Goal: Task Accomplishment & Management: Manage account settings

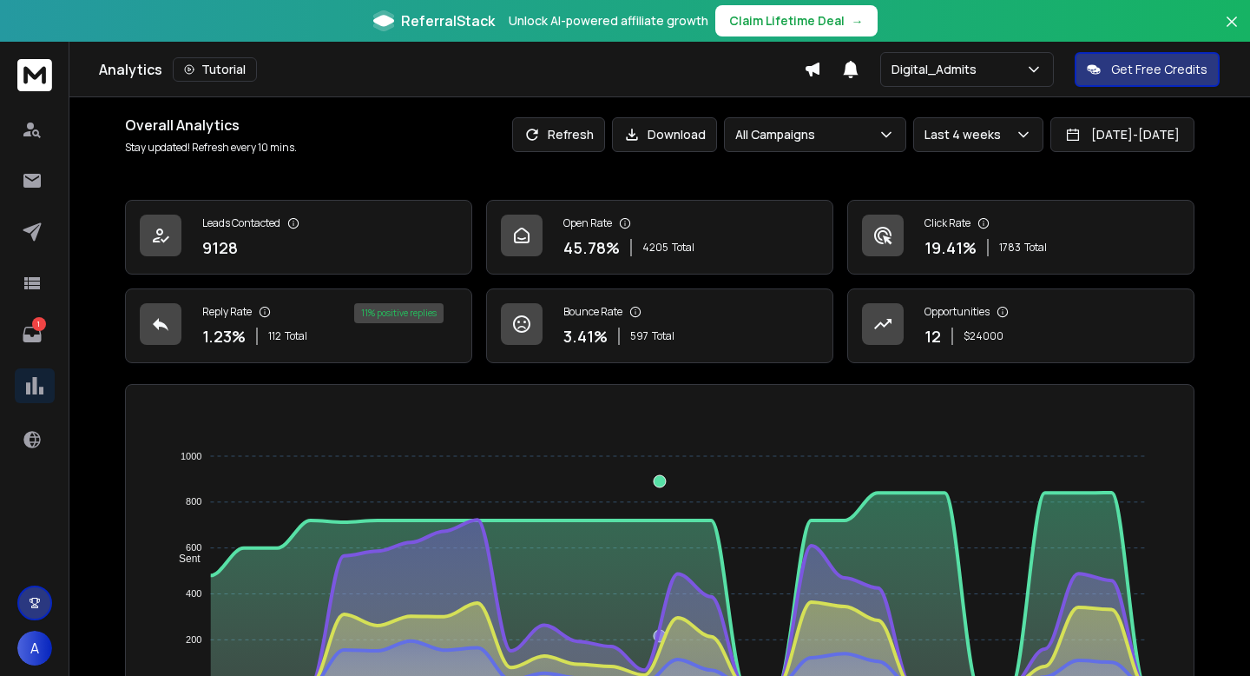
click at [1234, 26] on icon "Close banner" at bounding box center [1232, 22] width 16 height 16
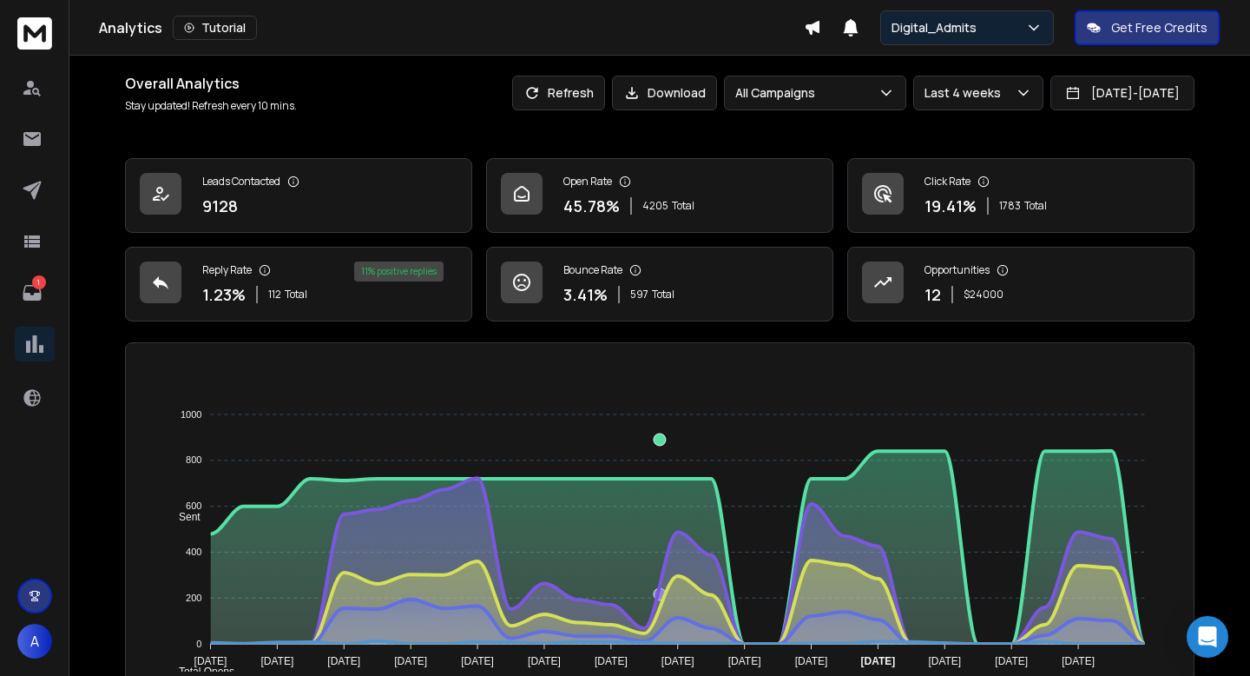
click at [927, 40] on button "Digital_Admits" at bounding box center [968, 27] width 174 height 35
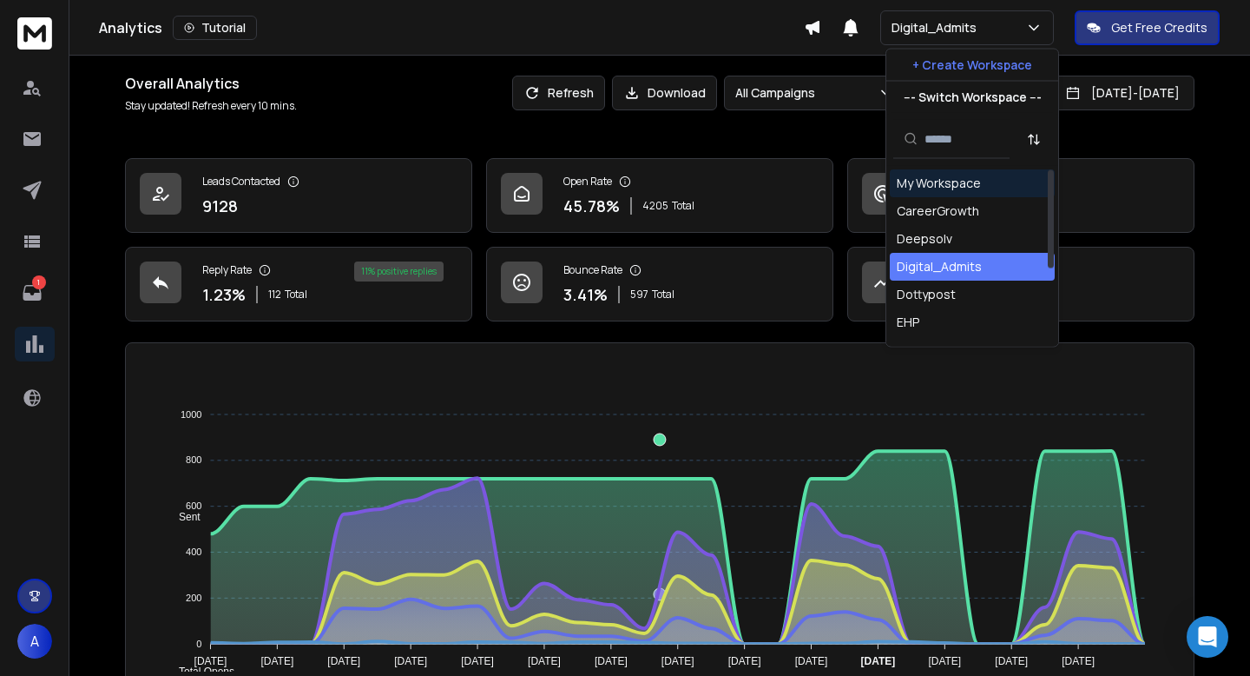
click at [939, 187] on div "My Workspace" at bounding box center [939, 183] width 84 height 17
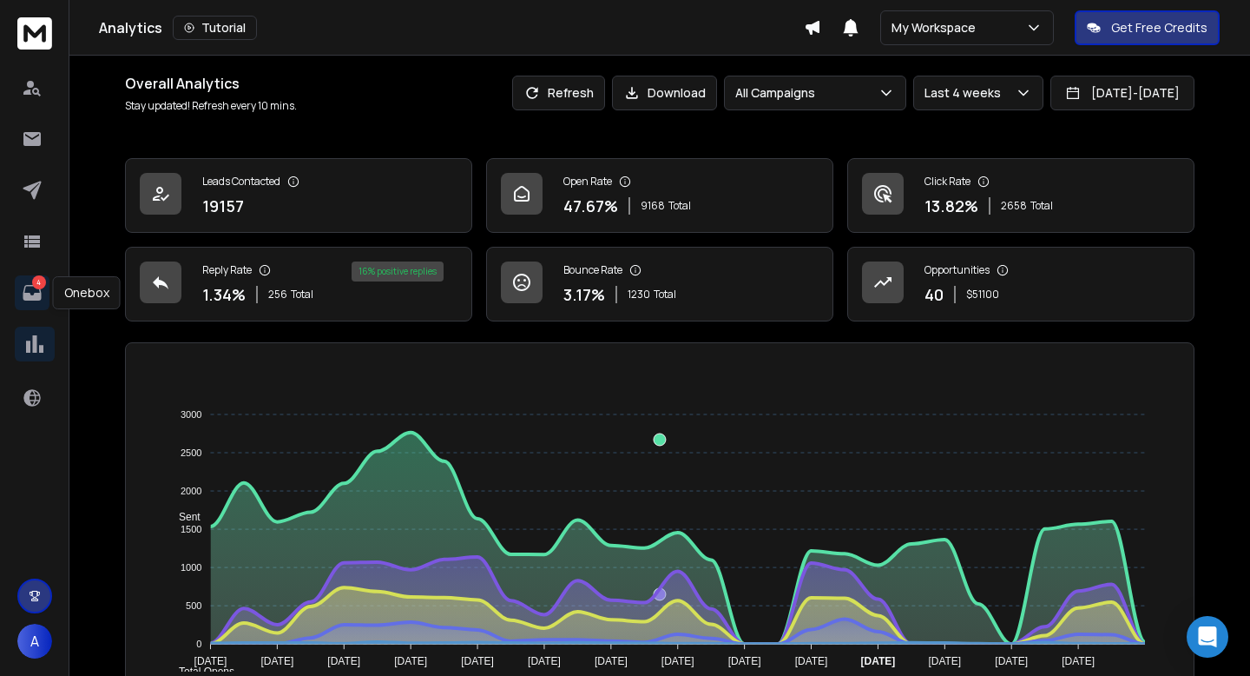
click at [30, 296] on icon at bounding box center [32, 293] width 18 height 16
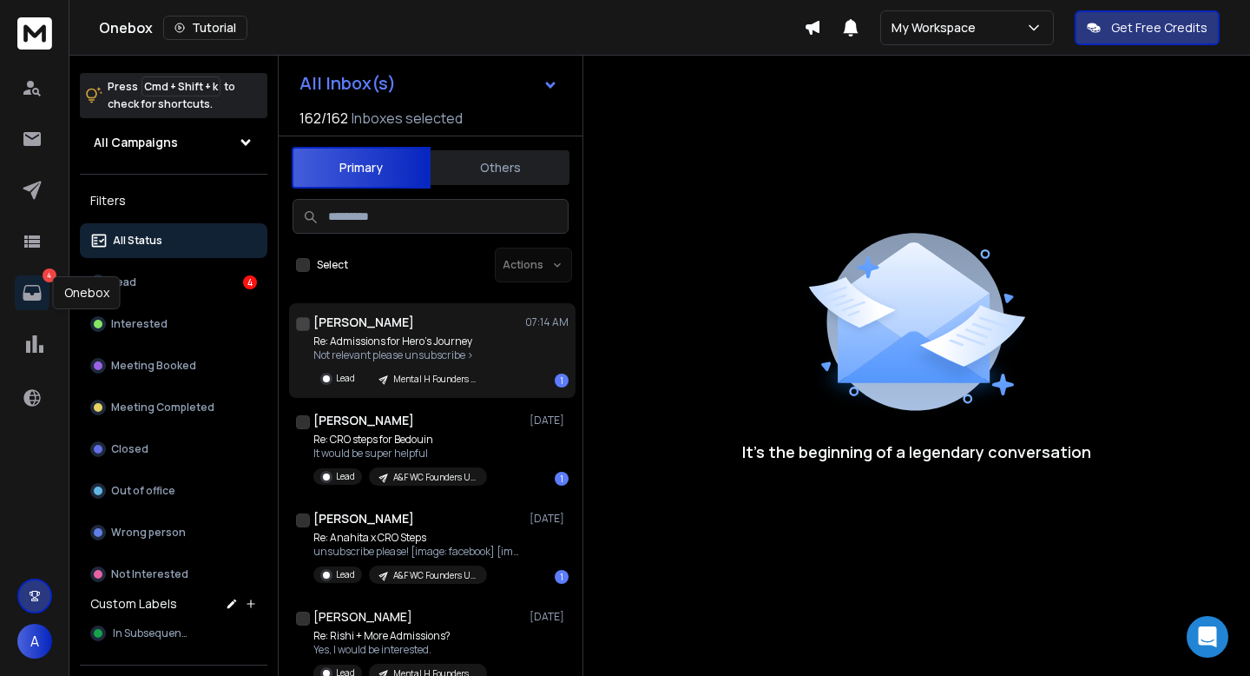
click at [430, 373] on p "Mental H Founders [1-200]" at bounding box center [434, 379] width 83 height 13
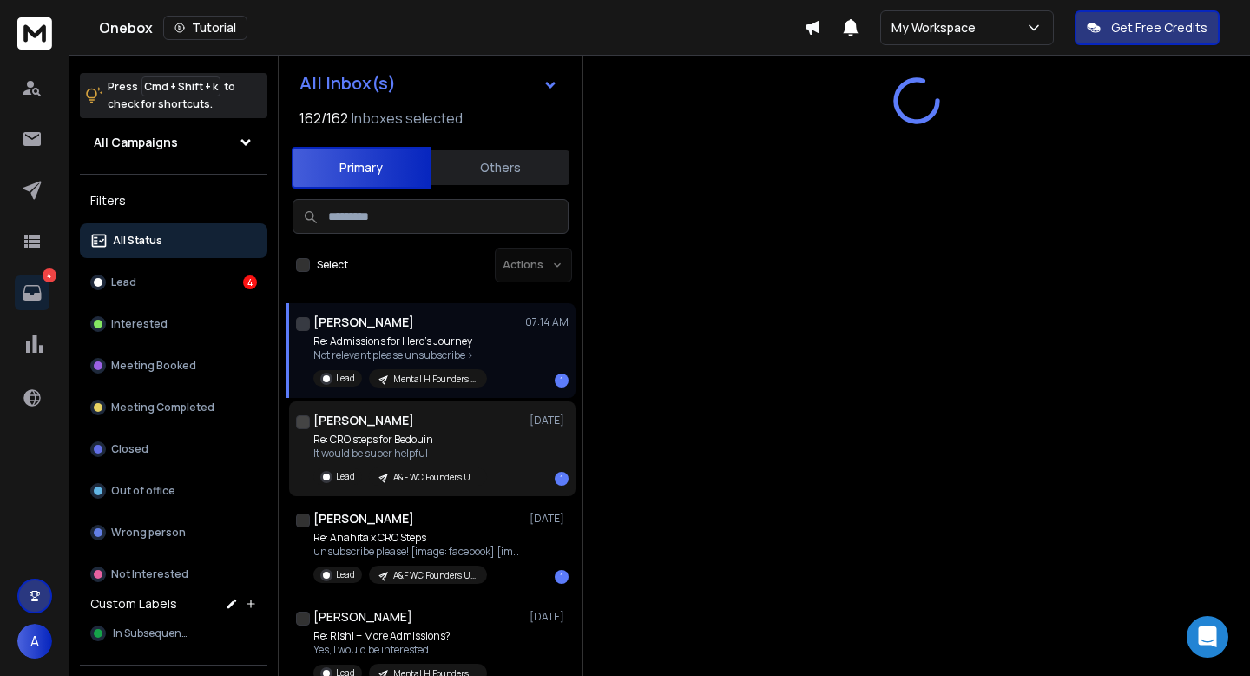
click at [446, 452] on p "It would be super helpful" at bounding box center [400, 453] width 174 height 14
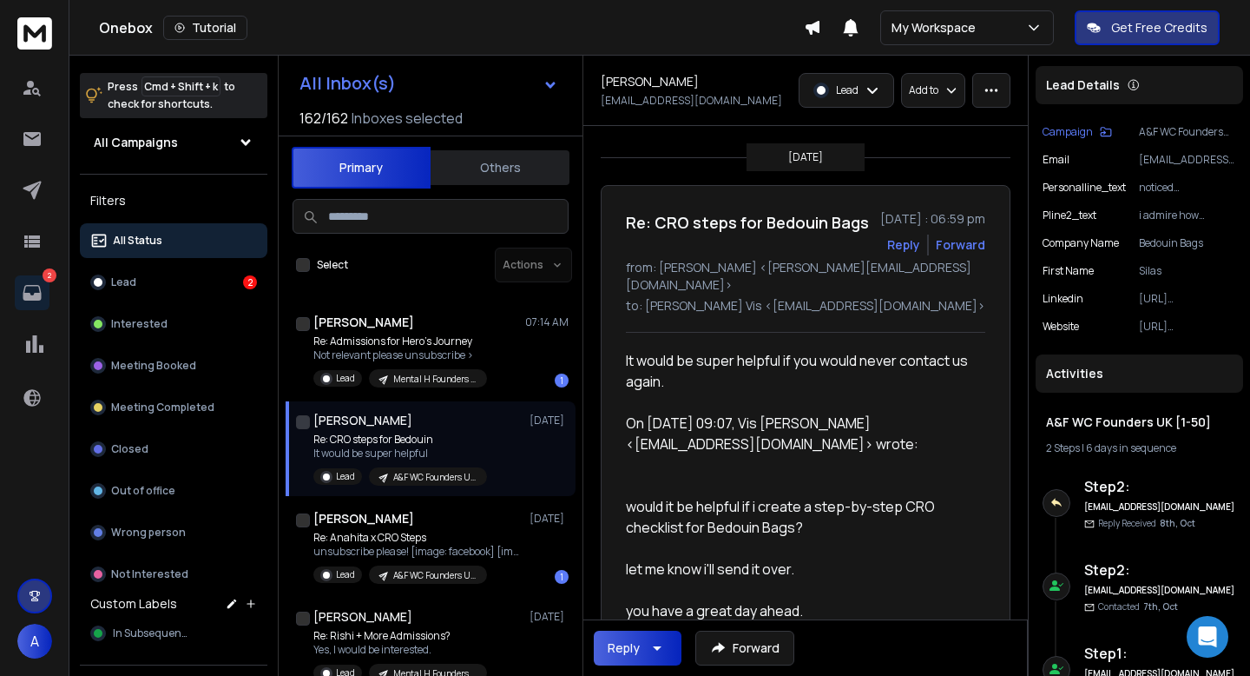
click at [858, 89] on div "Lead" at bounding box center [847, 90] width 94 height 33
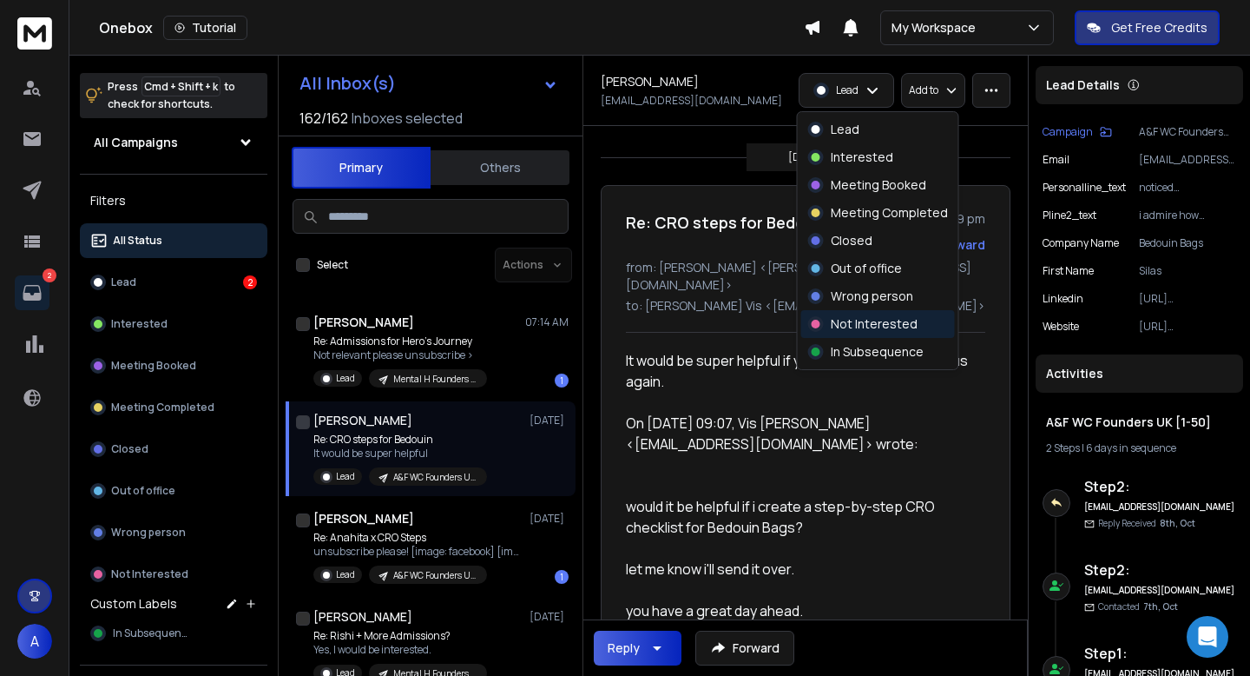
click at [843, 326] on p "Not Interested" at bounding box center [874, 323] width 87 height 17
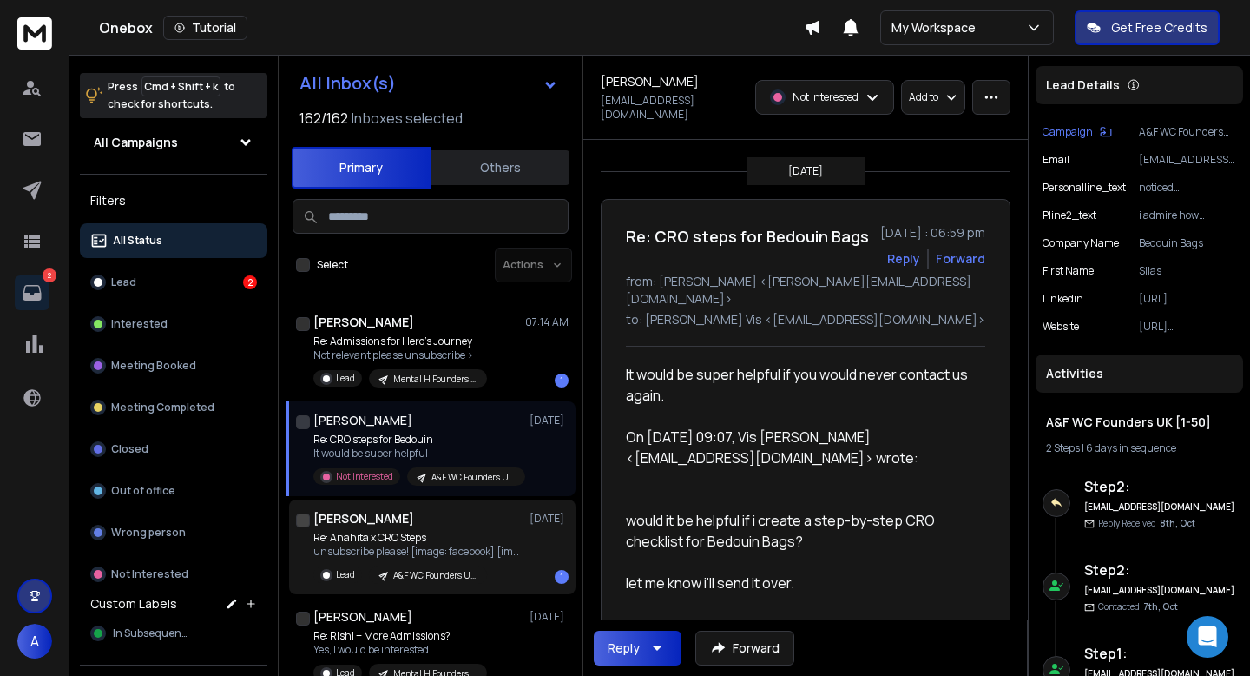
click at [451, 544] on p "Re: Anahita x CRO Steps" at bounding box center [417, 538] width 208 height 14
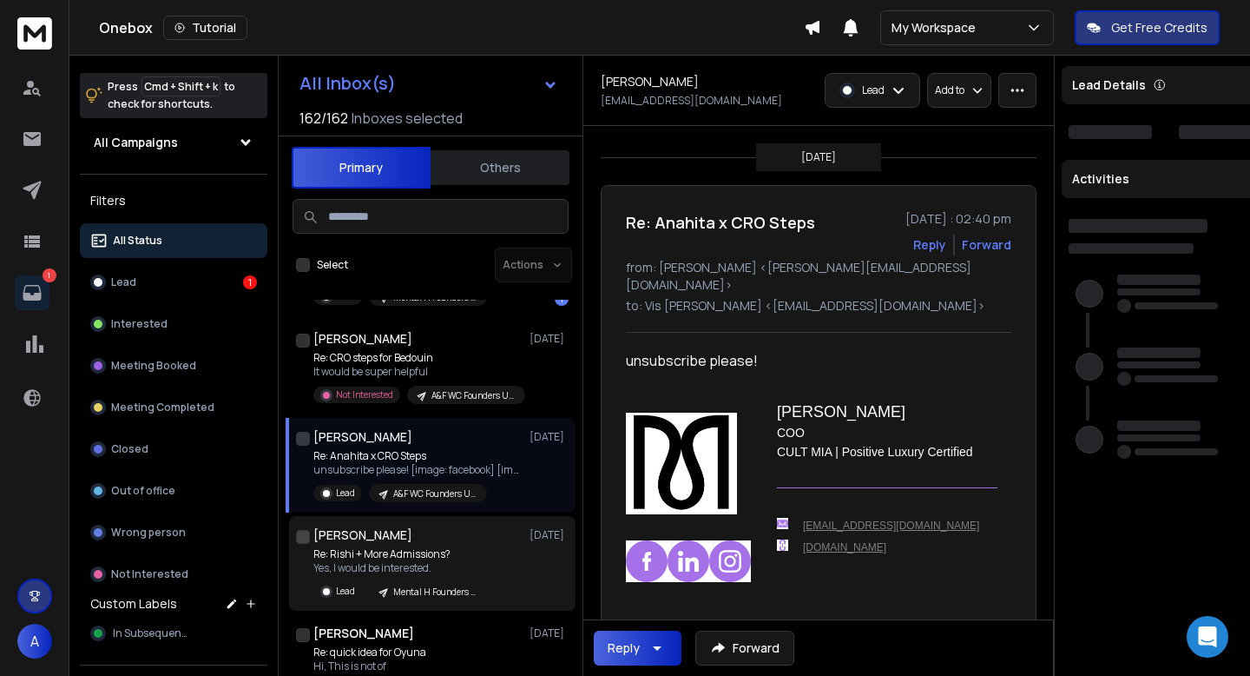
scroll to position [83, 0]
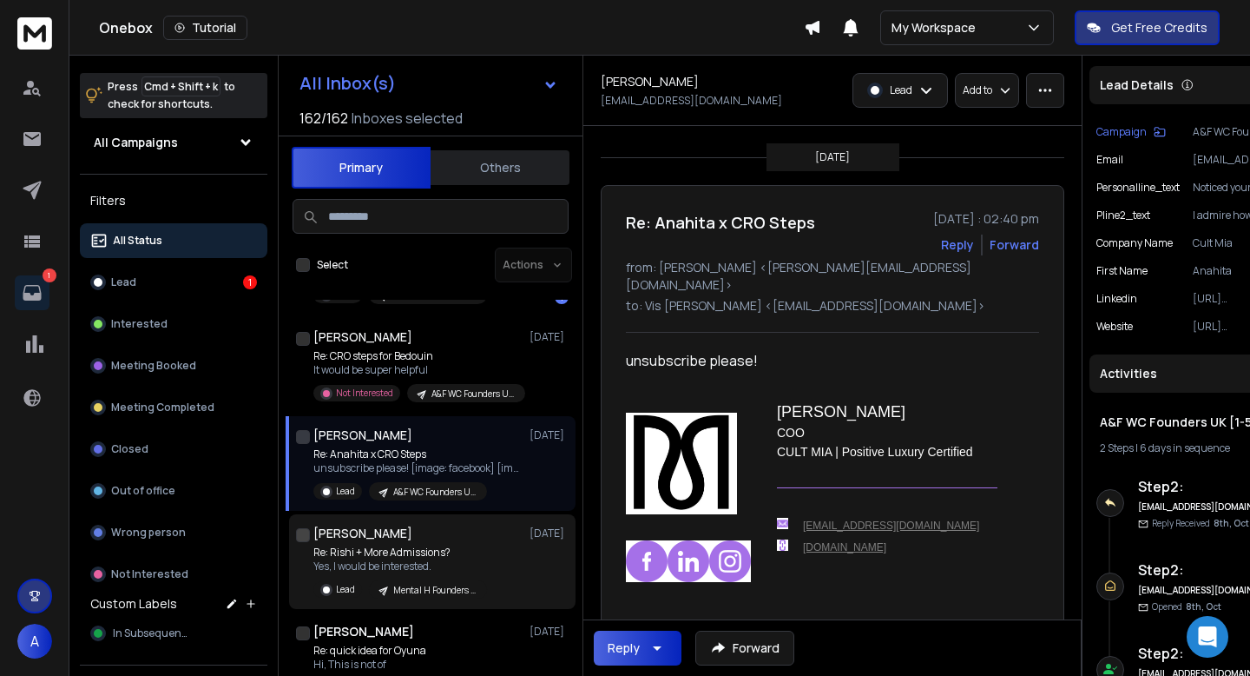
click at [490, 544] on div "Rishi Sachdev 08 Oct Re: Rishi + More Admissions? Yes, I would be interested. L…" at bounding box center [440, 562] width 255 height 74
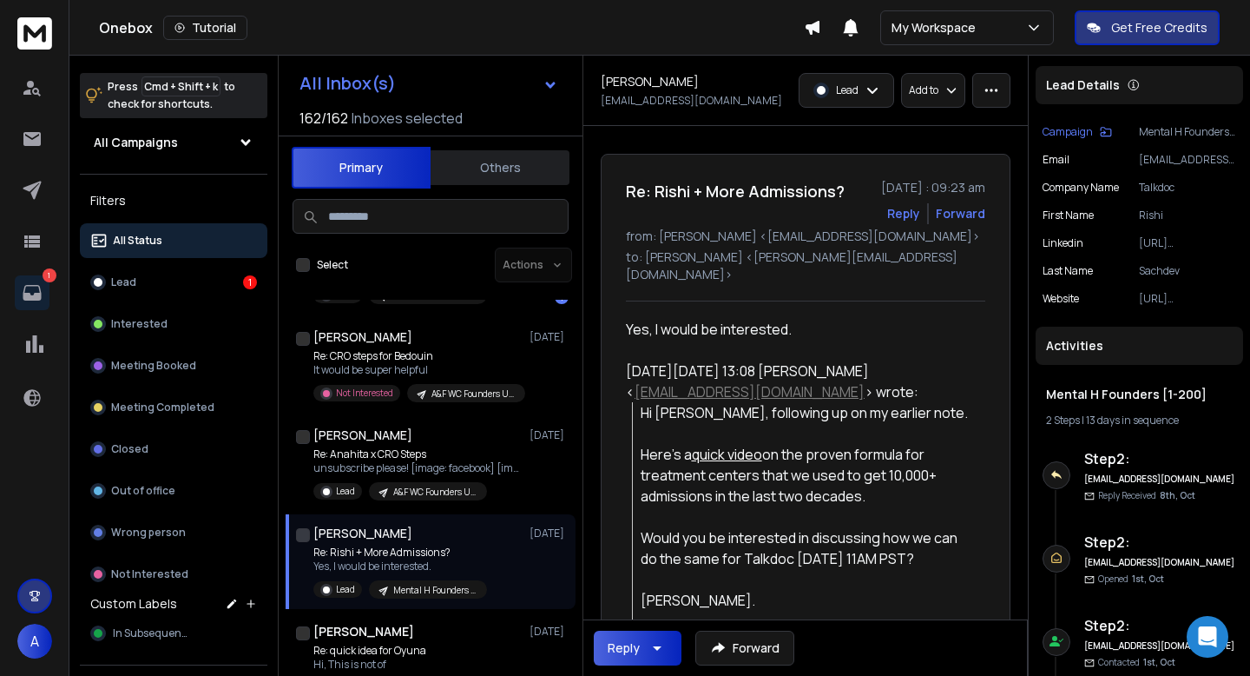
scroll to position [0, 0]
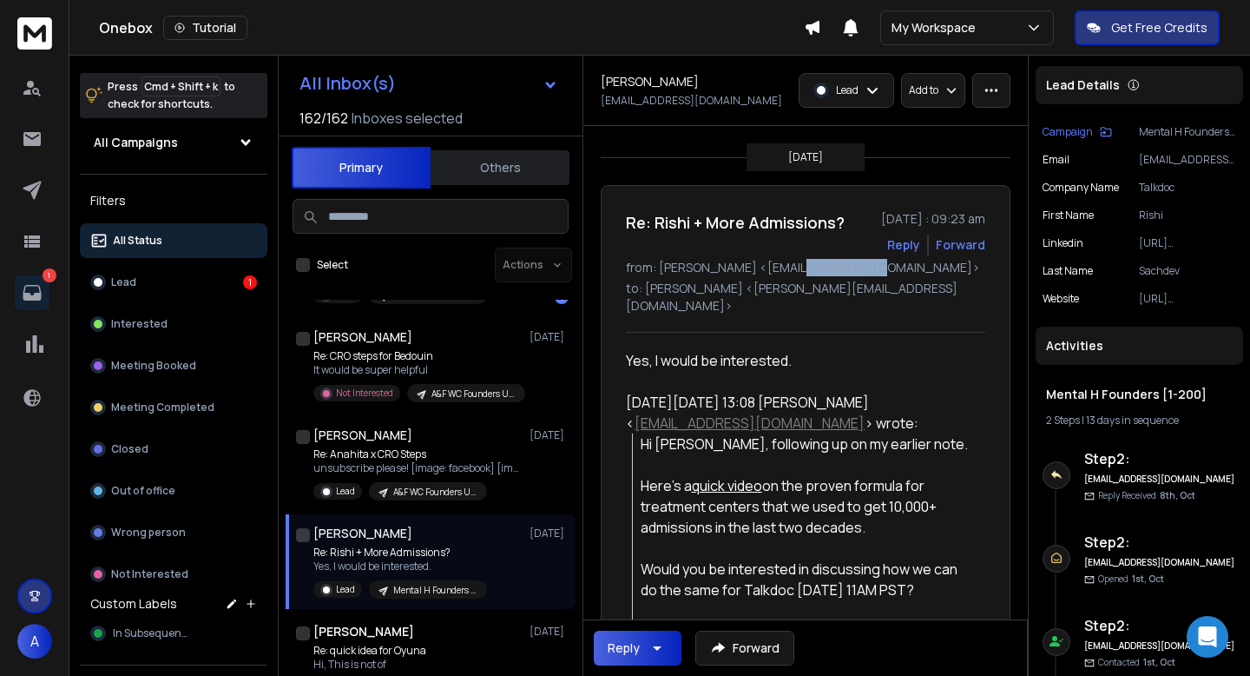
drag, startPoint x: 851, startPoint y: 270, endPoint x: 782, endPoint y: 270, distance: 69.5
click at [782, 270] on p "from: Rishi Sachdev <rishi@talkdoc.com>" at bounding box center [806, 267] width 360 height 17
copy p "talkdoc.com"
click at [616, 656] on div "Reply" at bounding box center [624, 647] width 32 height 17
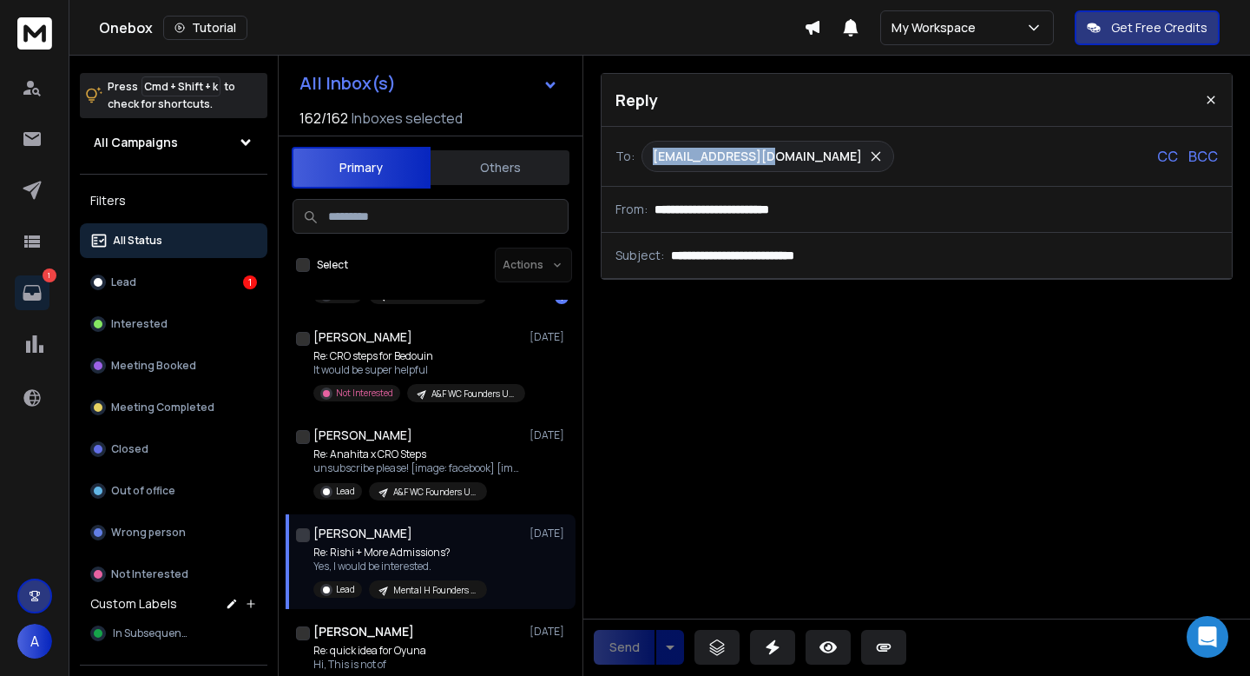
drag, startPoint x: 759, startPoint y: 158, endPoint x: 646, endPoint y: 157, distance: 112.9
click at [646, 157] on div "rishi@talkdoc.com" at bounding box center [768, 156] width 253 height 31
copy p "rishi@talkdoc.com"
click at [138, 282] on button "Lead 1" at bounding box center [174, 282] width 188 height 35
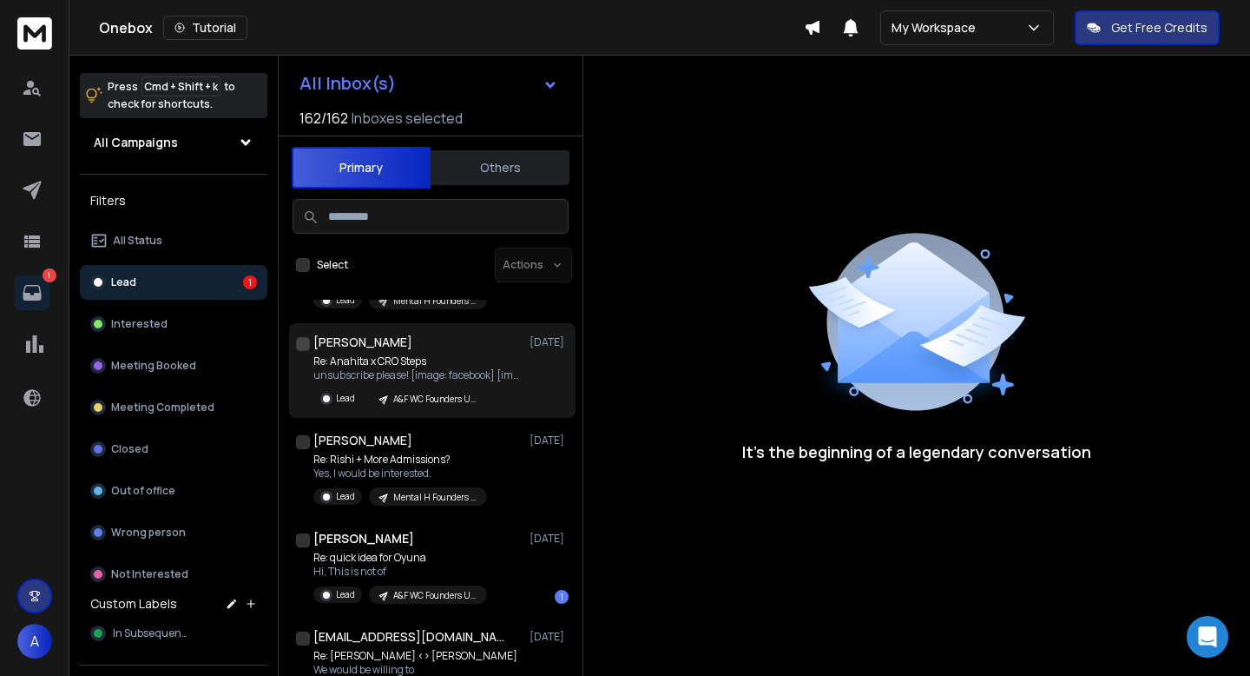
scroll to position [82, 0]
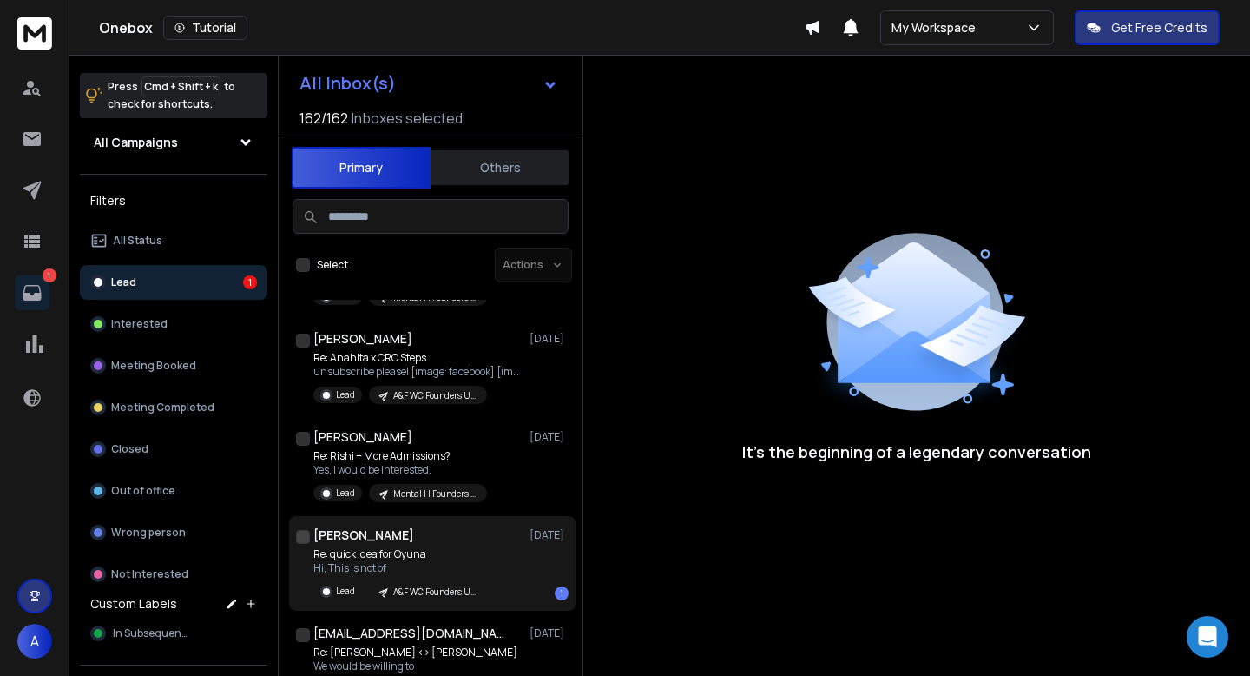
click at [409, 547] on p "Re: quick idea for Oyuna" at bounding box center [400, 554] width 174 height 14
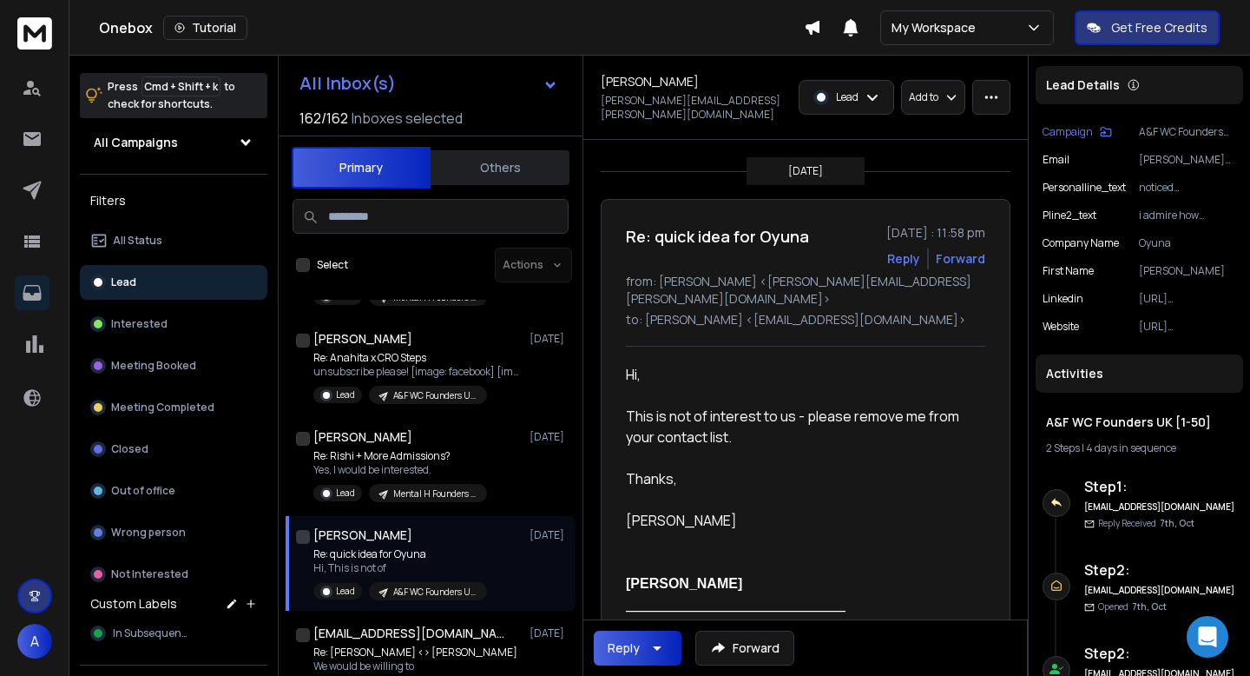
click at [866, 96] on icon at bounding box center [873, 97] width 14 height 14
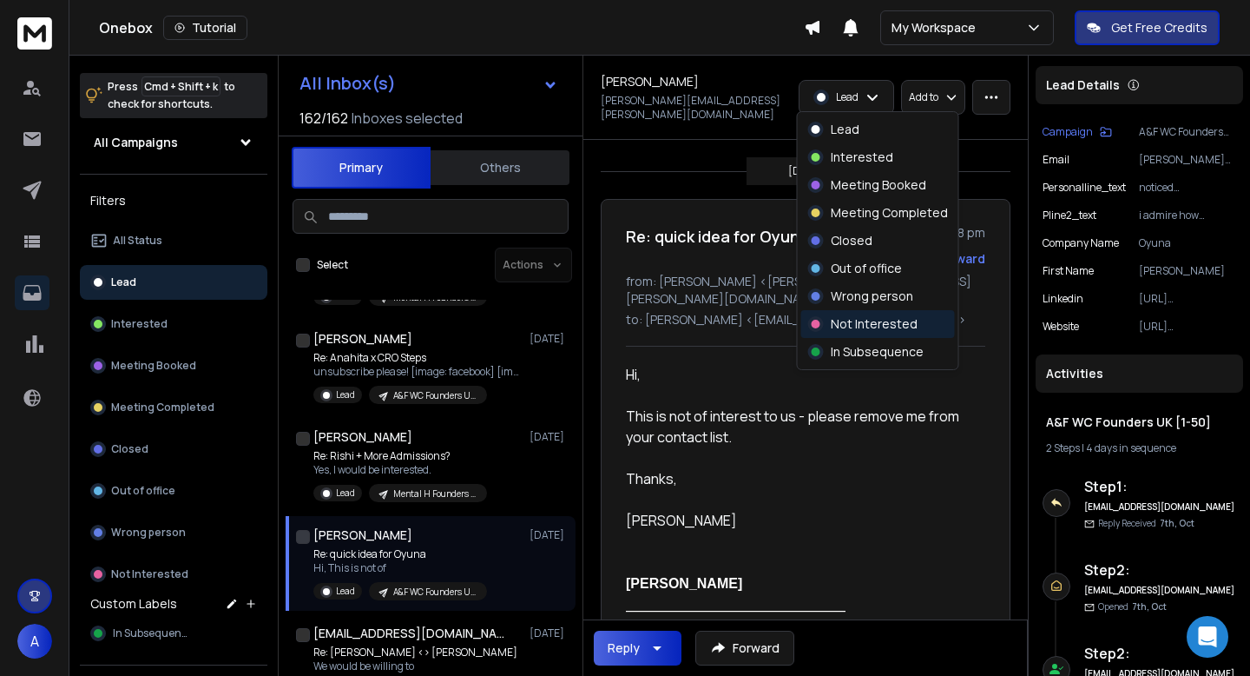
click at [855, 323] on p "Not Interested" at bounding box center [874, 323] width 87 height 17
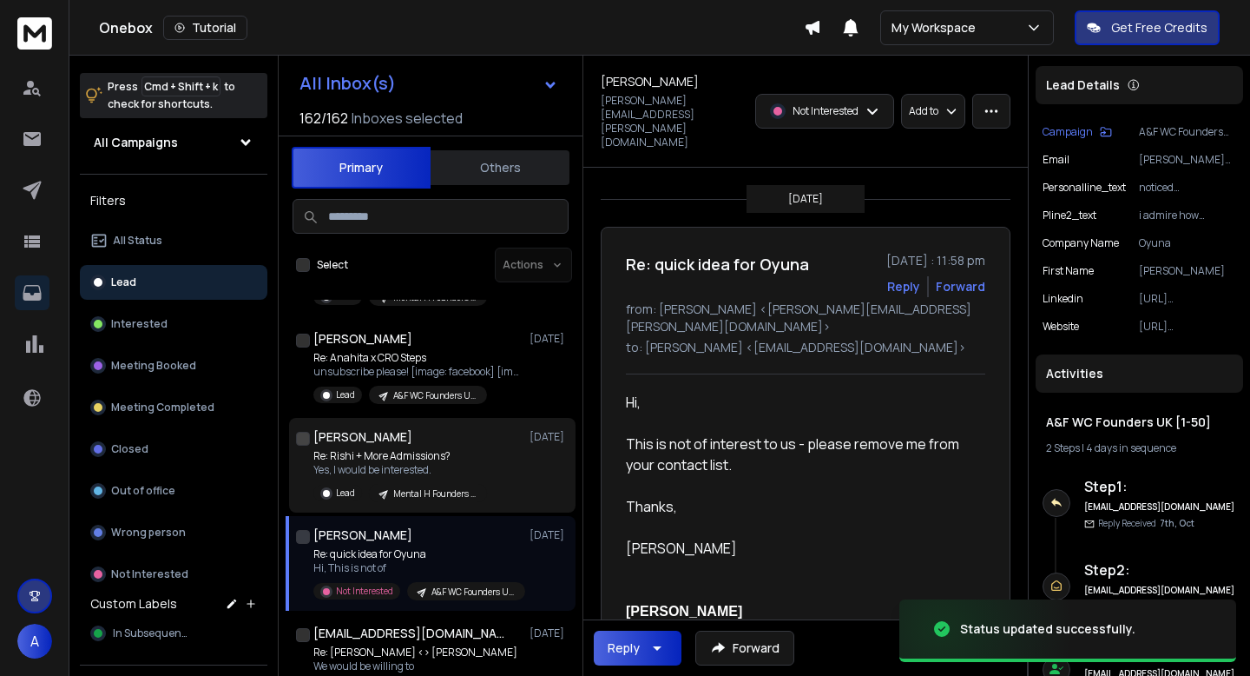
click at [470, 472] on p "Yes, I would be interested." at bounding box center [400, 470] width 174 height 14
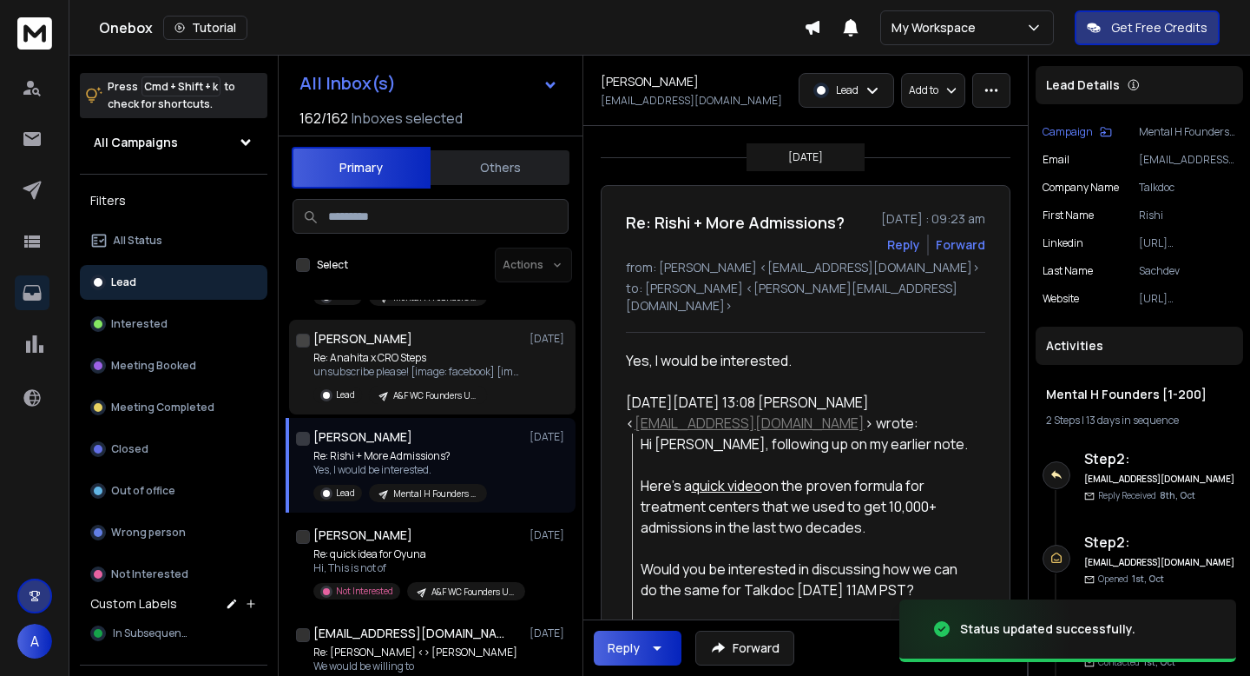
click at [495, 351] on p "Re: Anahita x CRO Steps" at bounding box center [417, 358] width 208 height 14
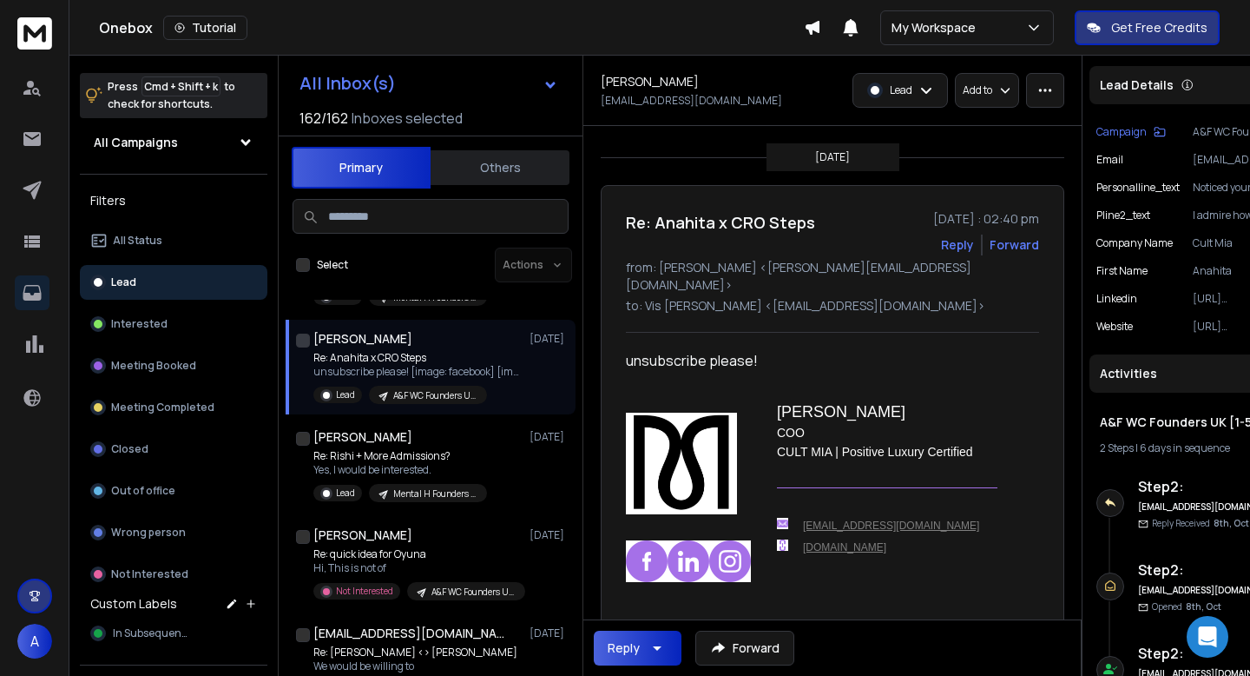
click at [934, 96] on icon at bounding box center [927, 90] width 14 height 14
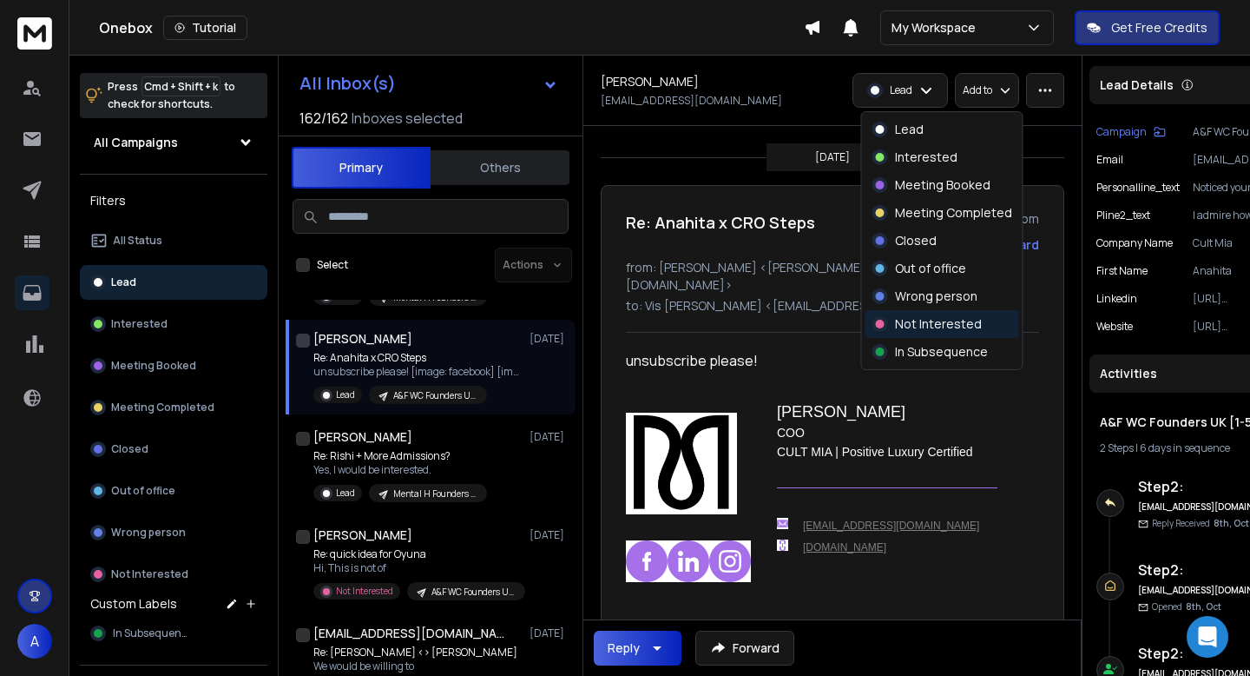
click at [916, 323] on p "Not Interested" at bounding box center [938, 323] width 87 height 17
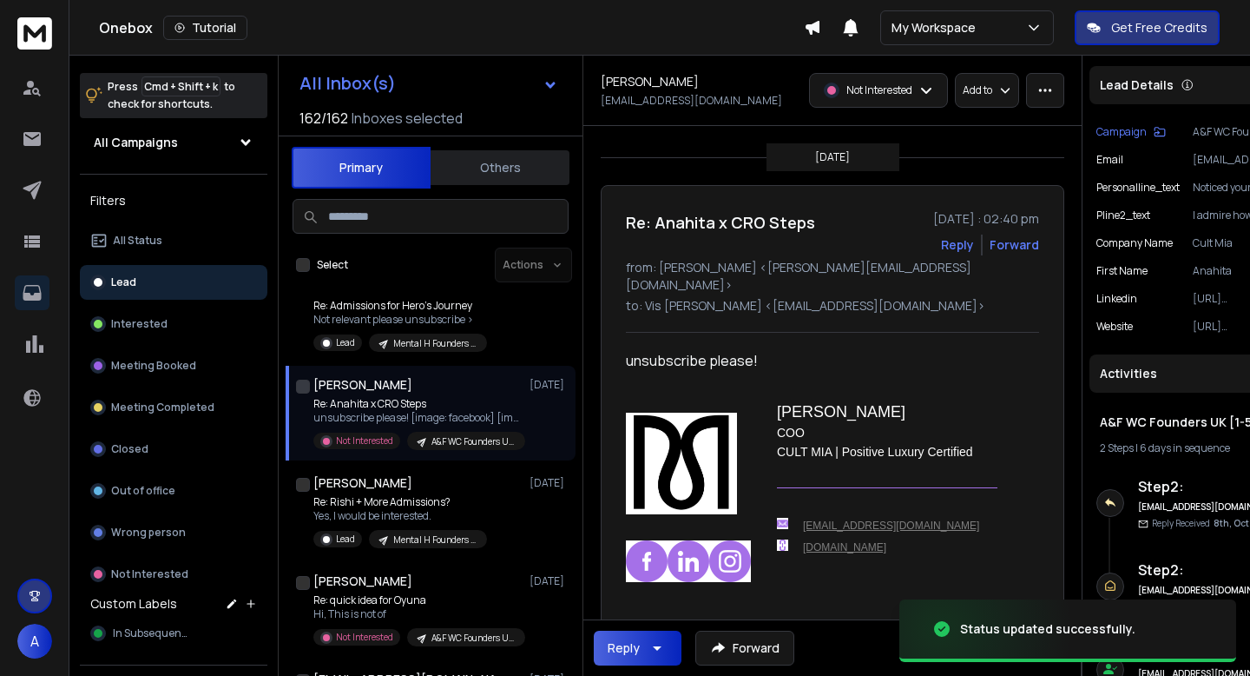
scroll to position [0, 0]
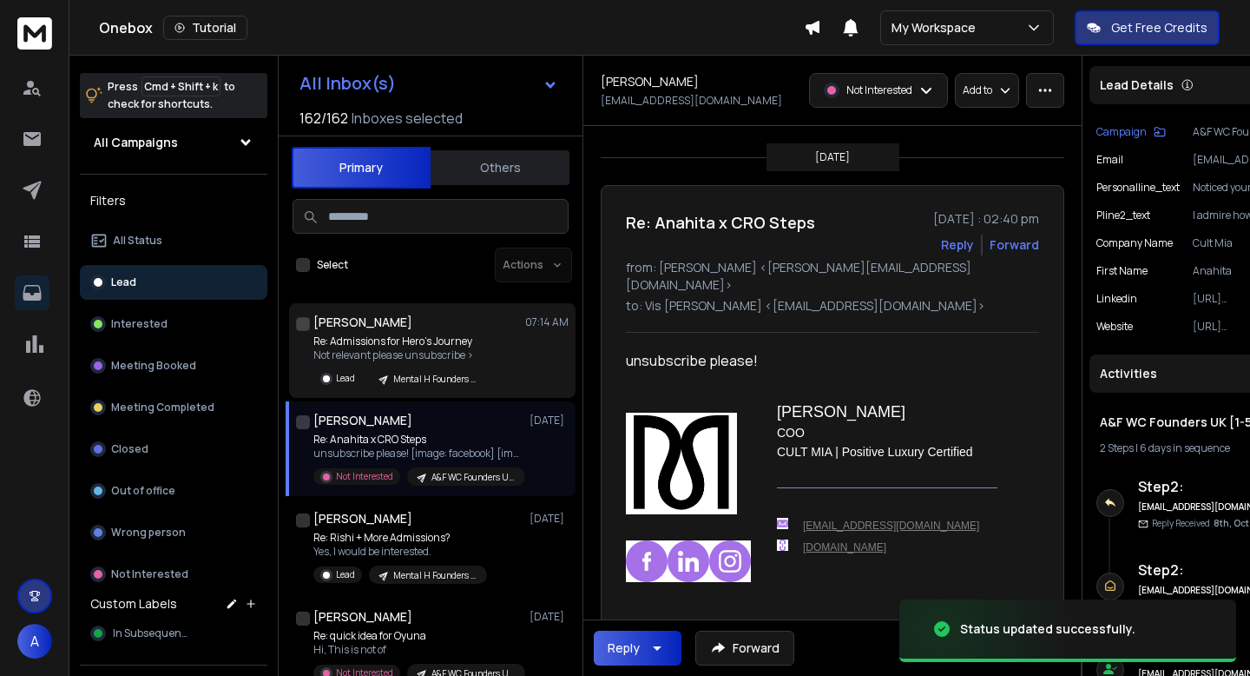
click at [459, 363] on div "Re: Admissions for Hero's Journey Not relevant please unsubscribe > Lead Mental…" at bounding box center [400, 360] width 174 height 53
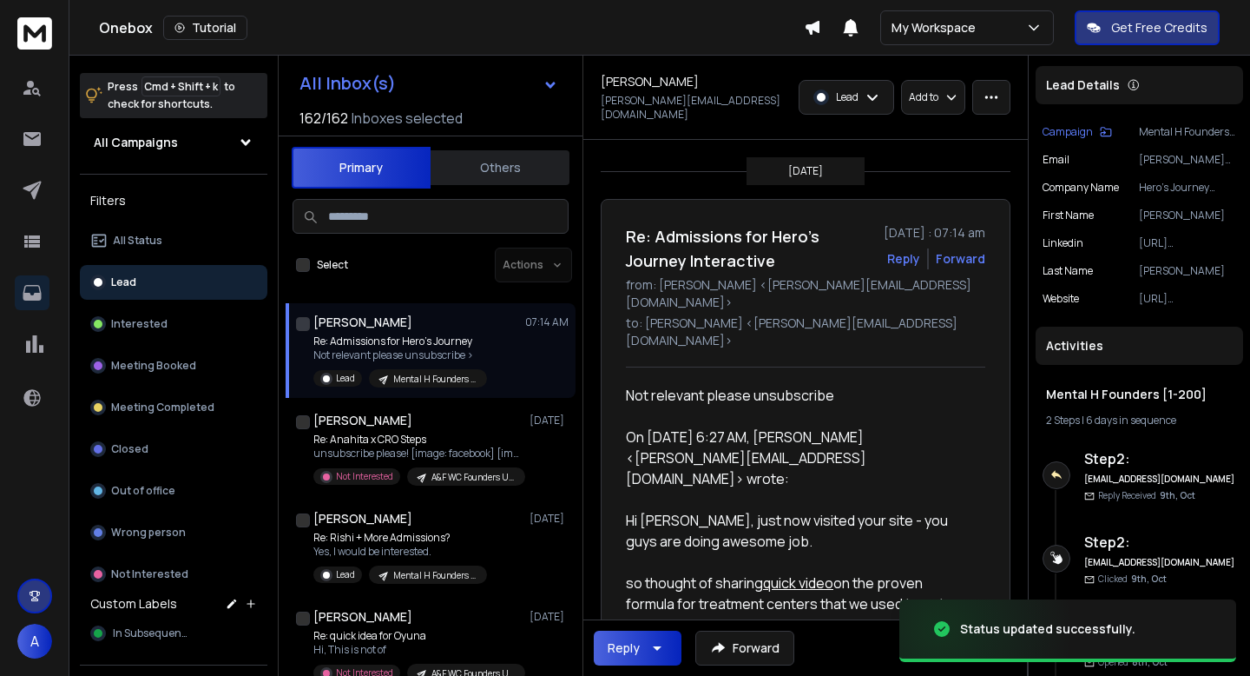
click at [878, 96] on div "Lead" at bounding box center [847, 97] width 94 height 33
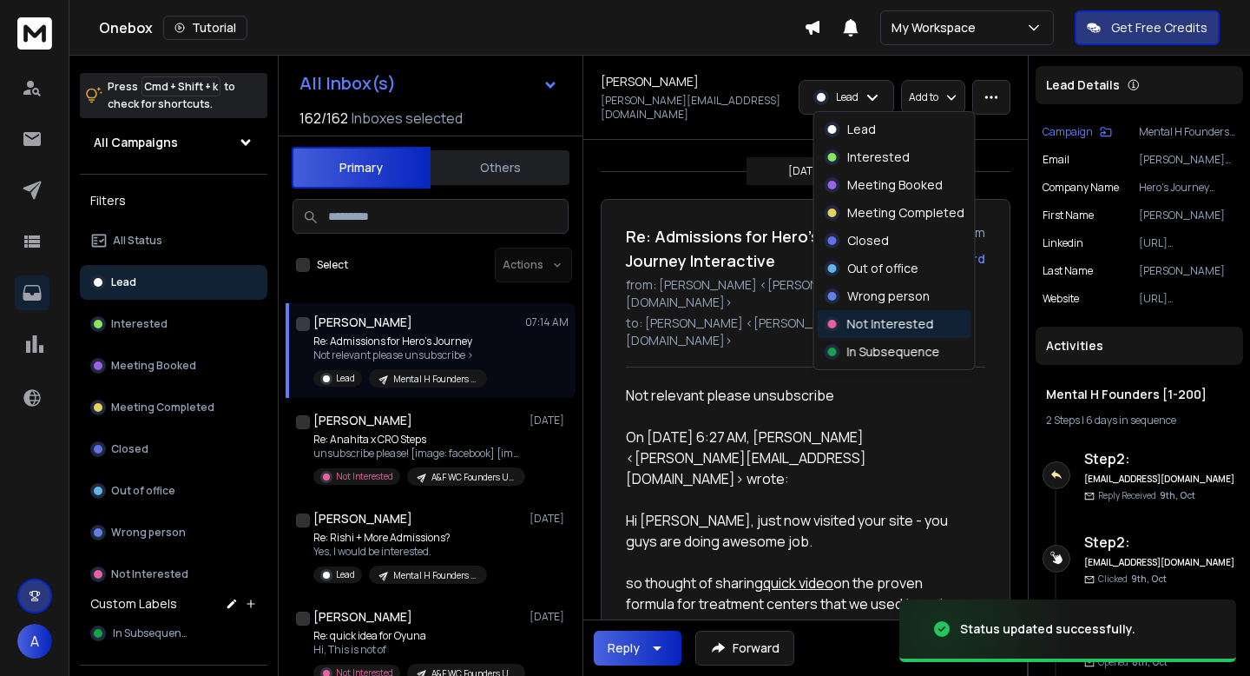
click at [862, 324] on p "Not Interested" at bounding box center [891, 323] width 87 height 17
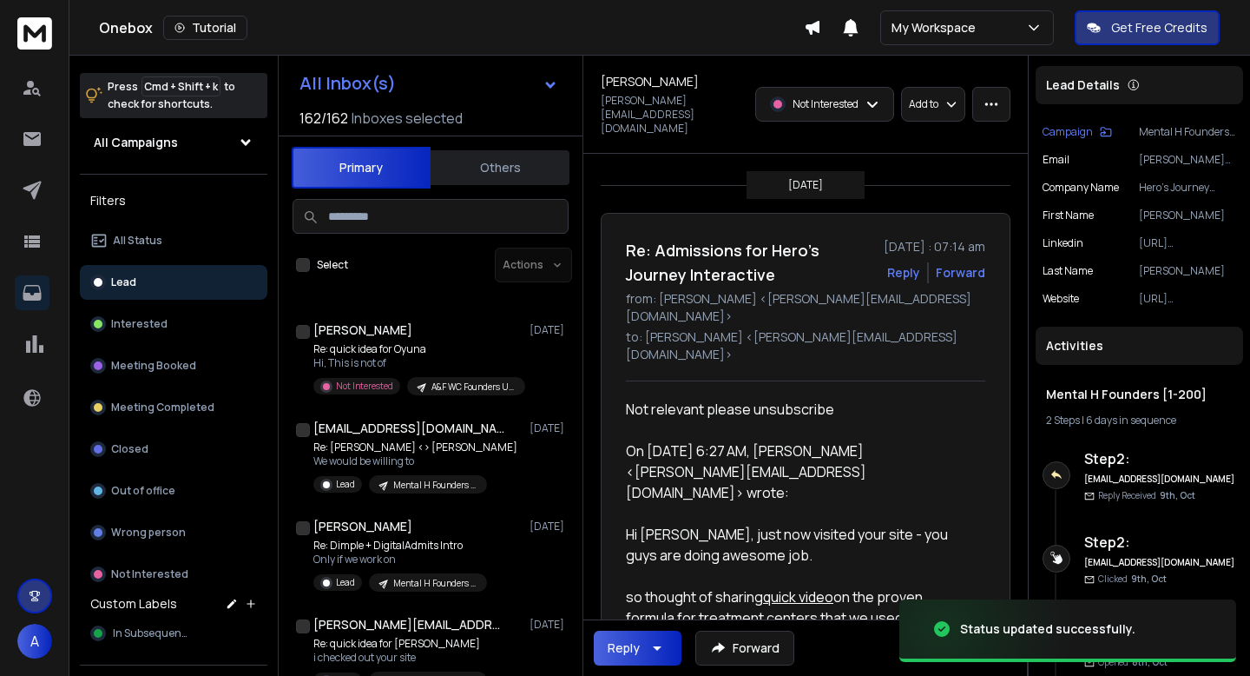
scroll to position [288, 0]
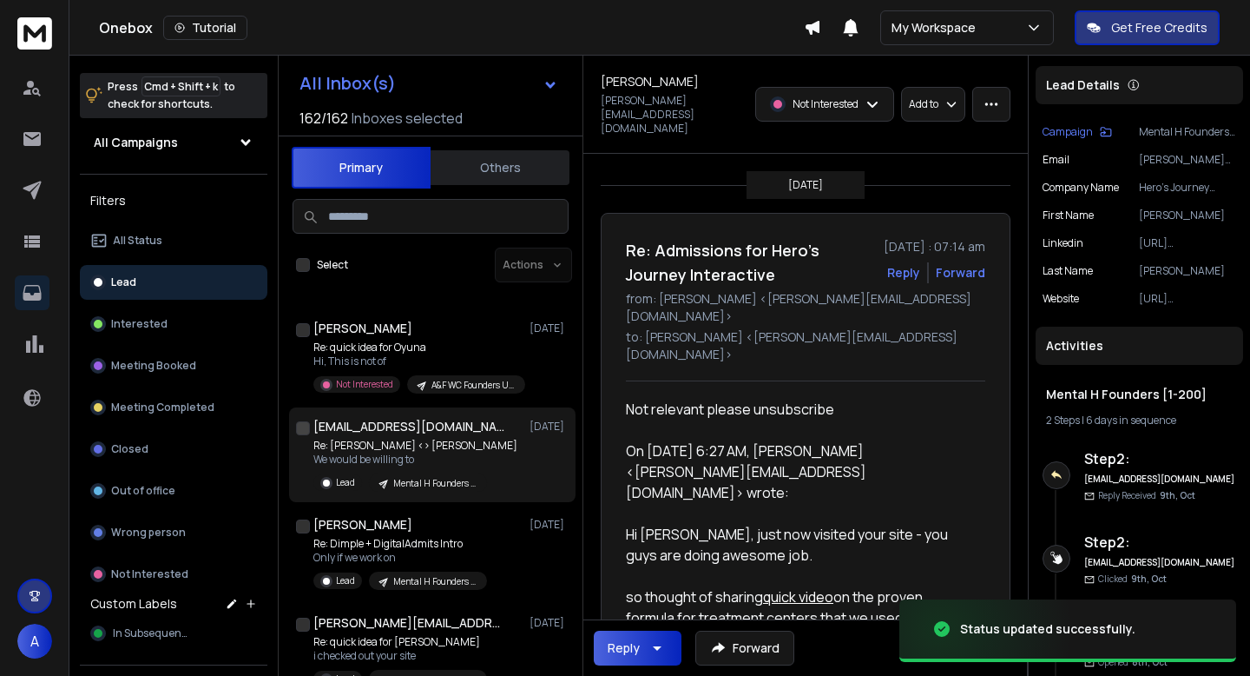
click at [443, 449] on p "Re: Douglas <> Tyler" at bounding box center [415, 446] width 204 height 14
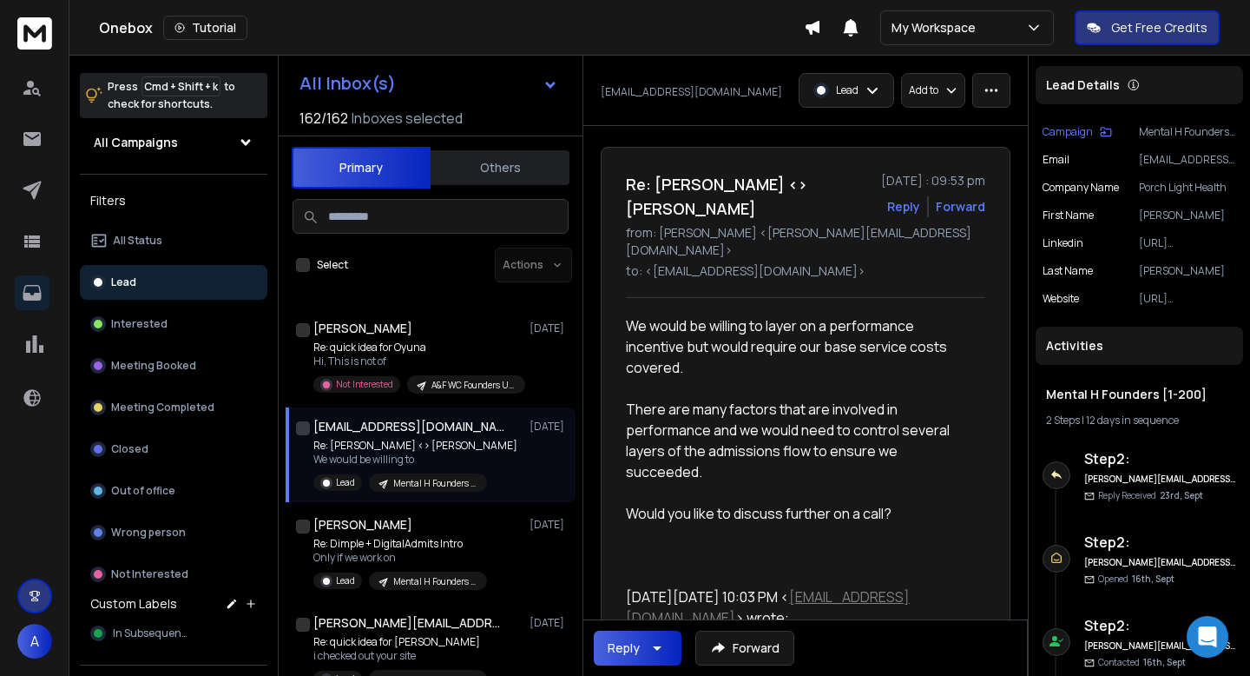
scroll to position [39, 0]
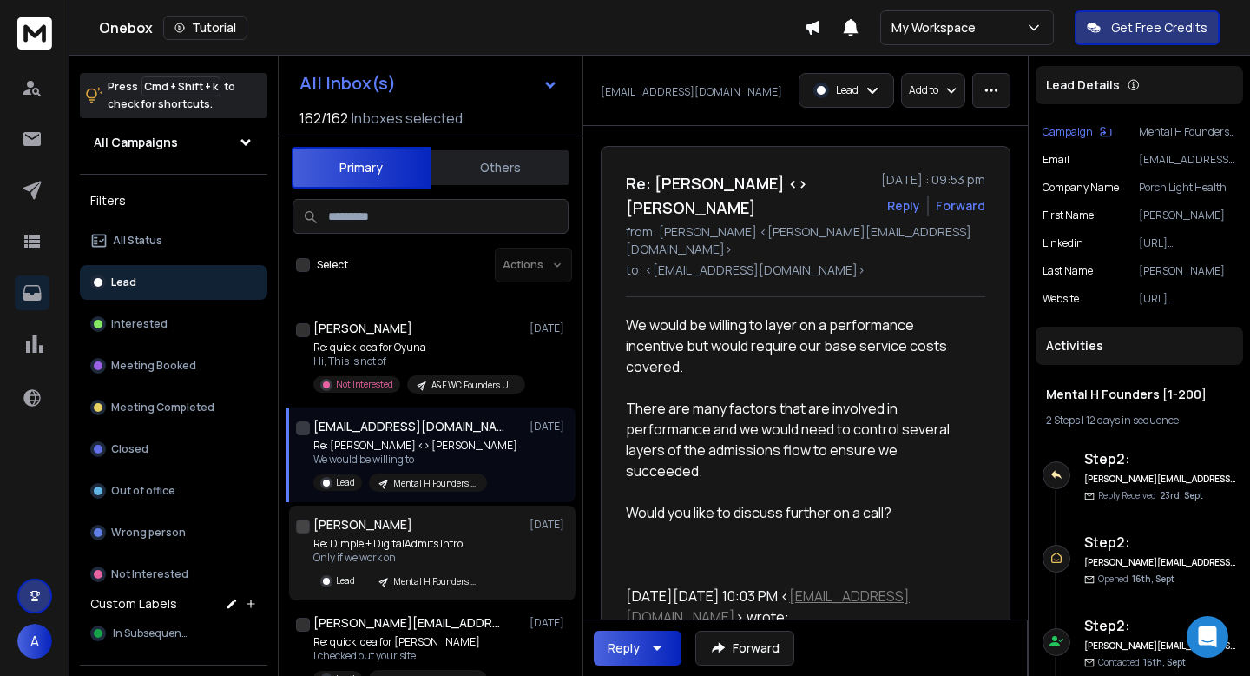
click at [434, 533] on div "Dimple Bindra 07 Oct Re: Dimple + DigitalAdmits Intro Only if we work on Lead M…" at bounding box center [440, 553] width 255 height 74
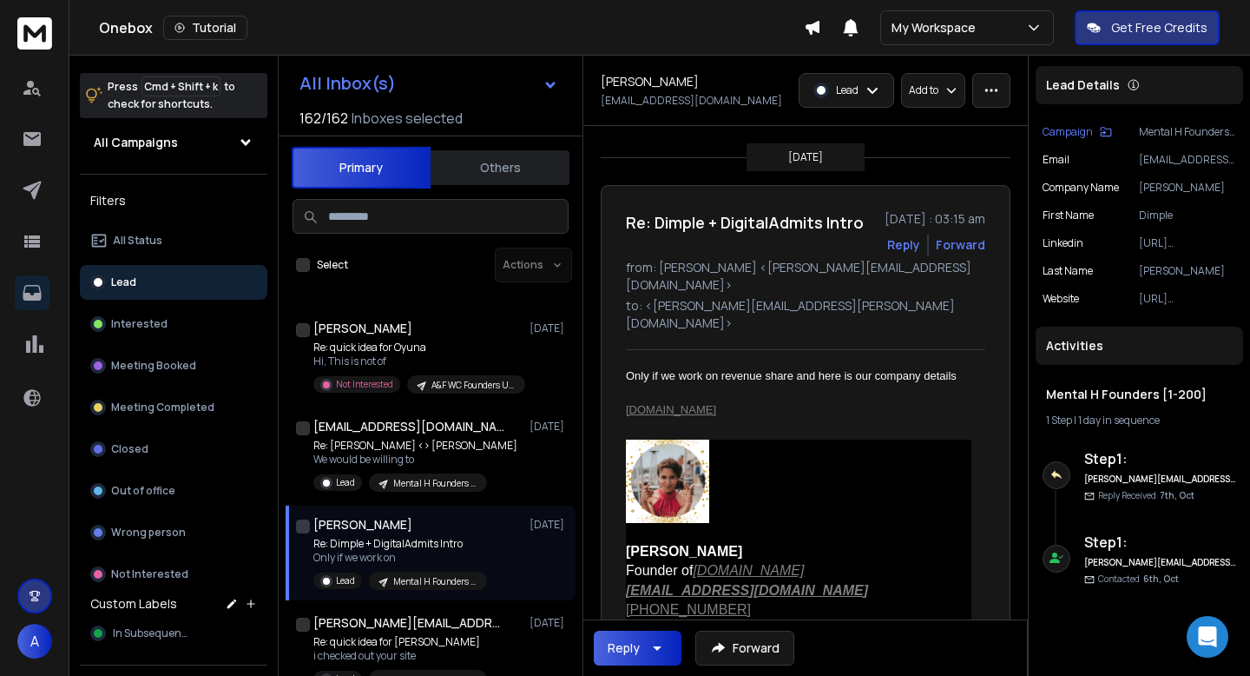
drag, startPoint x: 758, startPoint y: 381, endPoint x: 617, endPoint y: 349, distance: 145.2
copy div "Only if we work on revenue share and here is our company details www.dimplebind…"
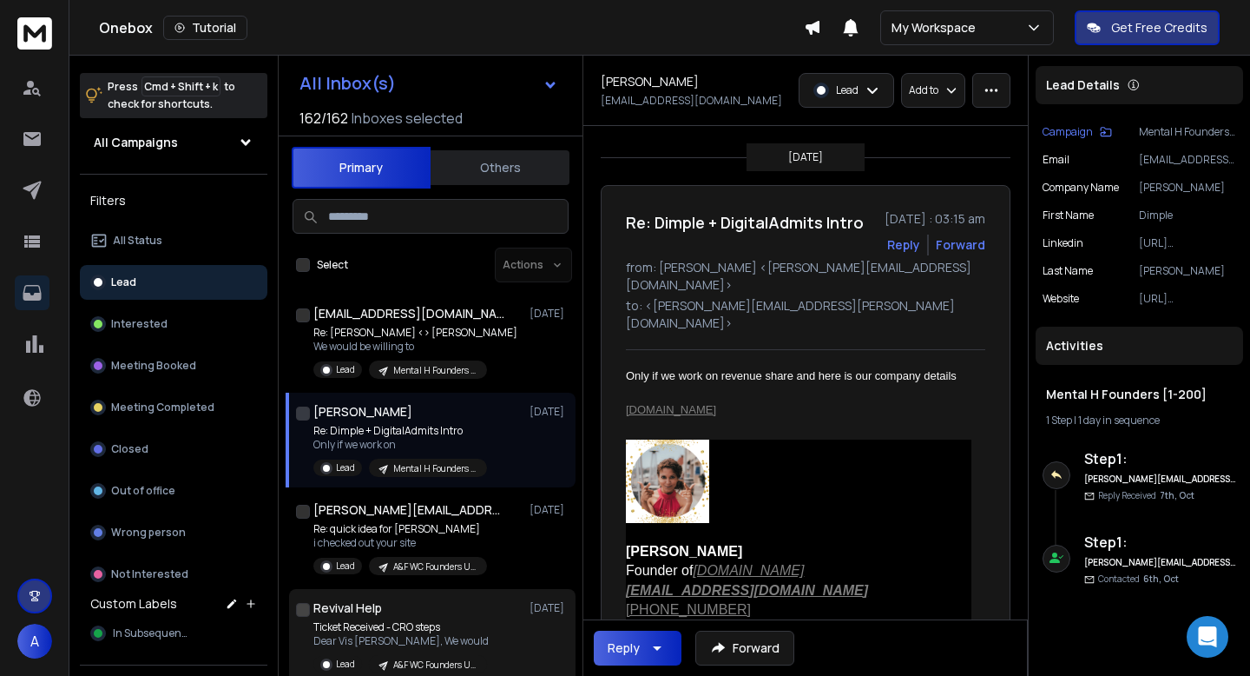
scroll to position [403, 0]
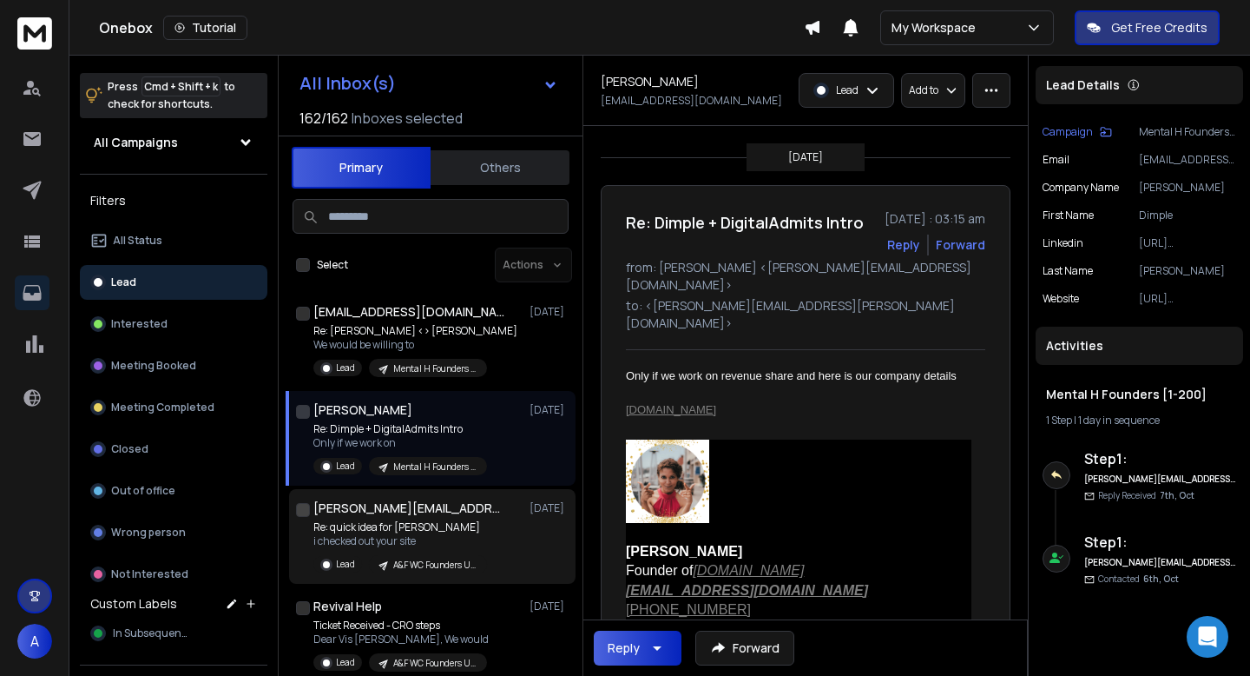
click at [517, 554] on div "Re: quick idea for Shearer i checked out your site Lead A&F WC Founders UK [1-5…" at bounding box center [440, 546] width 255 height 53
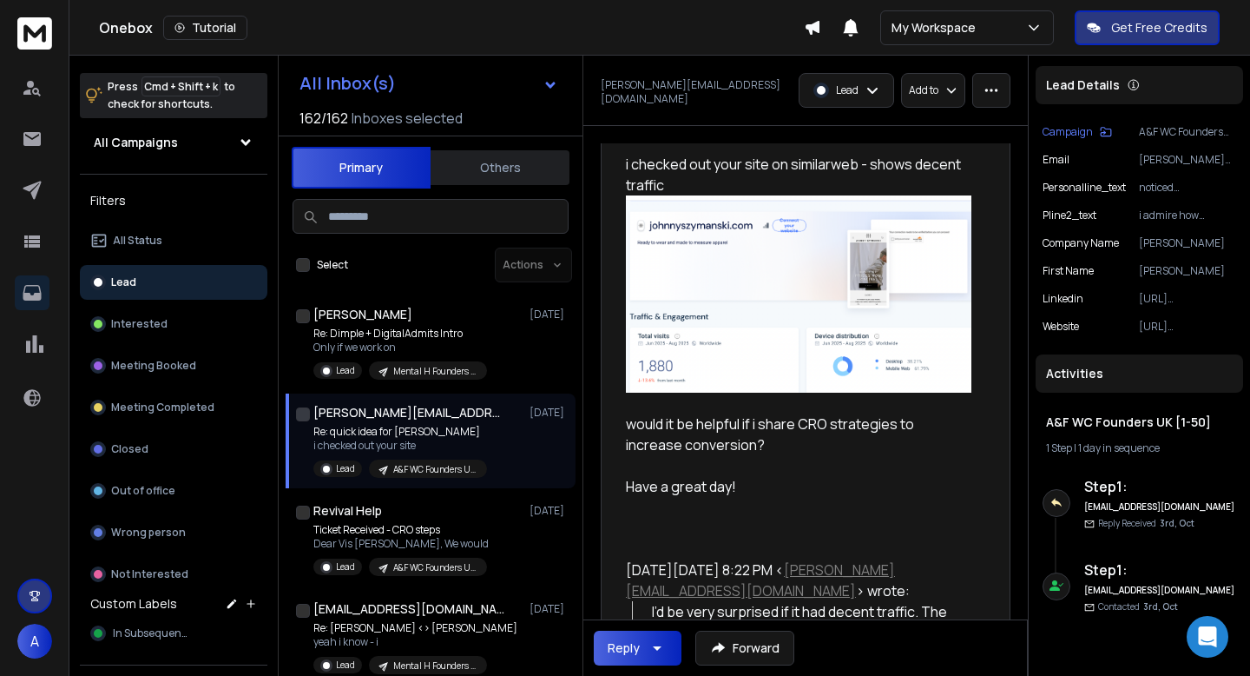
scroll to position [505, 0]
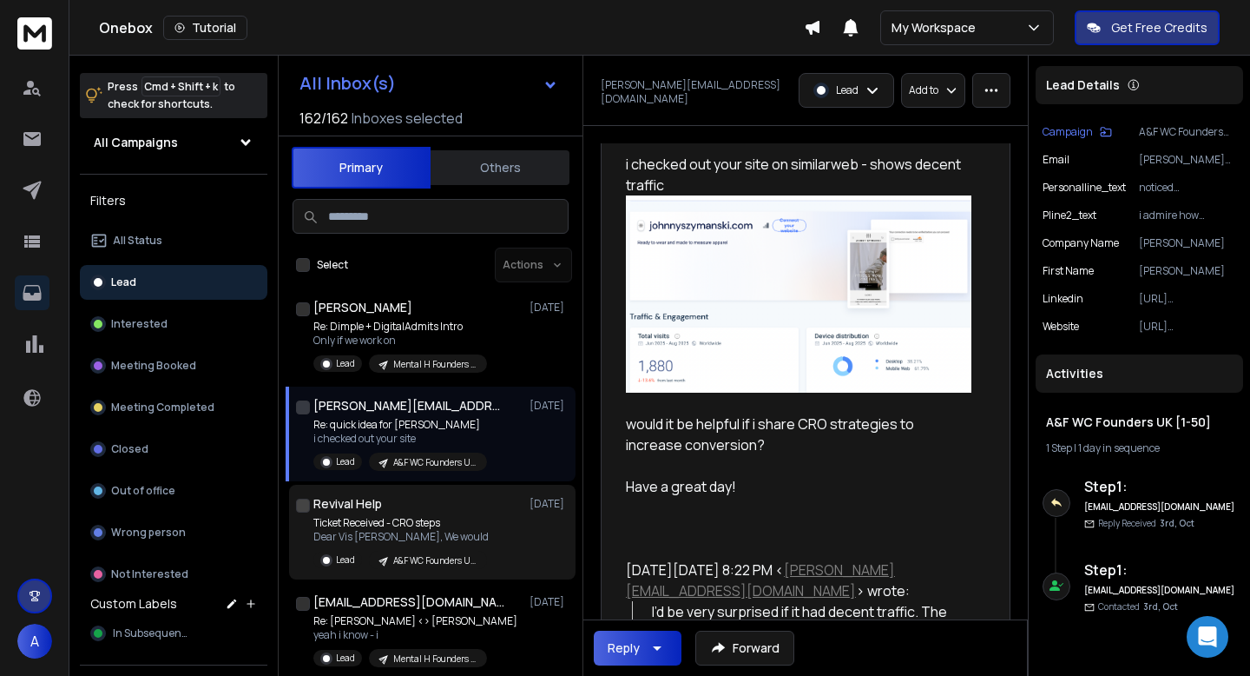
click at [459, 525] on p "Ticket Received - CRO steps" at bounding box center [400, 523] width 175 height 14
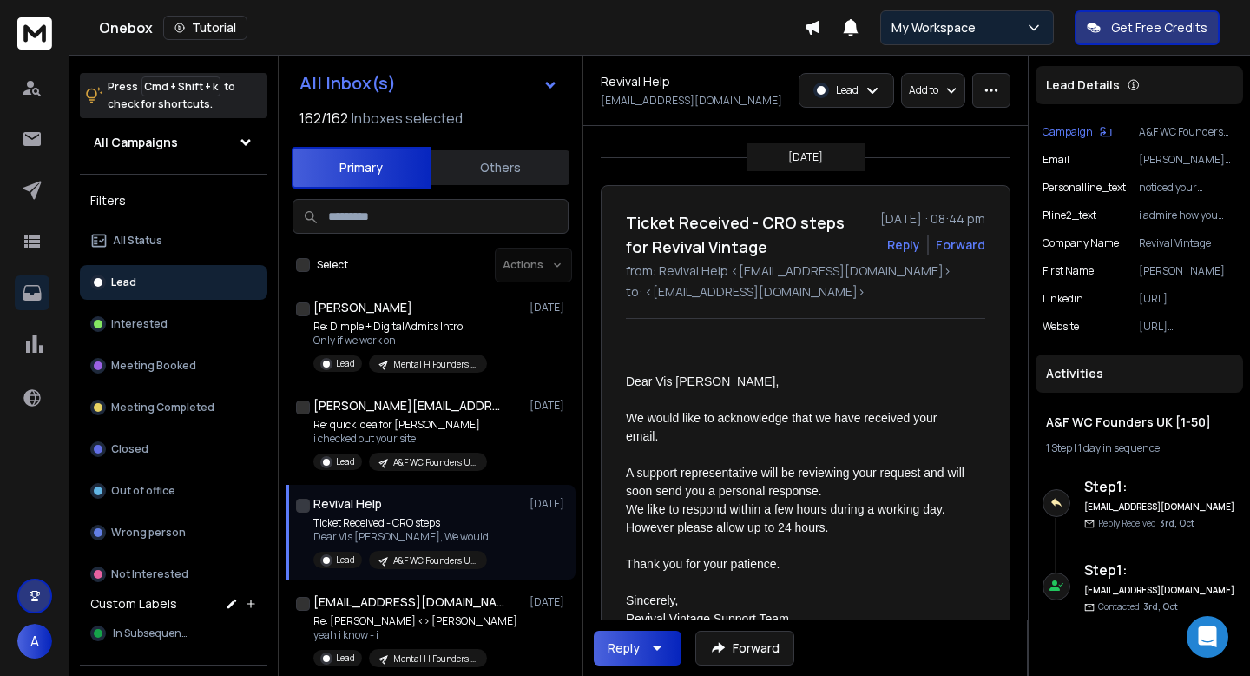
click at [960, 40] on button "My Workspace" at bounding box center [968, 27] width 174 height 35
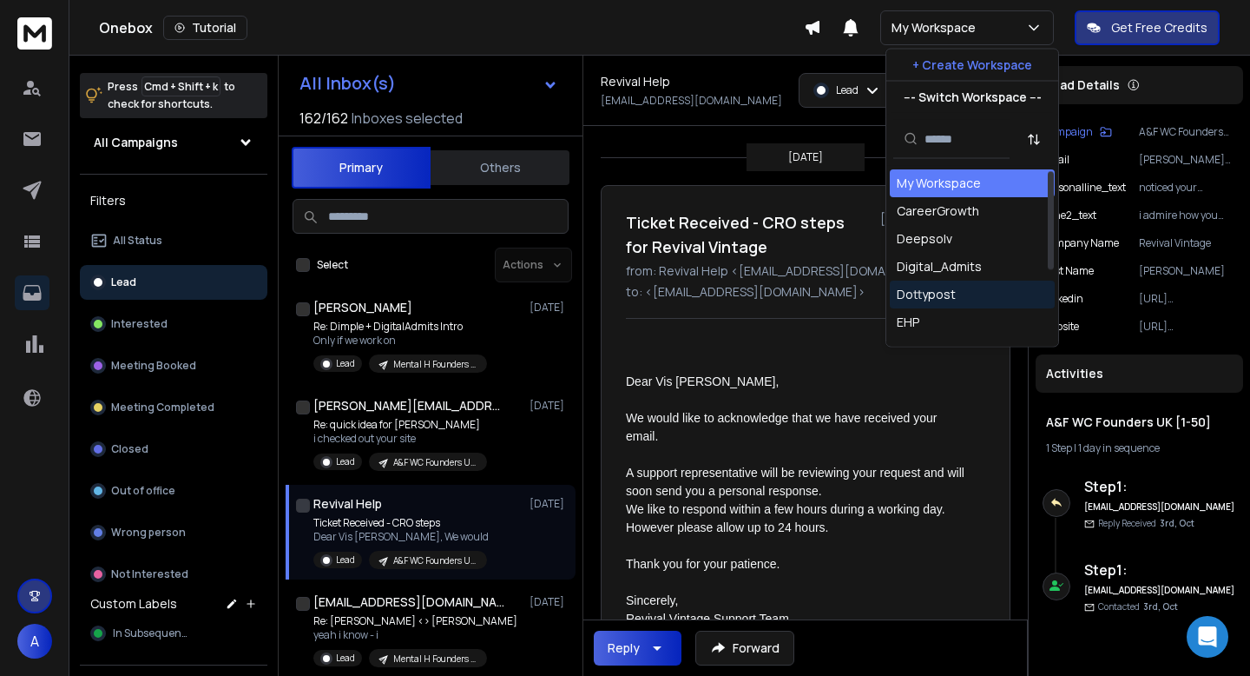
scroll to position [15, 0]
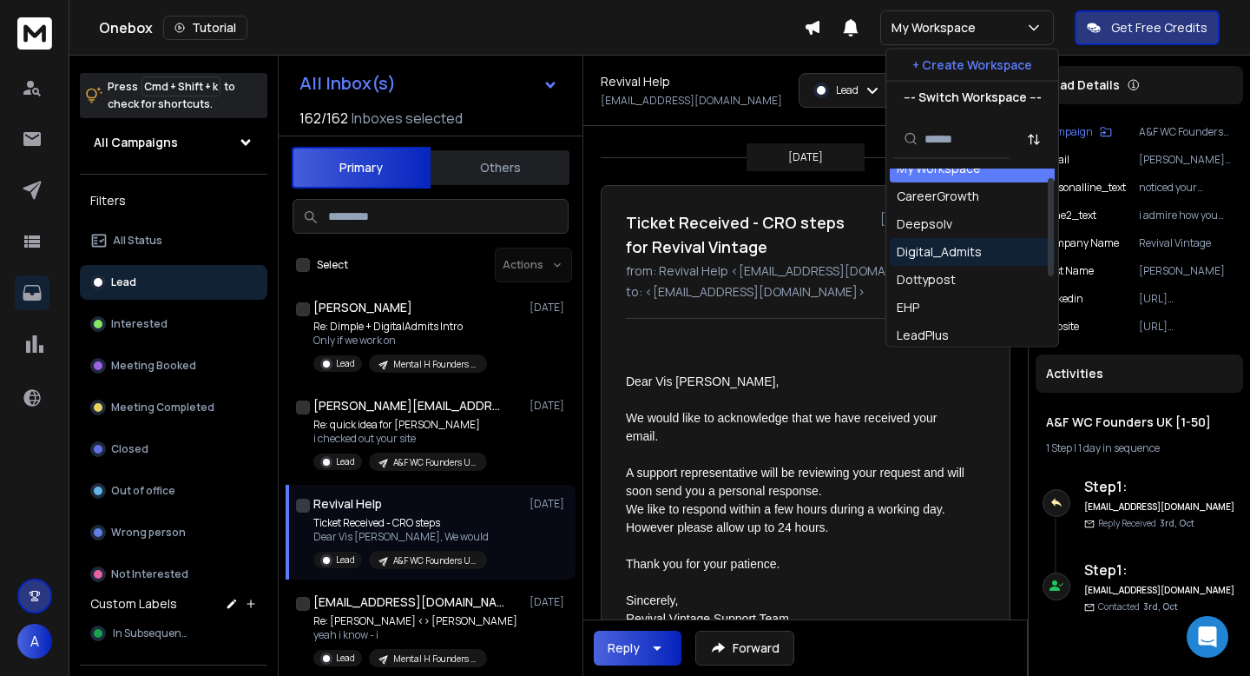
click at [953, 249] on div "Digital_Admits" at bounding box center [939, 251] width 85 height 17
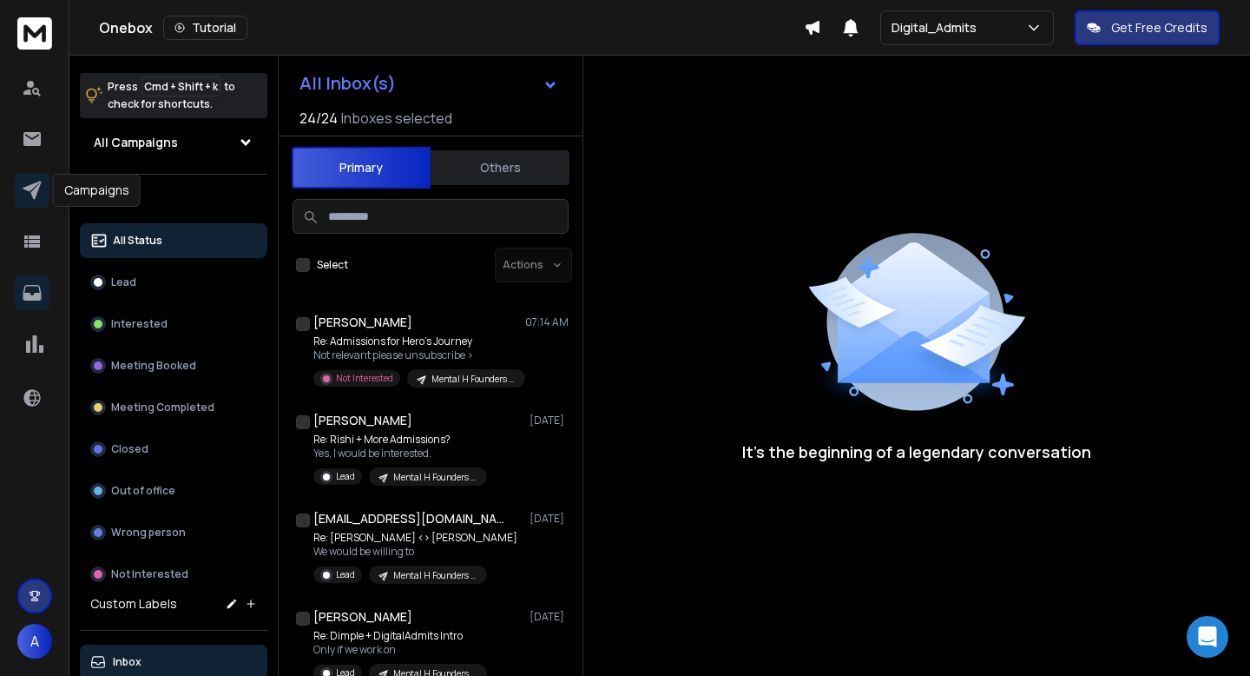
click at [45, 197] on link at bounding box center [32, 190] width 35 height 35
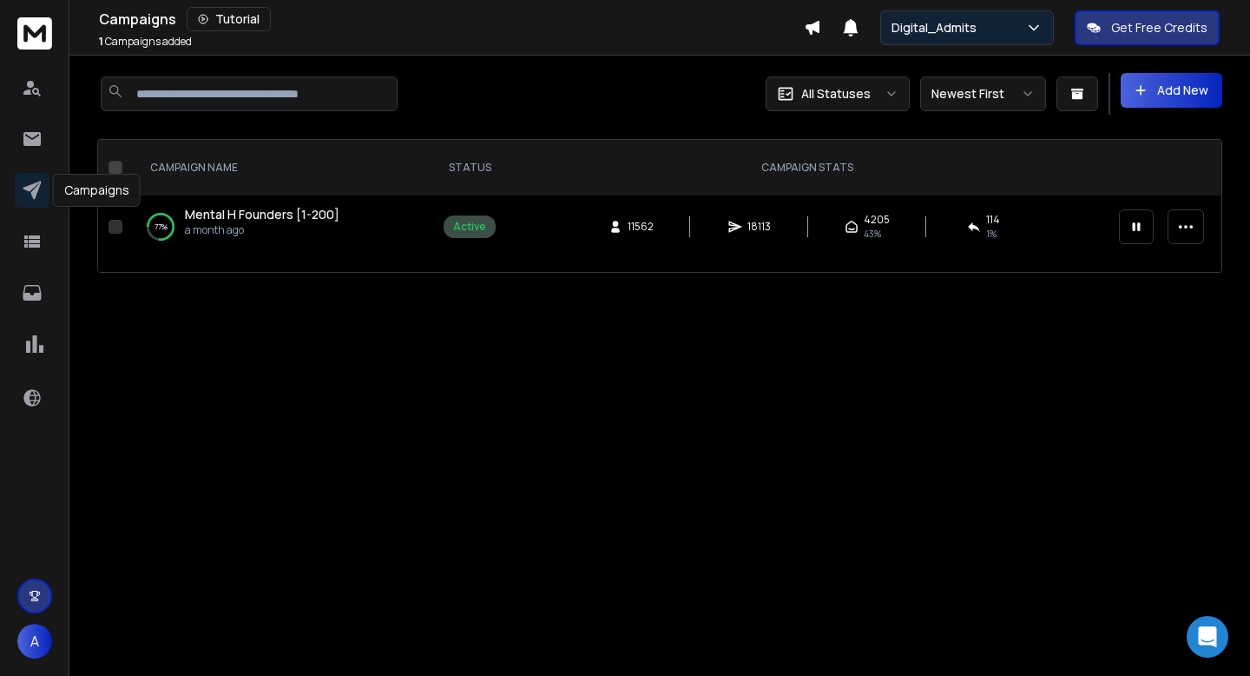
click at [974, 20] on p "Digital_Admits" at bounding box center [938, 27] width 92 height 17
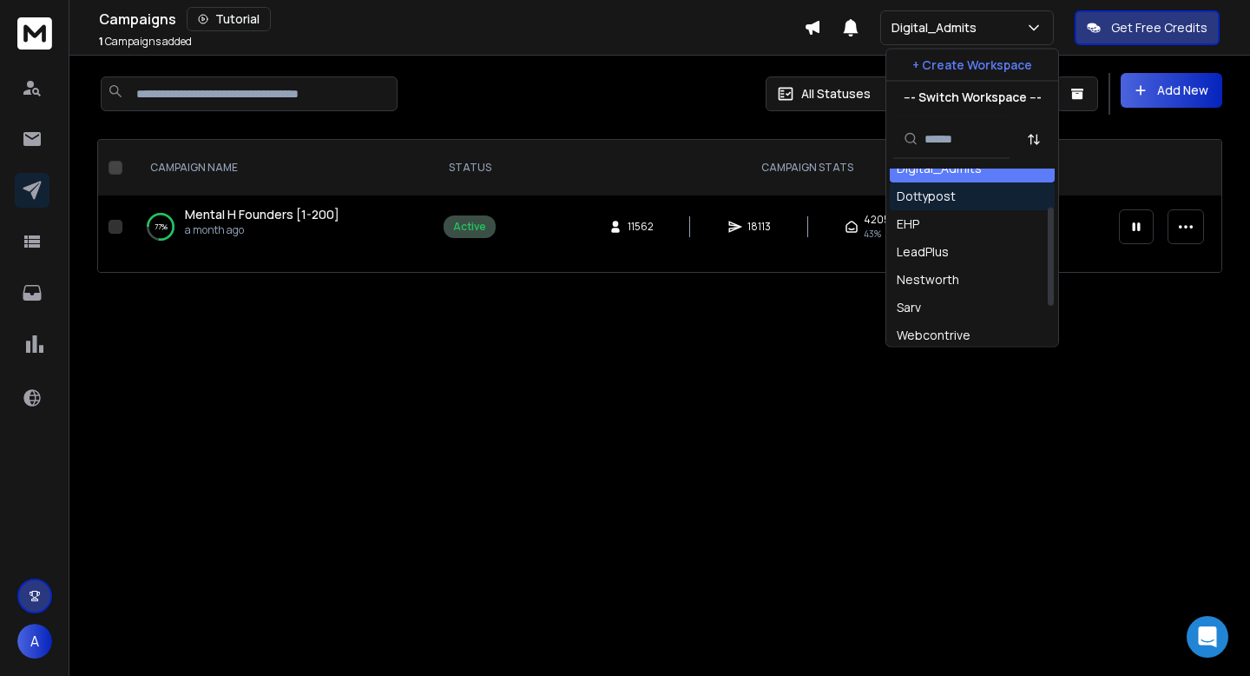
scroll to position [113, 0]
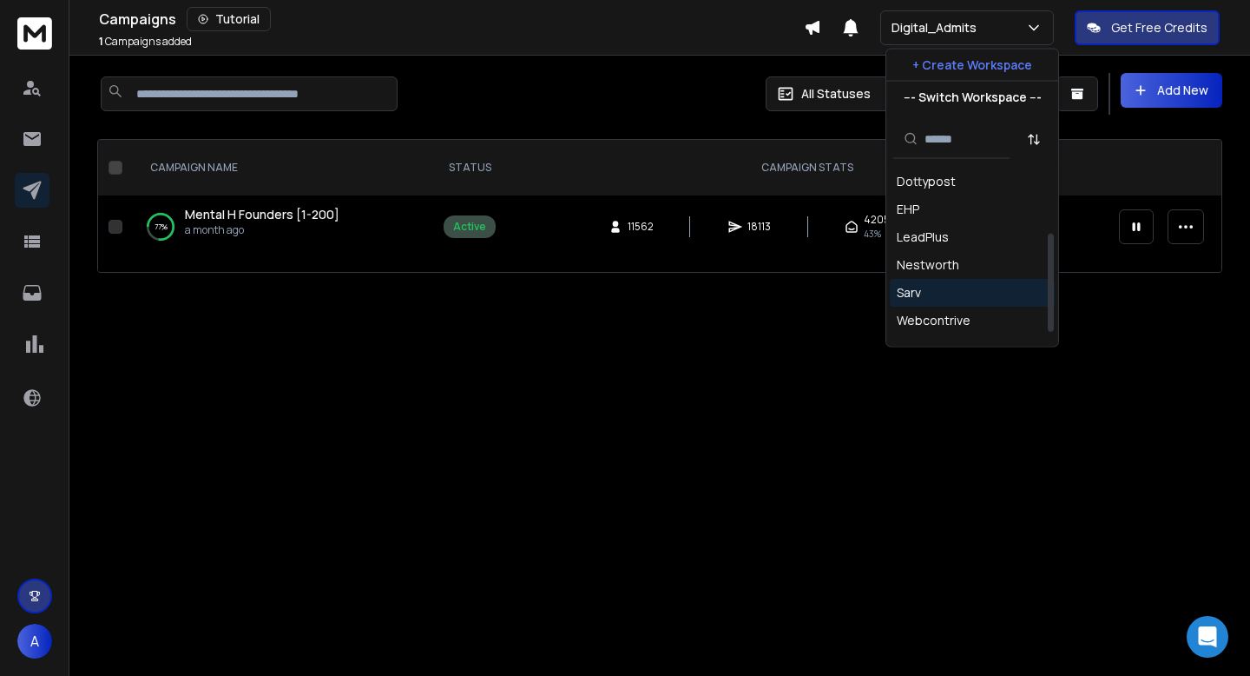
click at [941, 300] on div "Sarv" at bounding box center [972, 293] width 165 height 28
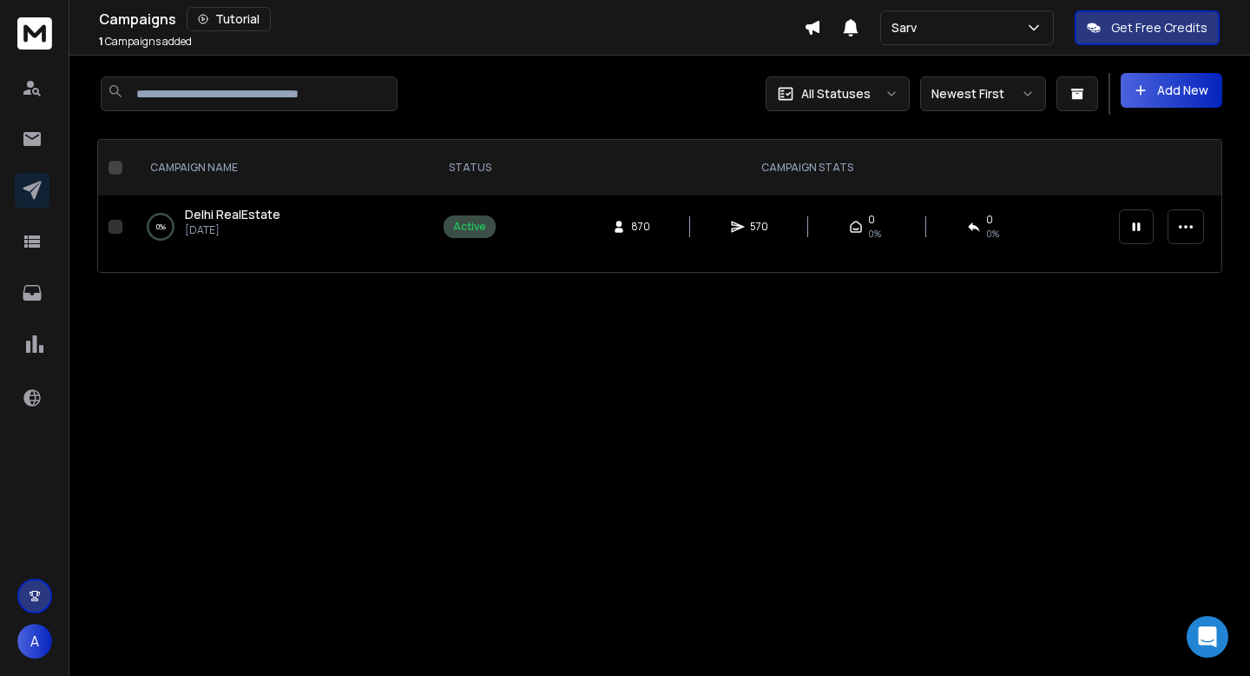
click at [236, 210] on span "Delhi RealEstate" at bounding box center [233, 214] width 96 height 16
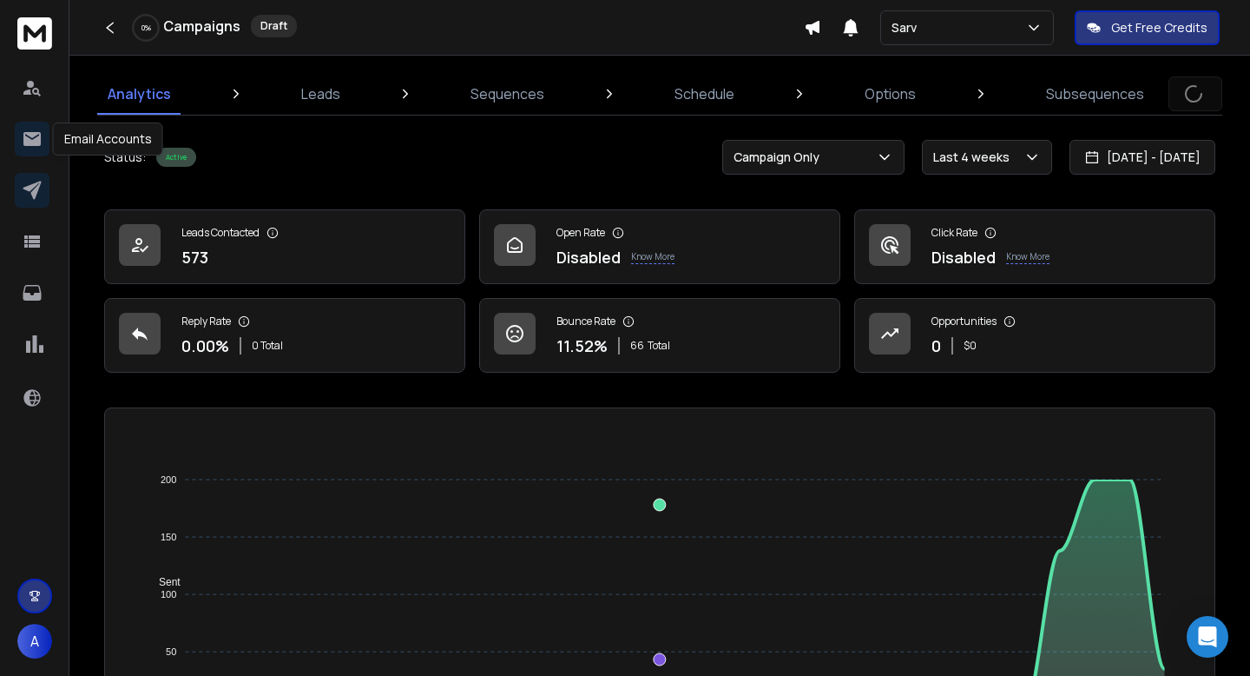
click at [28, 132] on icon at bounding box center [31, 139] width 17 height 14
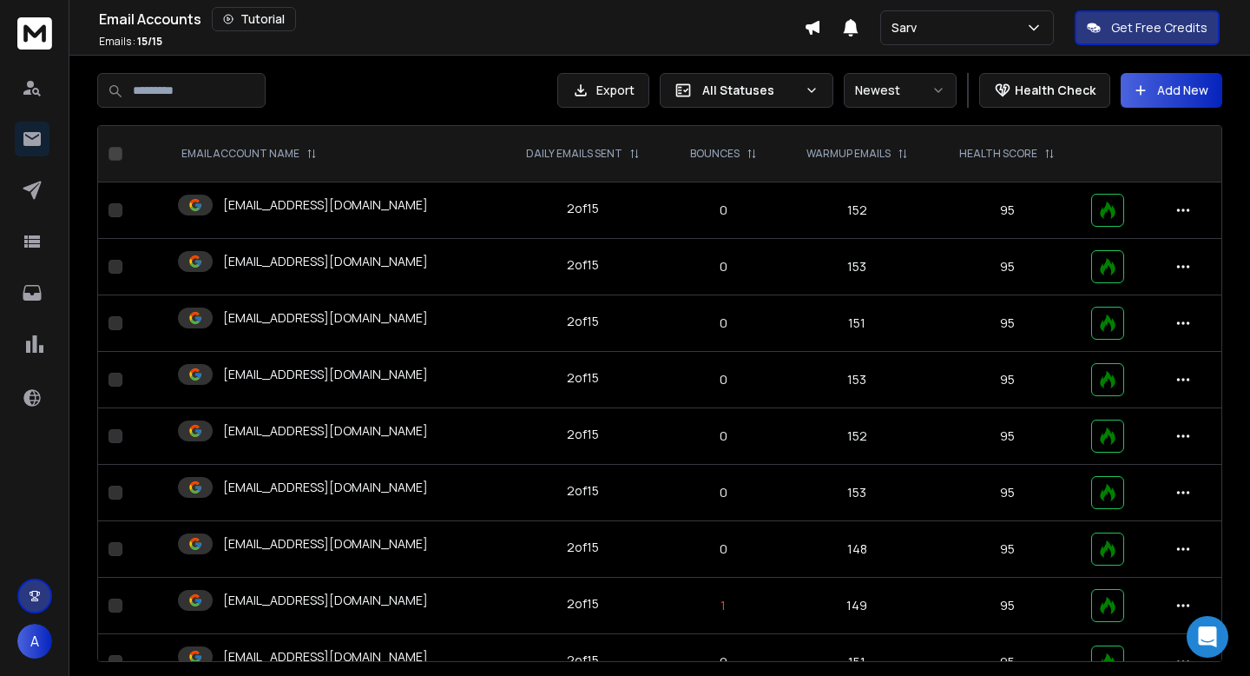
click at [293, 265] on p "preeti@trysarv.com" at bounding box center [325, 261] width 205 height 17
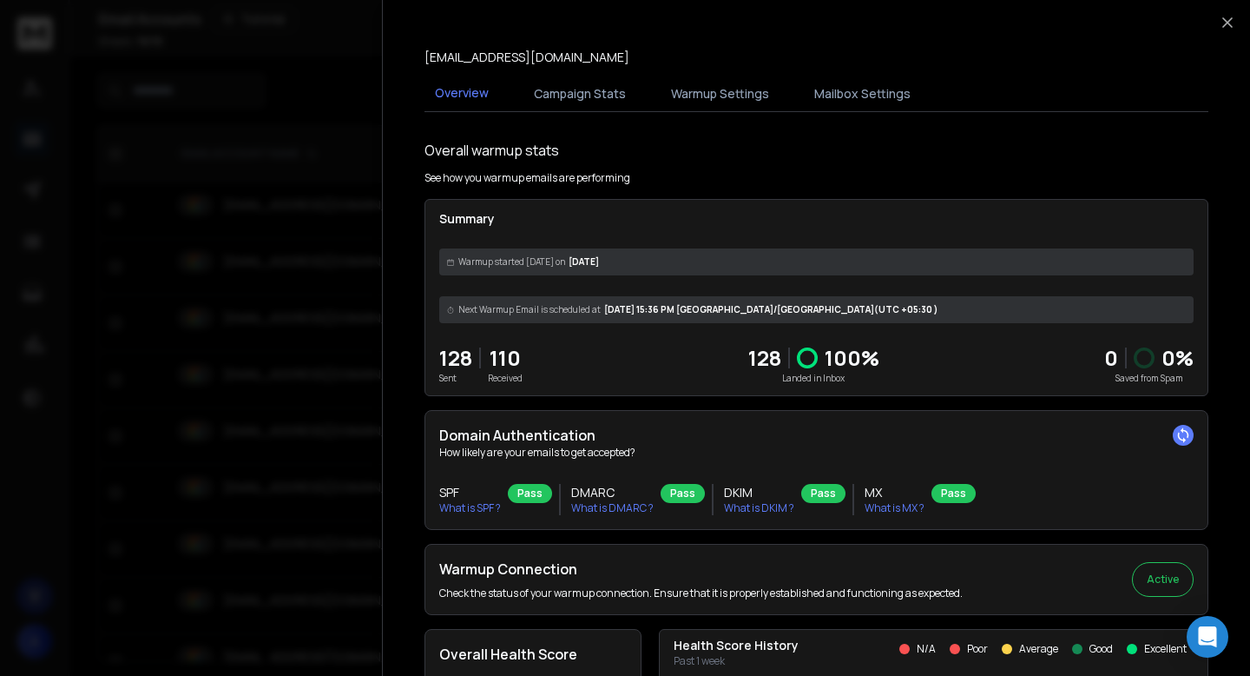
click at [699, 89] on button "Warmup Settings" at bounding box center [720, 94] width 119 height 38
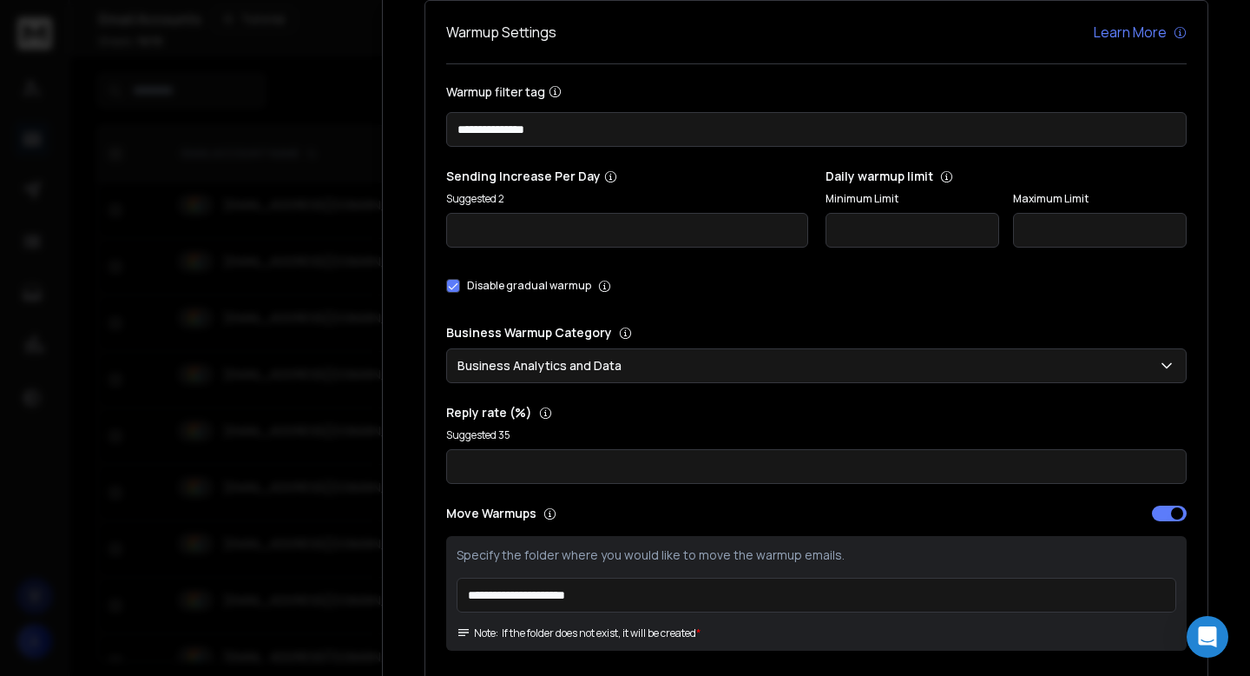
scroll to position [162, 0]
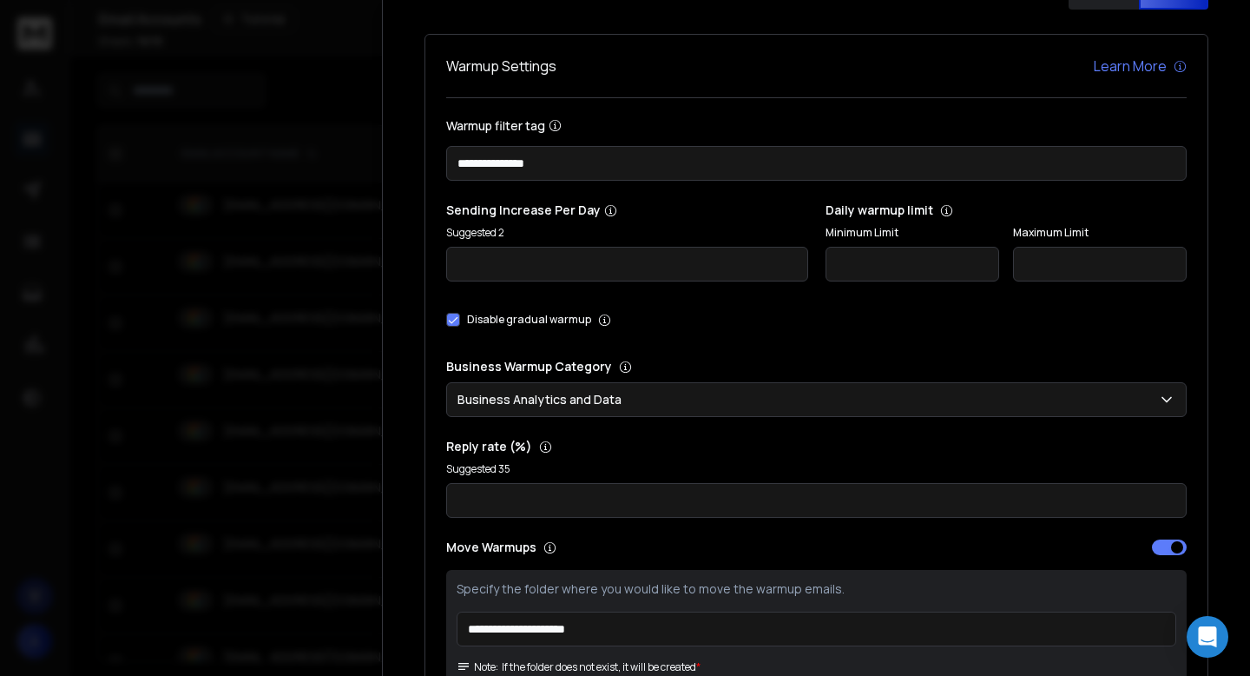
click at [318, 350] on div at bounding box center [625, 338] width 1250 height 676
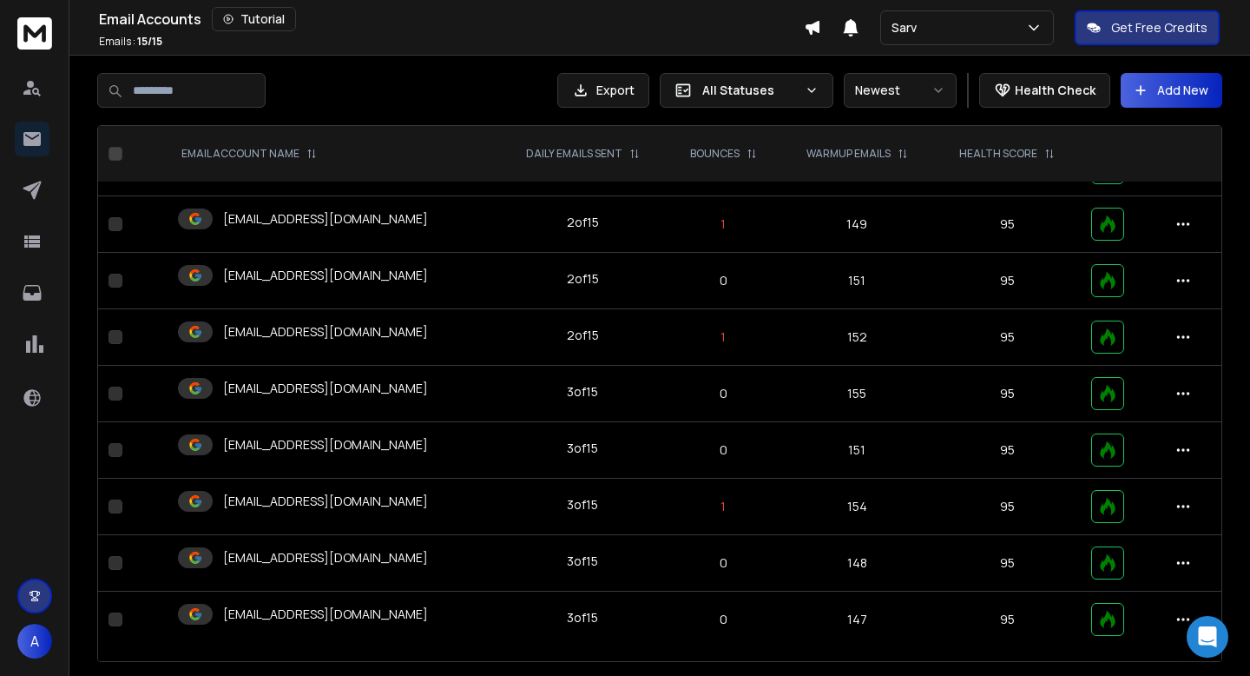
scroll to position [0, 0]
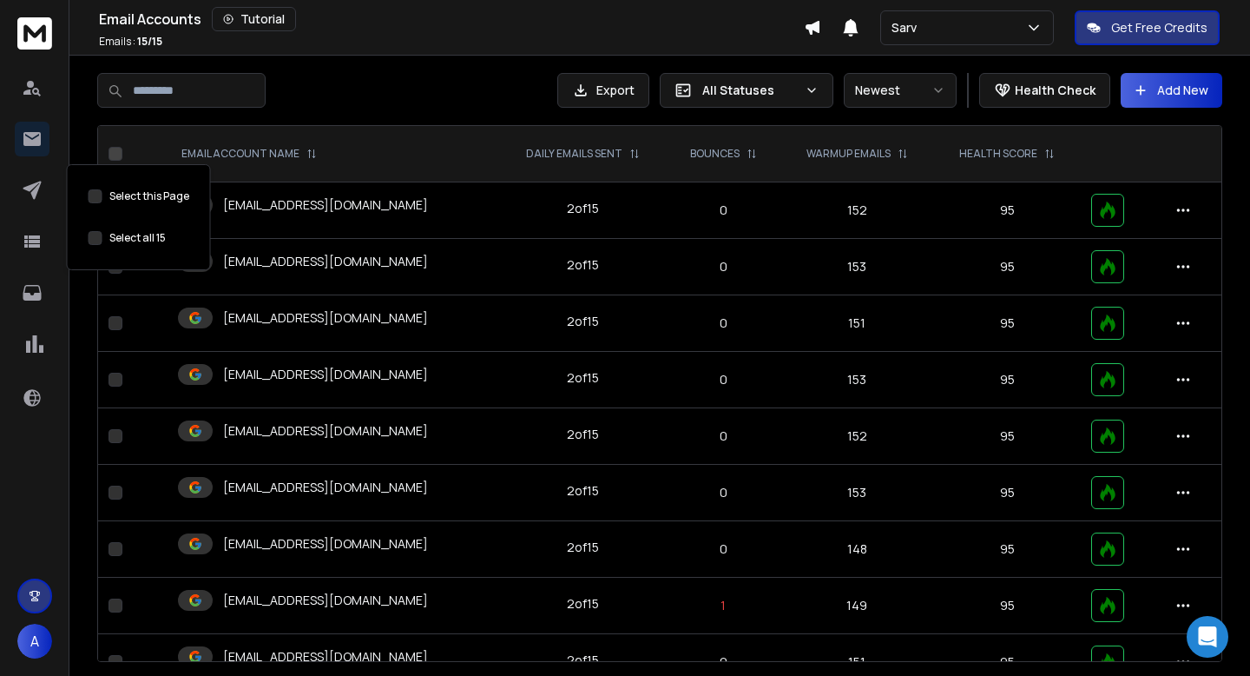
click at [115, 154] on button "Select this Page" at bounding box center [116, 154] width 14 height 14
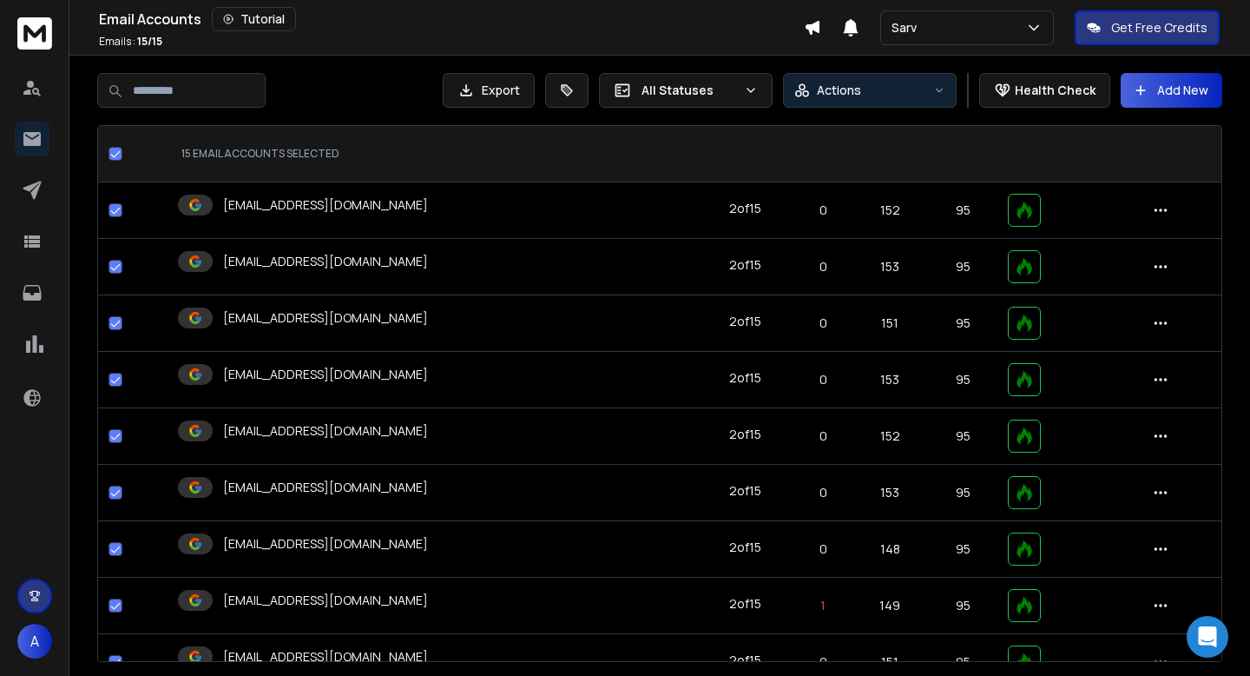
click at [903, 96] on div "Actions" at bounding box center [861, 90] width 132 height 17
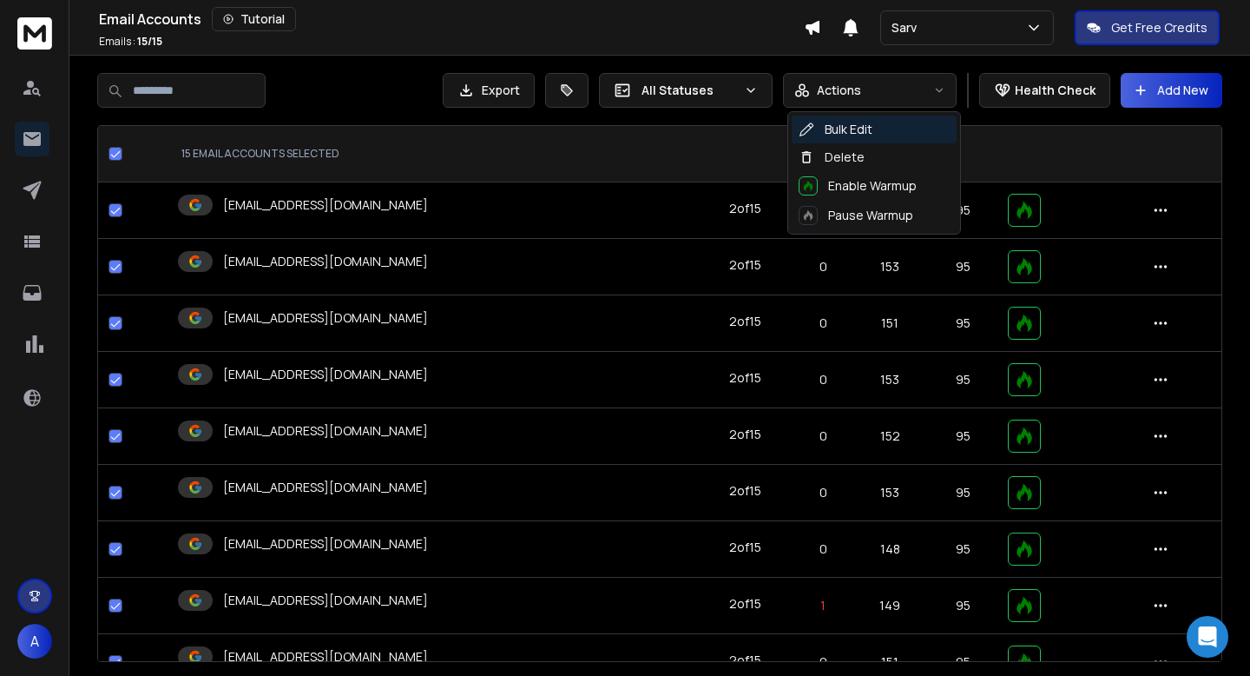
click at [873, 138] on div "Bulk Edit" at bounding box center [874, 129] width 165 height 28
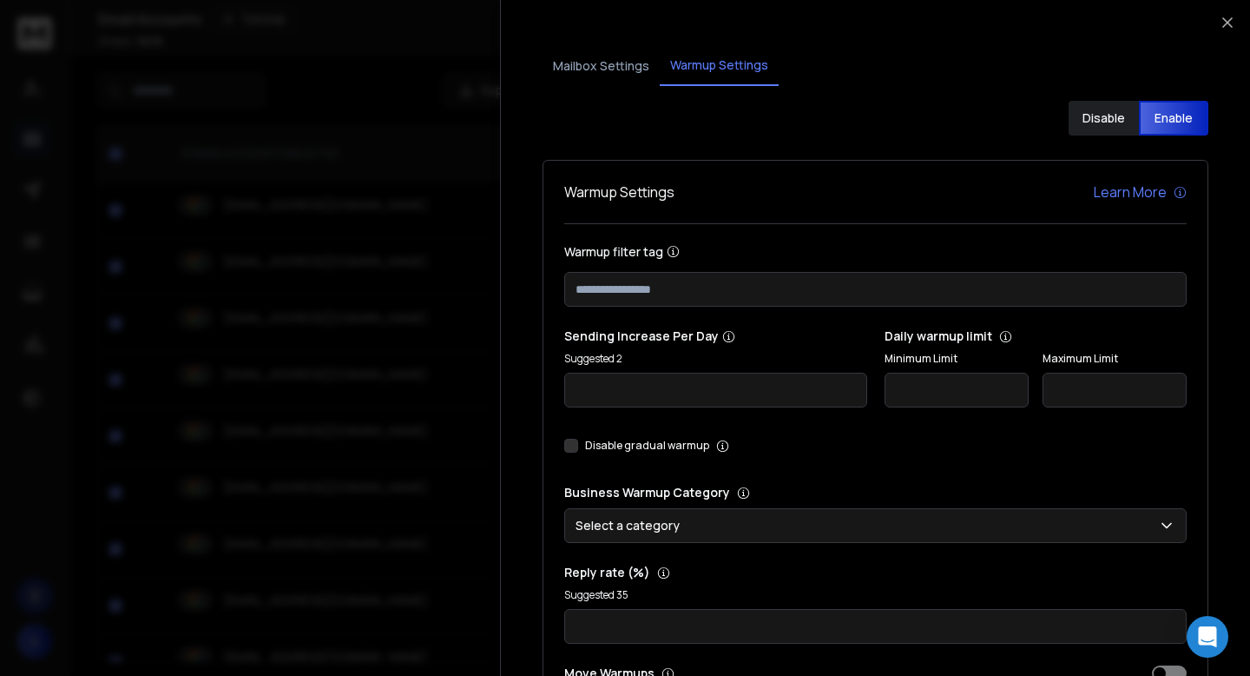
click at [736, 71] on button "Warmup Settings" at bounding box center [719, 66] width 119 height 40
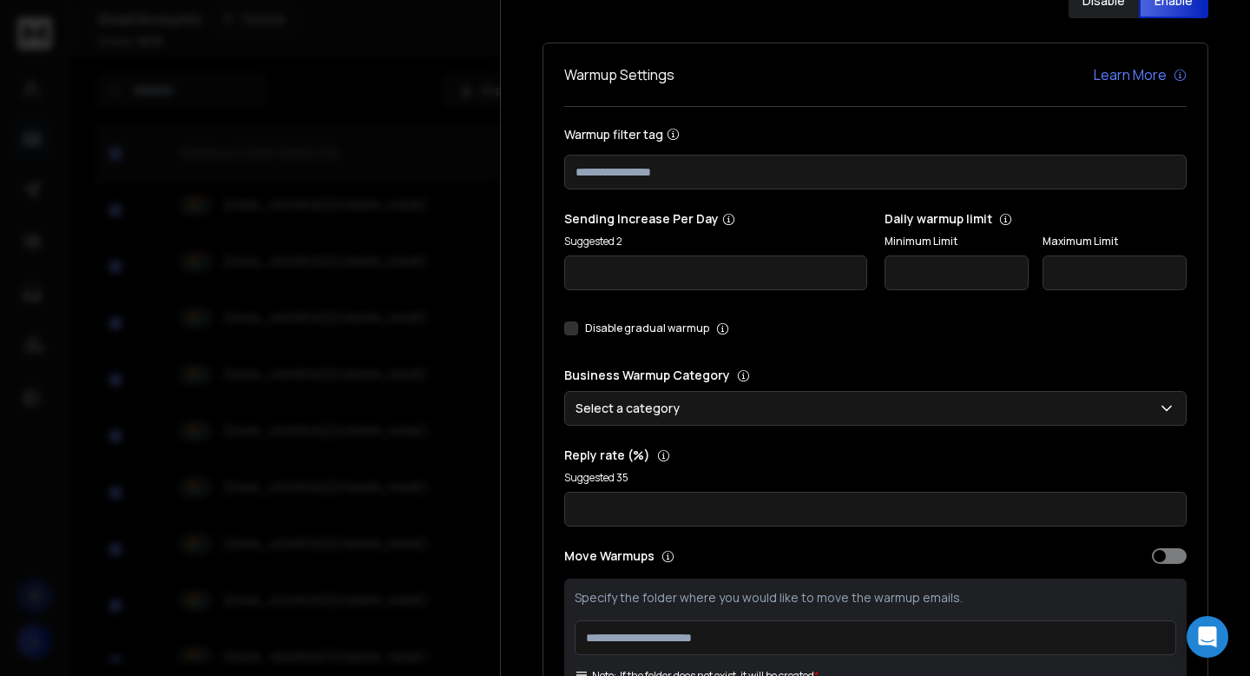
scroll to position [118, 0]
click at [1079, 280] on input "number" at bounding box center [1115, 271] width 144 height 35
type input "**"
click at [940, 274] on input "number" at bounding box center [957, 271] width 144 height 35
type input "**"
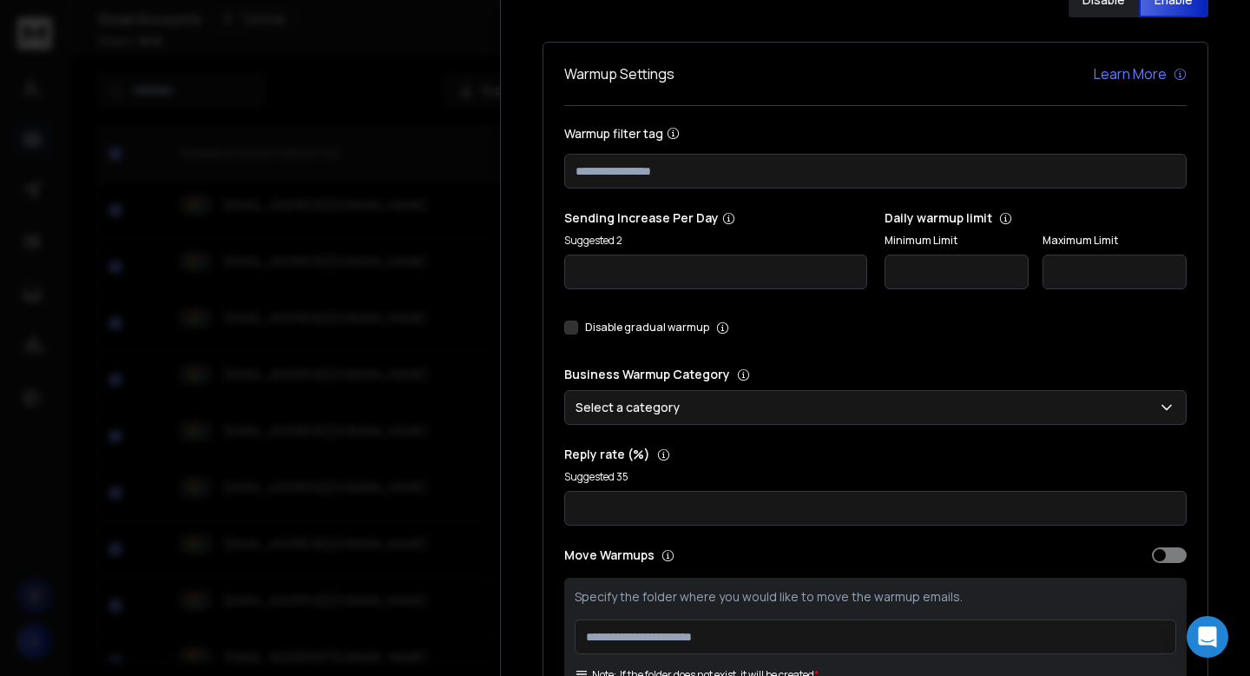
click at [616, 499] on input "number" at bounding box center [875, 508] width 623 height 35
type input "***"
click at [784, 477] on p "Suggested 35" at bounding box center [875, 477] width 623 height 14
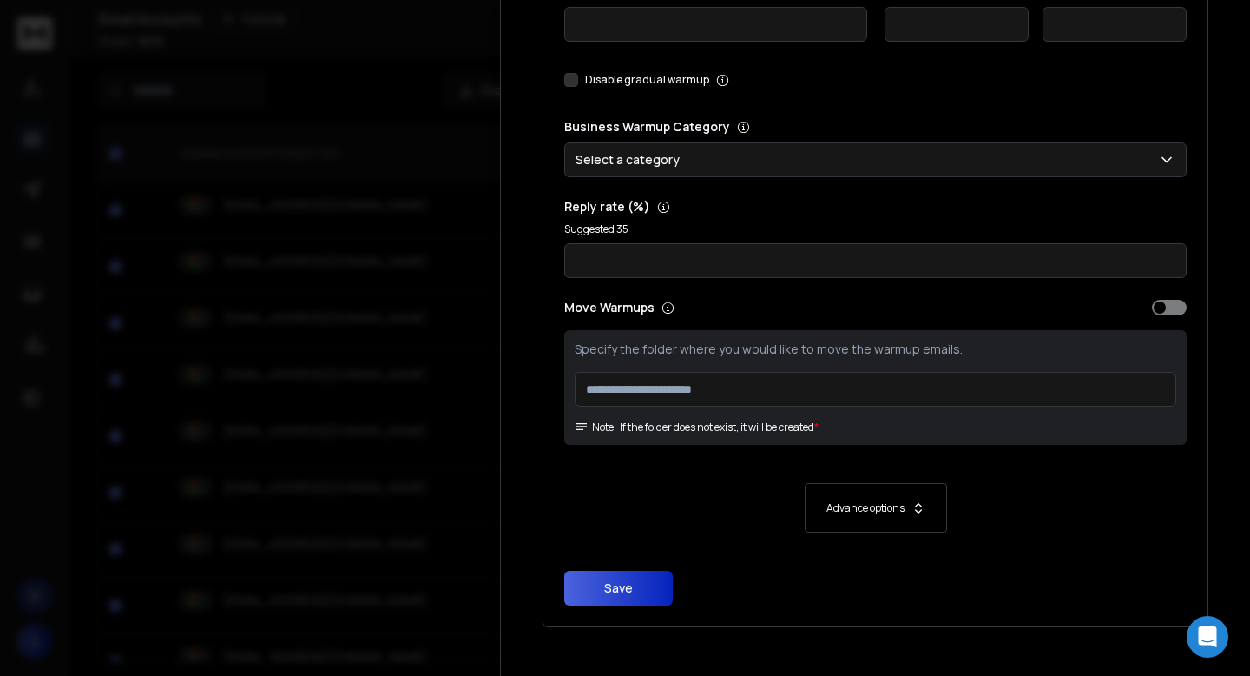
click at [607, 580] on button "Save" at bounding box center [618, 588] width 109 height 35
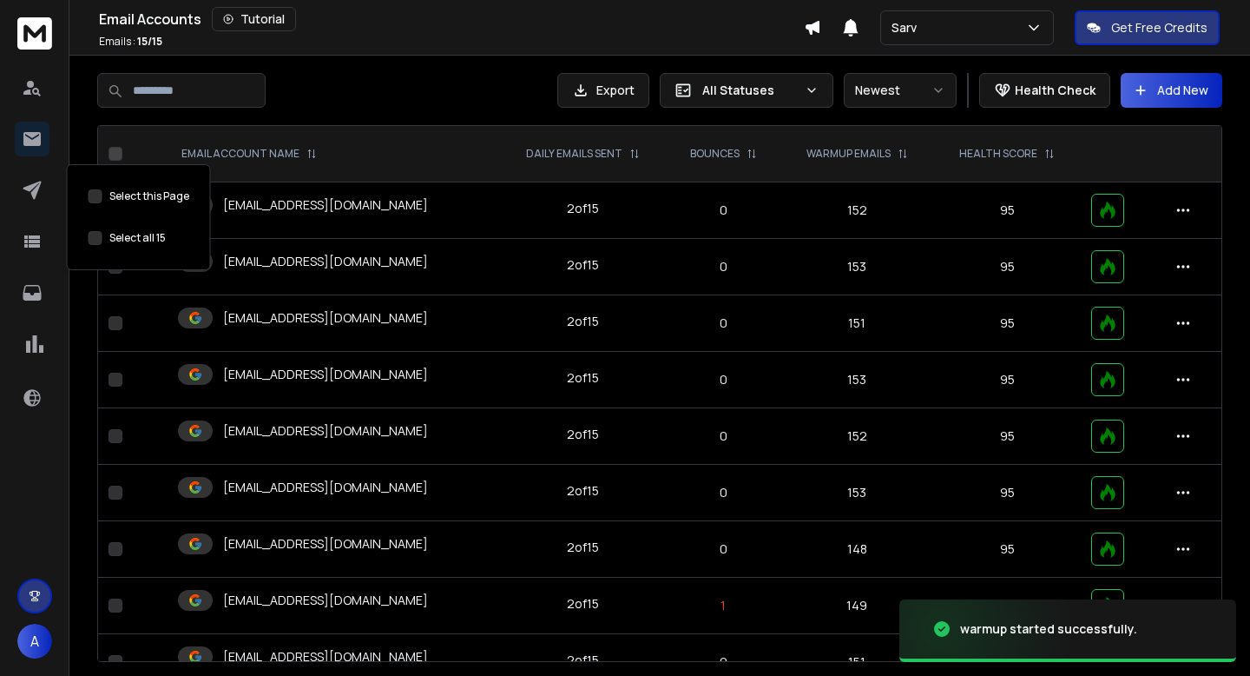
click at [121, 155] on button "Select this Page" at bounding box center [116, 154] width 14 height 14
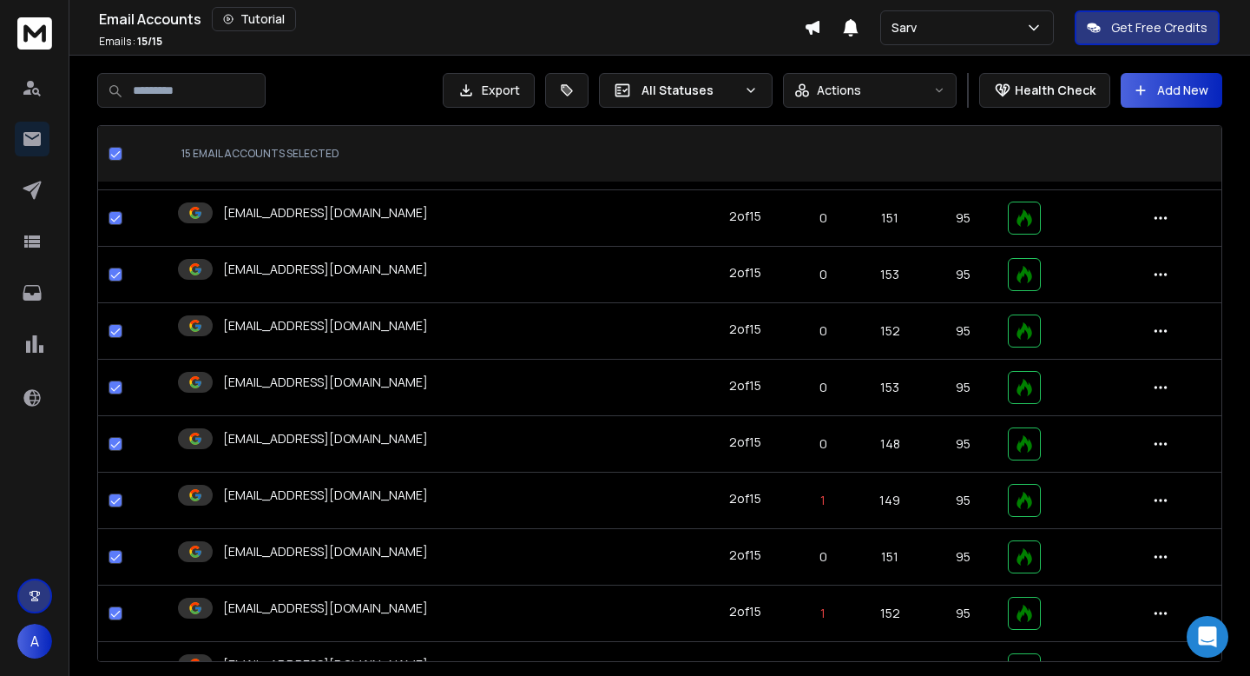
scroll to position [0, 0]
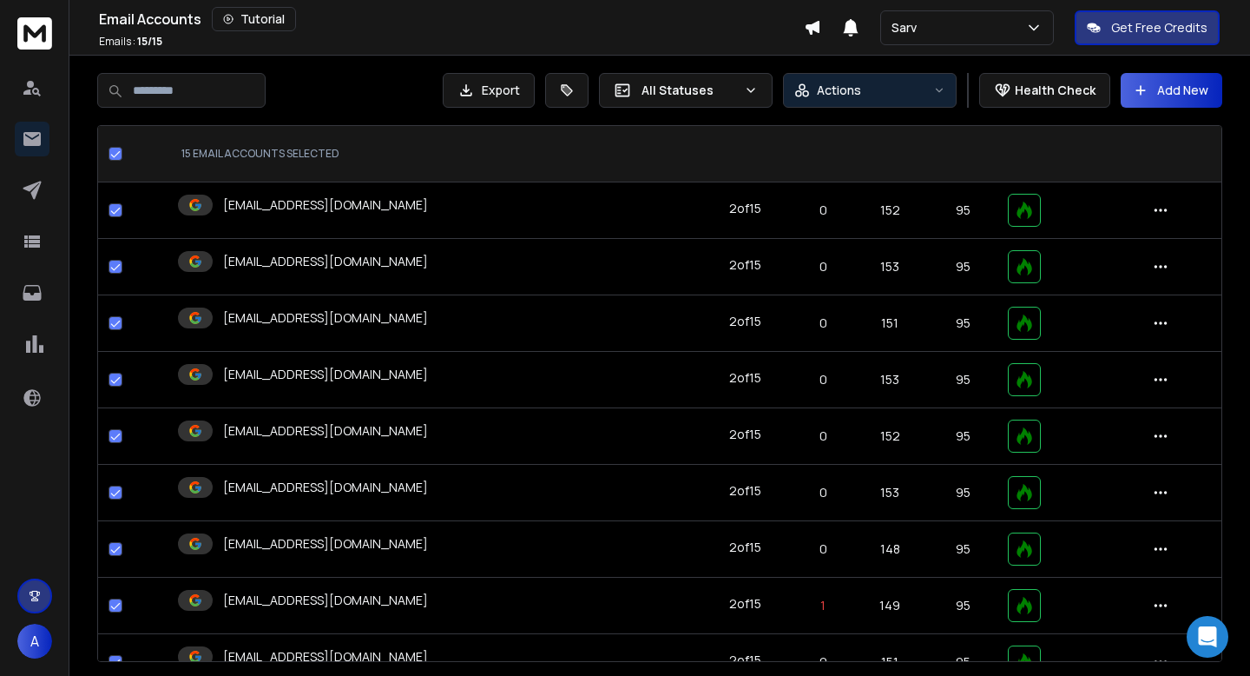
click at [844, 94] on p "Actions" at bounding box center [839, 90] width 44 height 17
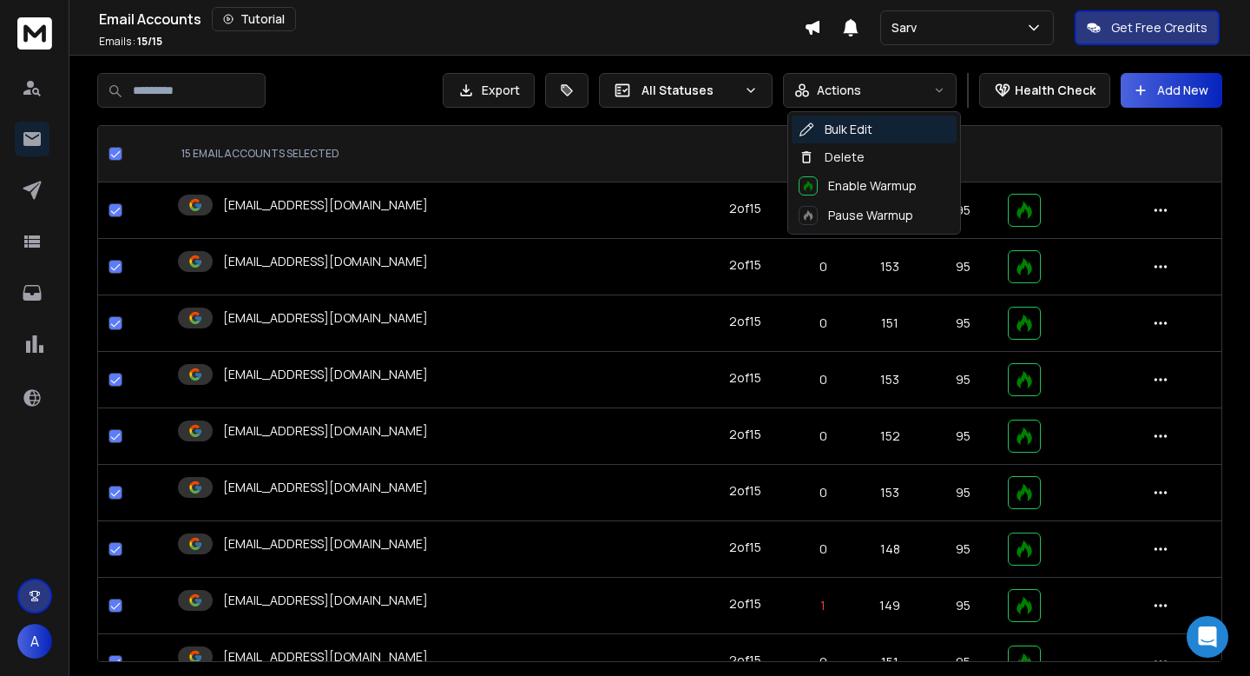
click at [844, 125] on div "Bulk Edit" at bounding box center [836, 129] width 74 height 17
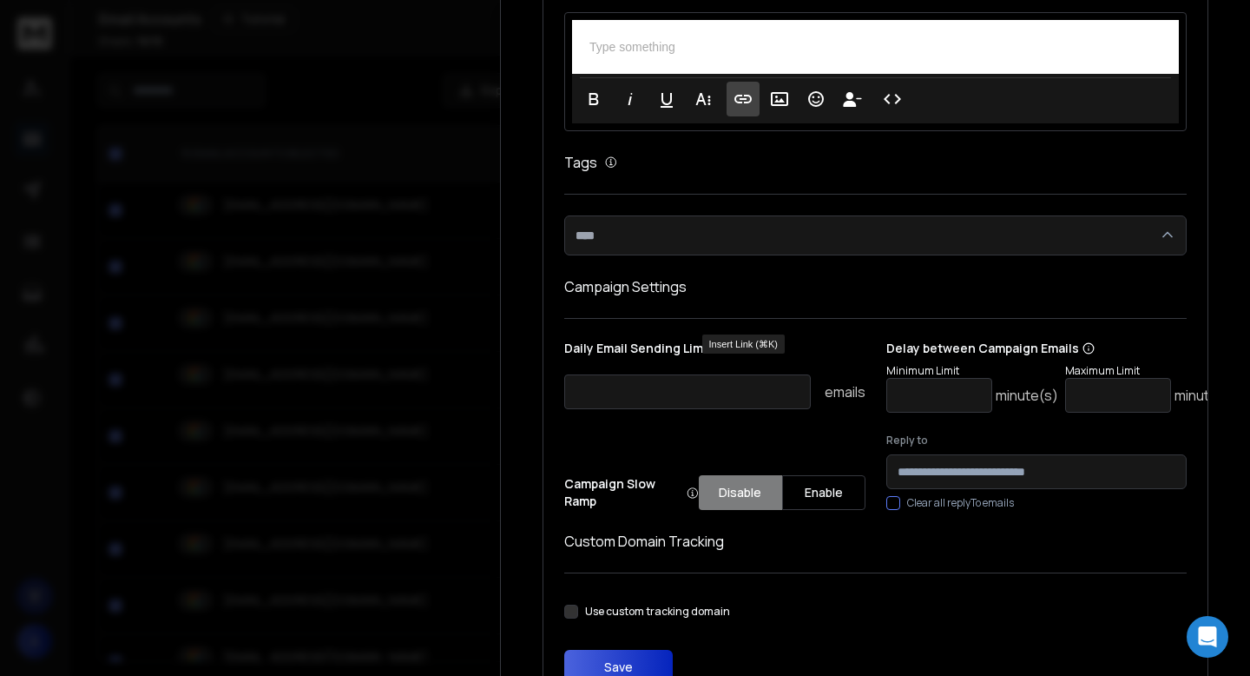
scroll to position [277, 0]
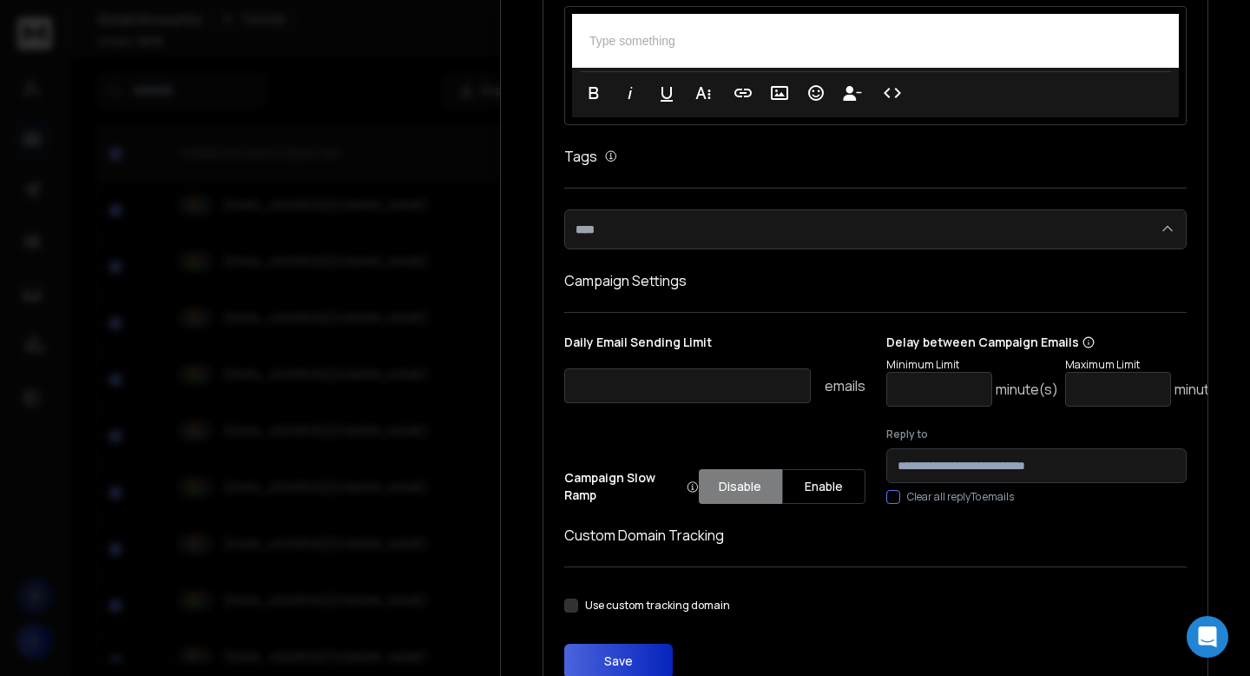
click at [687, 390] on input "number" at bounding box center [687, 385] width 247 height 35
type input "**"
click at [840, 437] on div "Campaign Slow Ramp Disable Enable" at bounding box center [714, 465] width 301 height 76
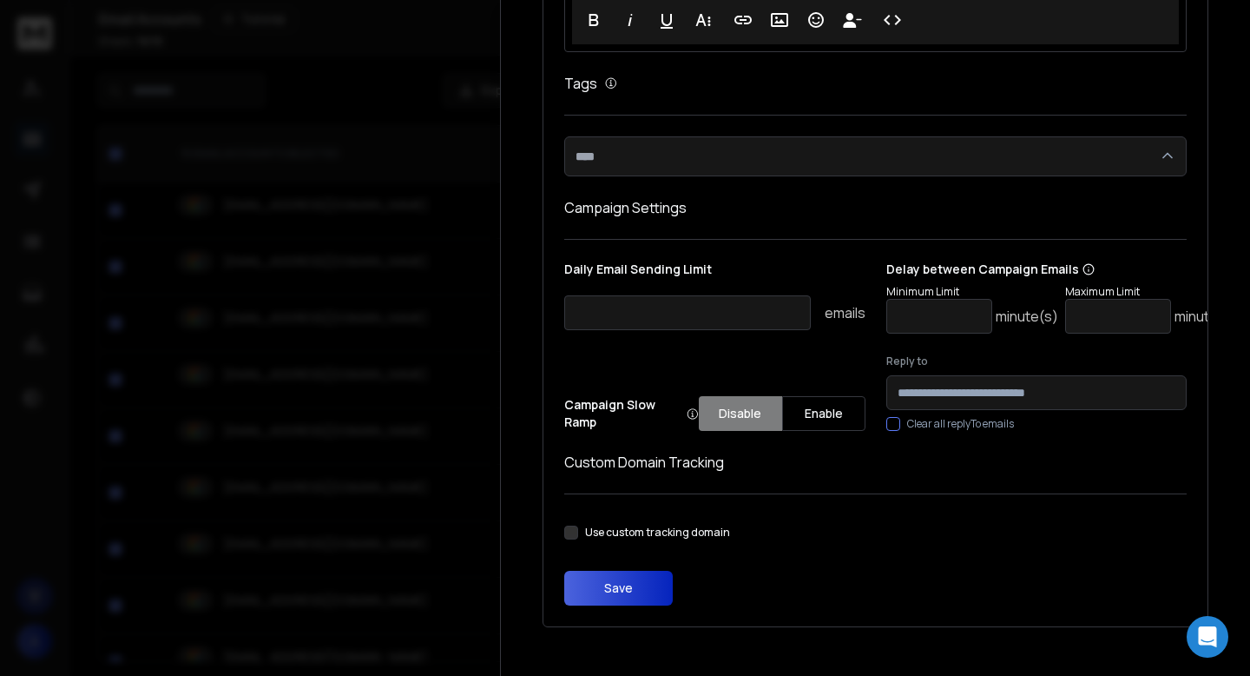
click at [634, 591] on button "Save" at bounding box center [618, 588] width 109 height 35
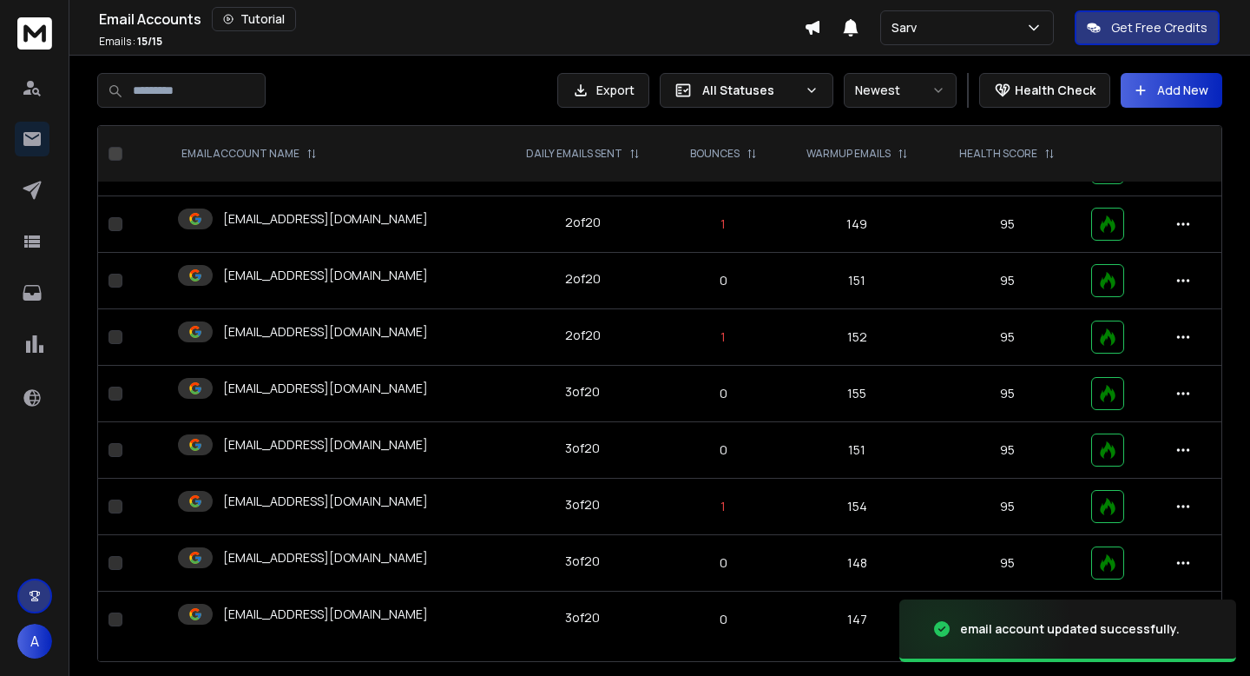
scroll to position [0, 0]
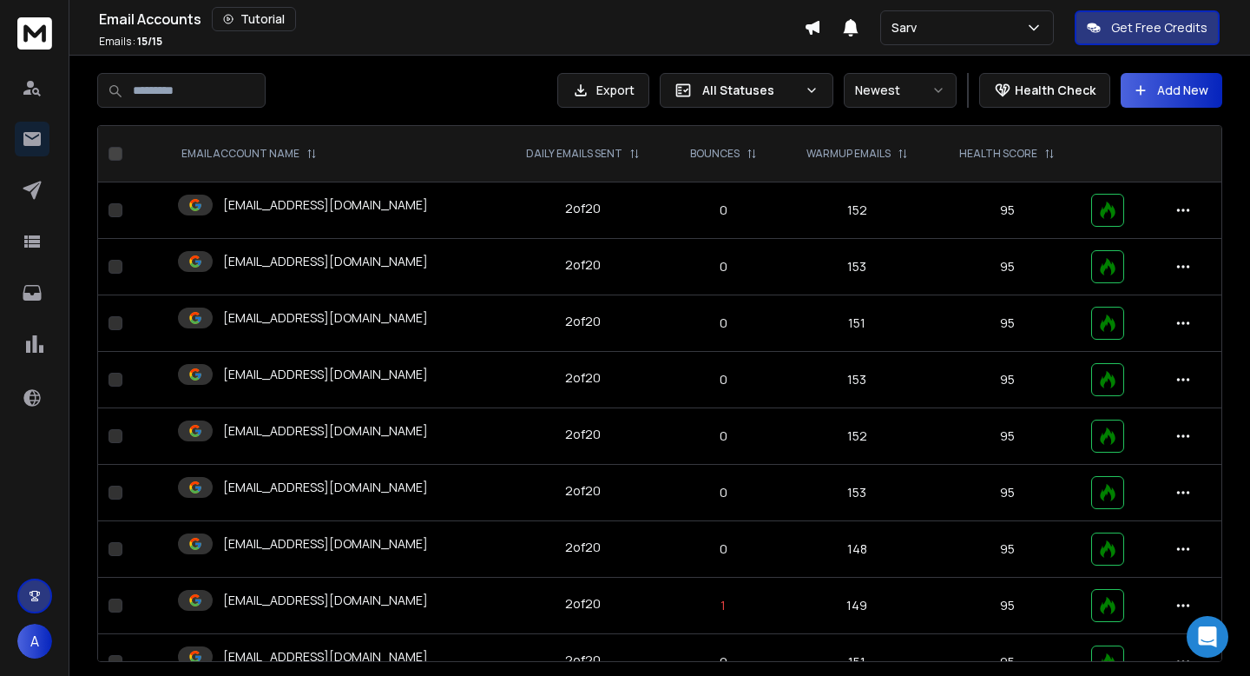
click at [411, 327] on div "preeti@getsarv.com" at bounding box center [333, 317] width 310 height 21
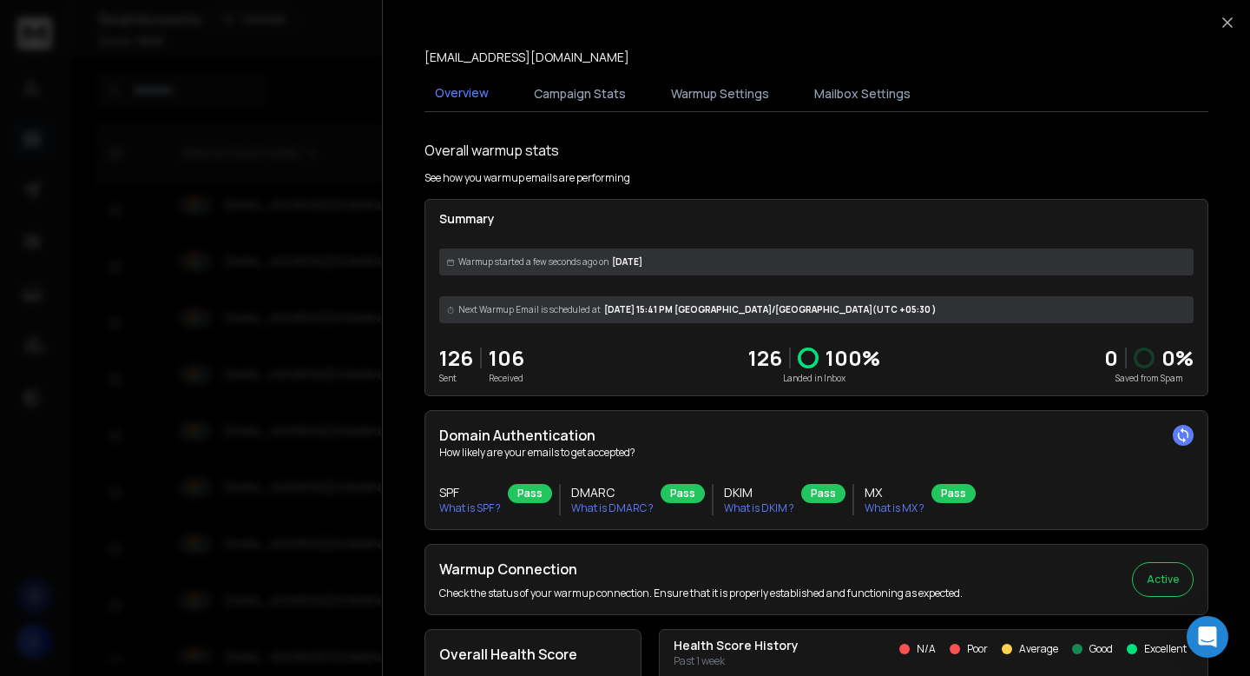
click at [715, 97] on button "Warmup Settings" at bounding box center [720, 94] width 119 height 38
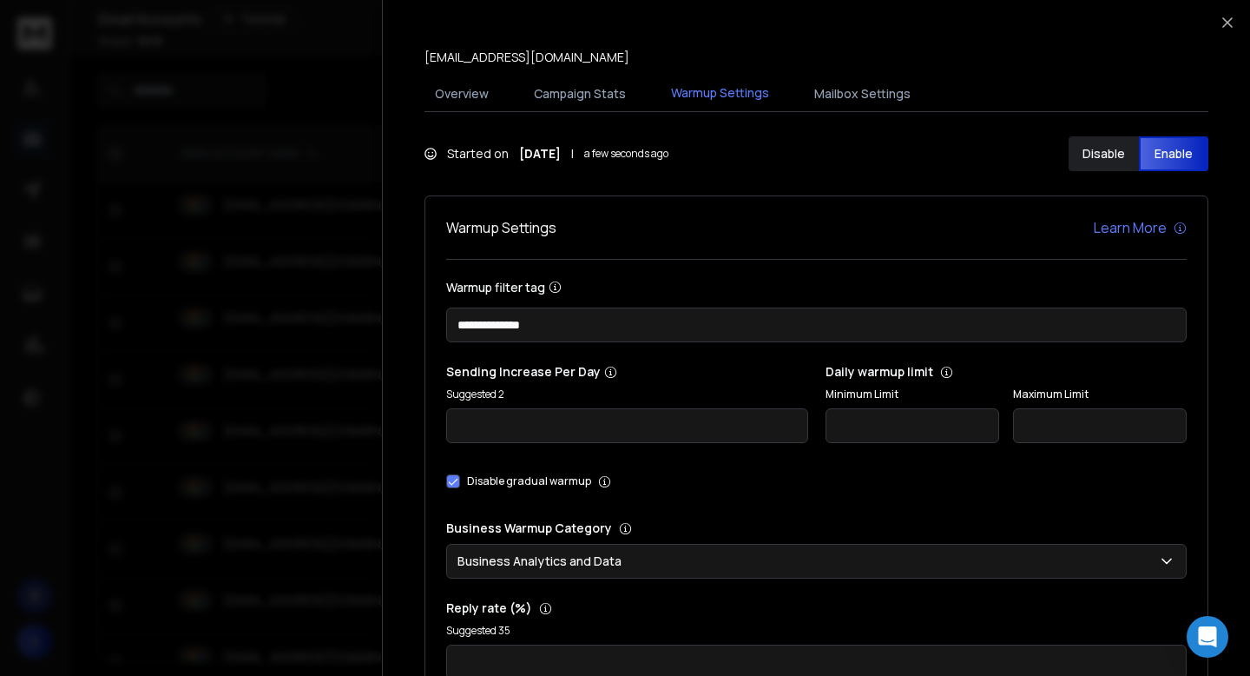
click at [286, 363] on div at bounding box center [625, 338] width 1250 height 676
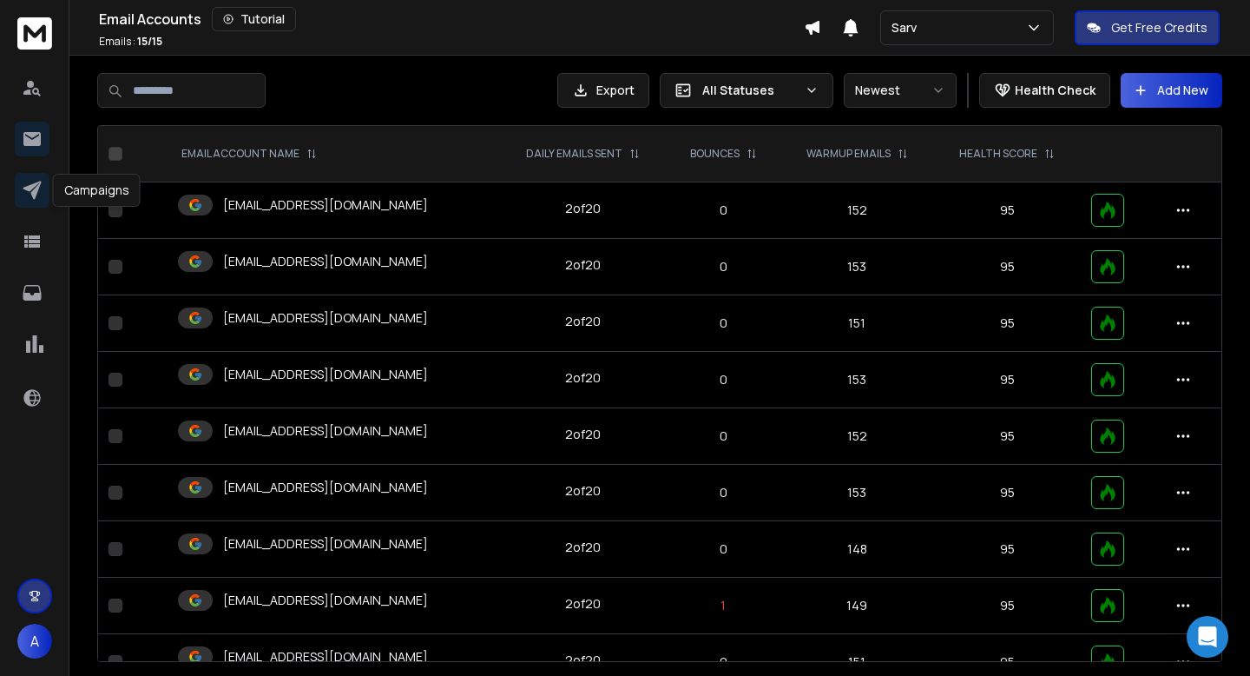
click at [32, 190] on icon at bounding box center [32, 190] width 18 height 18
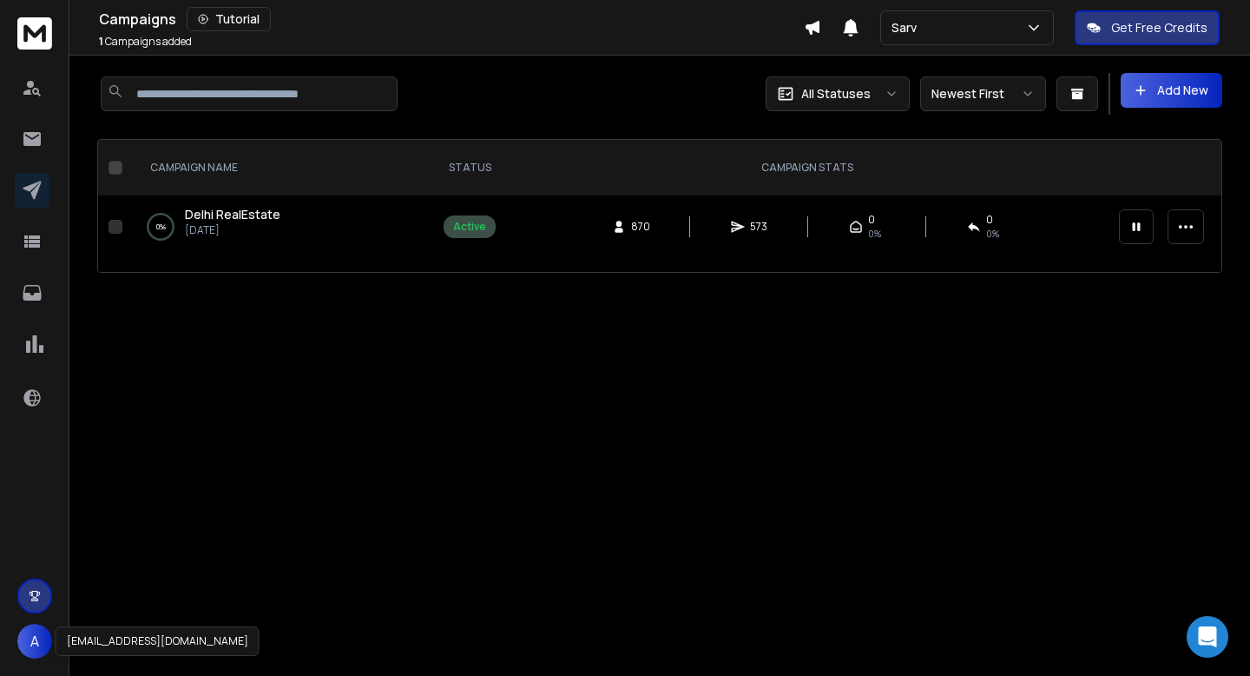
click at [30, 657] on span "A" at bounding box center [34, 641] width 35 height 35
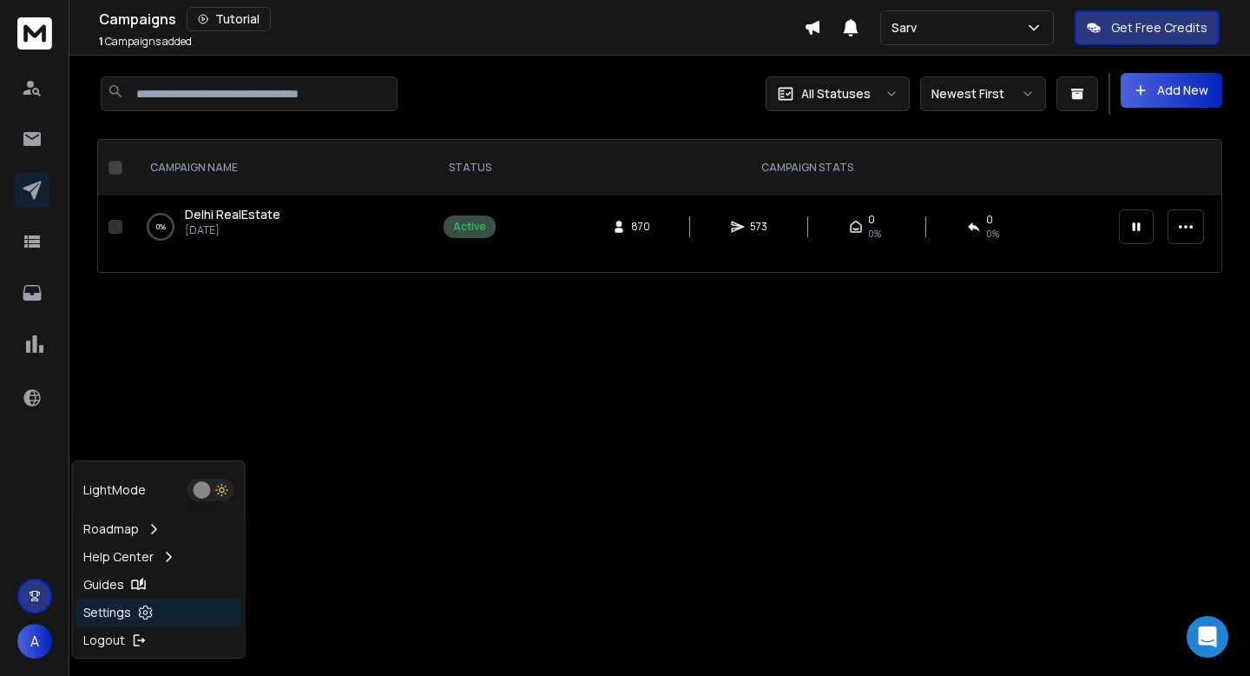
click at [109, 613] on p "Settings" at bounding box center [107, 612] width 48 height 17
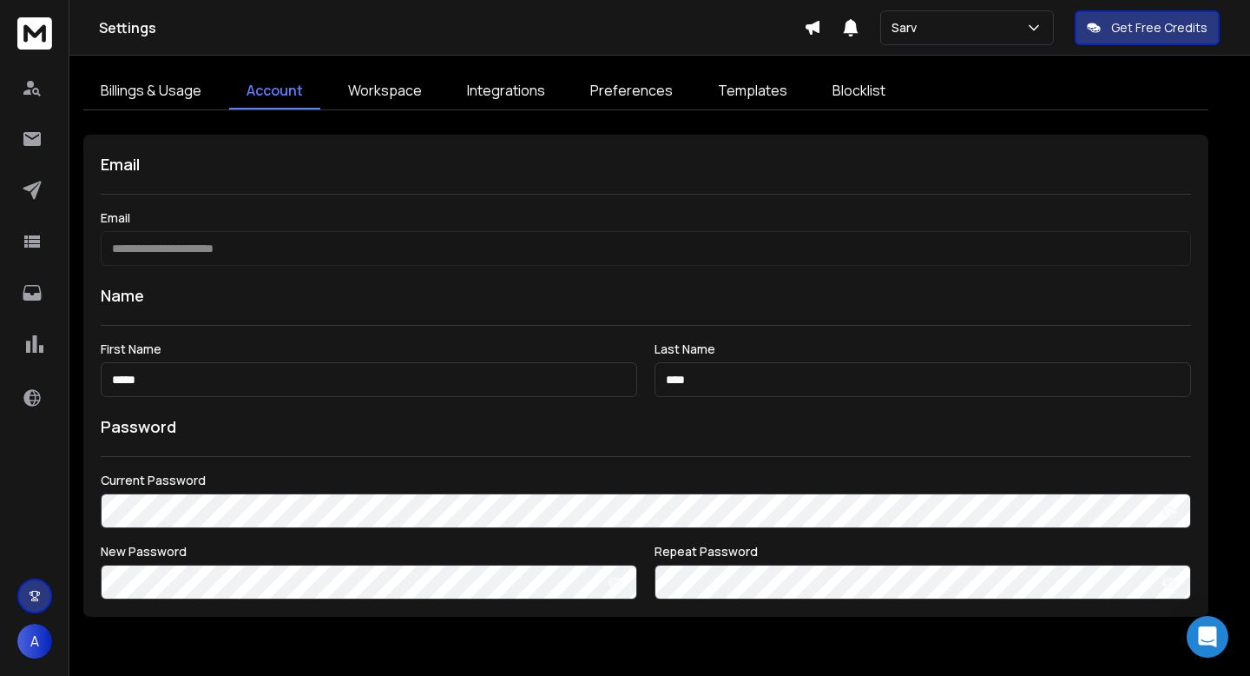
click at [398, 91] on link "Workspace" at bounding box center [385, 91] width 109 height 36
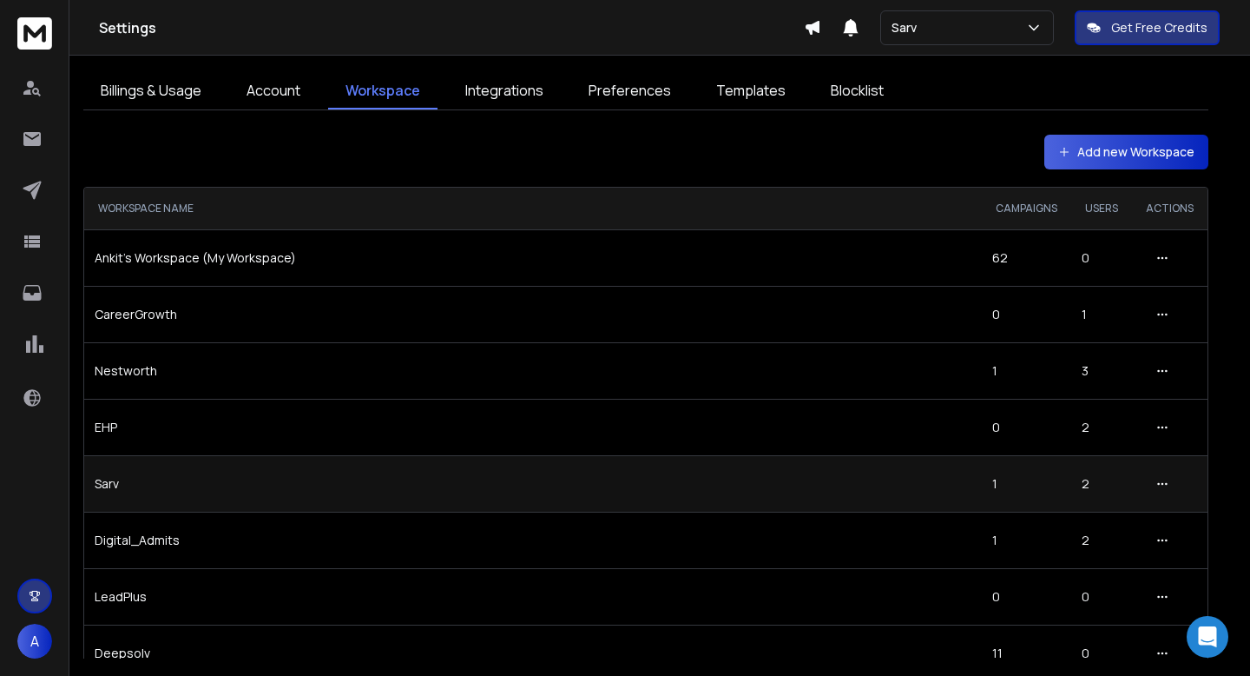
click at [320, 487] on td "Sarv" at bounding box center [533, 483] width 898 height 56
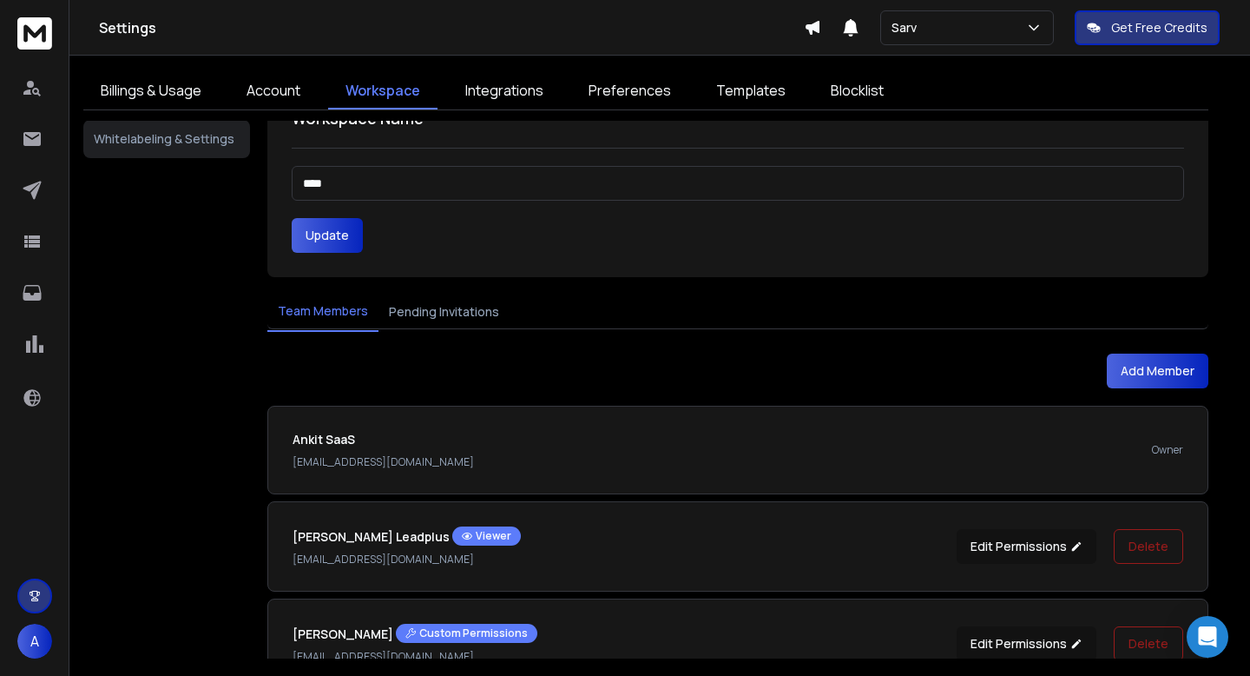
scroll to position [135, 0]
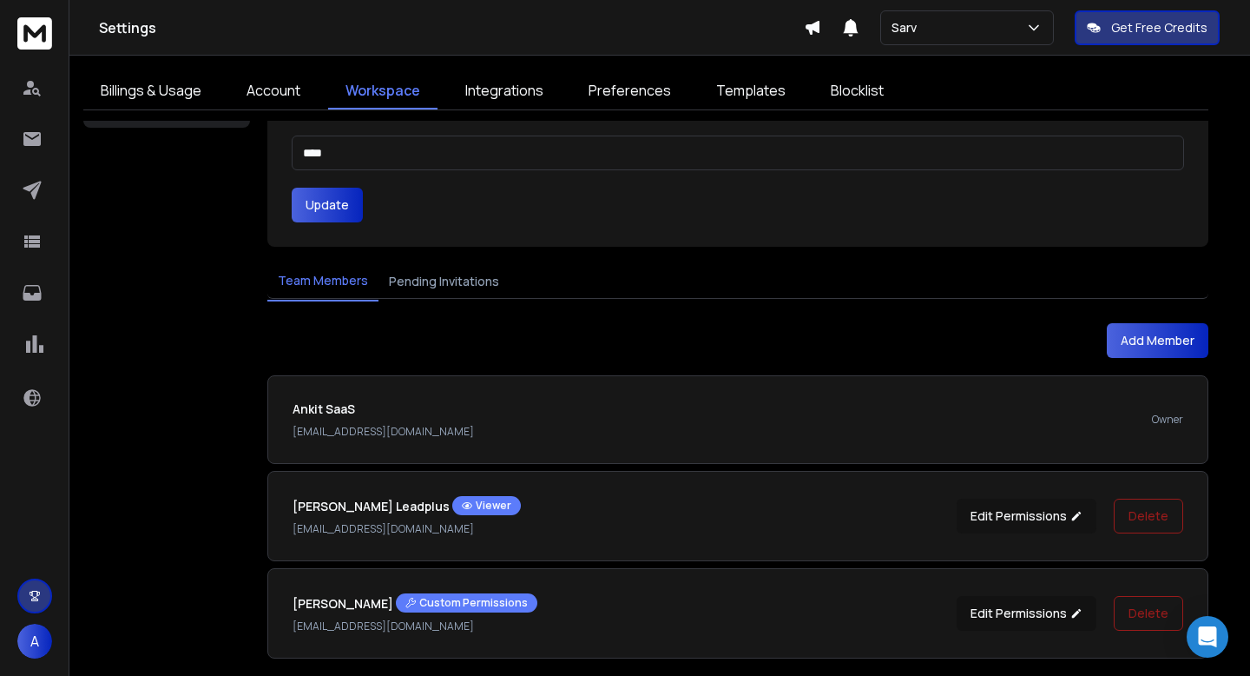
click at [1000, 514] on button "Edit Permissions" at bounding box center [1027, 515] width 140 height 35
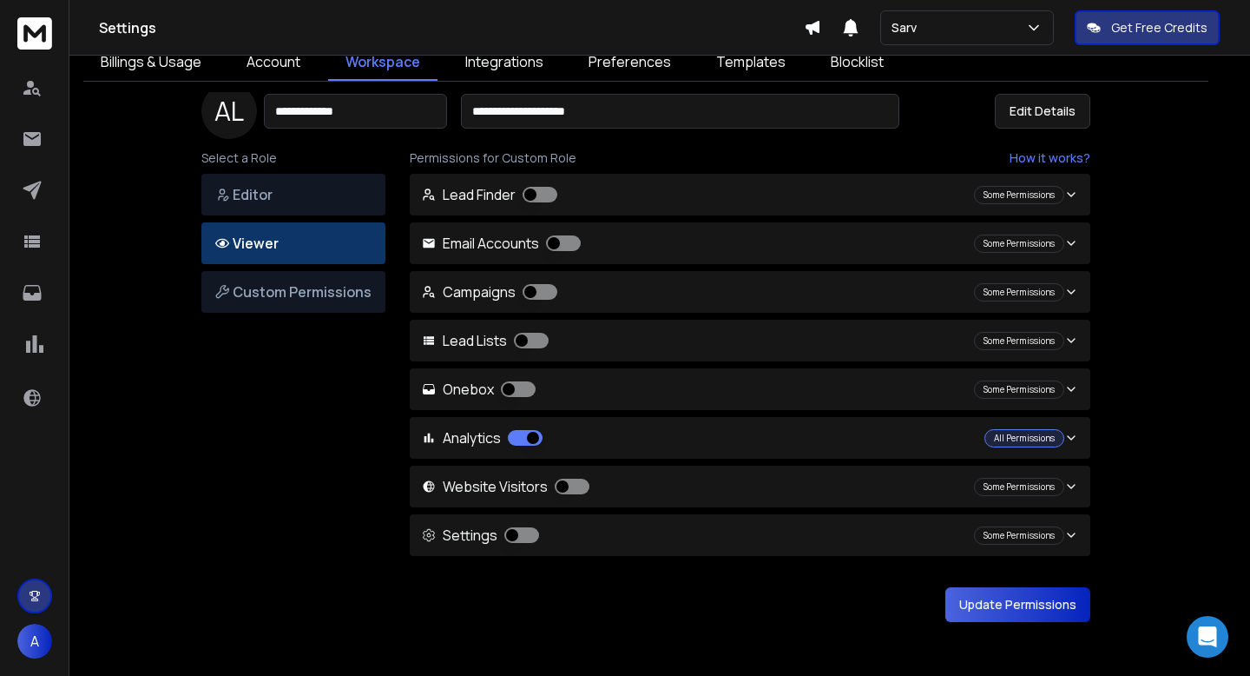
scroll to position [14, 0]
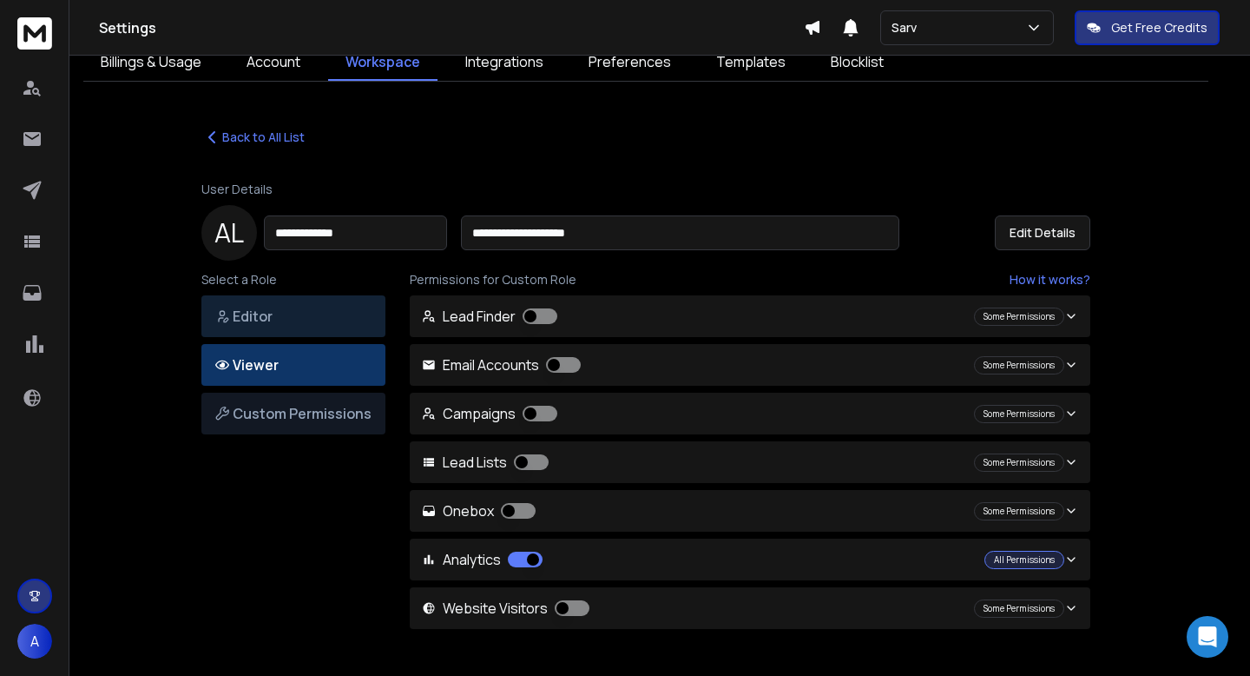
click at [316, 318] on p "Editor" at bounding box center [293, 316] width 156 height 21
click at [228, 318] on button "Editor" at bounding box center [221, 315] width 14 height 43
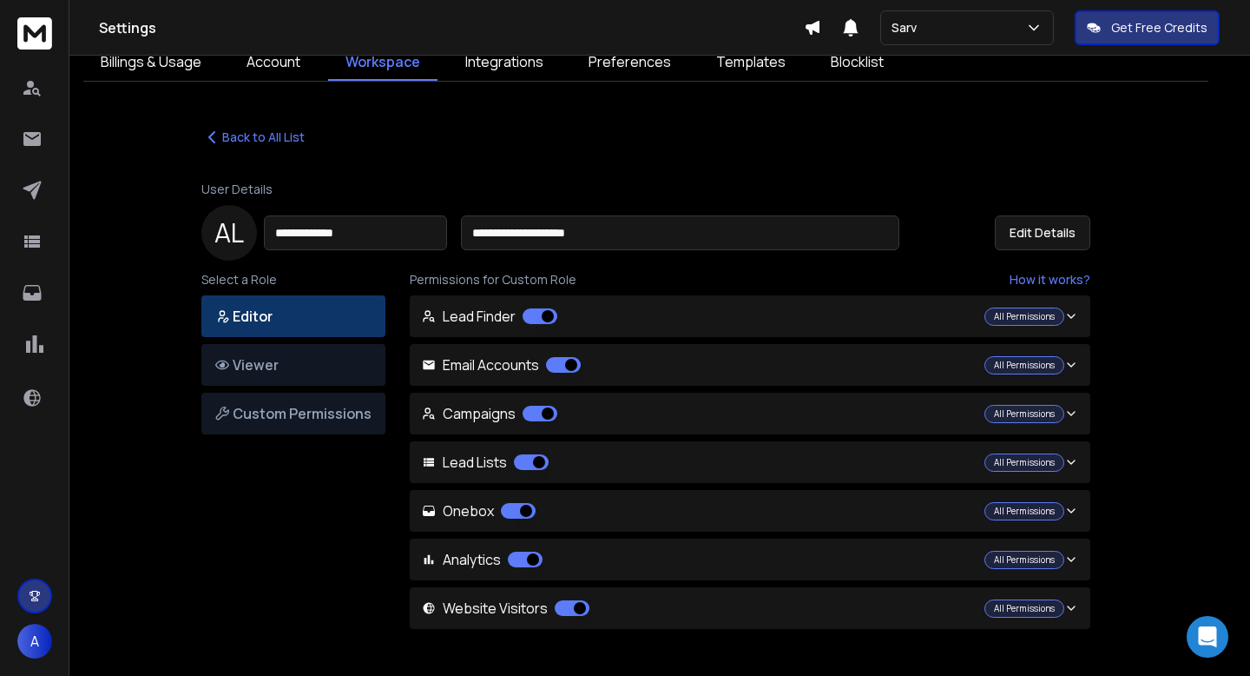
click at [1066, 317] on icon "button" at bounding box center [1072, 316] width 14 height 14
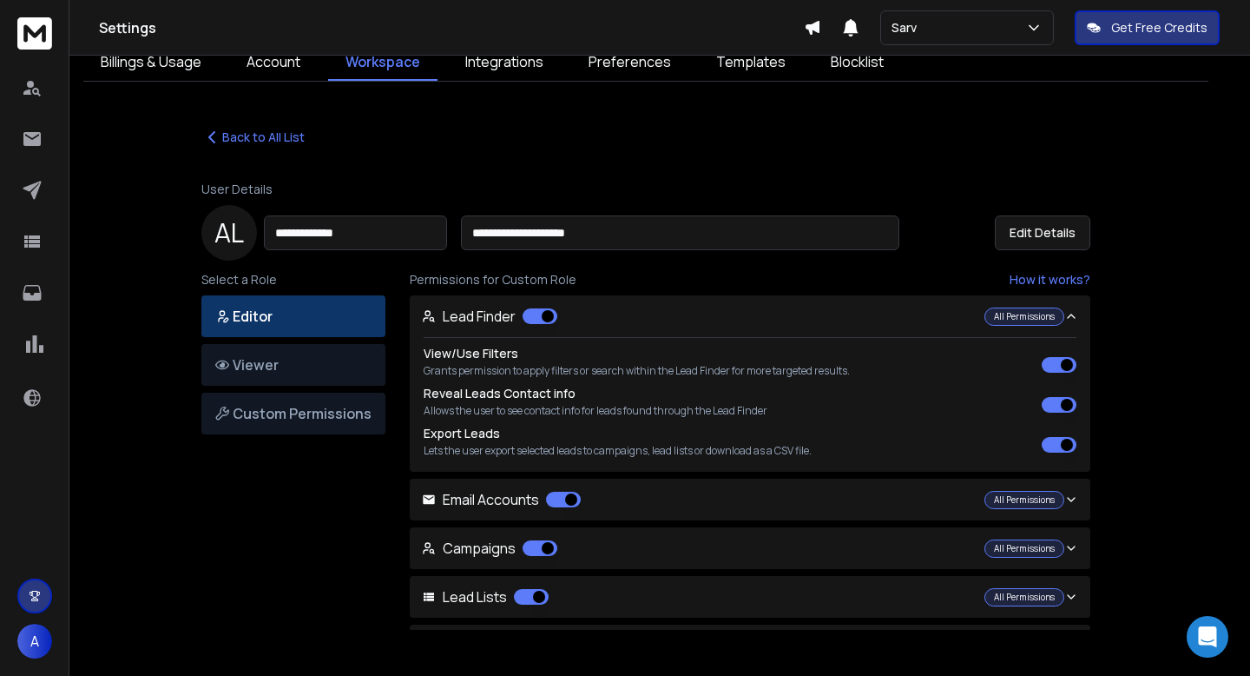
click at [1062, 360] on button "View/Use Filters" at bounding box center [1059, 365] width 35 height 16
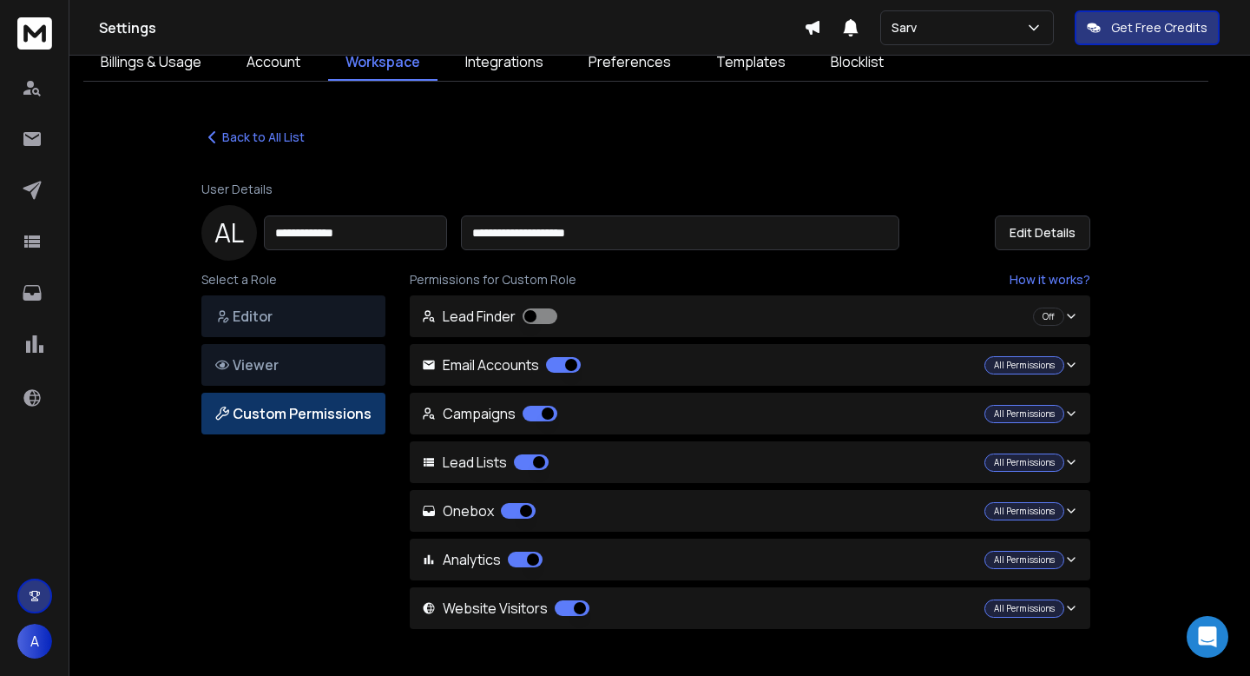
click at [1069, 363] on icon "button" at bounding box center [1072, 365] width 14 height 14
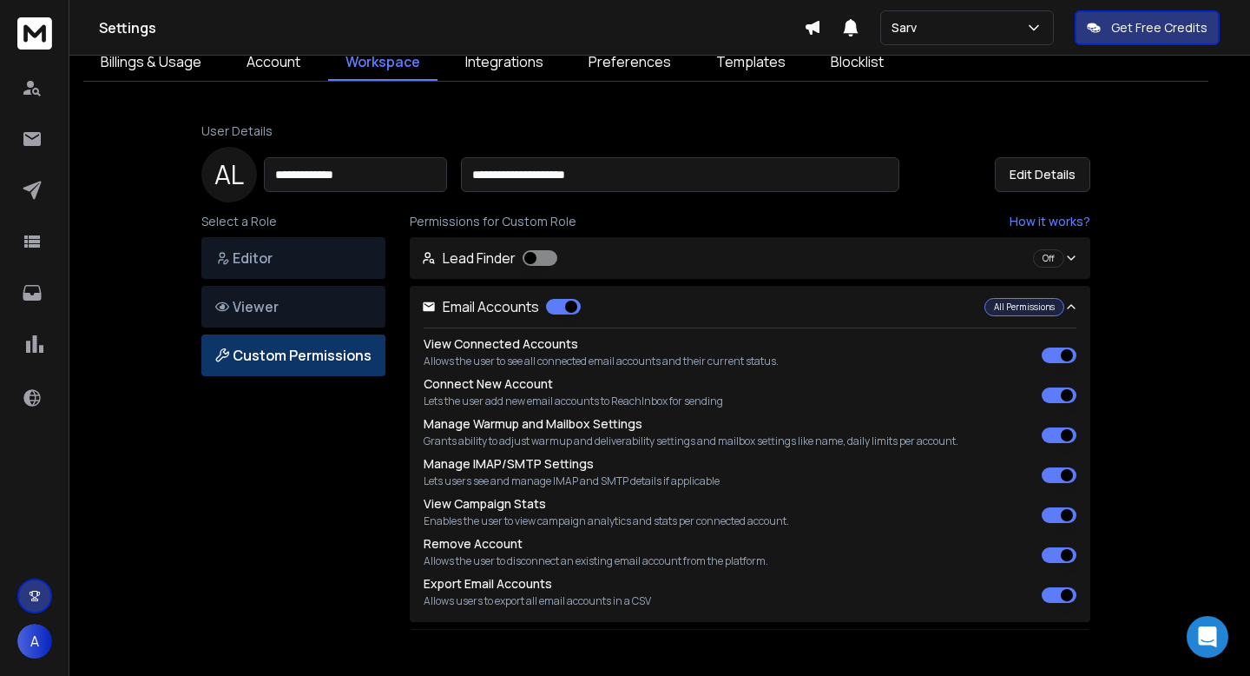
scroll to position [76, 0]
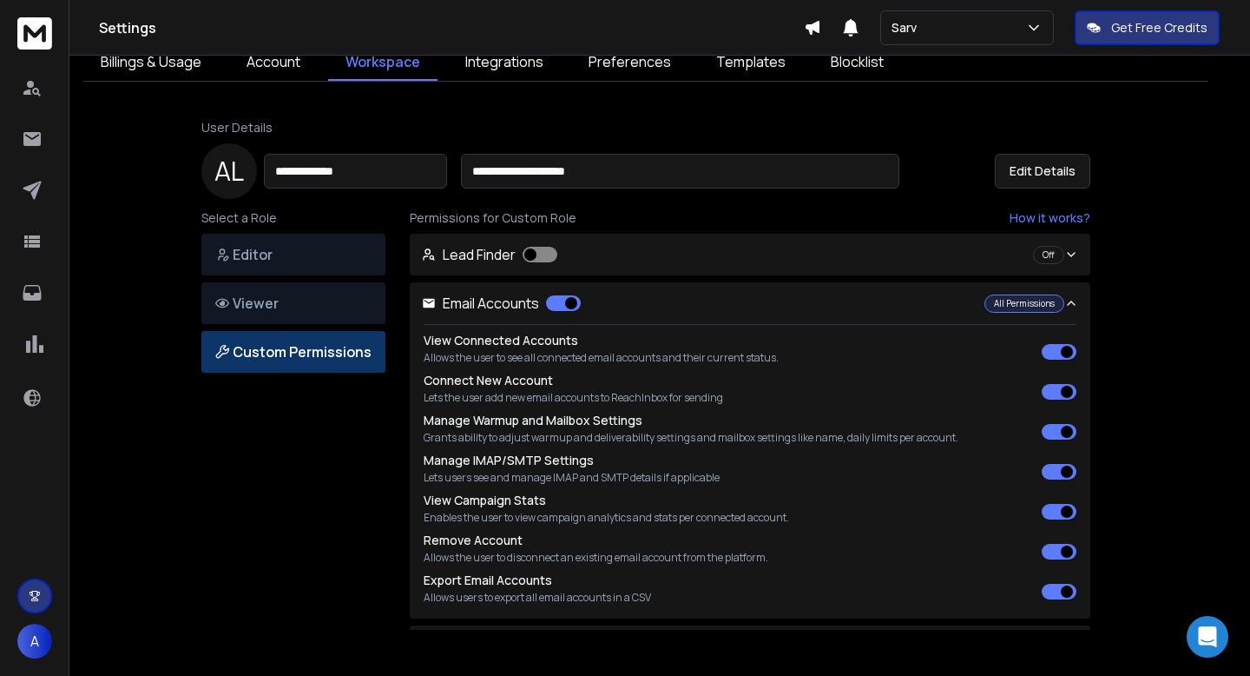
click at [1062, 393] on button "Connect New Account" at bounding box center [1059, 392] width 35 height 16
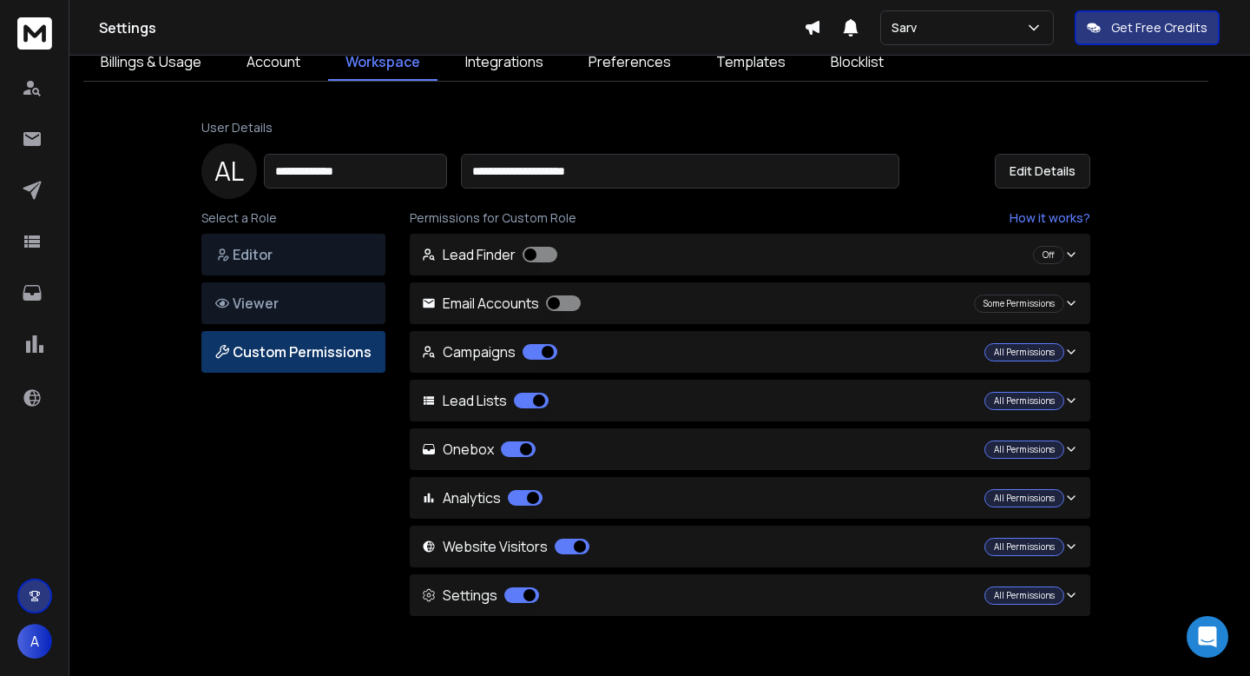
click at [1066, 305] on icon "button" at bounding box center [1072, 303] width 14 height 14
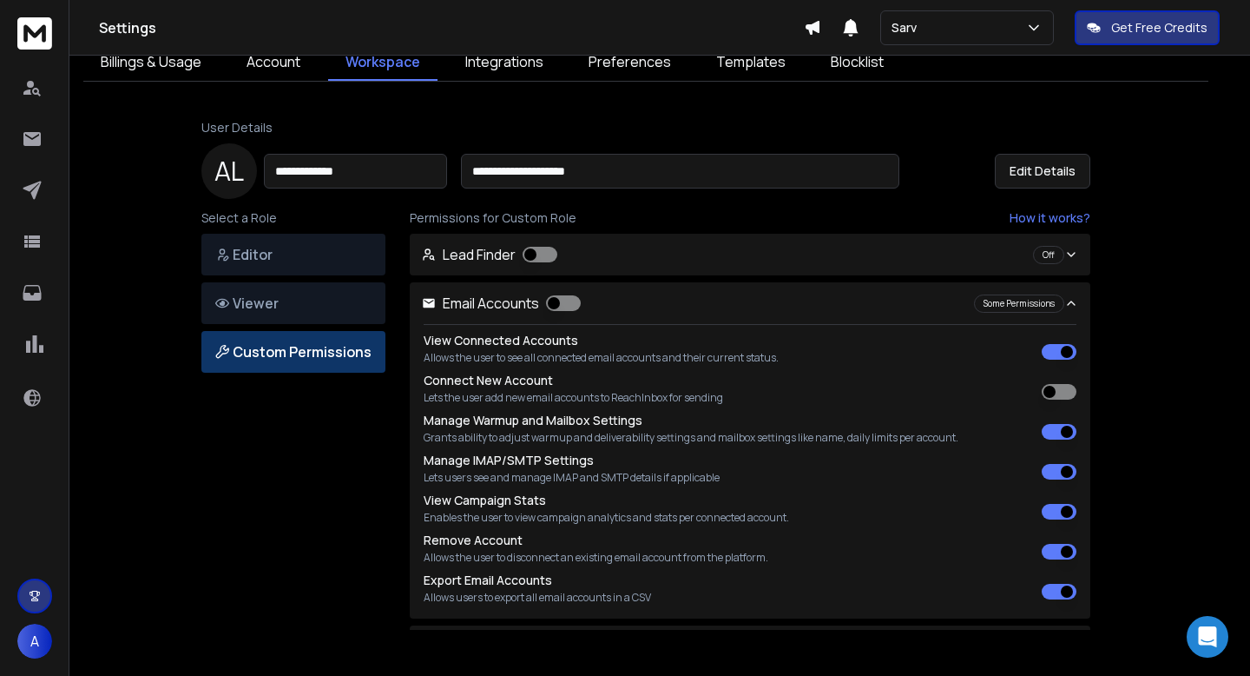
click at [1054, 452] on div "Manage IMAP/SMTP Settings Lets users see and manage IMAP and SMTP details if ap…" at bounding box center [750, 468] width 653 height 33
click at [1055, 437] on button "Manage Warmup and Mailbox Settings" at bounding box center [1059, 432] width 35 height 16
click at [1056, 477] on button "Manage IMAP/SMTP Settings" at bounding box center [1059, 472] width 35 height 16
click at [1056, 507] on button "View Campaign Stats" at bounding box center [1059, 512] width 35 height 16
click at [1058, 551] on button "Remove Account" at bounding box center [1059, 552] width 35 height 16
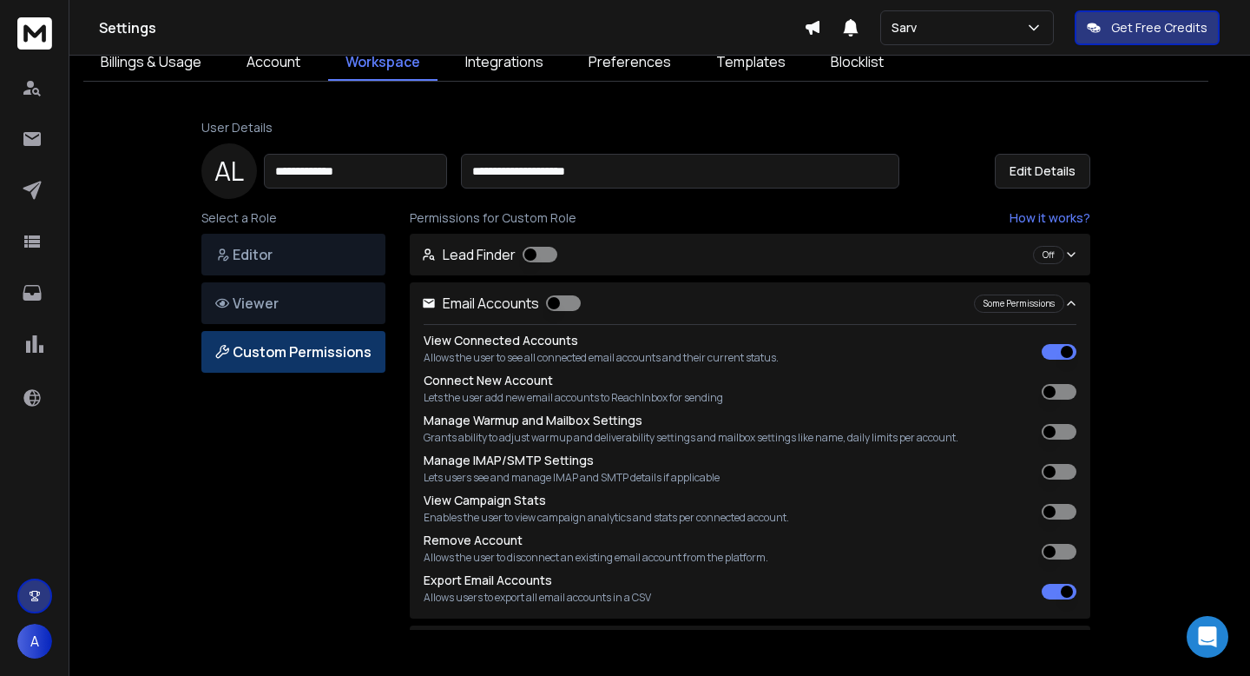
click at [1059, 597] on button "Export Email Accounts" at bounding box center [1059, 592] width 35 height 16
click at [1068, 305] on icon "button" at bounding box center [1072, 303] width 14 height 14
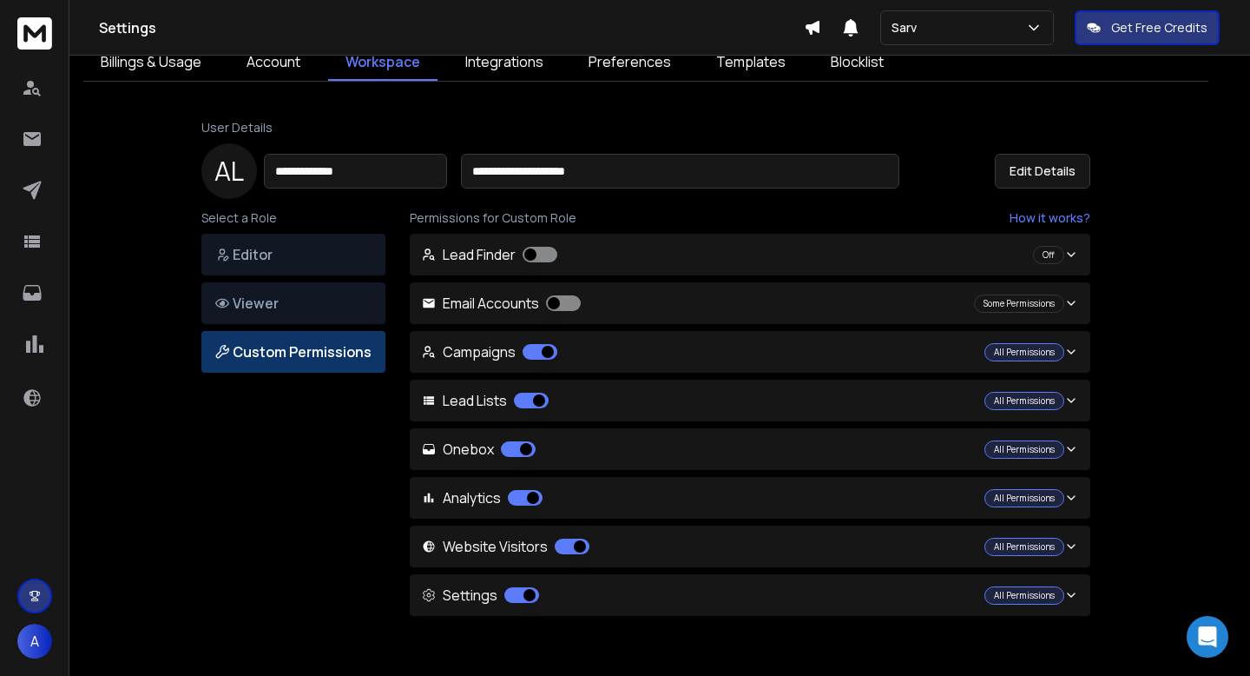
click at [1071, 353] on icon "button" at bounding box center [1072, 352] width 14 height 14
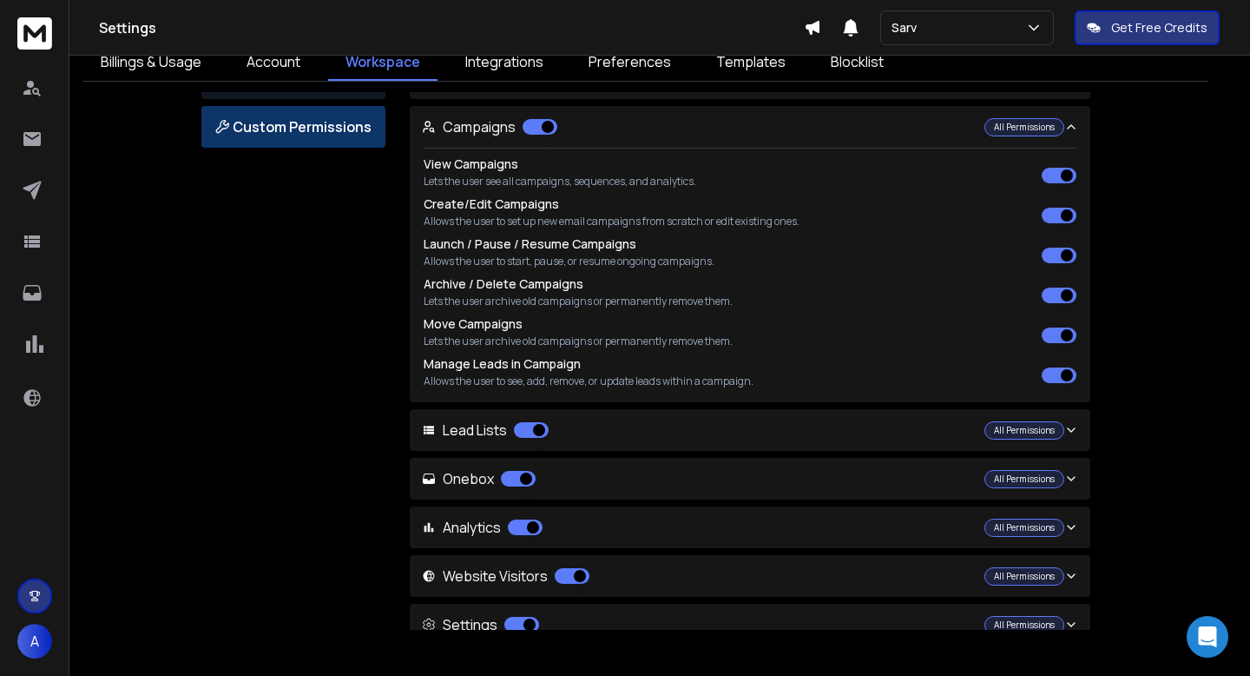
scroll to position [303, 0]
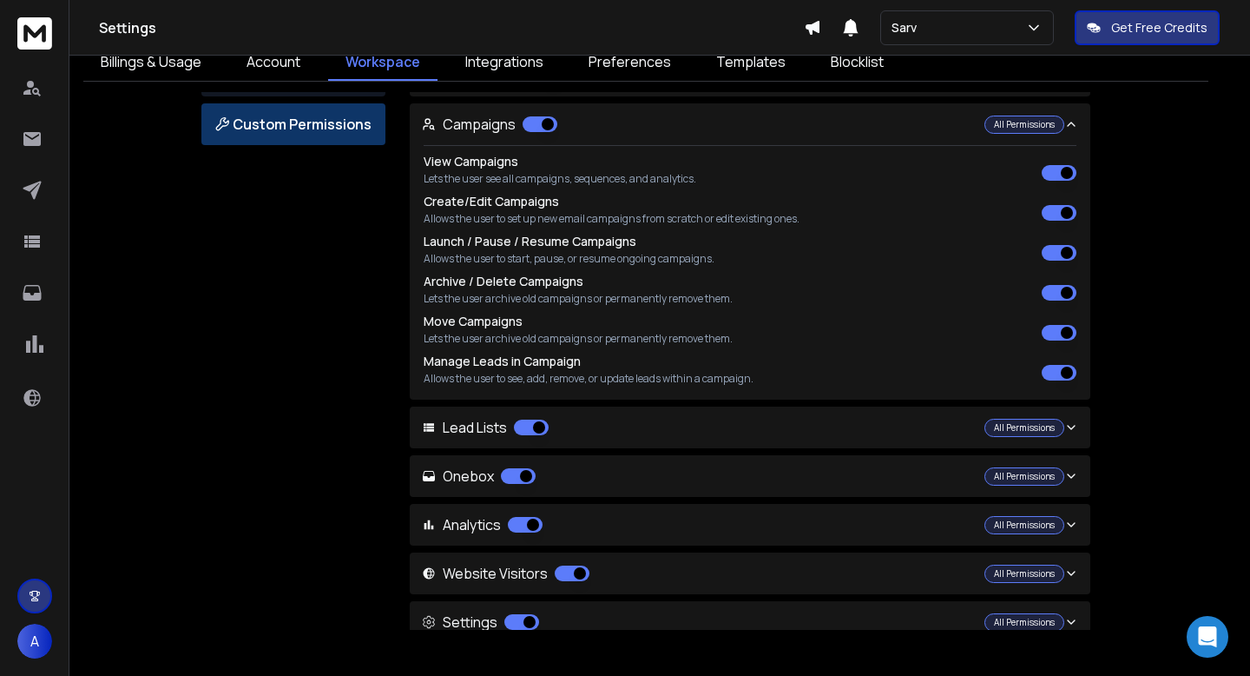
click at [1068, 426] on icon "button" at bounding box center [1072, 427] width 14 height 14
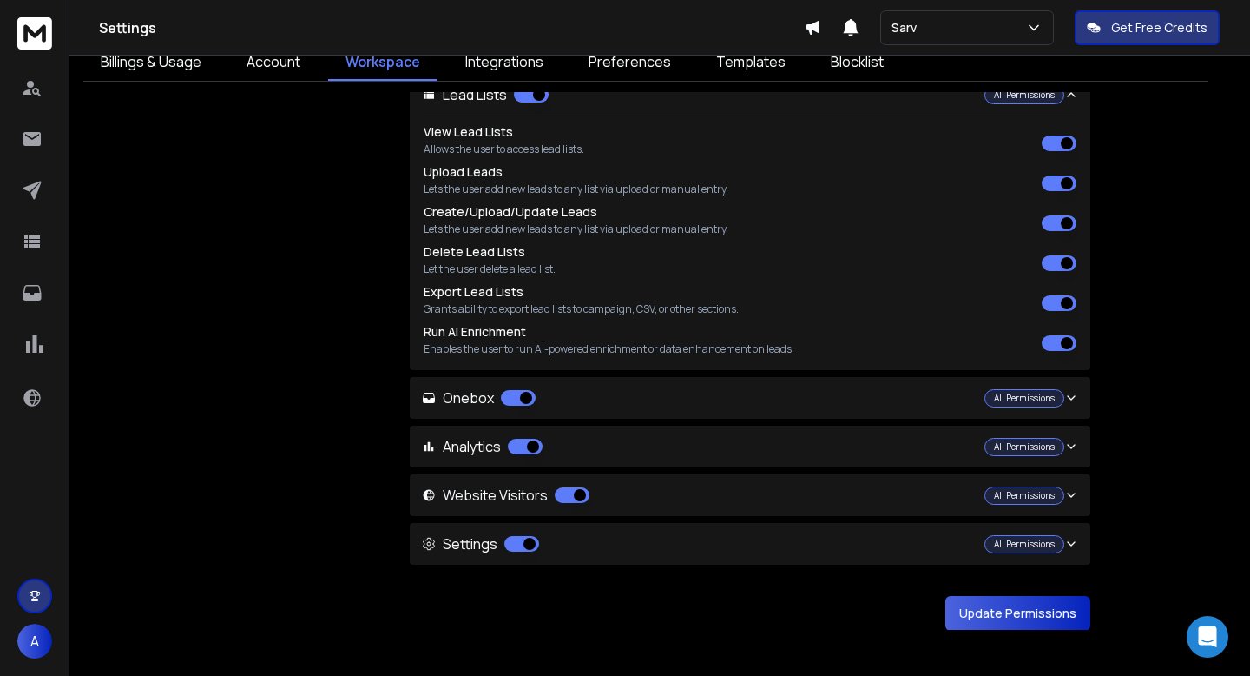
scroll to position [384, 0]
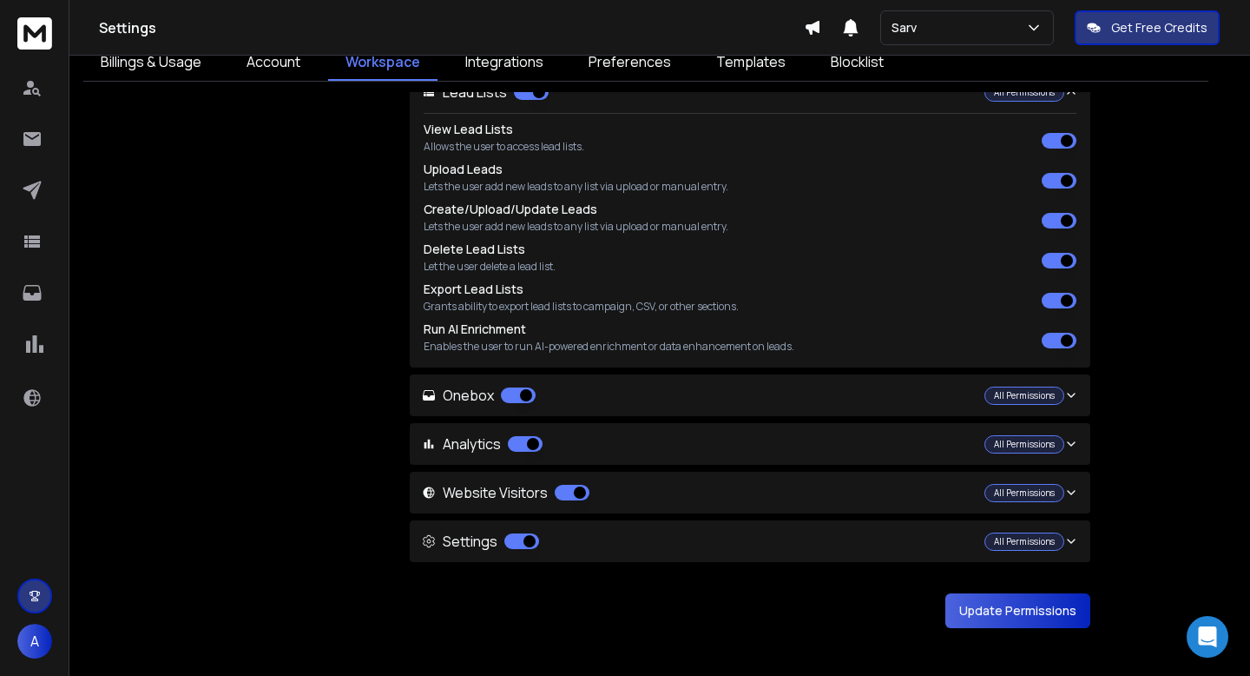
click at [1066, 487] on icon "button" at bounding box center [1072, 492] width 14 height 14
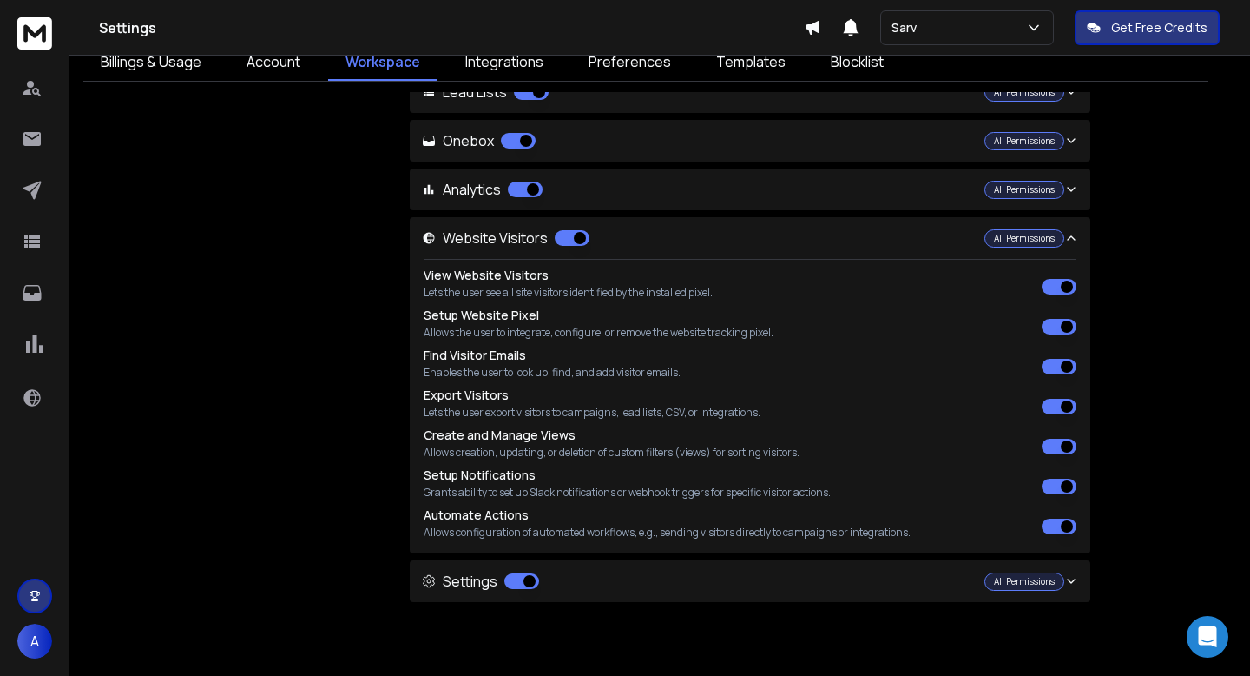
scroll to position [430, 0]
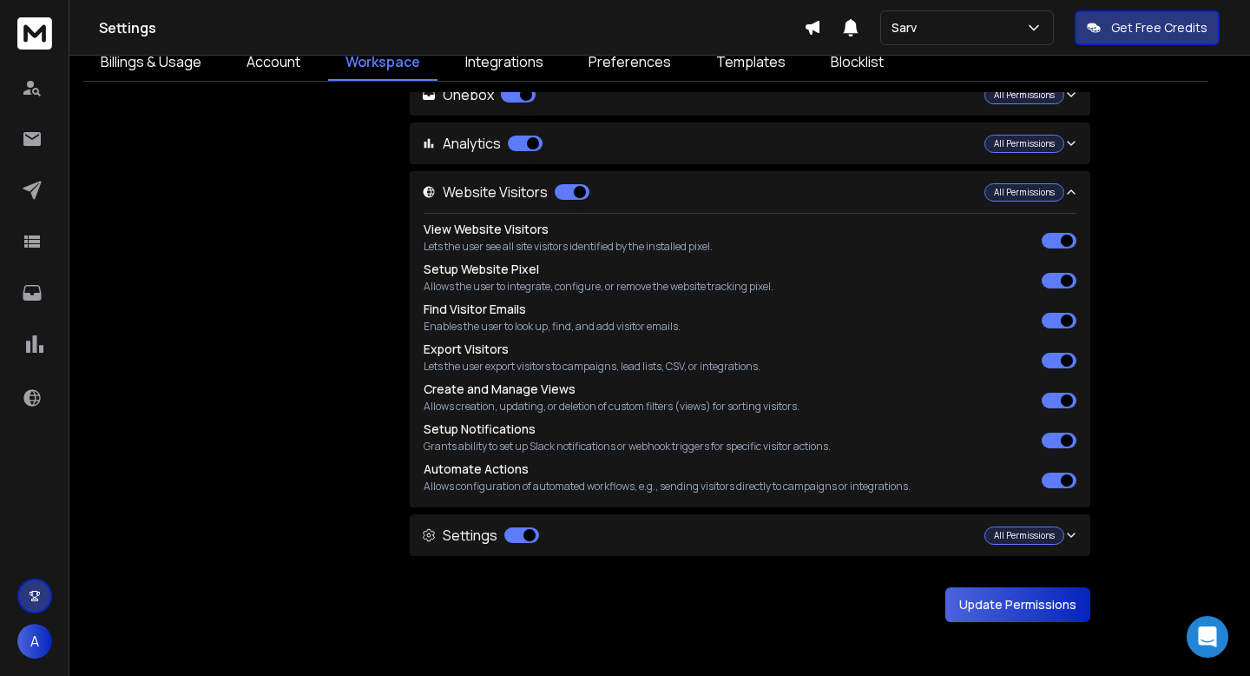
click at [563, 188] on button "button" at bounding box center [572, 192] width 35 height 16
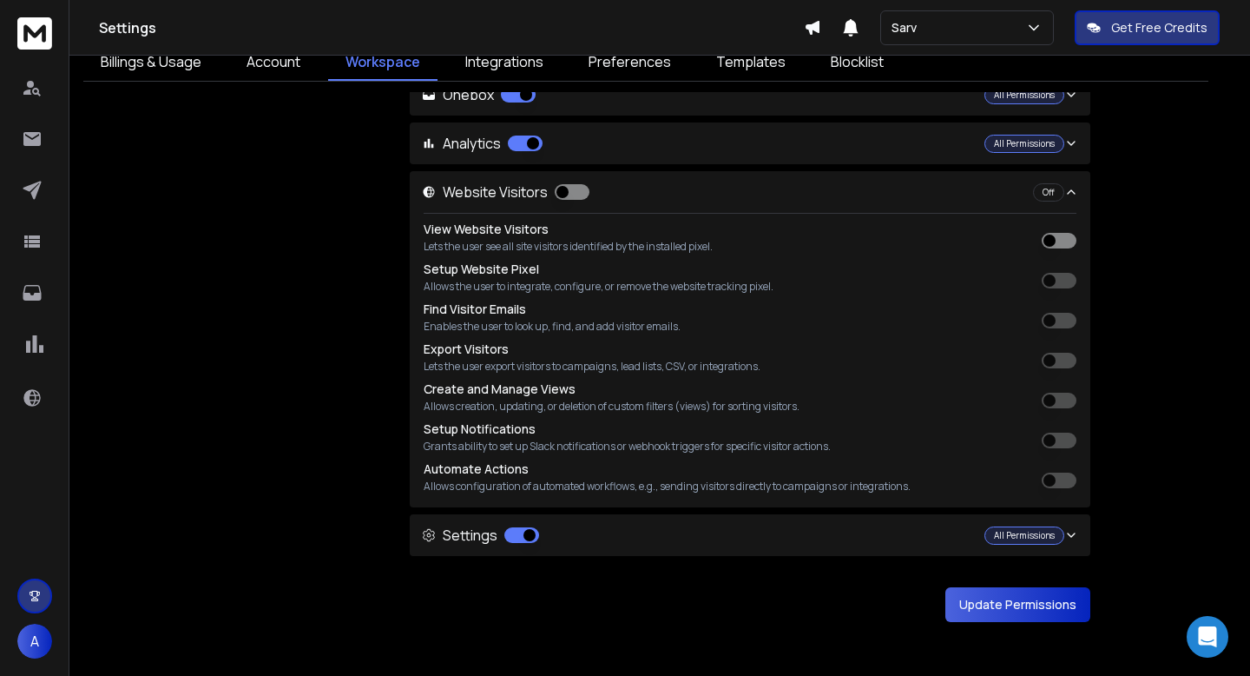
click at [1071, 190] on icon "button" at bounding box center [1072, 192] width 14 height 14
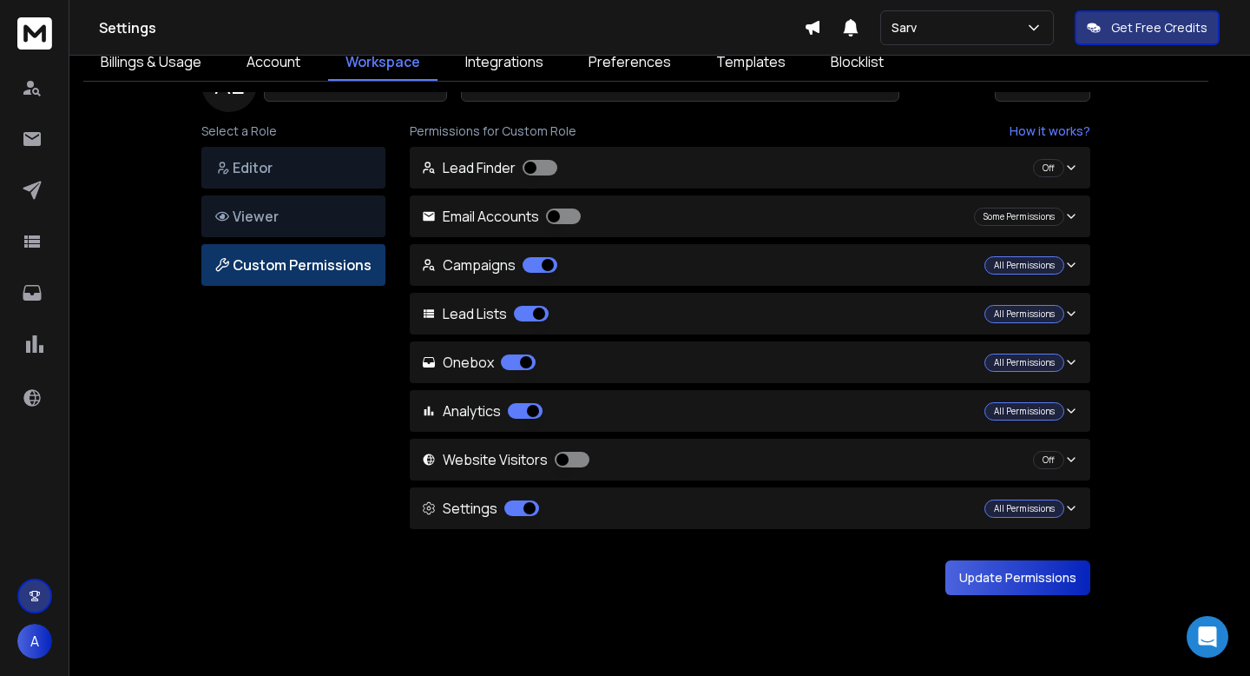
click at [1069, 511] on icon "button" at bounding box center [1072, 508] width 14 height 14
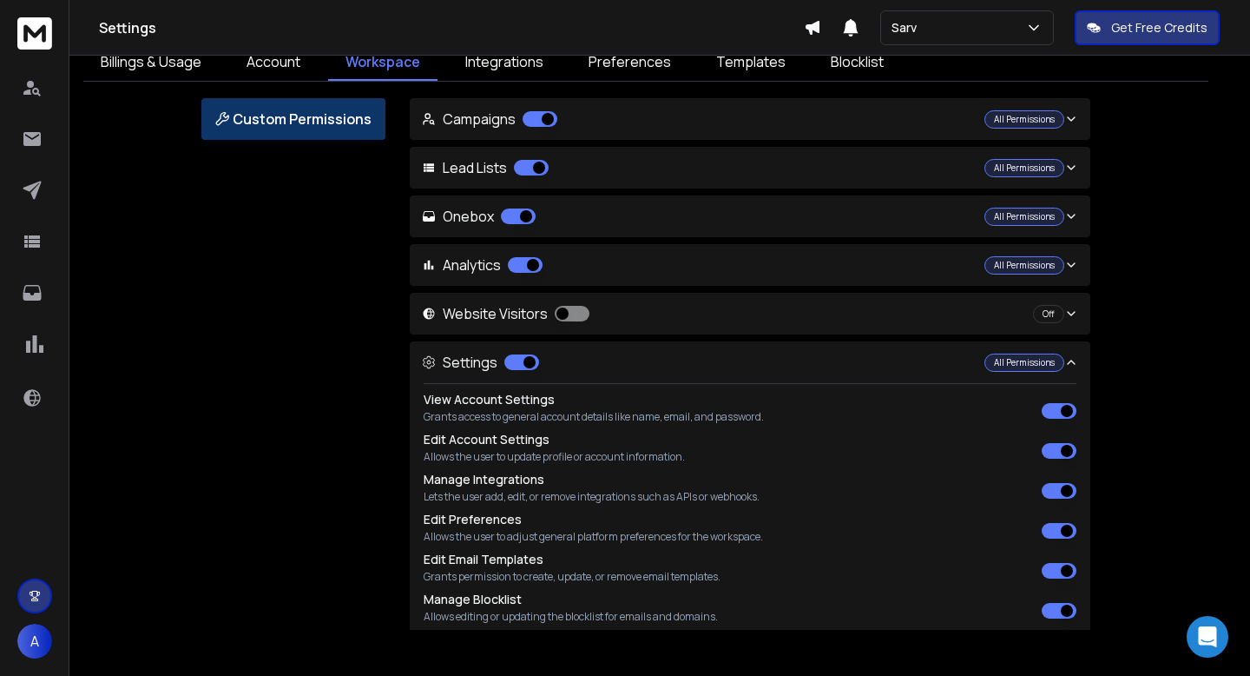
scroll to position [362, 0]
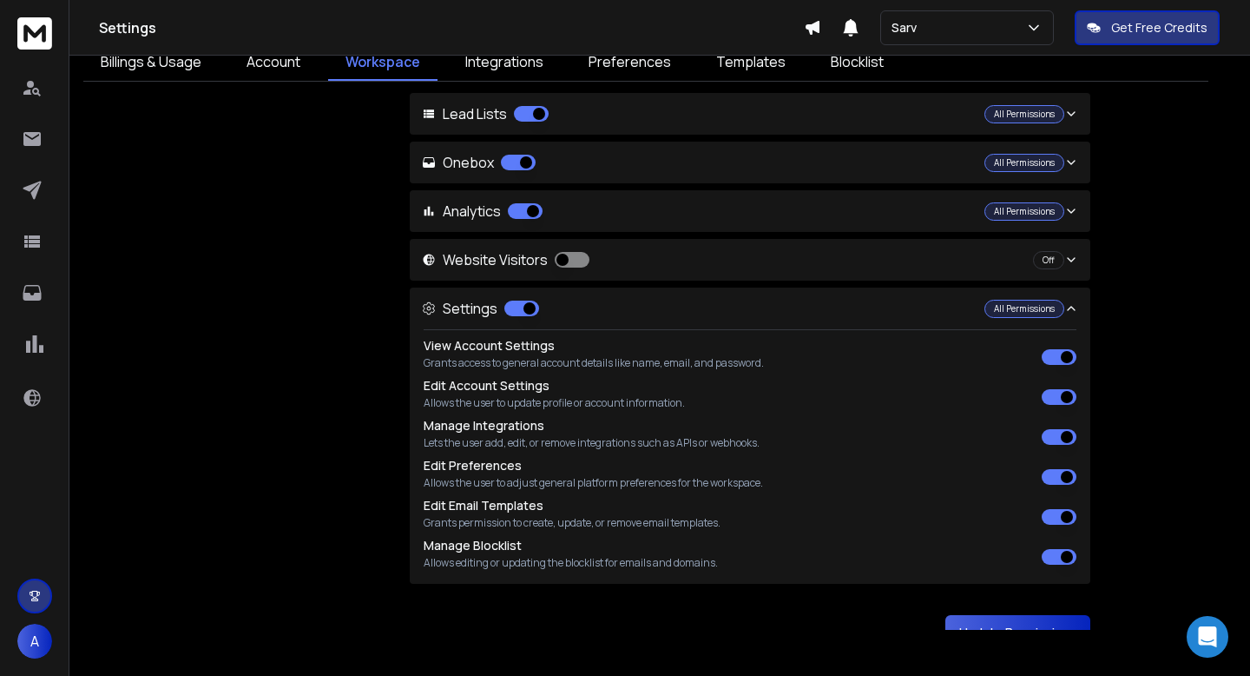
click at [525, 306] on button "button" at bounding box center [522, 308] width 35 height 16
click at [1065, 310] on icon "button" at bounding box center [1072, 308] width 14 height 14
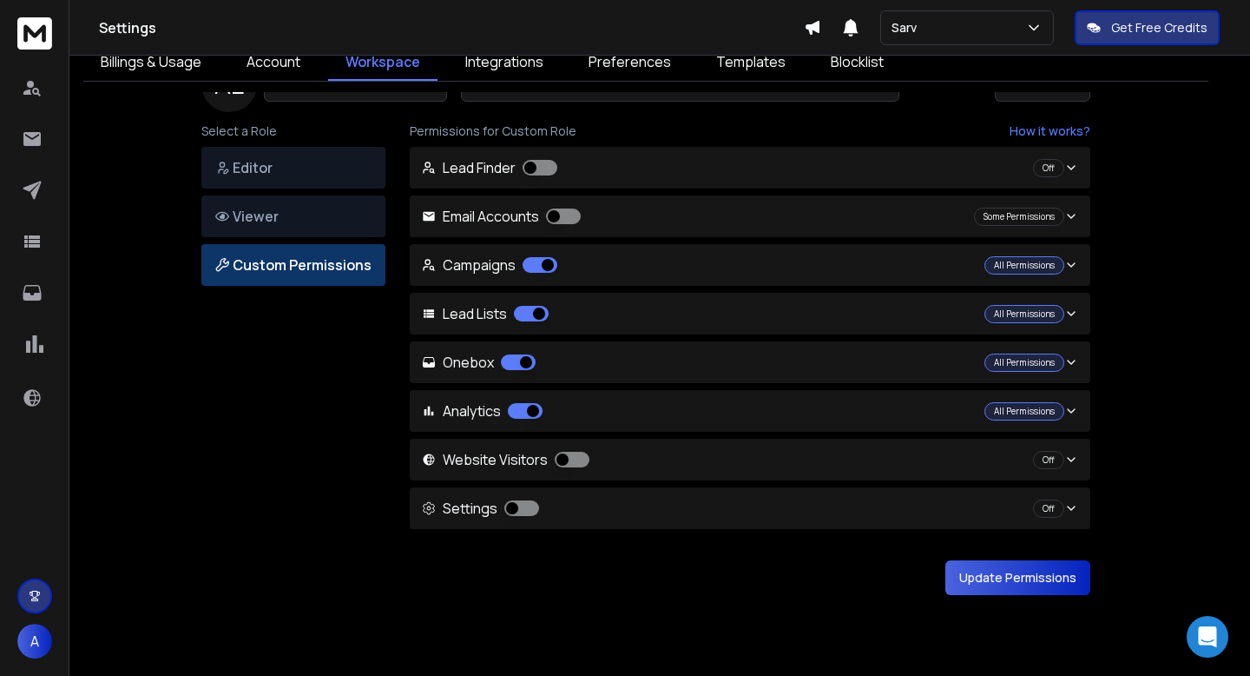
scroll to position [162, 0]
click at [1067, 270] on icon "button" at bounding box center [1072, 265] width 14 height 14
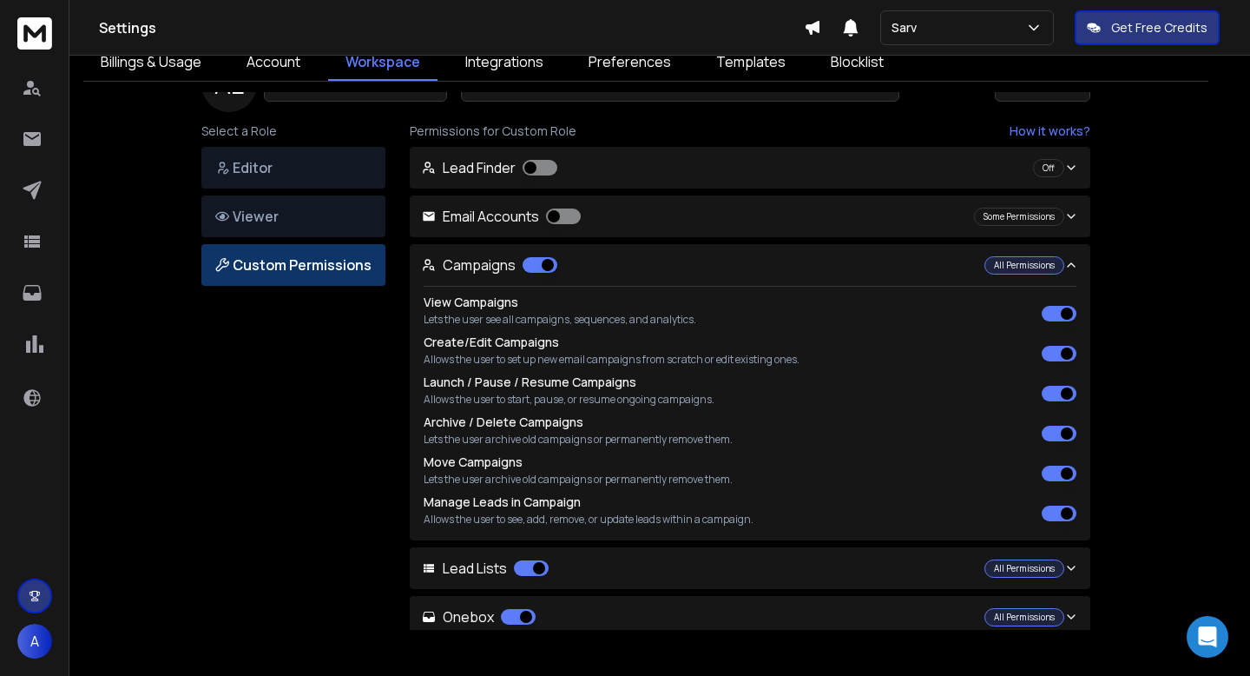
click at [1067, 270] on icon "button" at bounding box center [1072, 265] width 14 height 14
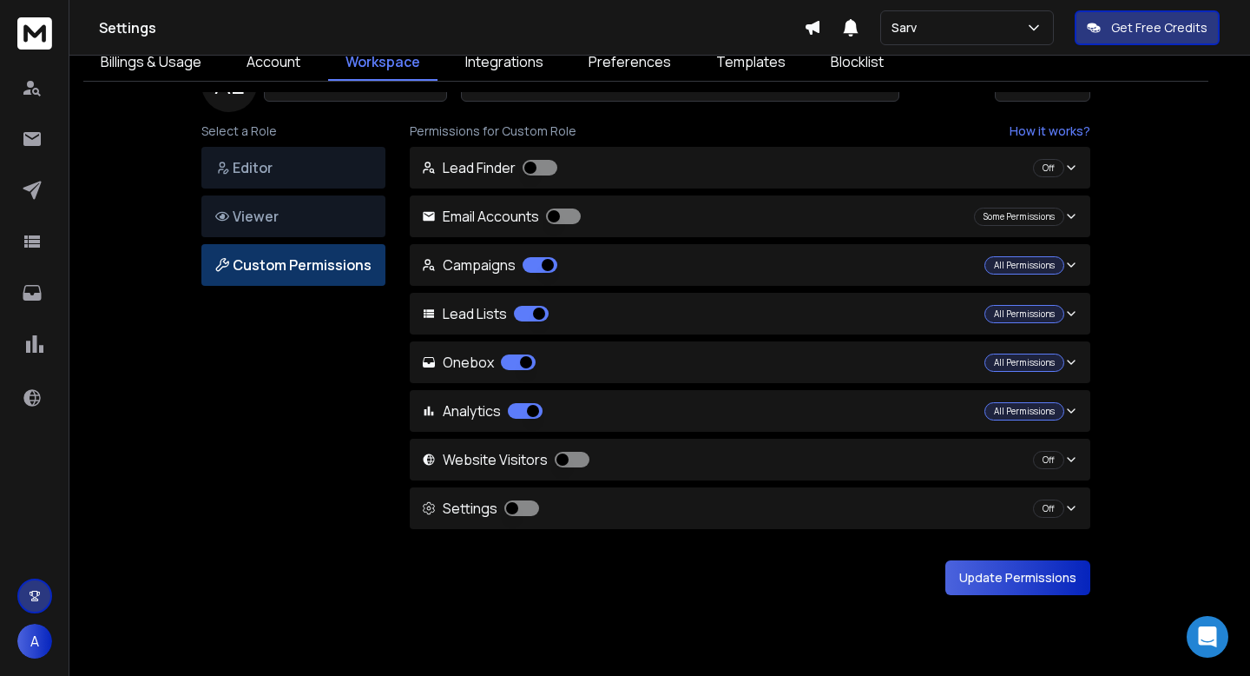
click at [986, 577] on button "Update Permissions" at bounding box center [1018, 577] width 145 height 35
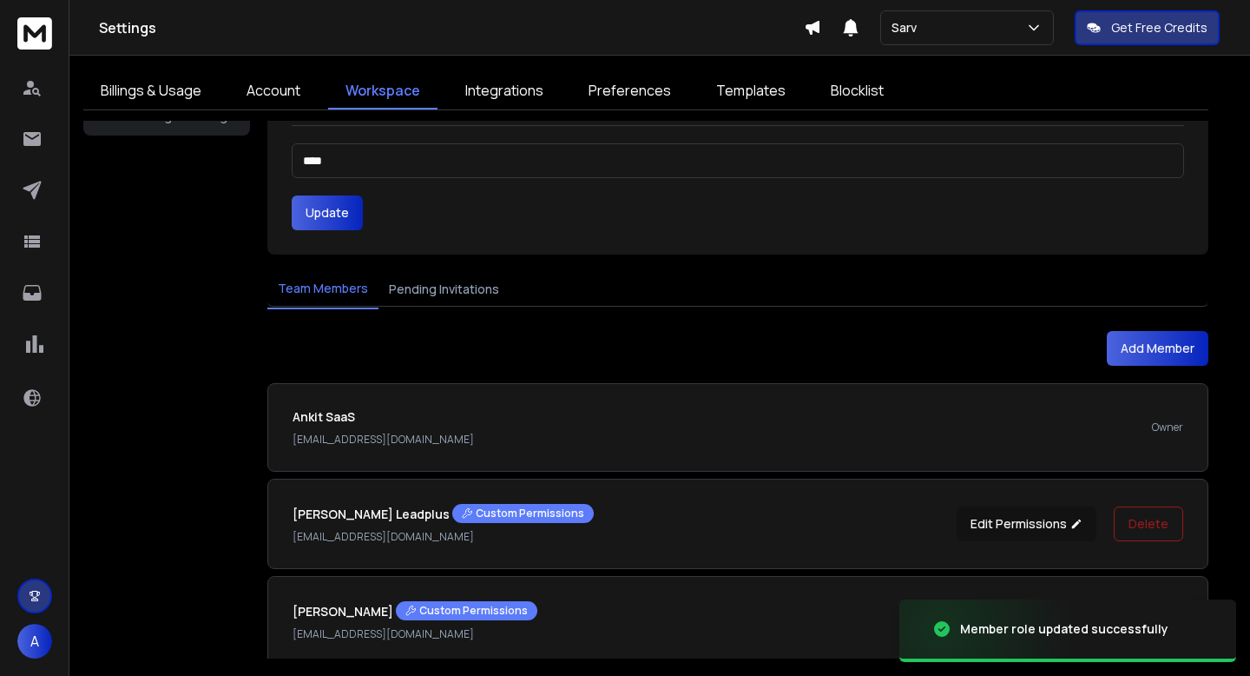
scroll to position [135, 0]
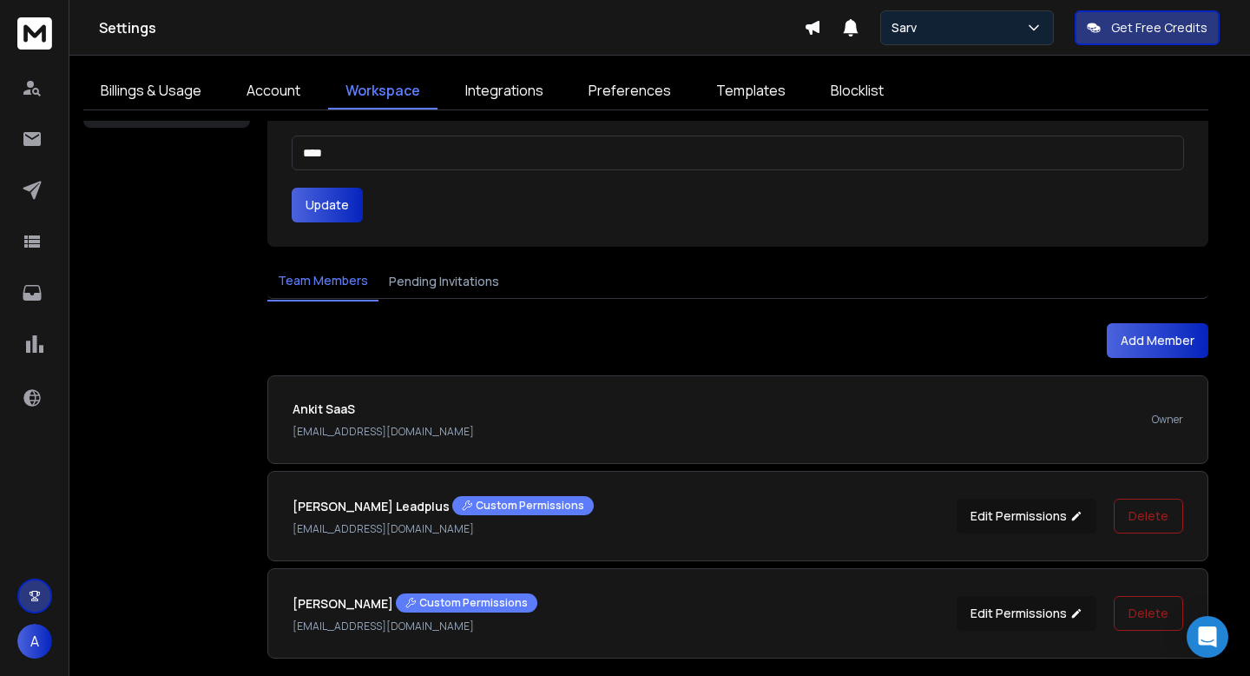
click at [954, 36] on button "Sarv" at bounding box center [968, 27] width 174 height 35
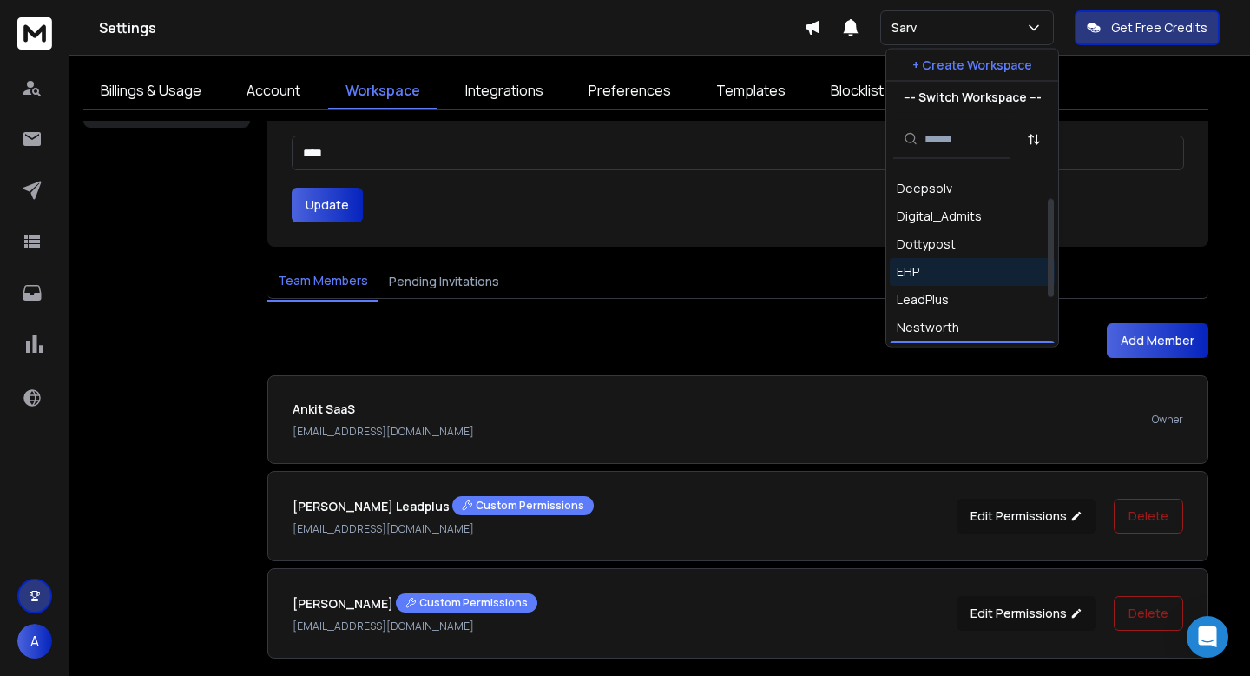
scroll to position [51, 0]
click at [952, 274] on div "EHP" at bounding box center [972, 271] width 165 height 28
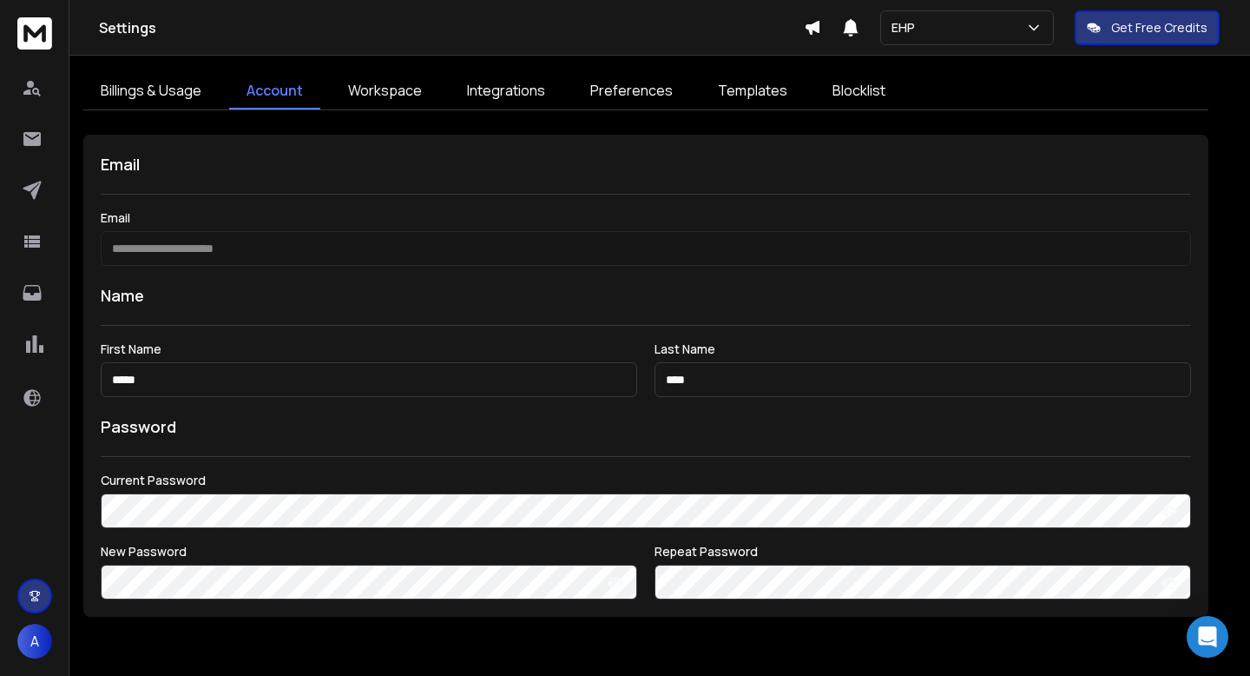
click at [374, 93] on link "Workspace" at bounding box center [385, 91] width 109 height 36
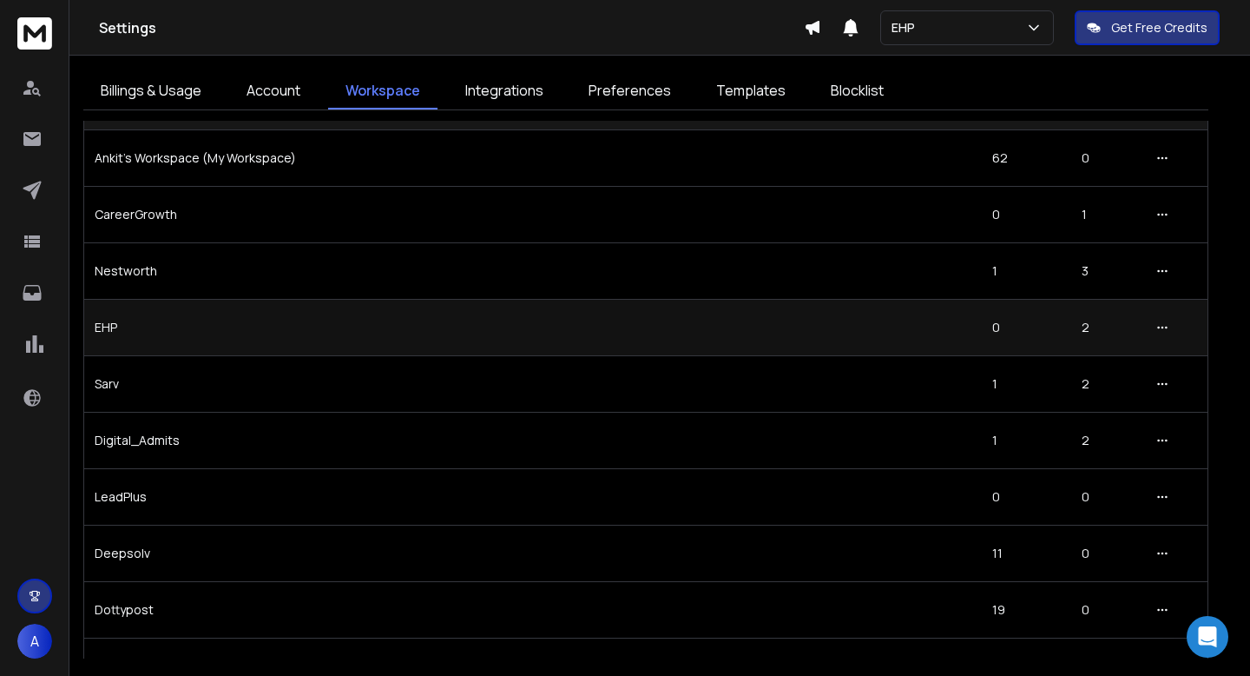
scroll to position [101, 0]
click at [435, 331] on td "EHP" at bounding box center [533, 326] width 898 height 56
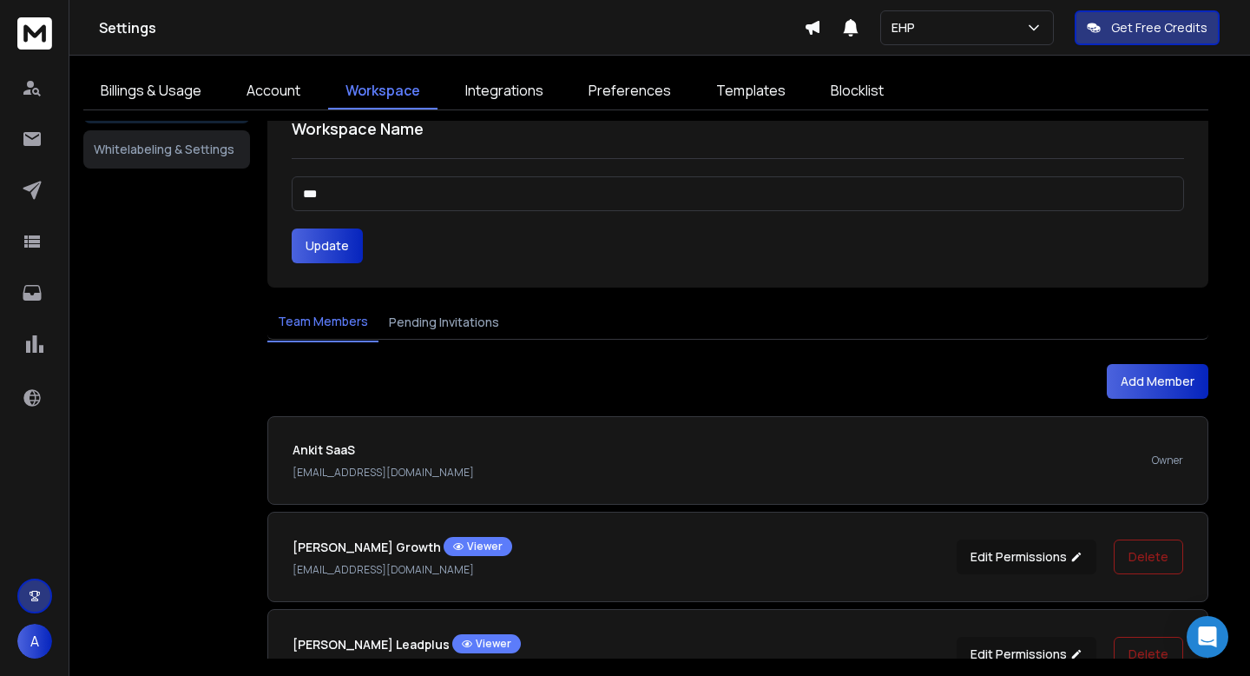
scroll to position [135, 0]
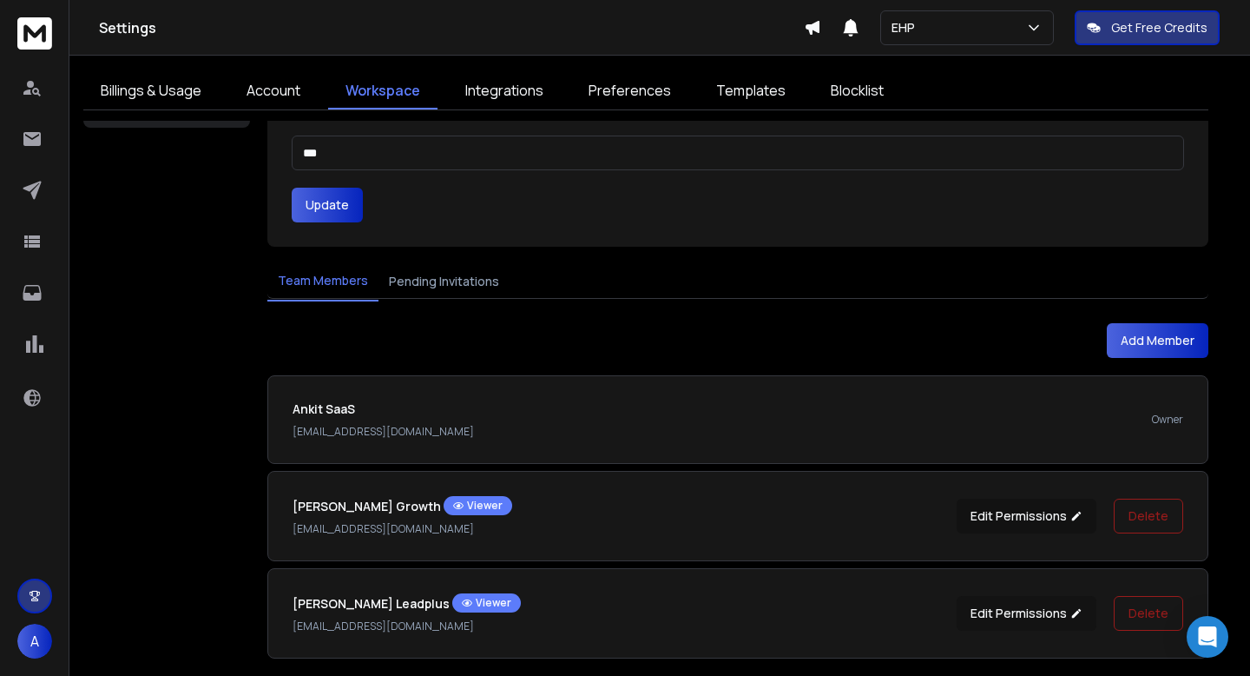
click at [1004, 607] on button "Edit Permissions" at bounding box center [1027, 613] width 140 height 35
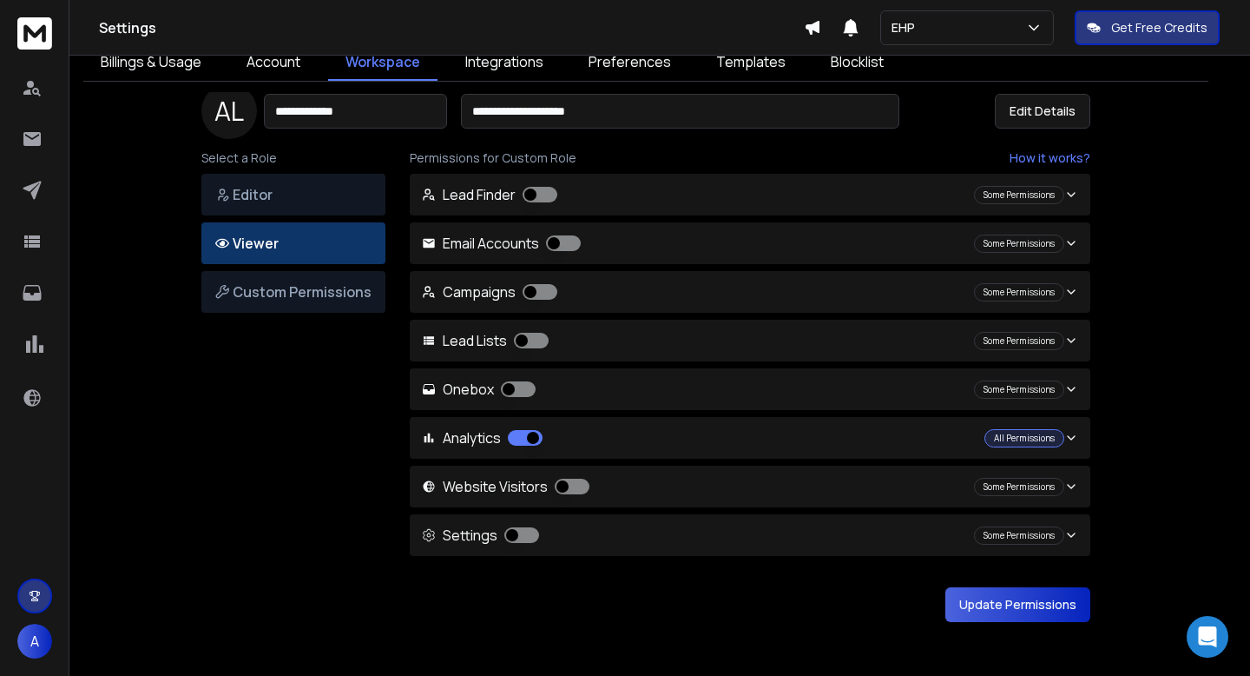
scroll to position [14, 0]
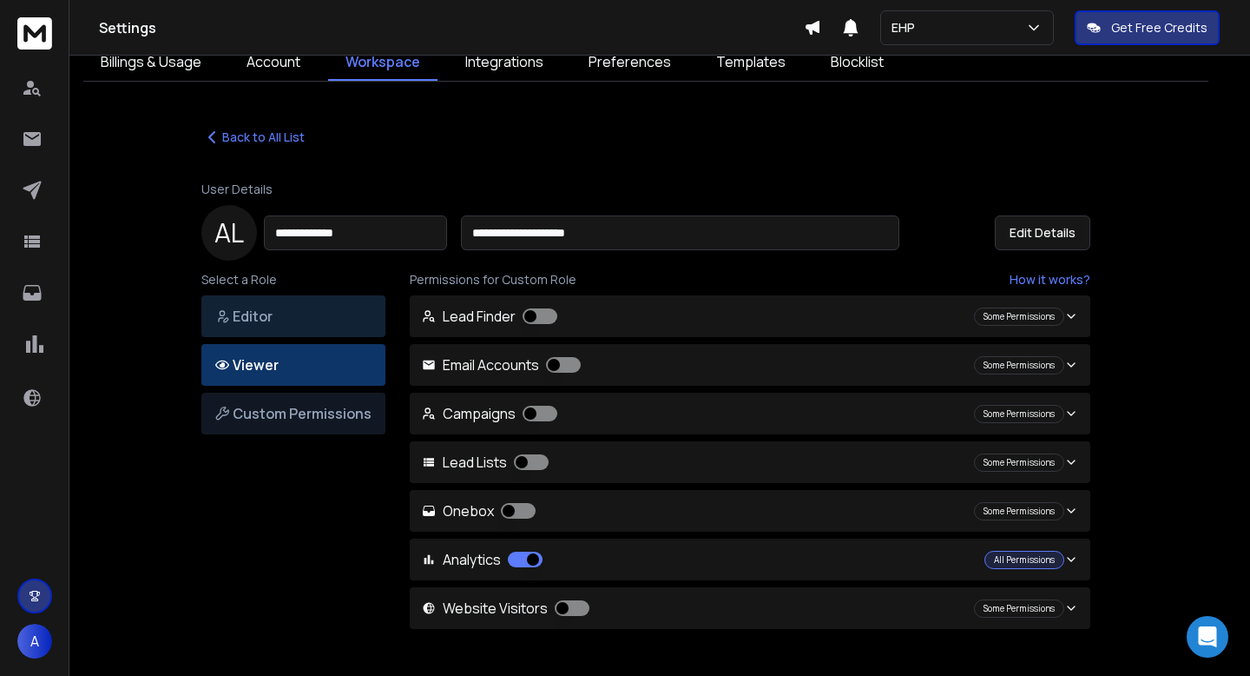
click at [320, 311] on p "Editor" at bounding box center [293, 316] width 156 height 21
click at [228, 311] on button "Editor" at bounding box center [221, 315] width 14 height 43
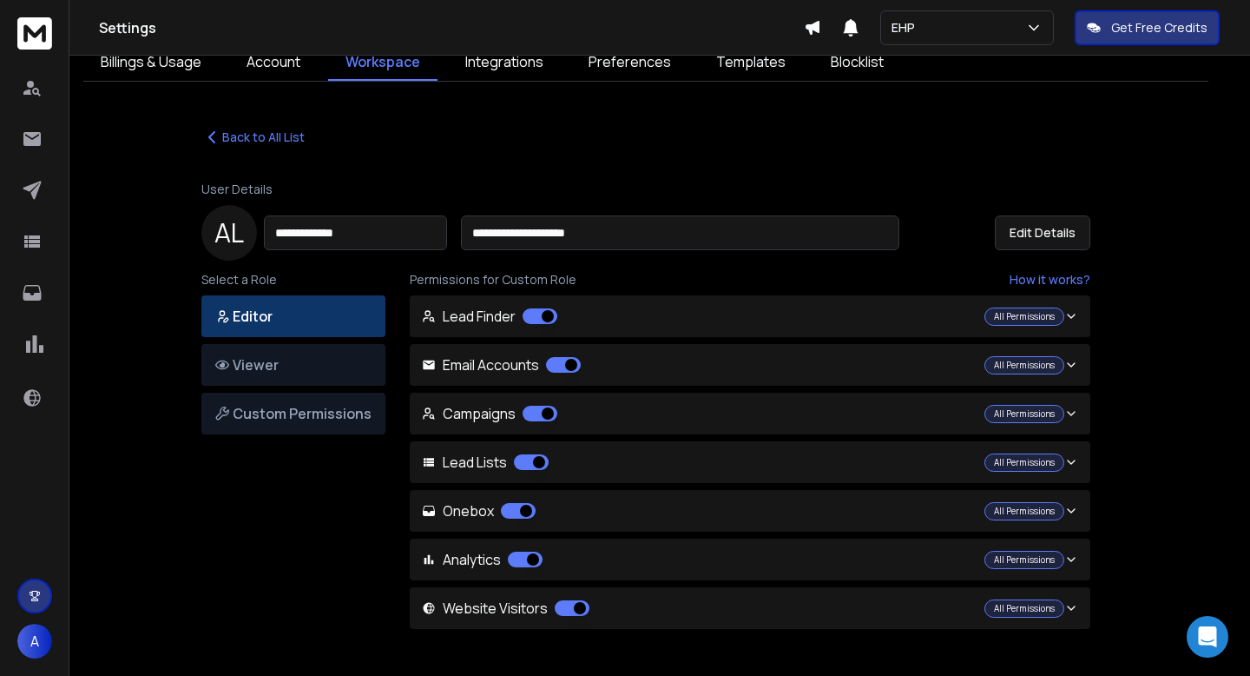
click at [1068, 321] on icon "button" at bounding box center [1072, 316] width 14 height 14
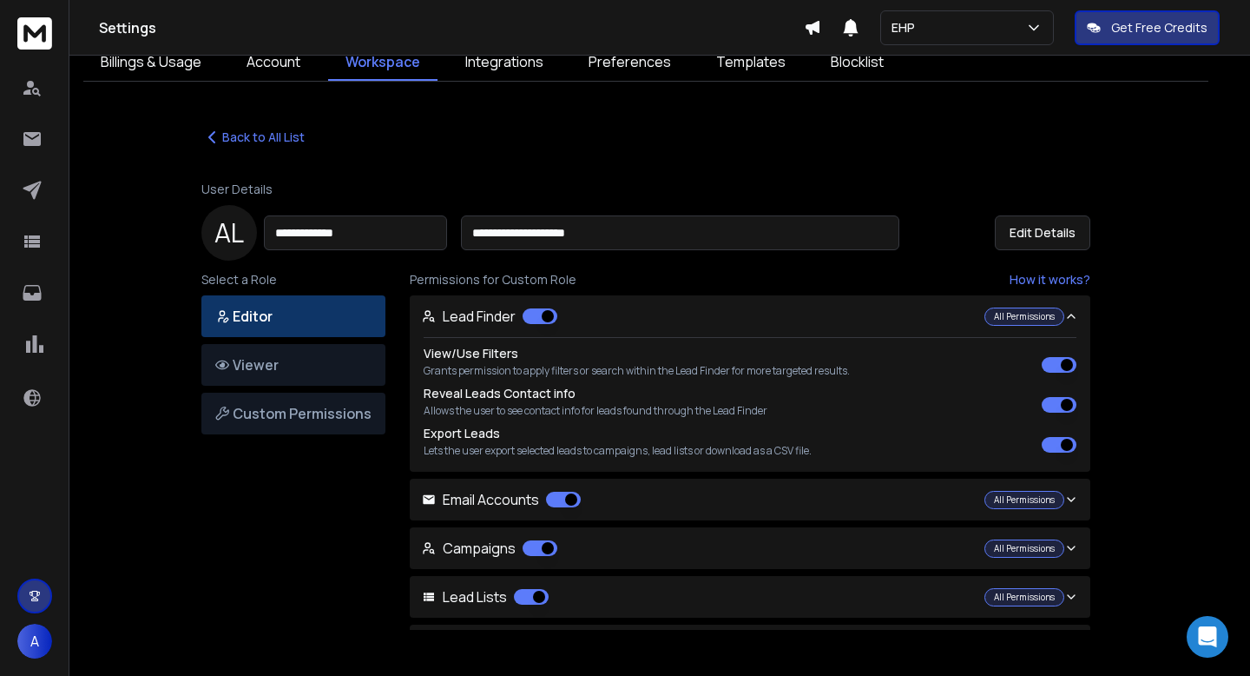
click at [529, 317] on button "button" at bounding box center [540, 316] width 35 height 16
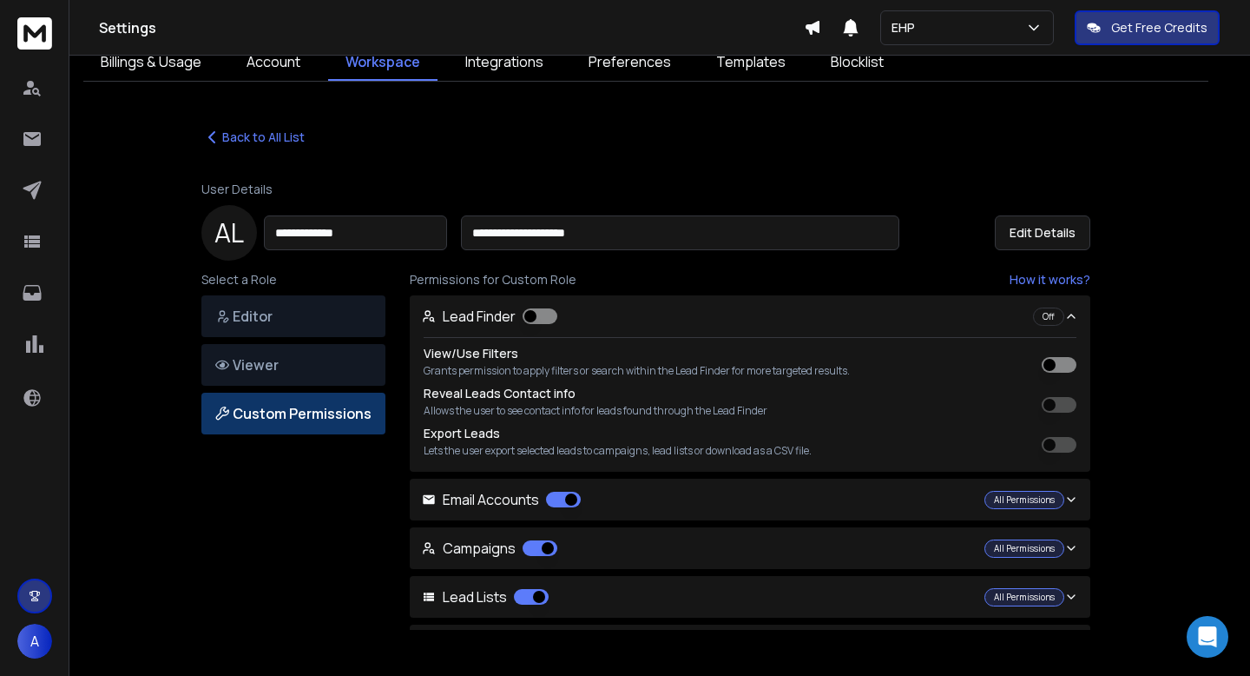
click at [979, 320] on div "Lead Finder Off" at bounding box center [743, 316] width 643 height 21
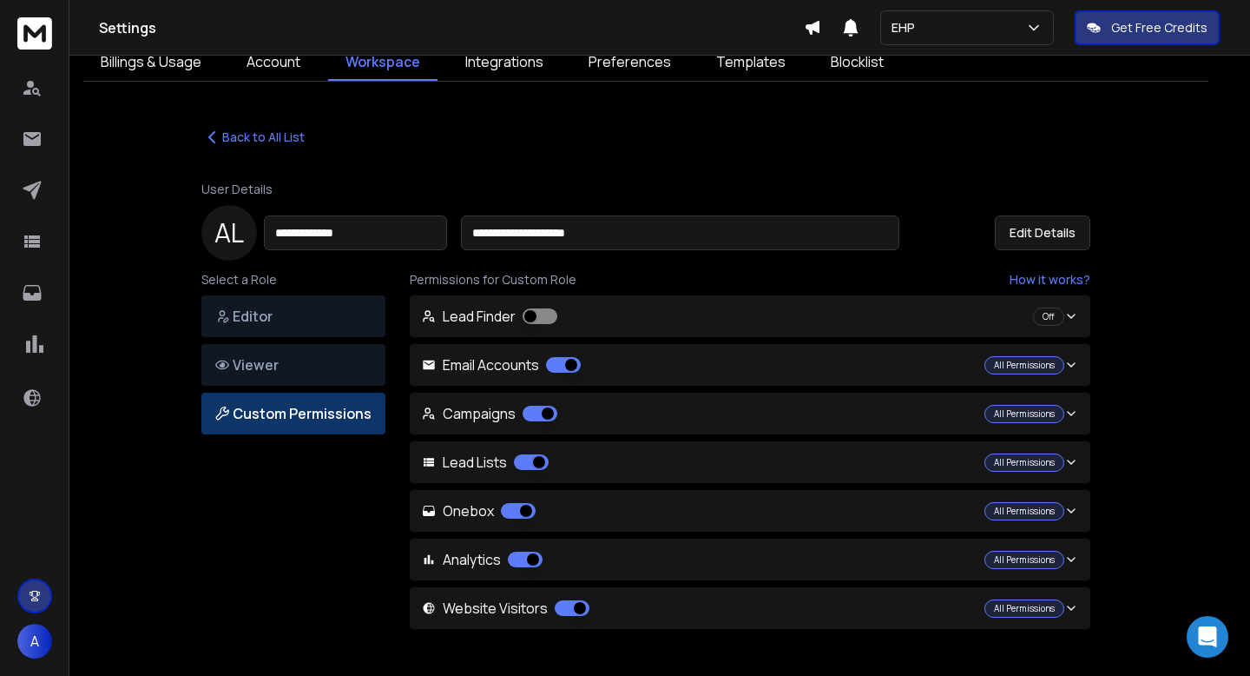
click at [875, 546] on button "Analytics All Permissions" at bounding box center [750, 559] width 681 height 42
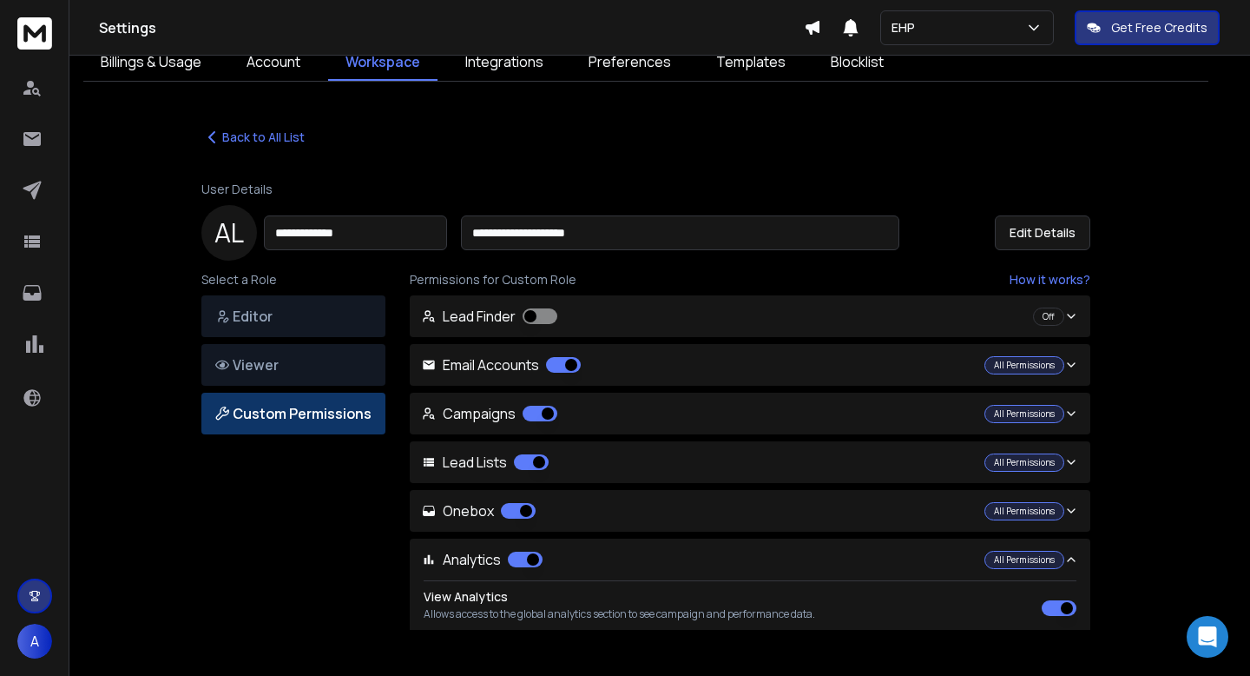
click at [875, 546] on button "Analytics All Permissions" at bounding box center [750, 559] width 681 height 42
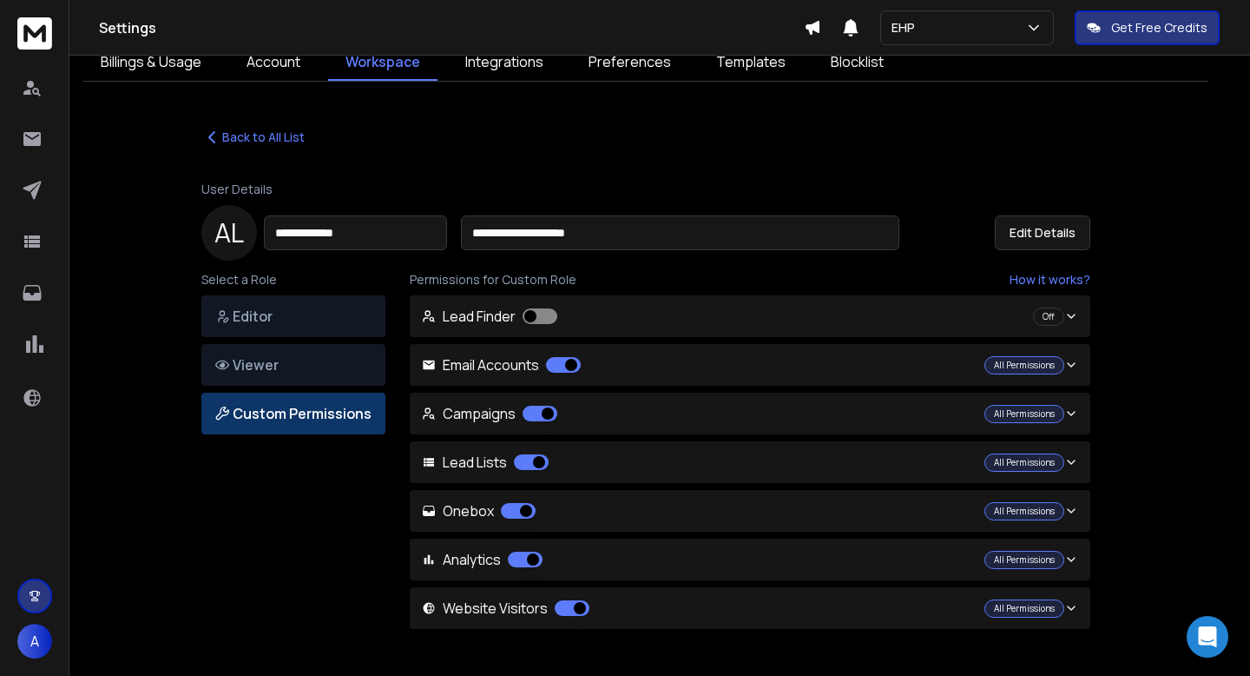
scroll to position [162, 0]
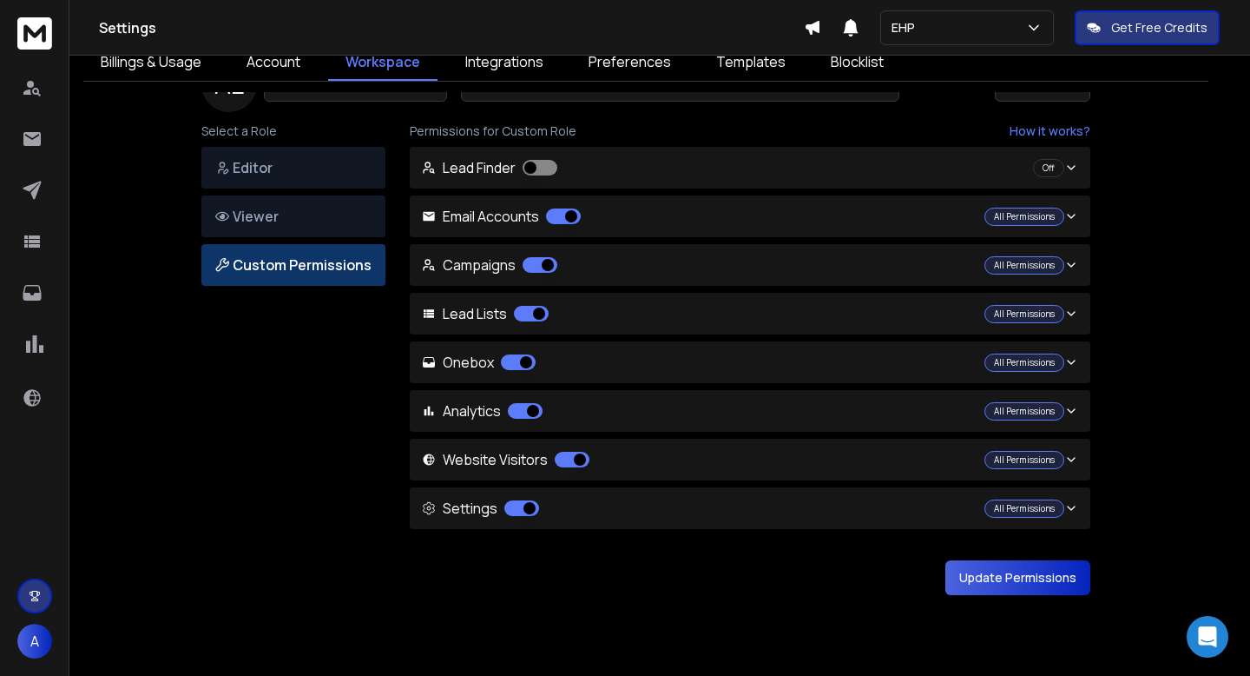
click at [899, 478] on button "Website Visitors All Permissions" at bounding box center [750, 460] width 681 height 42
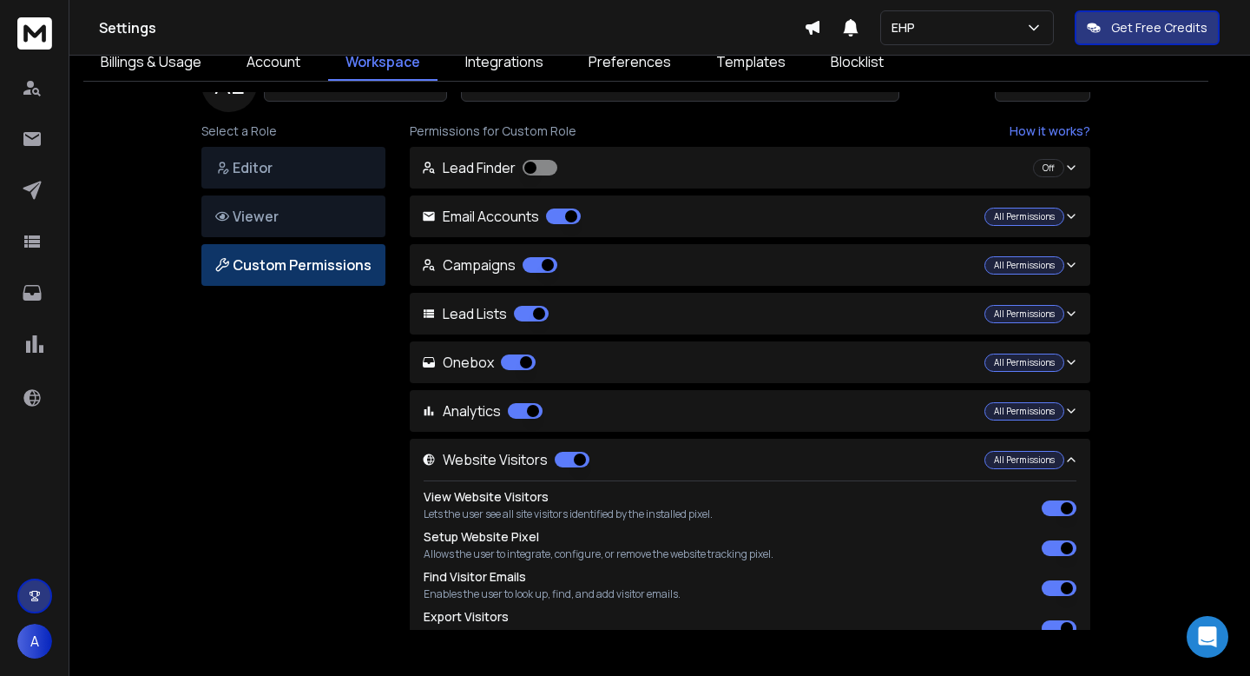
click at [565, 460] on button "button" at bounding box center [572, 460] width 35 height 16
click at [718, 439] on button "Website Visitors Off" at bounding box center [750, 460] width 681 height 42
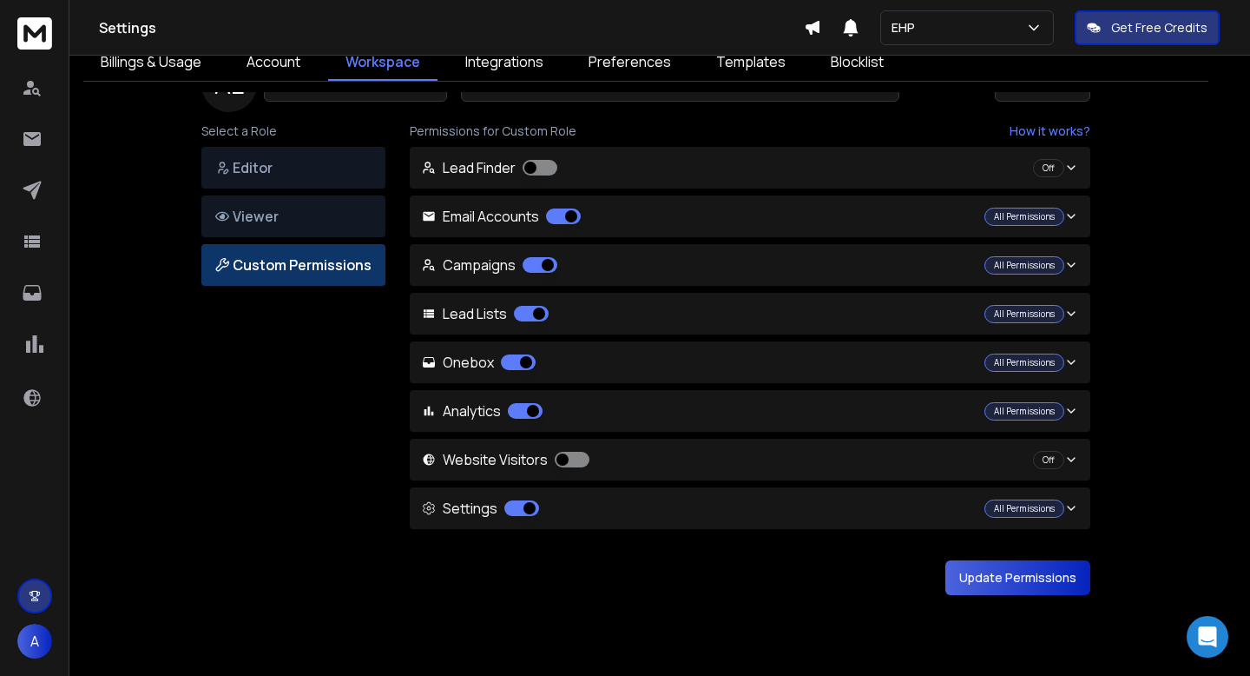
click at [516, 511] on button "button" at bounding box center [522, 508] width 35 height 16
click at [696, 214] on div "Email Accounts All Permissions" at bounding box center [743, 216] width 643 height 21
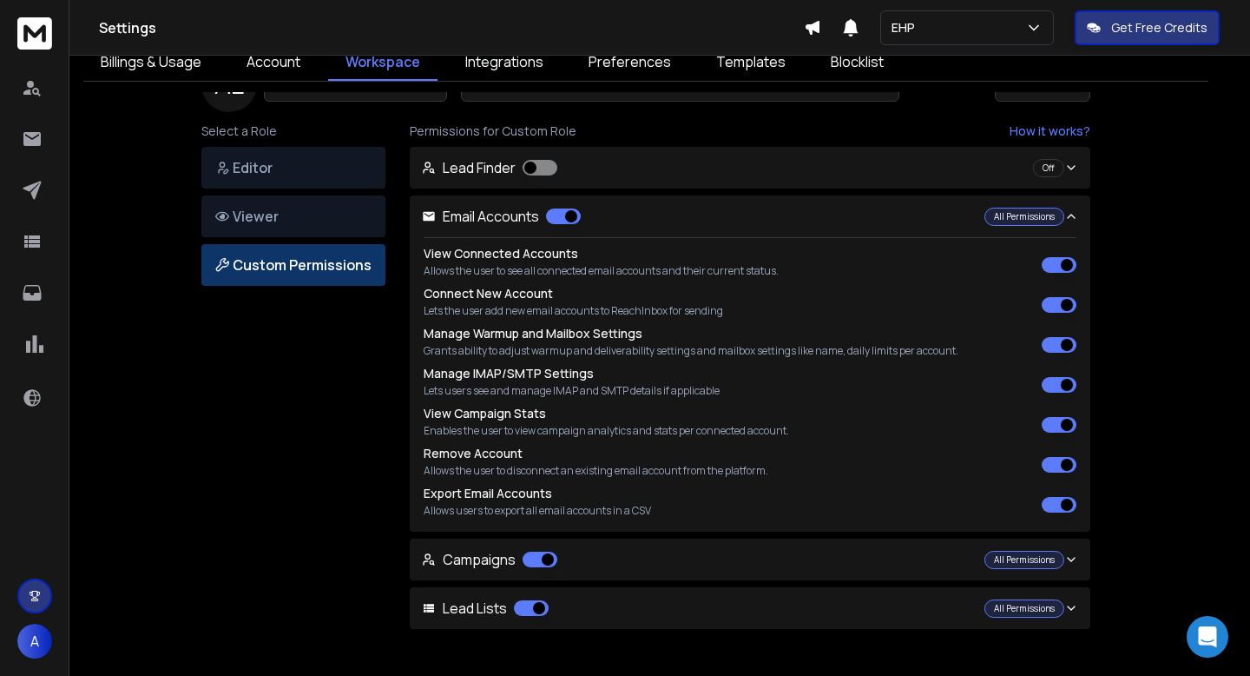
click at [564, 213] on button "button" at bounding box center [563, 216] width 35 height 16
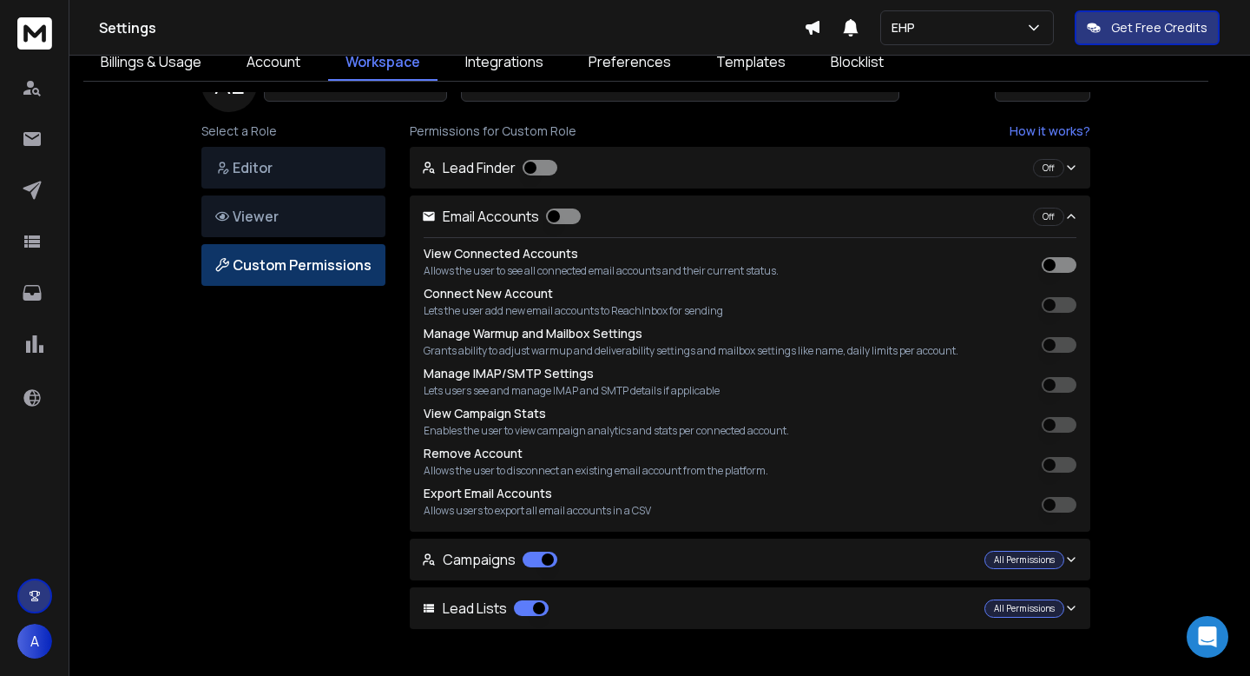
click at [1053, 257] on button "View Connected Accounts" at bounding box center [1059, 265] width 35 height 16
click at [834, 214] on div "Email Accounts Some Permissions" at bounding box center [743, 216] width 643 height 21
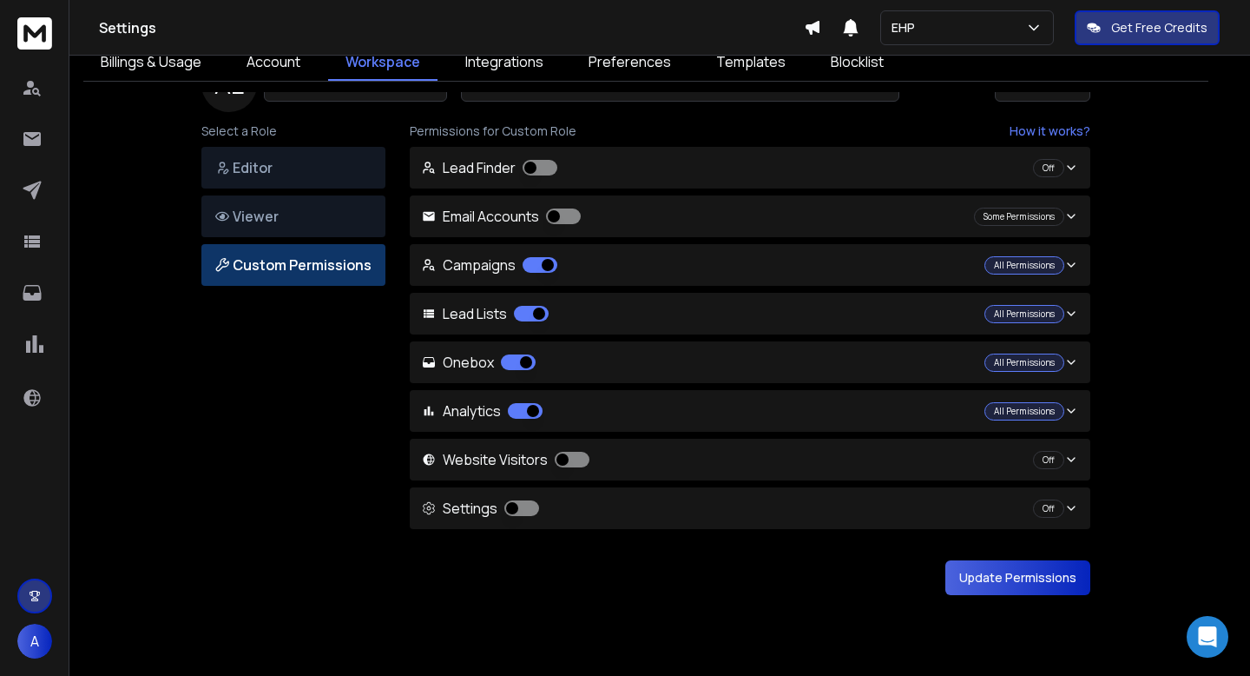
click at [822, 261] on div "Campaigns All Permissions" at bounding box center [743, 264] width 643 height 21
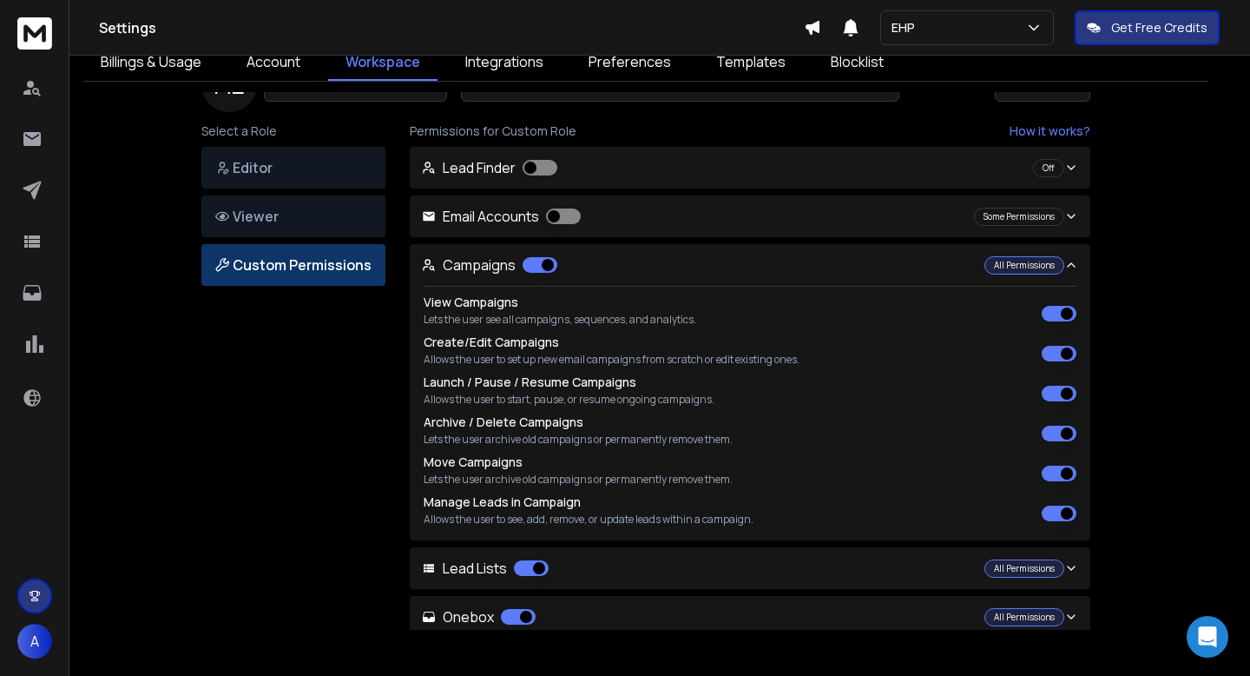
click at [821, 261] on div "Campaigns All Permissions" at bounding box center [743, 264] width 643 height 21
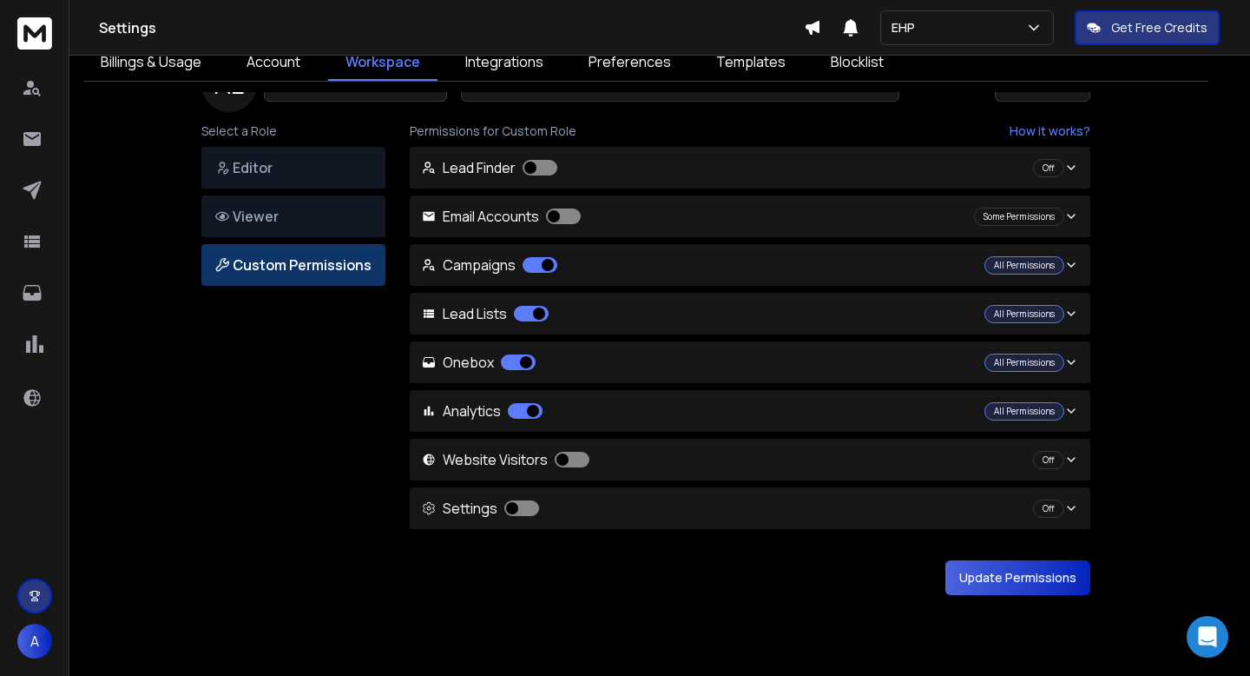
click at [782, 357] on div "Onebox All Permissions" at bounding box center [743, 362] width 643 height 21
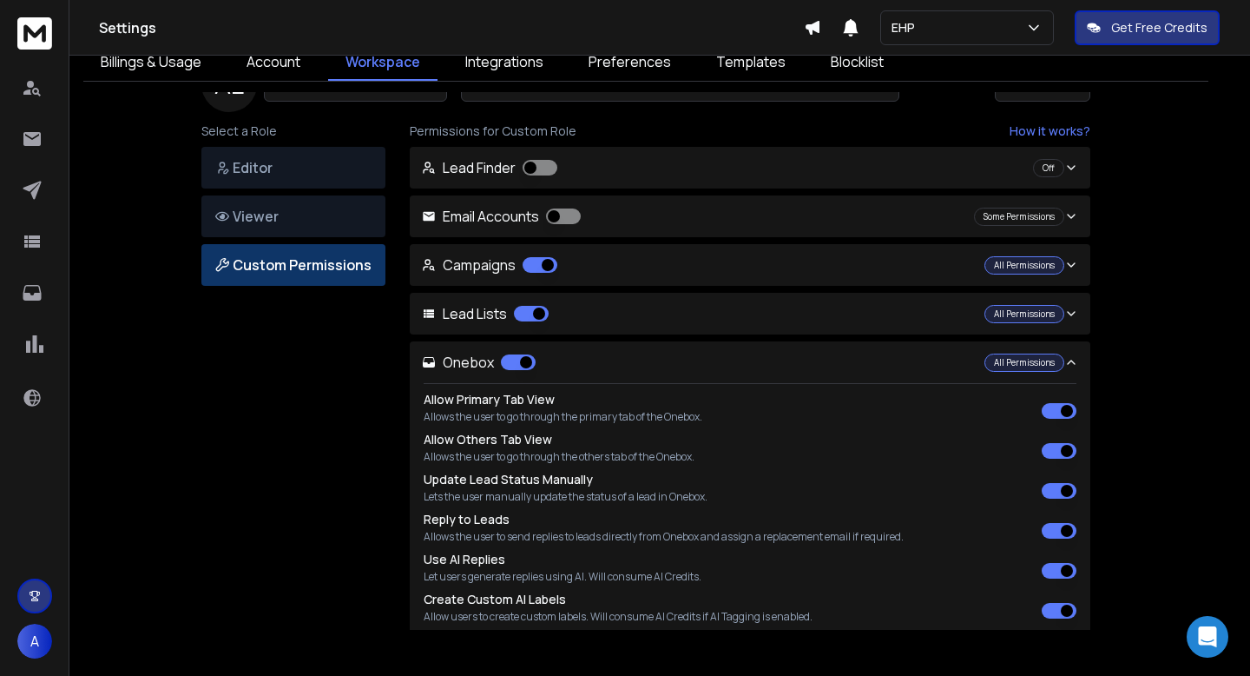
click at [782, 357] on div "Onebox All Permissions" at bounding box center [743, 362] width 643 height 21
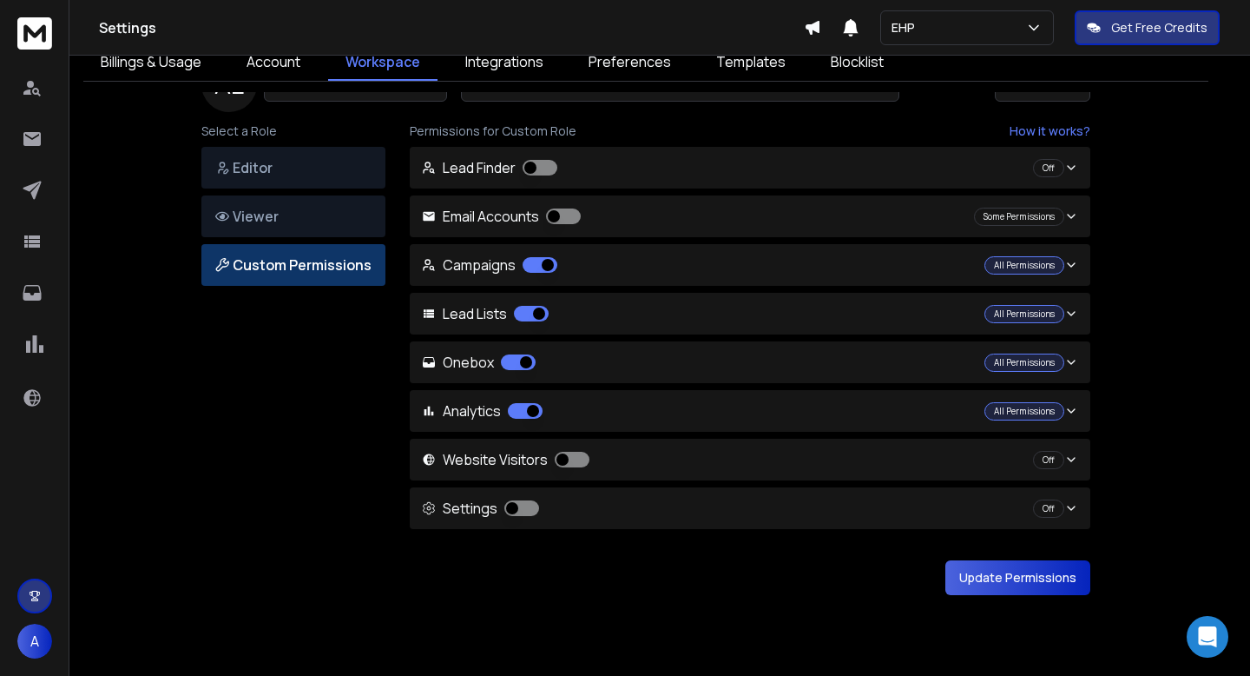
scroll to position [31, 0]
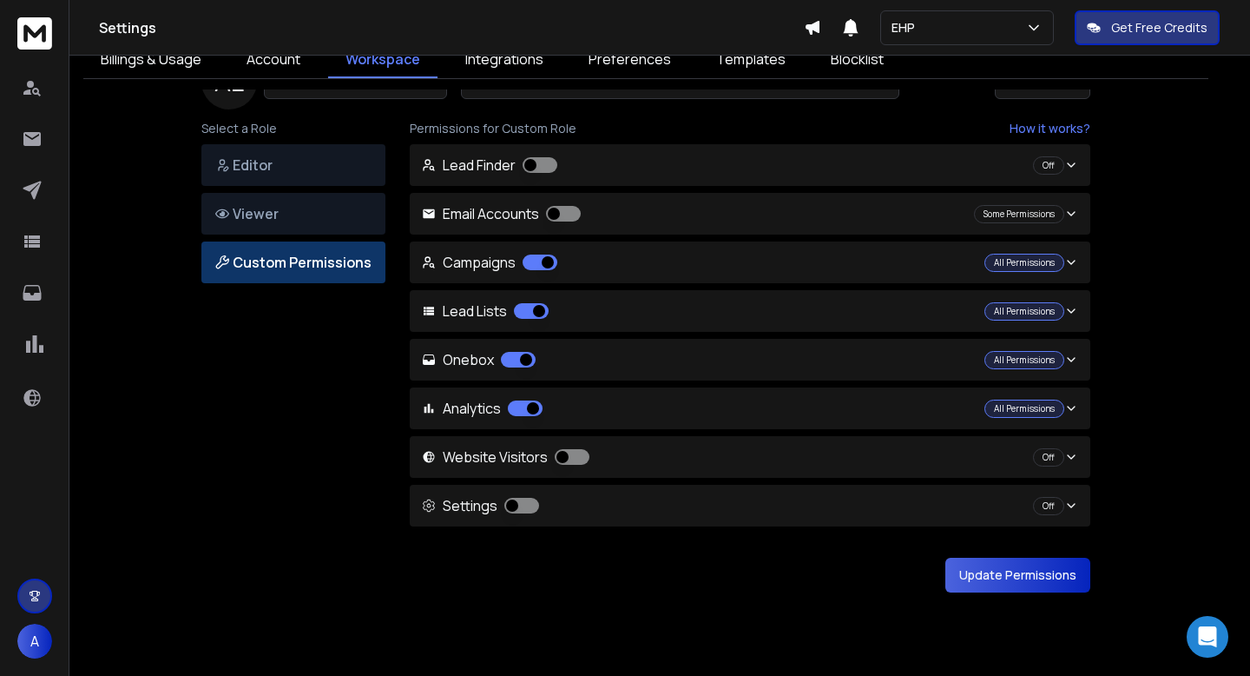
click at [775, 394] on button "Analytics All Permissions" at bounding box center [750, 408] width 681 height 42
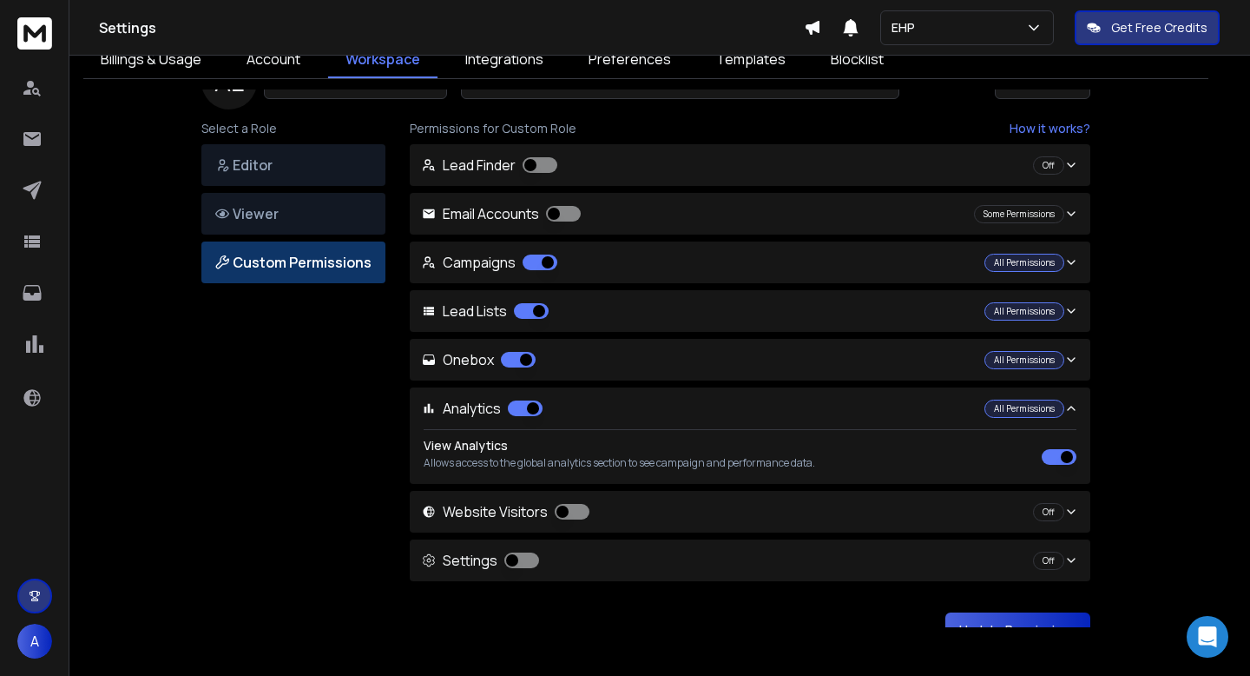
click at [772, 408] on div "Analytics All Permissions" at bounding box center [743, 408] width 643 height 21
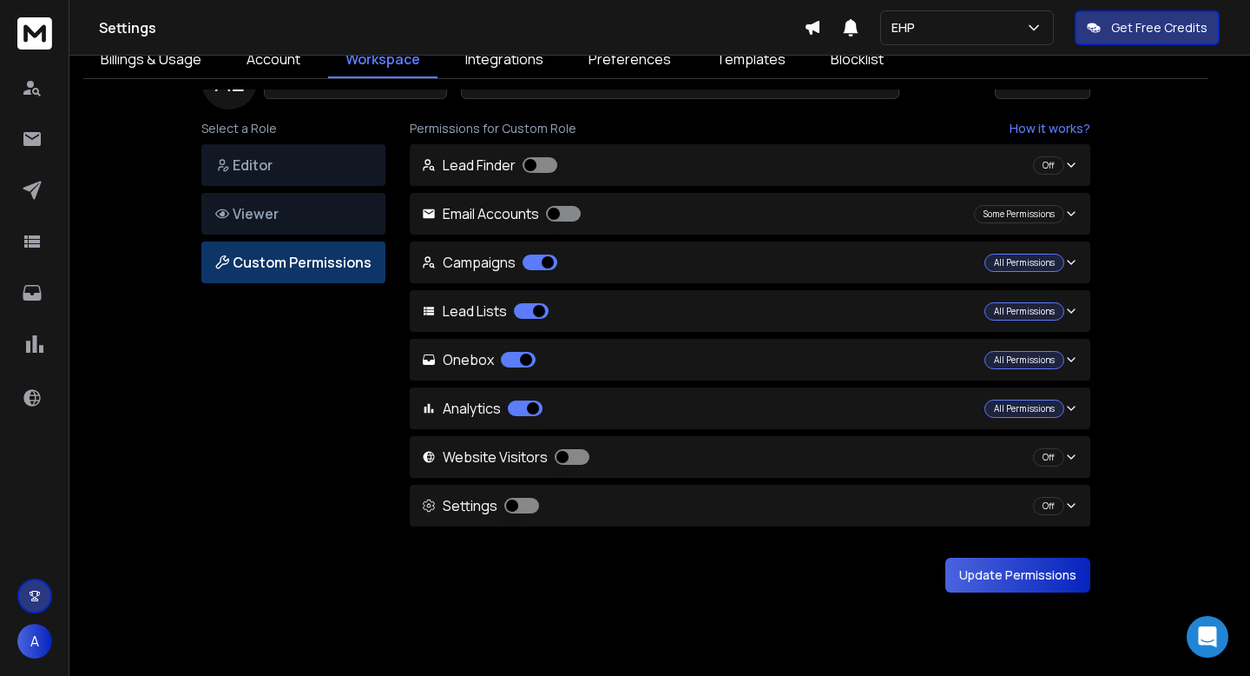
click at [975, 577] on button "Update Permissions" at bounding box center [1018, 575] width 145 height 35
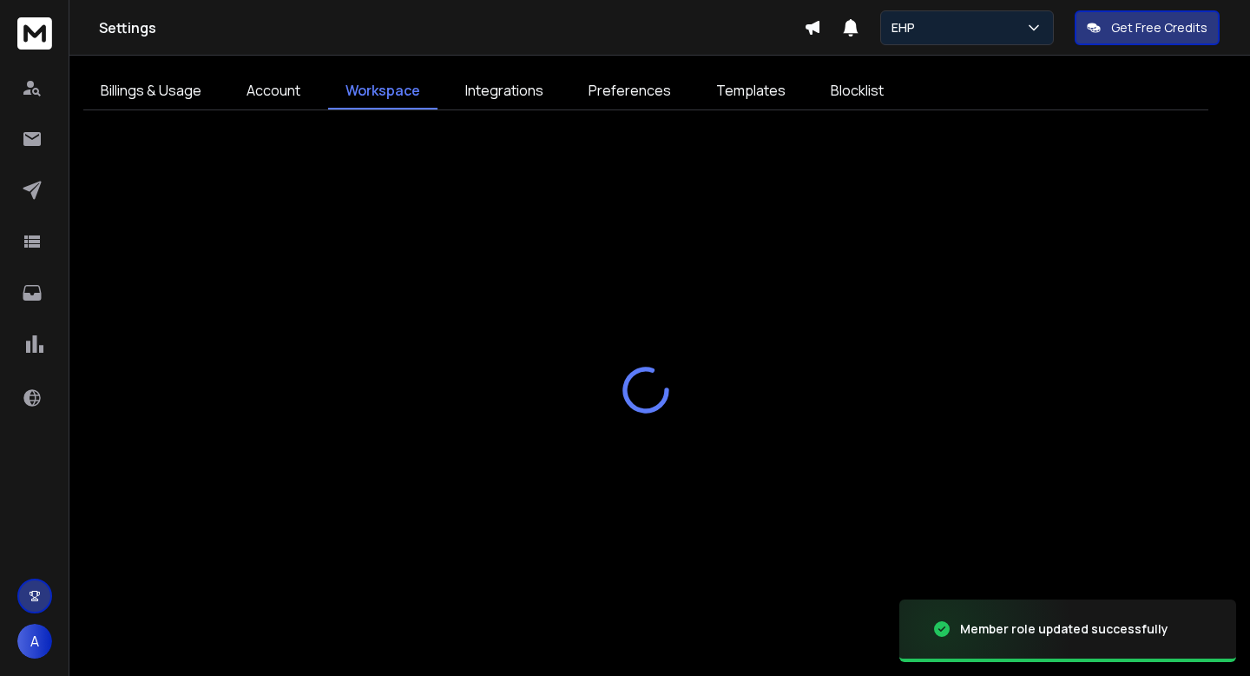
click at [946, 36] on button "EHP" at bounding box center [968, 27] width 174 height 35
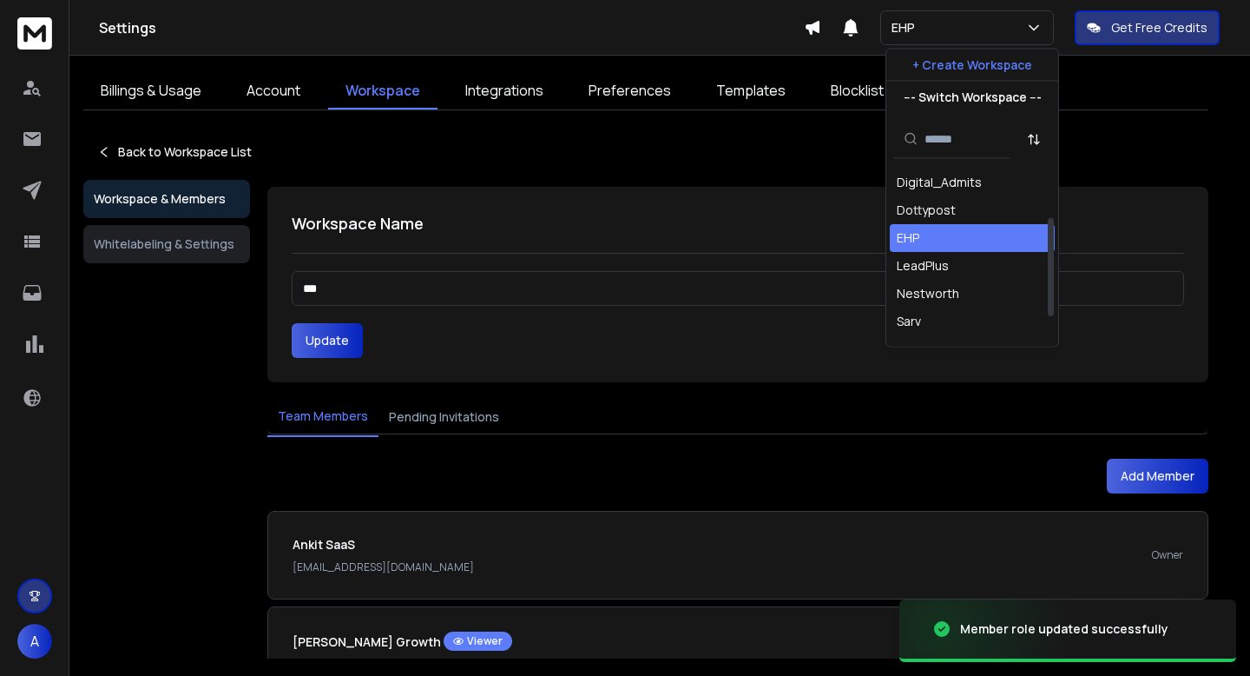
scroll to position [85, 0]
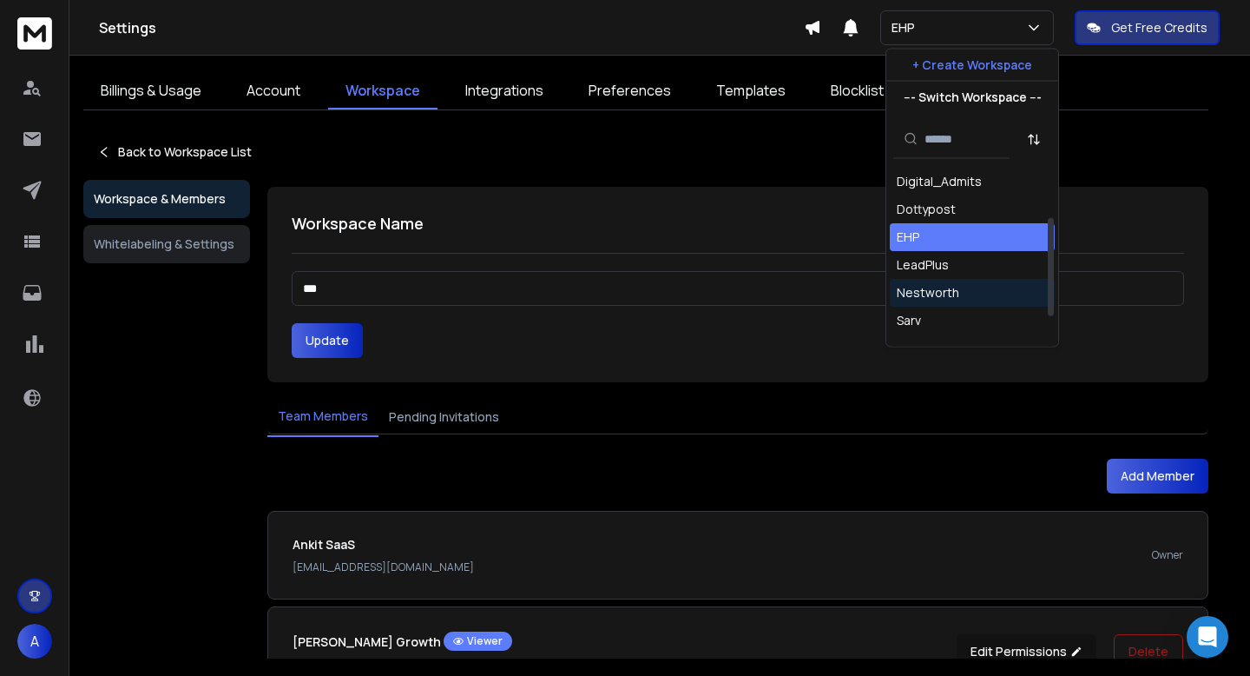
click at [931, 292] on div "Nestworth" at bounding box center [928, 292] width 63 height 17
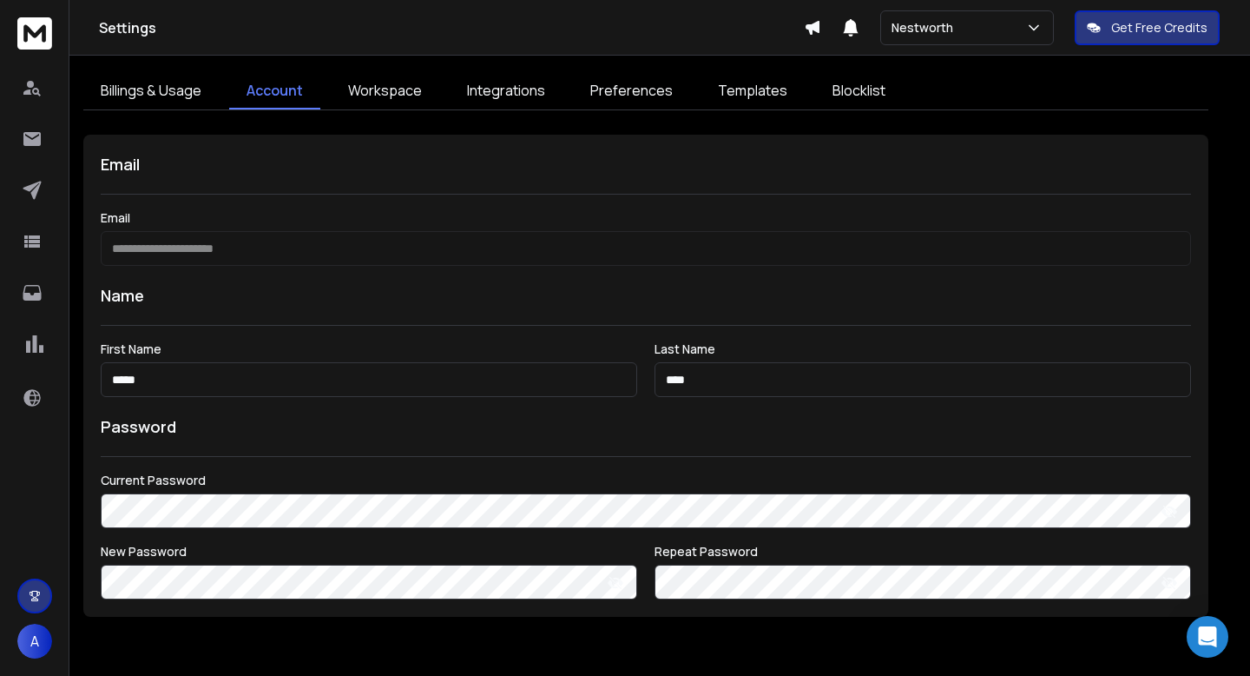
click at [405, 89] on link "Workspace" at bounding box center [385, 91] width 109 height 36
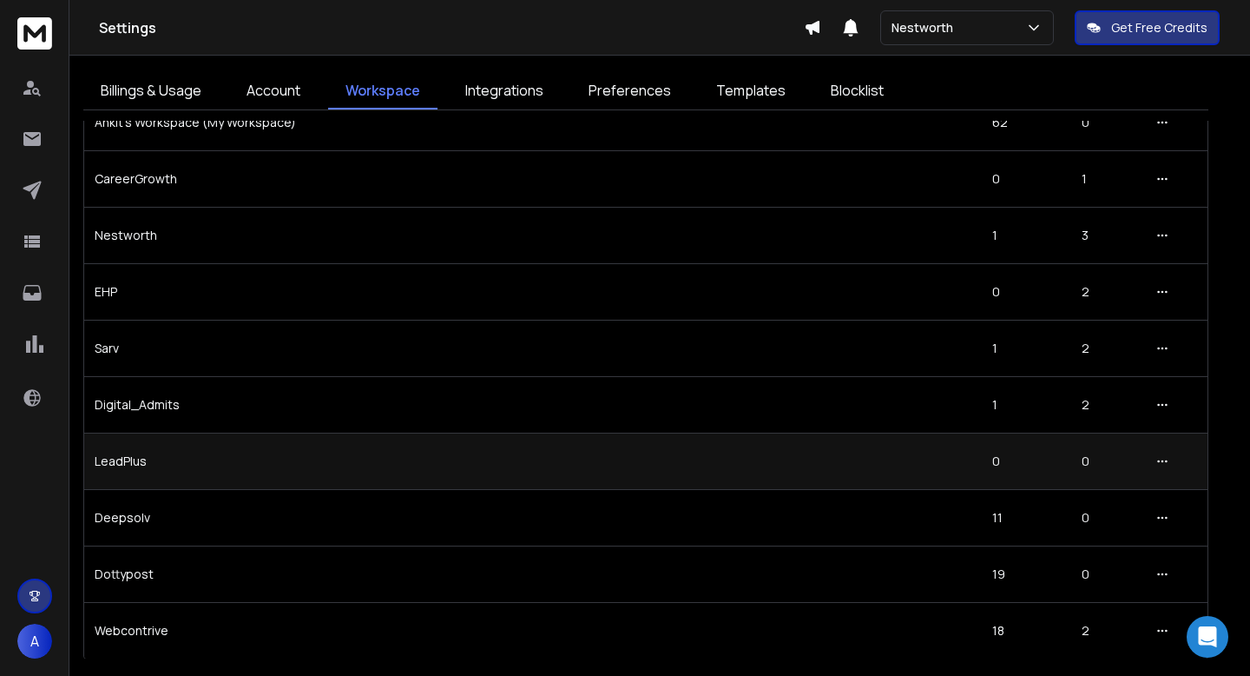
scroll to position [135, 0]
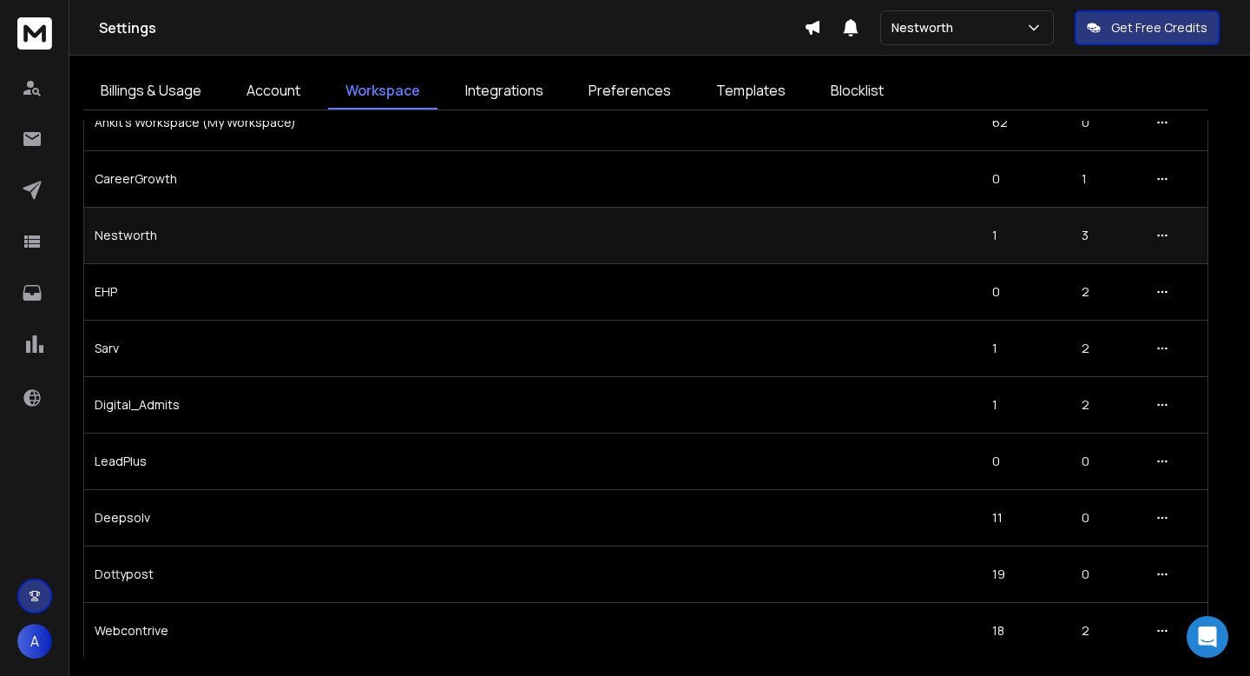
click at [358, 229] on td "Nestworth" at bounding box center [533, 235] width 898 height 56
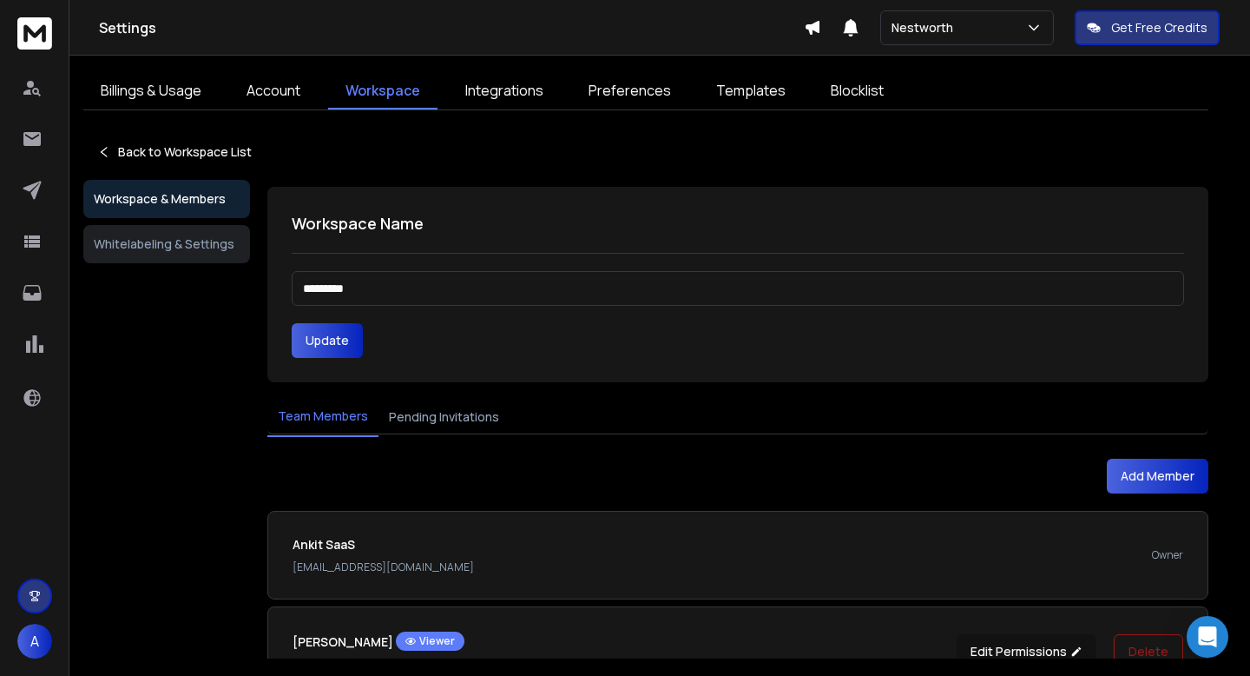
scroll to position [135, 0]
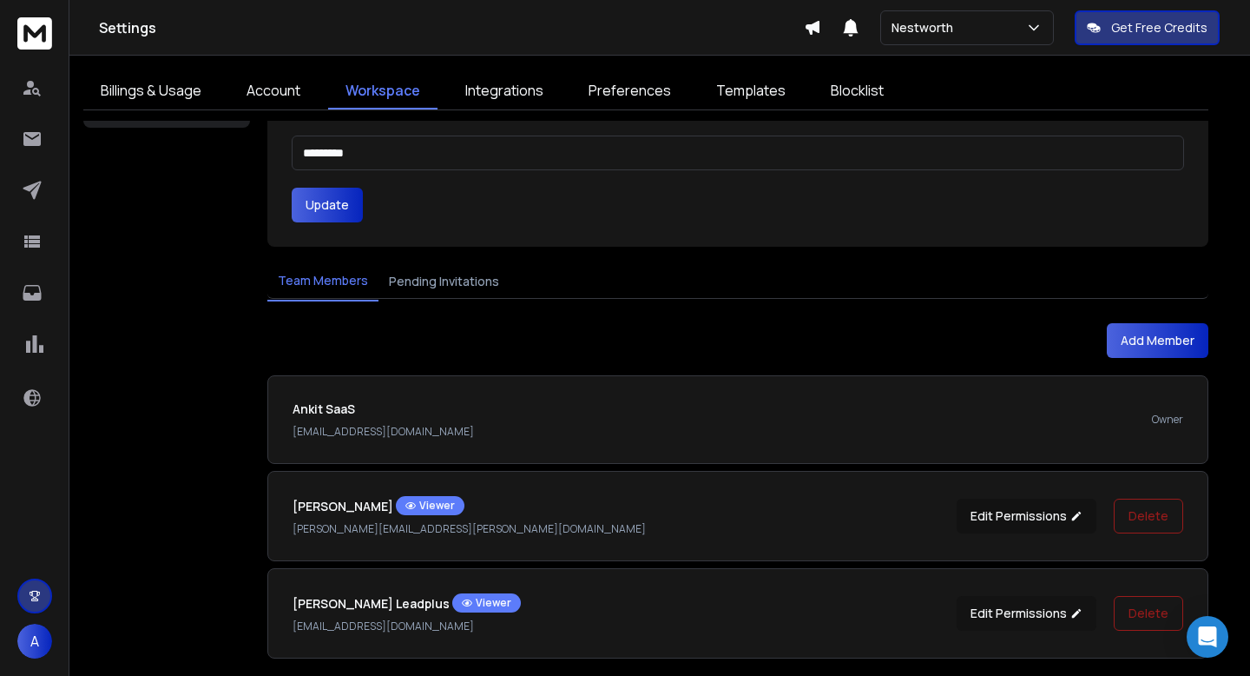
click at [1017, 616] on button "Edit Permissions" at bounding box center [1027, 613] width 140 height 35
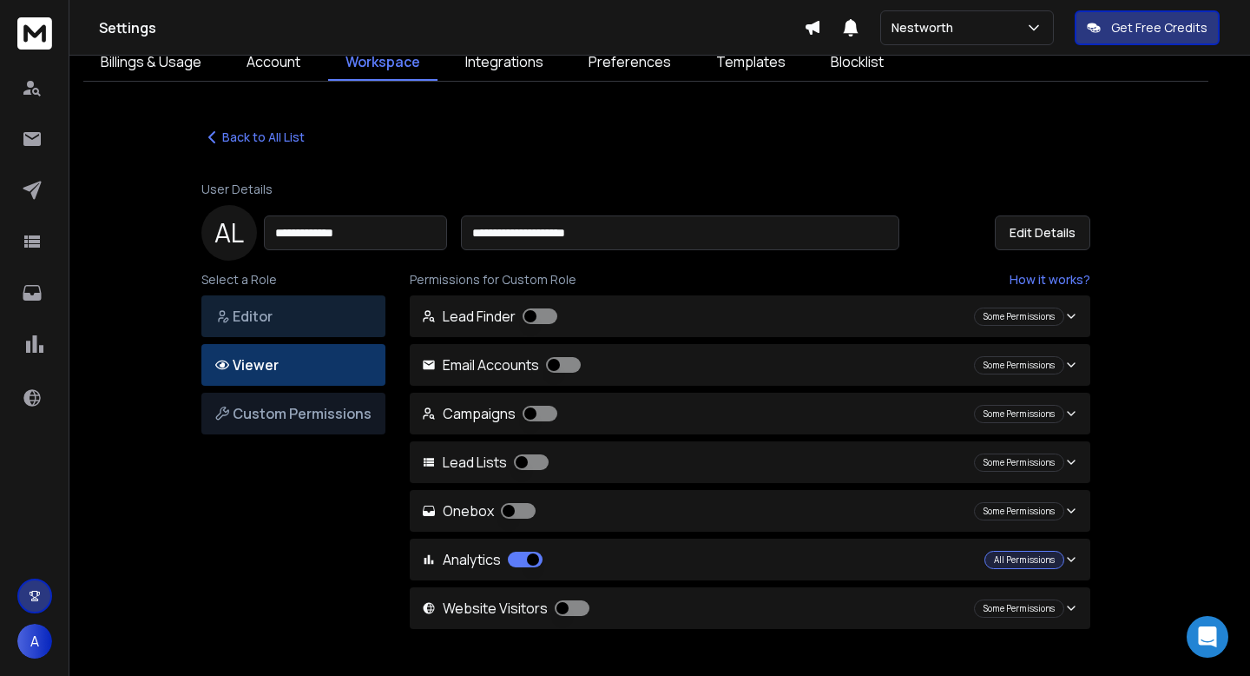
click at [313, 322] on p "Editor" at bounding box center [293, 316] width 156 height 21
click at [228, 322] on button "Editor" at bounding box center [221, 315] width 14 height 43
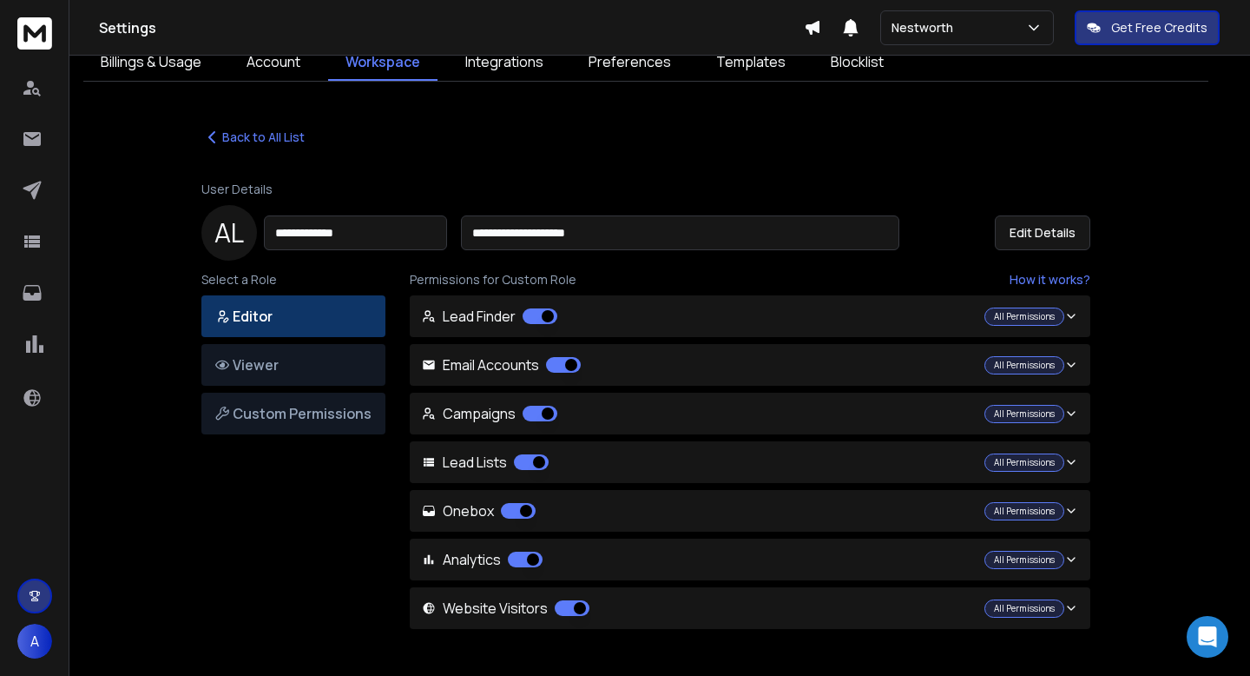
click at [540, 316] on button "button" at bounding box center [540, 316] width 35 height 16
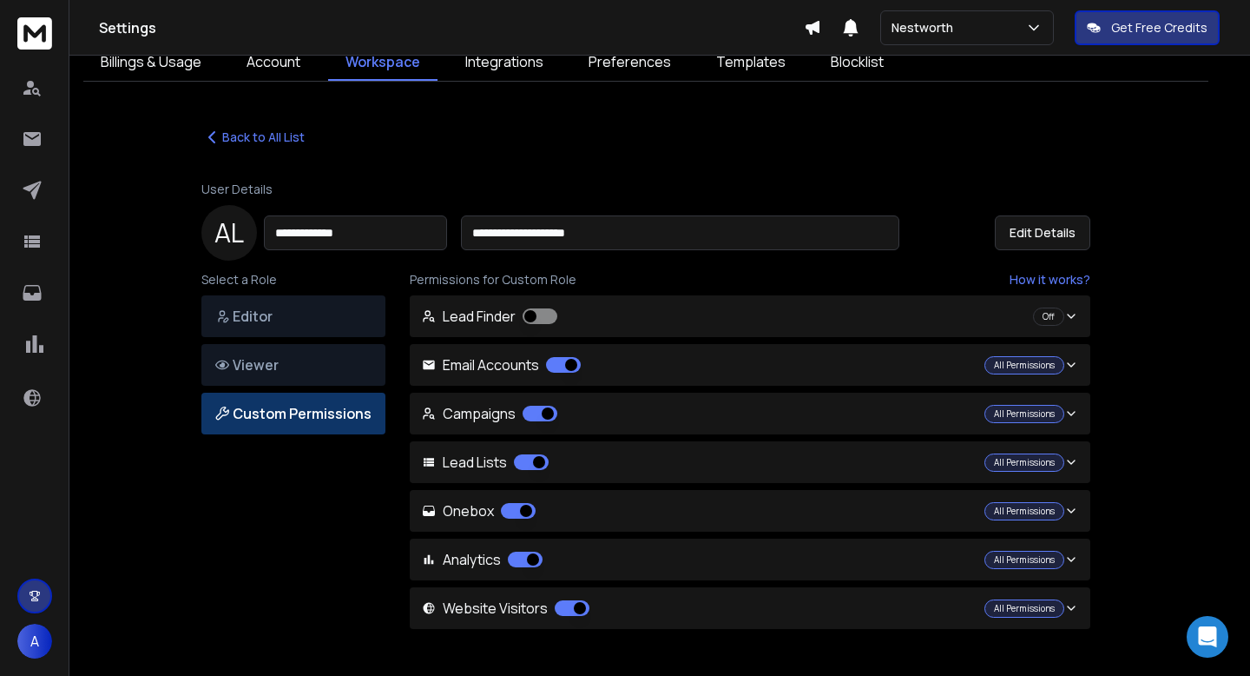
click at [515, 558] on button "button" at bounding box center [525, 559] width 35 height 16
click at [556, 609] on button "button" at bounding box center [572, 608] width 35 height 16
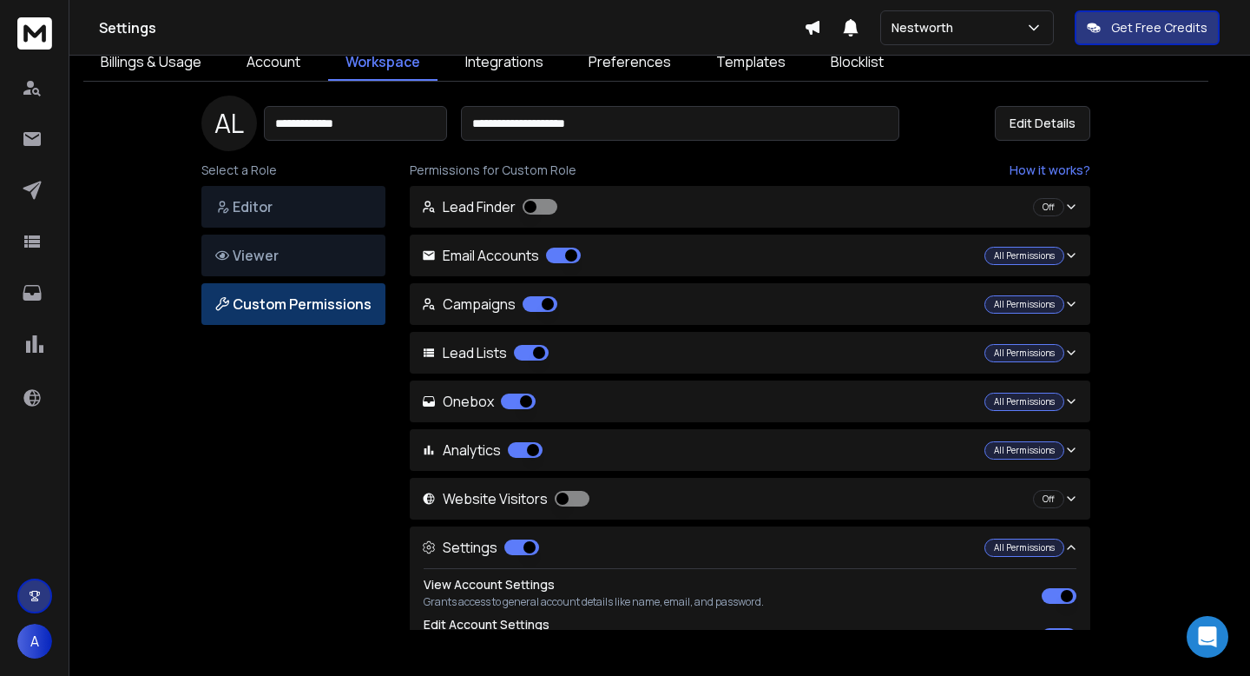
scroll to position [128, 0]
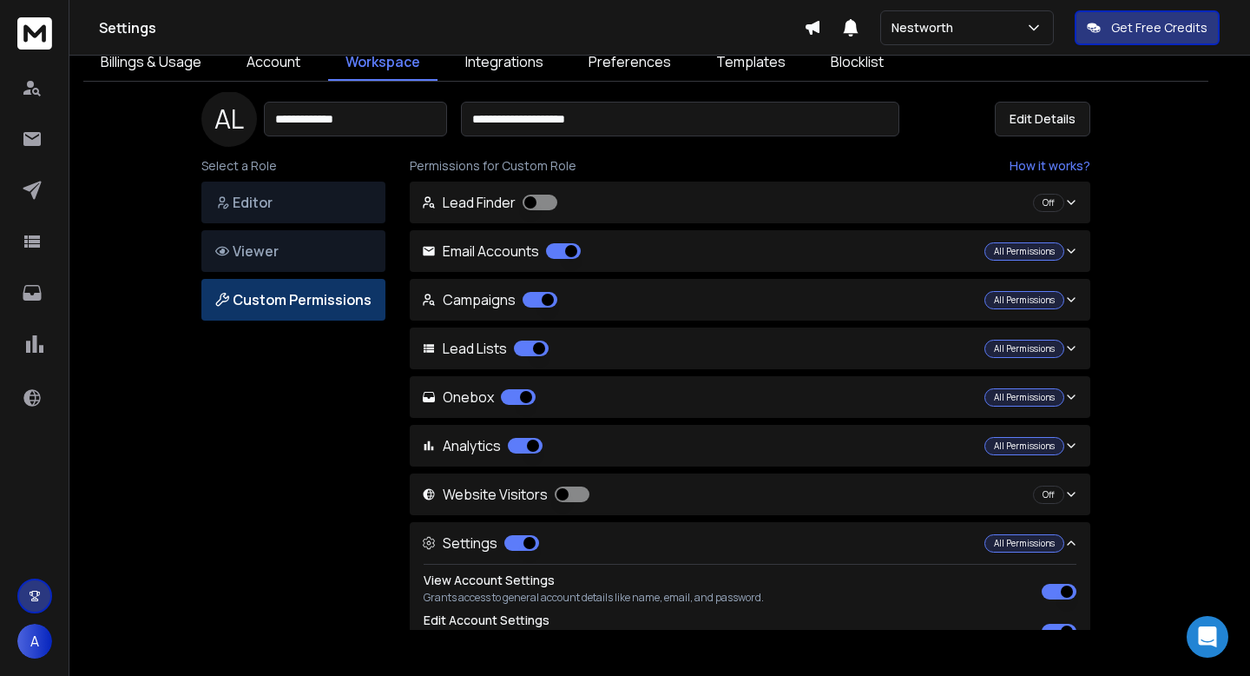
click at [521, 546] on button "button" at bounding box center [522, 543] width 35 height 16
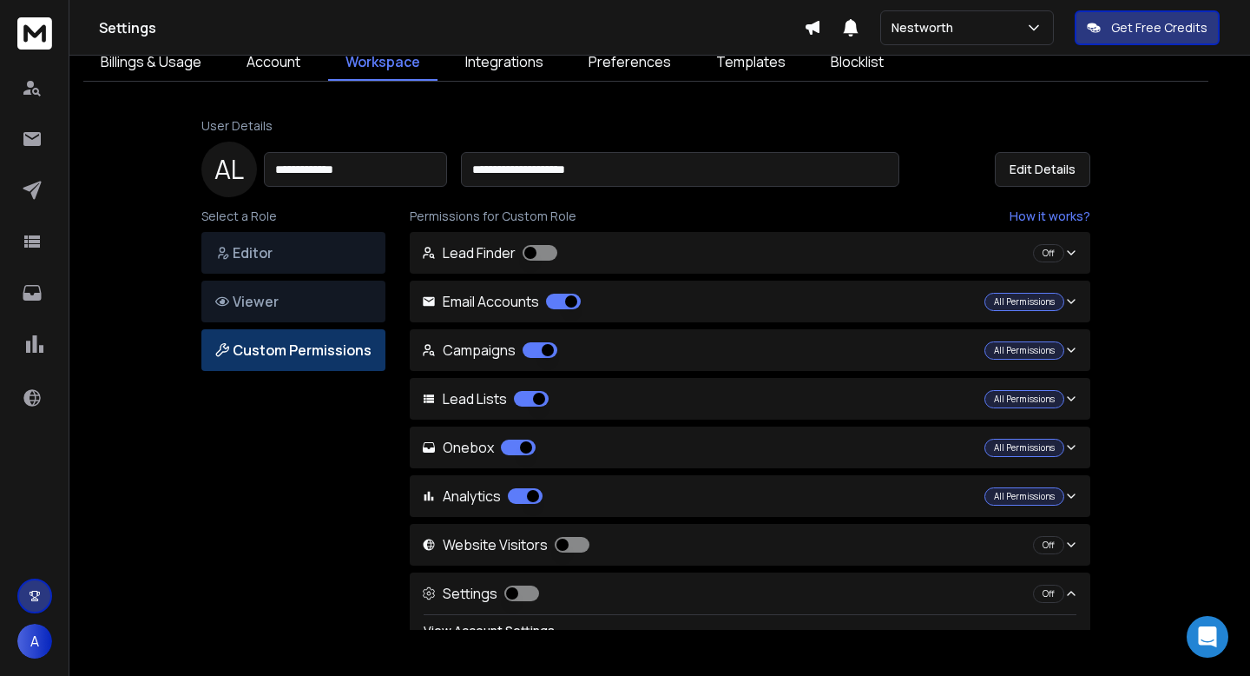
scroll to position [73, 0]
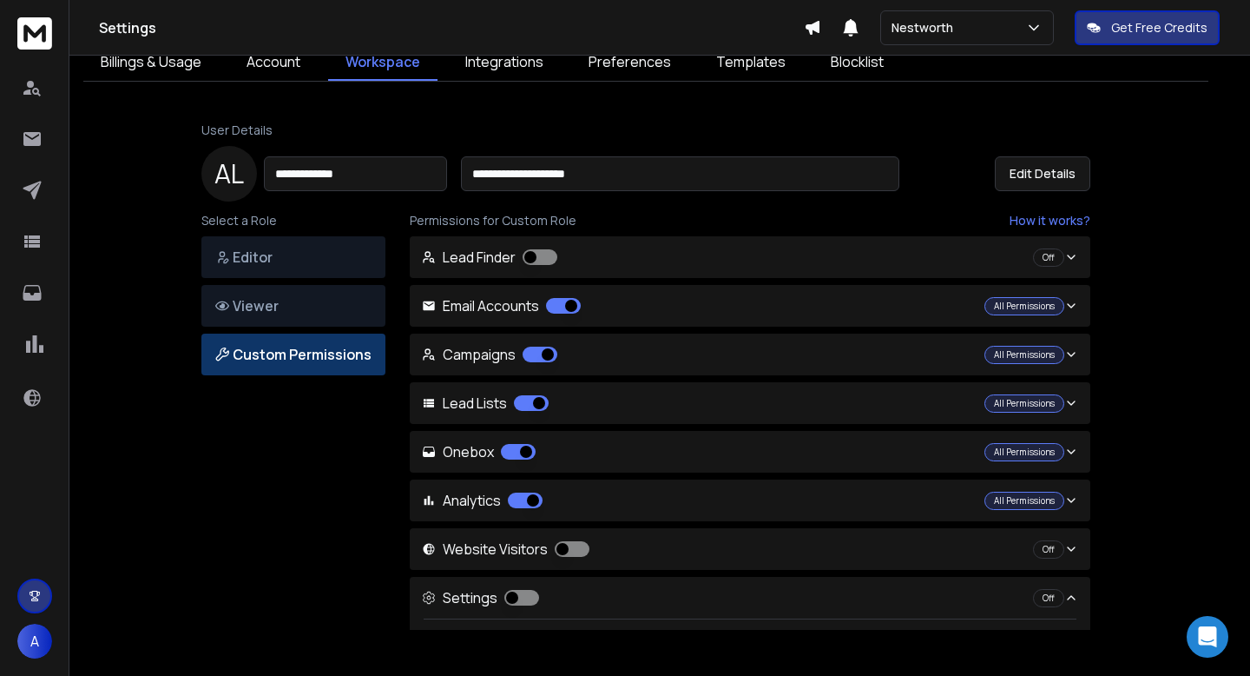
click at [757, 312] on div "Email Accounts All Permissions" at bounding box center [743, 305] width 643 height 21
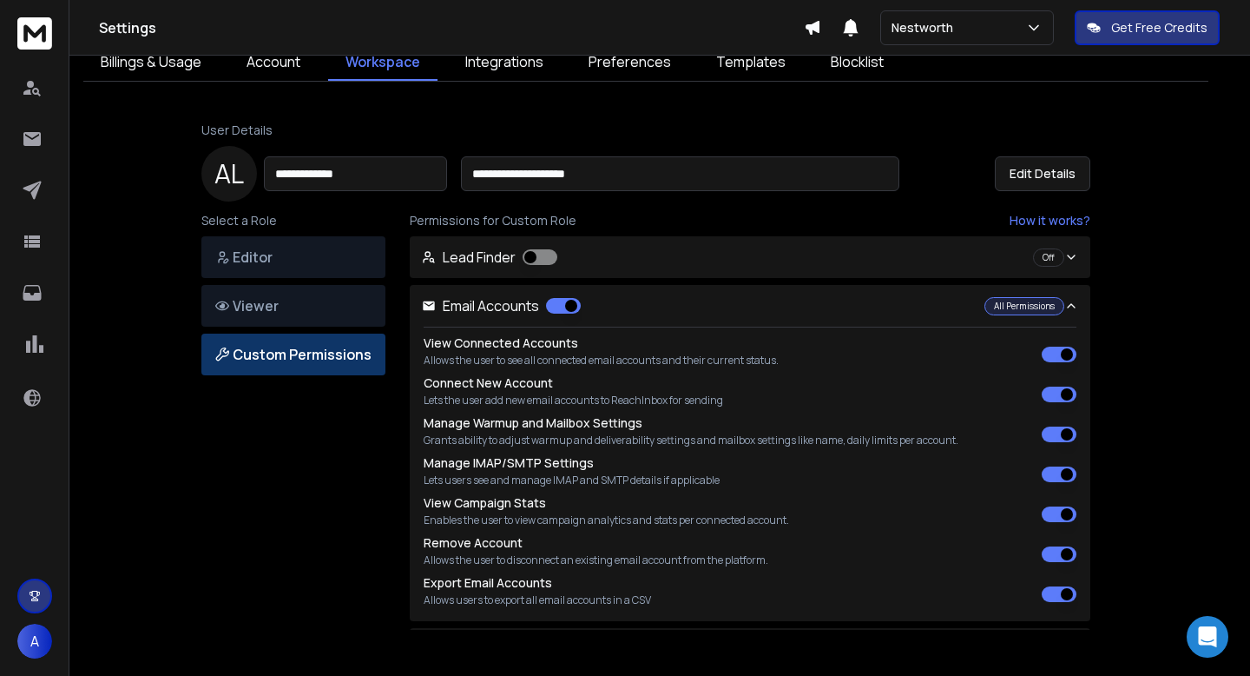
click at [551, 303] on button "button" at bounding box center [563, 306] width 35 height 16
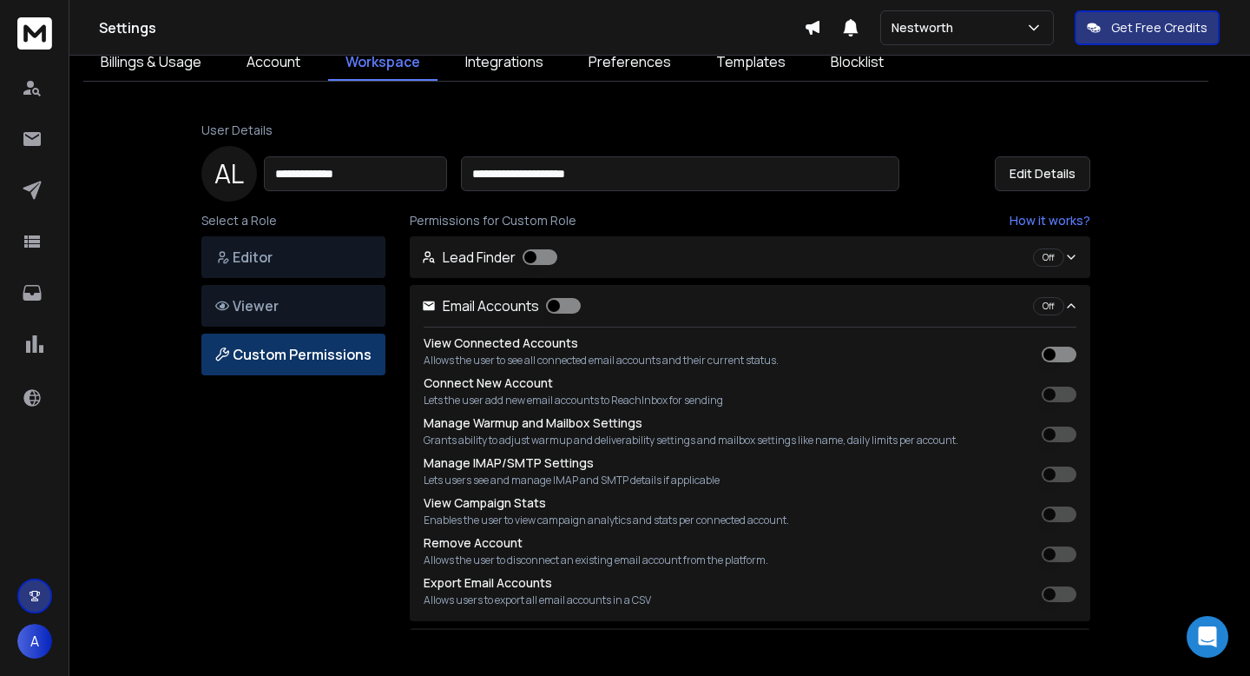
click at [1061, 358] on button "View Connected Accounts" at bounding box center [1059, 354] width 35 height 16
click at [896, 304] on div "Email Accounts Some Permissions" at bounding box center [743, 305] width 643 height 21
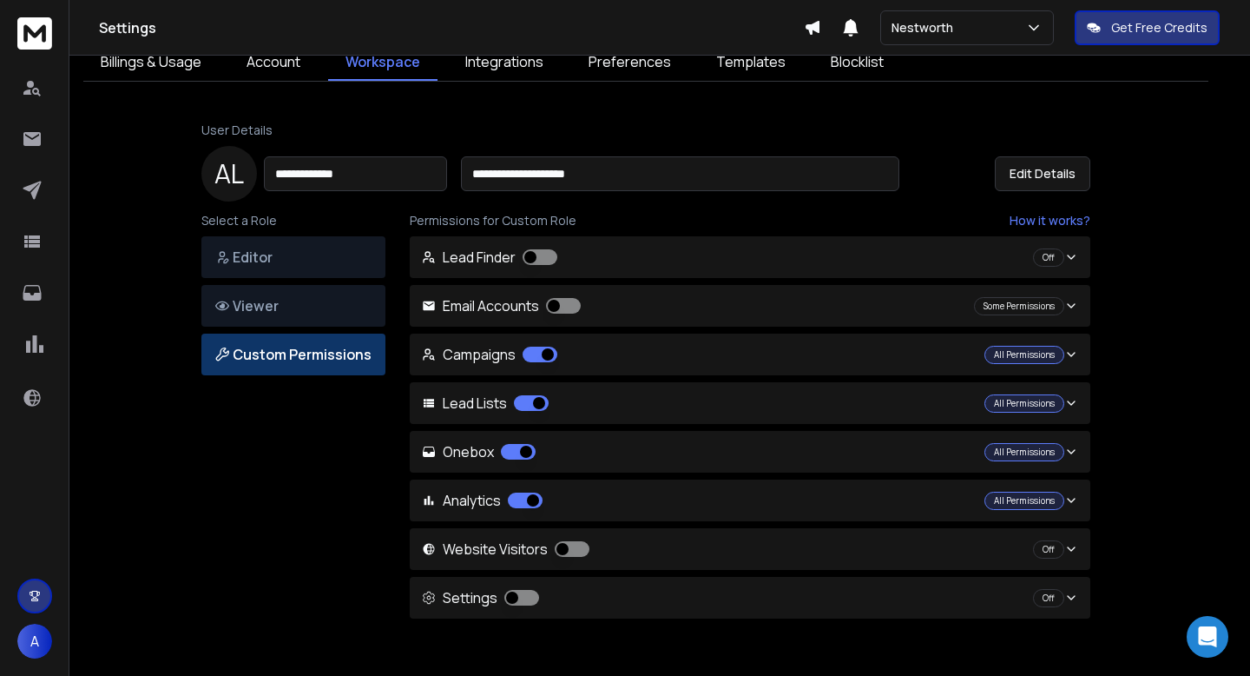
click at [846, 362] on div "Campaigns All Permissions" at bounding box center [743, 354] width 643 height 21
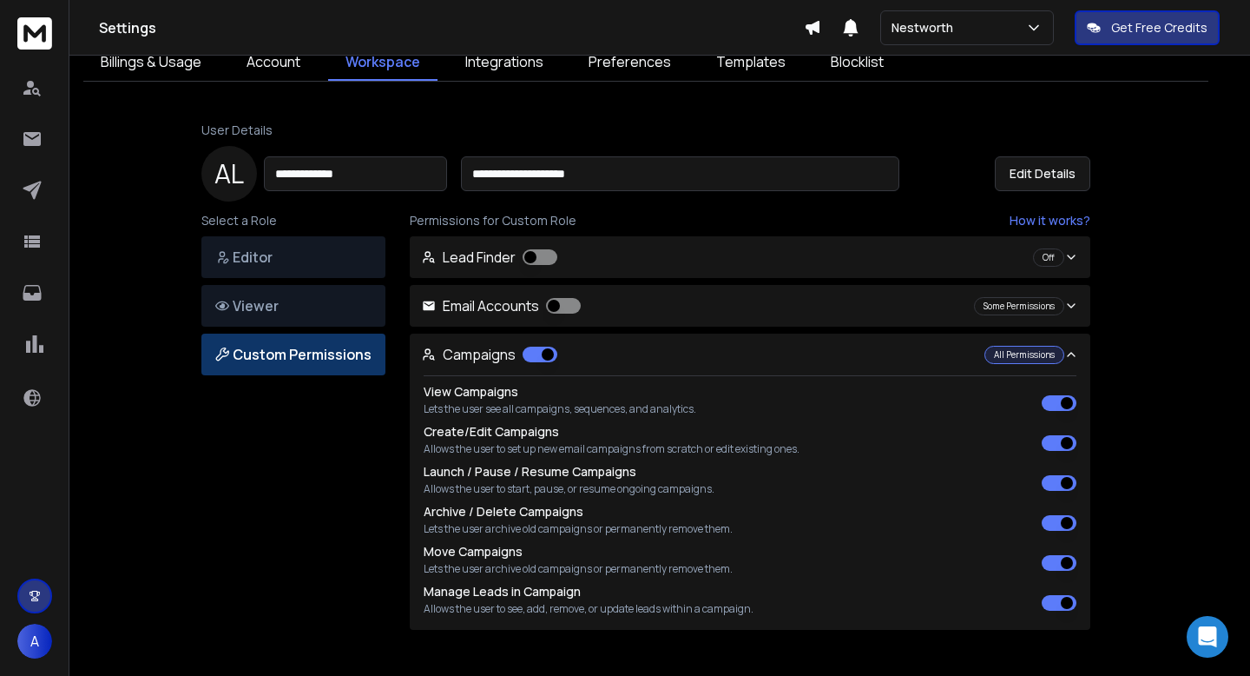
click at [846, 362] on div "Campaigns All Permissions" at bounding box center [743, 354] width 643 height 21
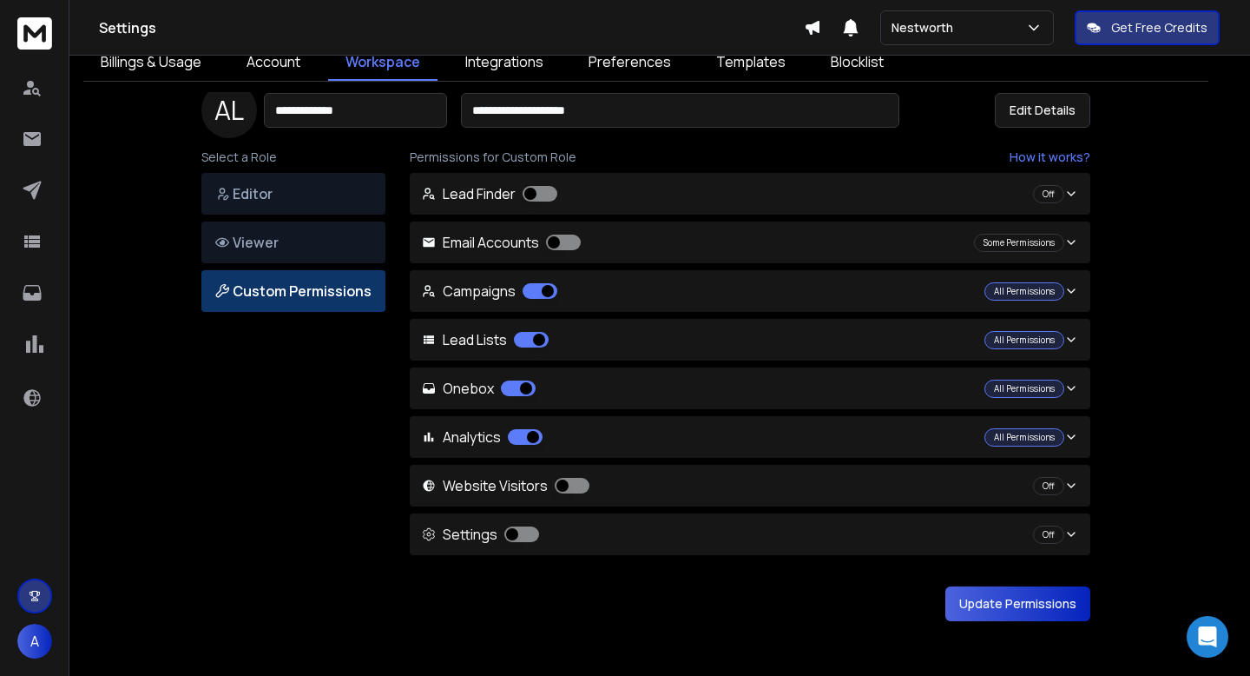
scroll to position [162, 0]
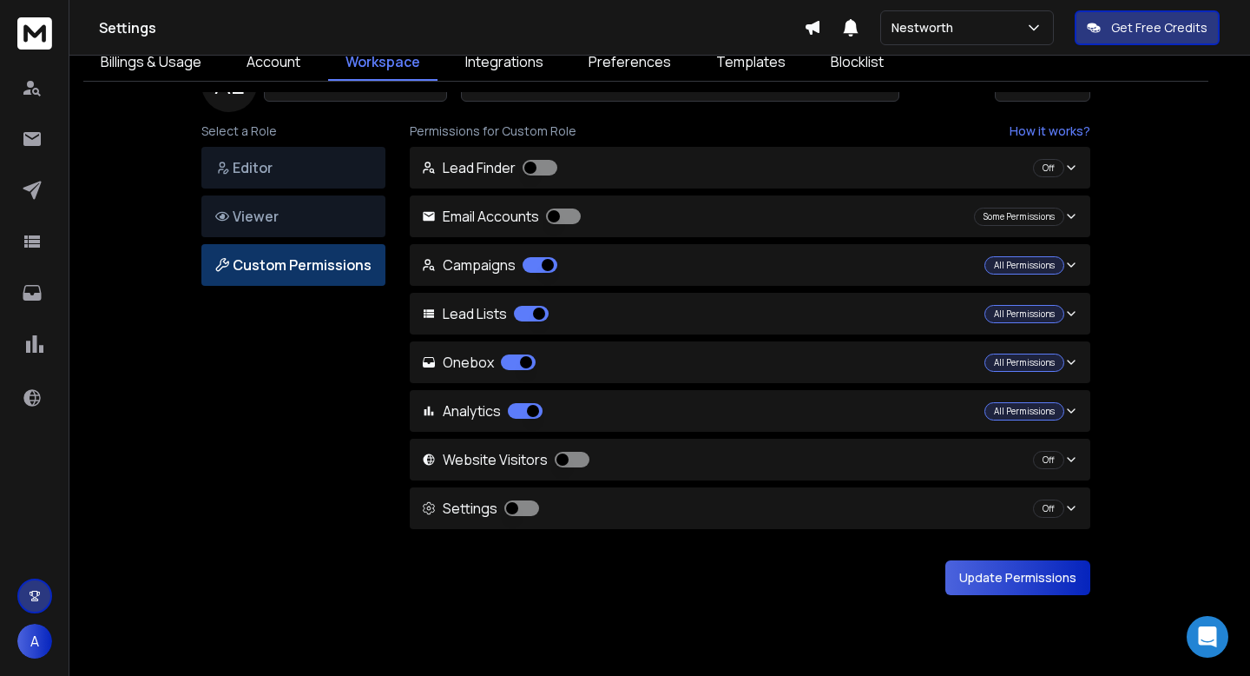
click at [1003, 583] on button "Update Permissions" at bounding box center [1018, 577] width 145 height 35
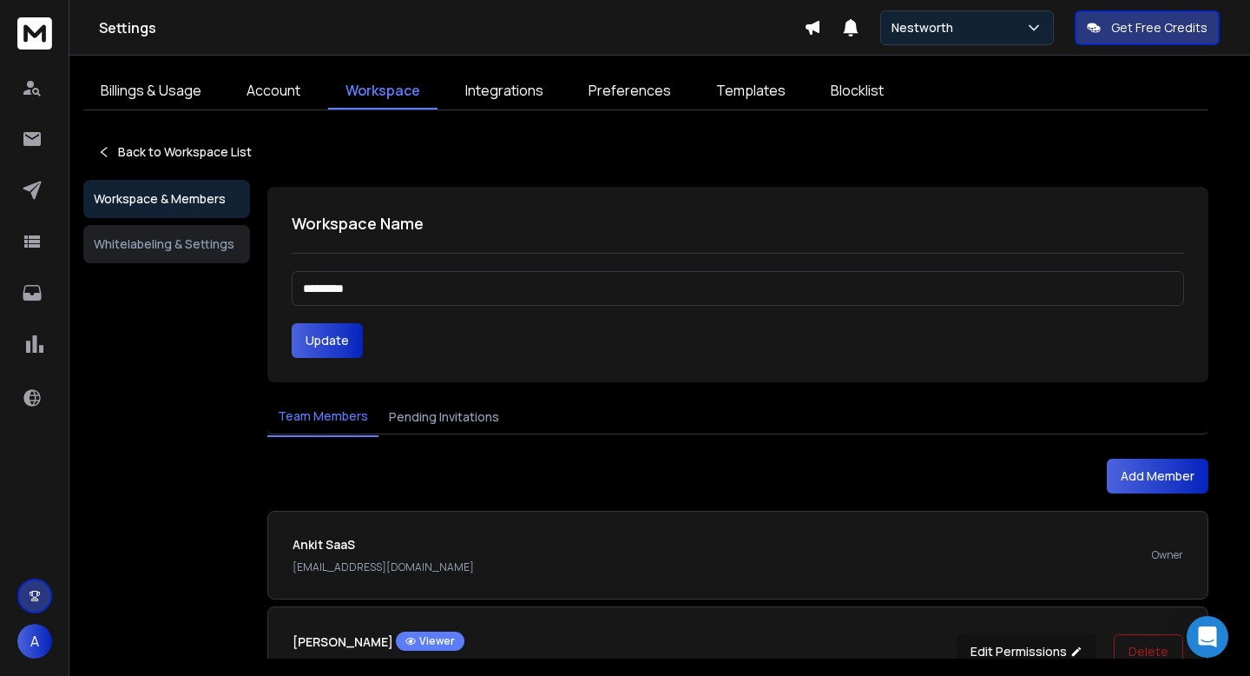
click at [972, 40] on button "Nestworth" at bounding box center [968, 27] width 174 height 35
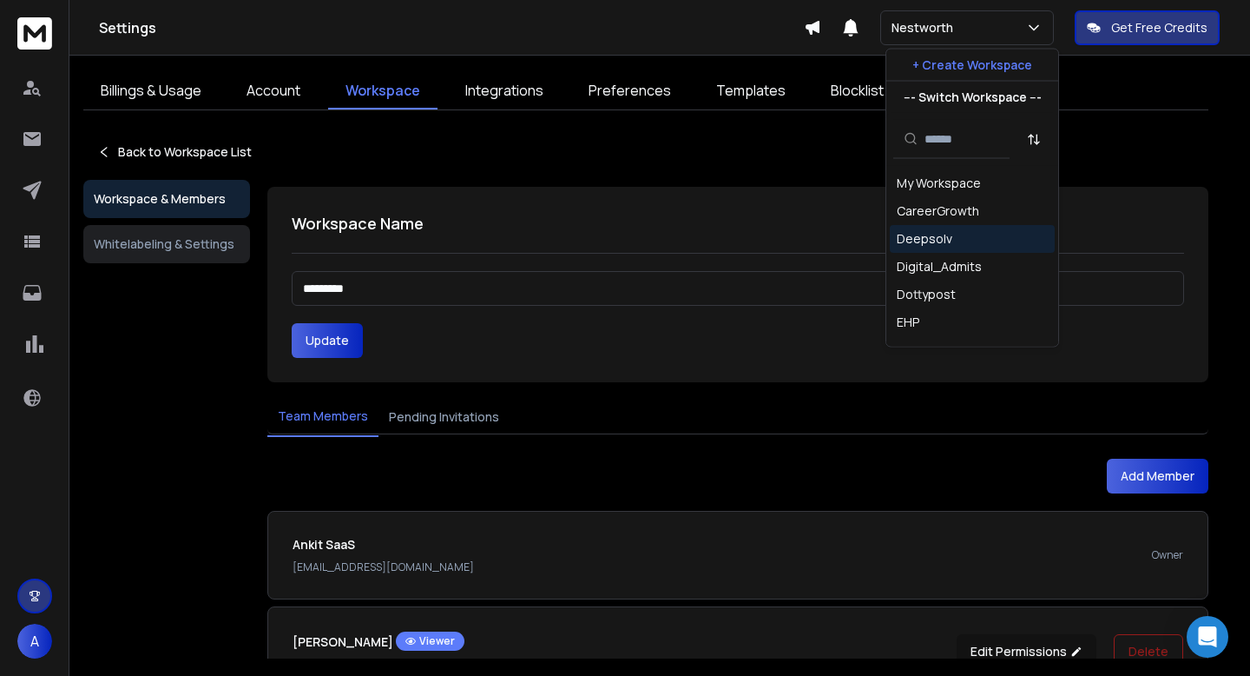
click at [370, 94] on link "Workspace" at bounding box center [382, 91] width 109 height 36
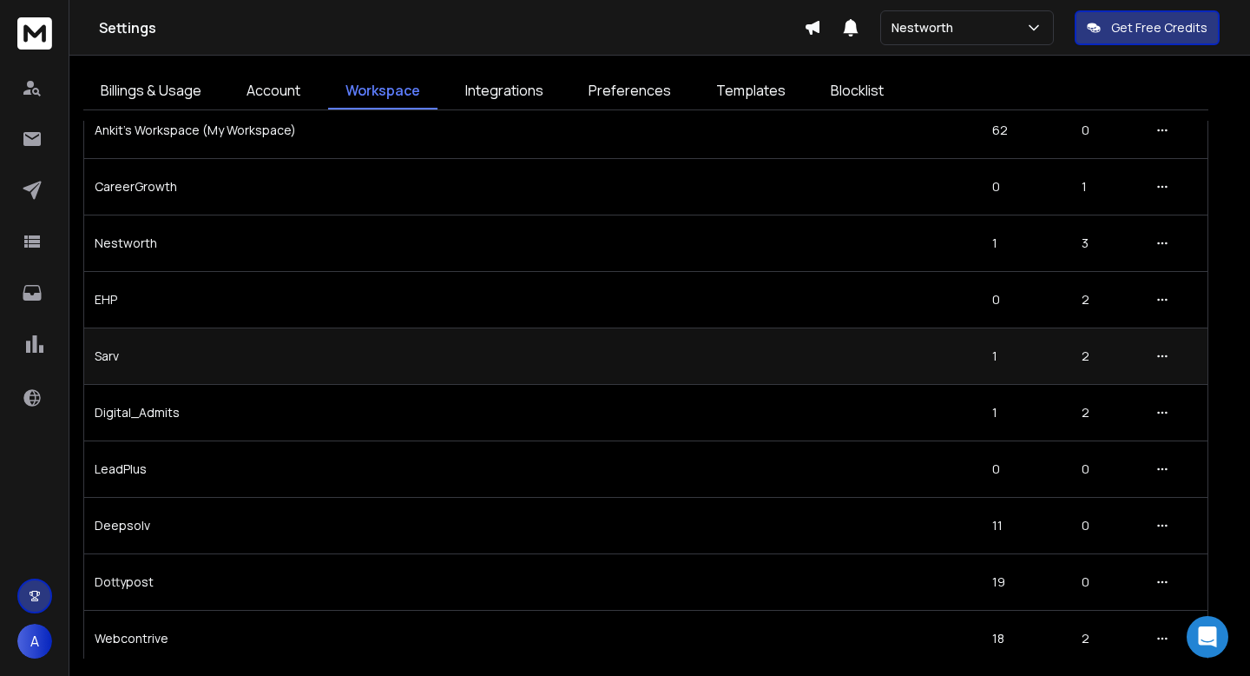
scroll to position [135, 0]
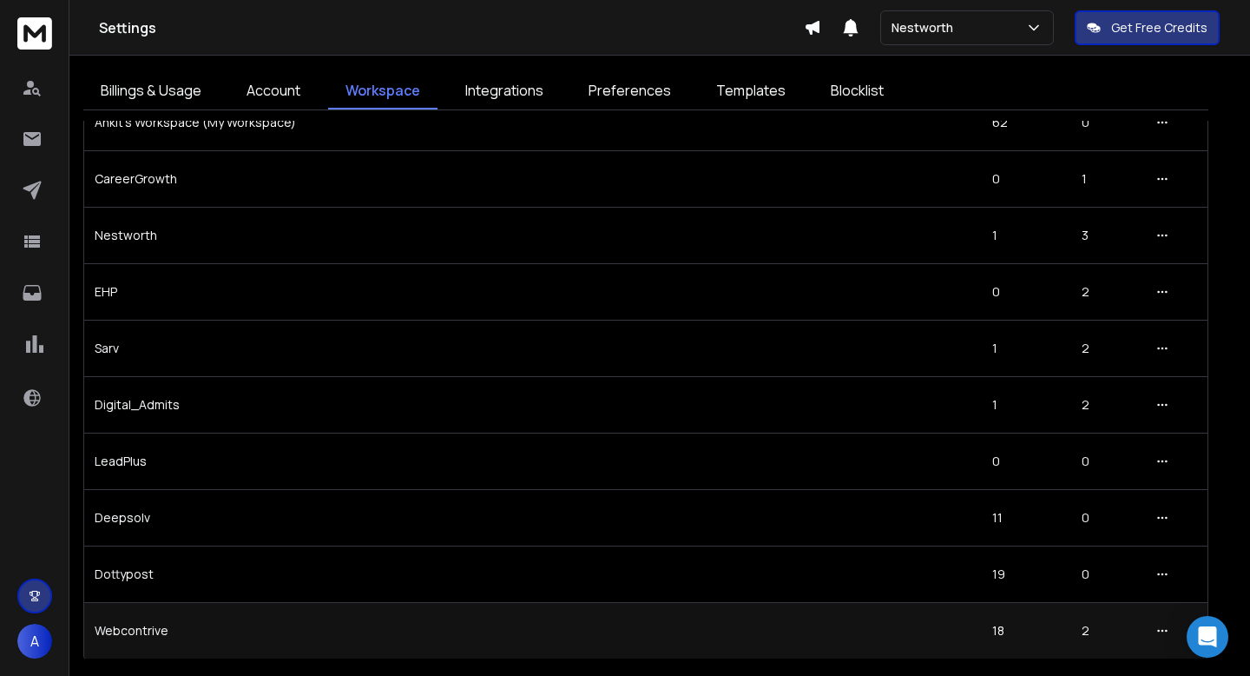
click at [280, 624] on td "Webcontrive" at bounding box center [533, 630] width 898 height 56
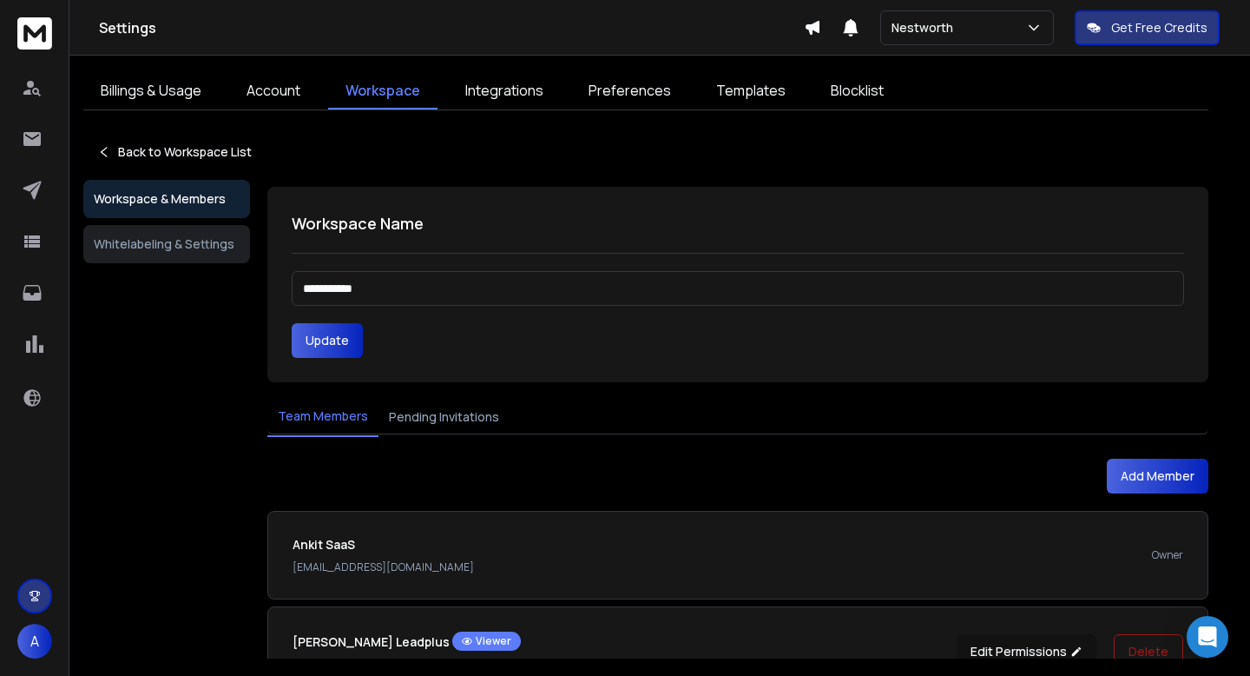
click at [796, 139] on div "Back to Workspace List" at bounding box center [645, 152] width 1125 height 35
click at [921, 31] on p "Nestworth" at bounding box center [926, 27] width 69 height 17
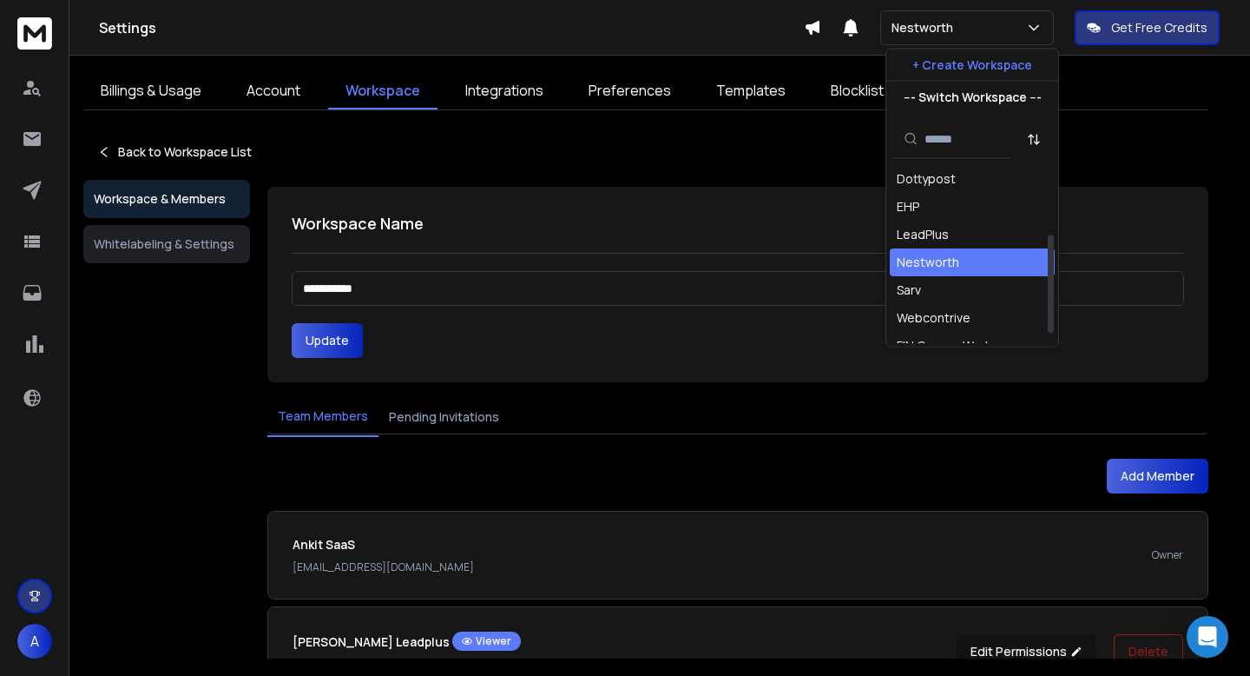
scroll to position [118, 0]
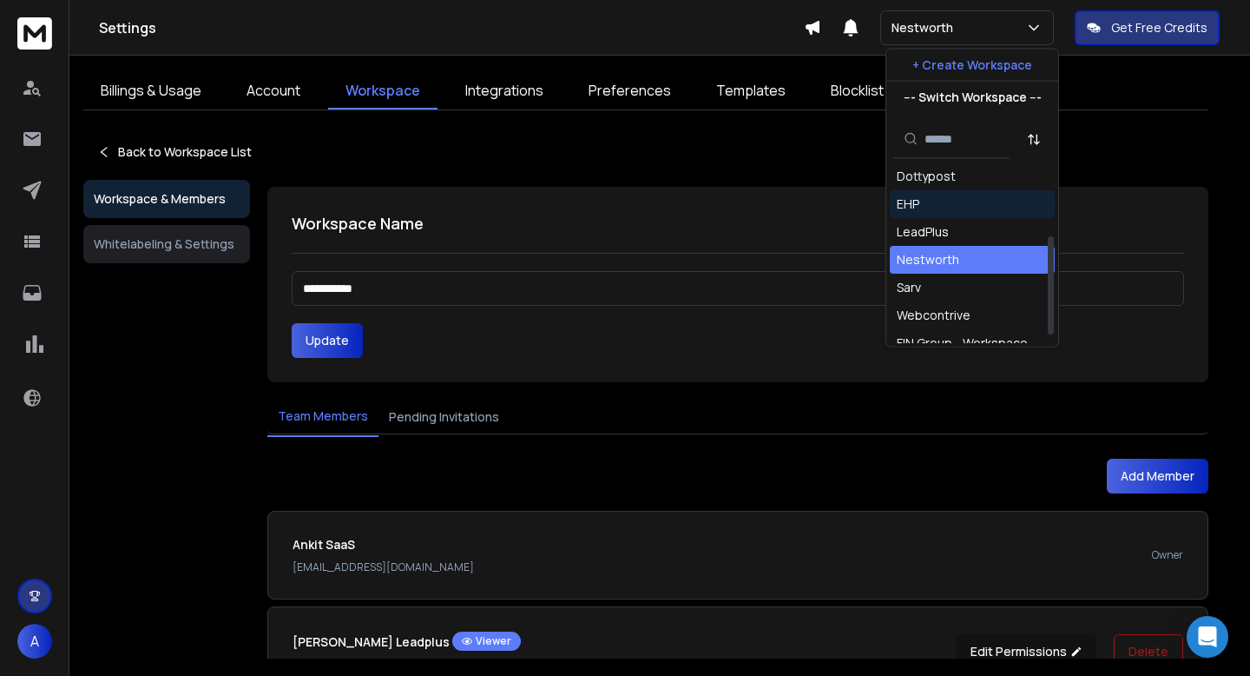
click at [940, 206] on div "EHP" at bounding box center [972, 204] width 165 height 28
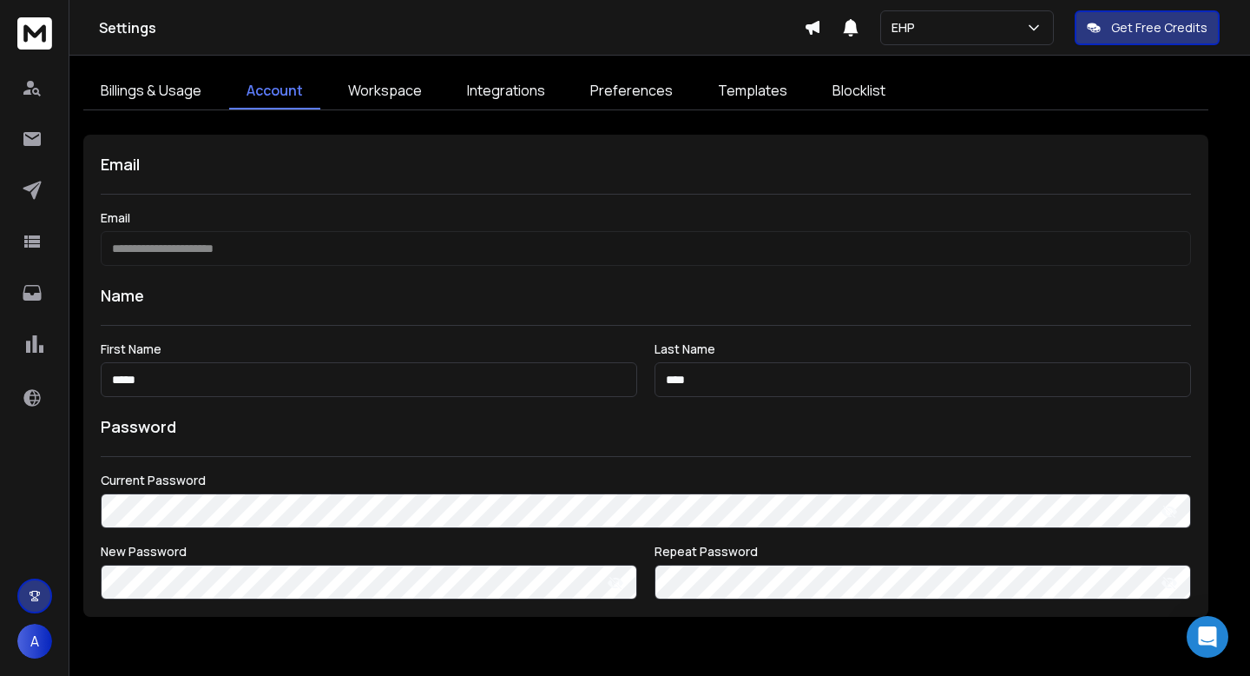
click at [396, 86] on link "Workspace" at bounding box center [385, 91] width 109 height 36
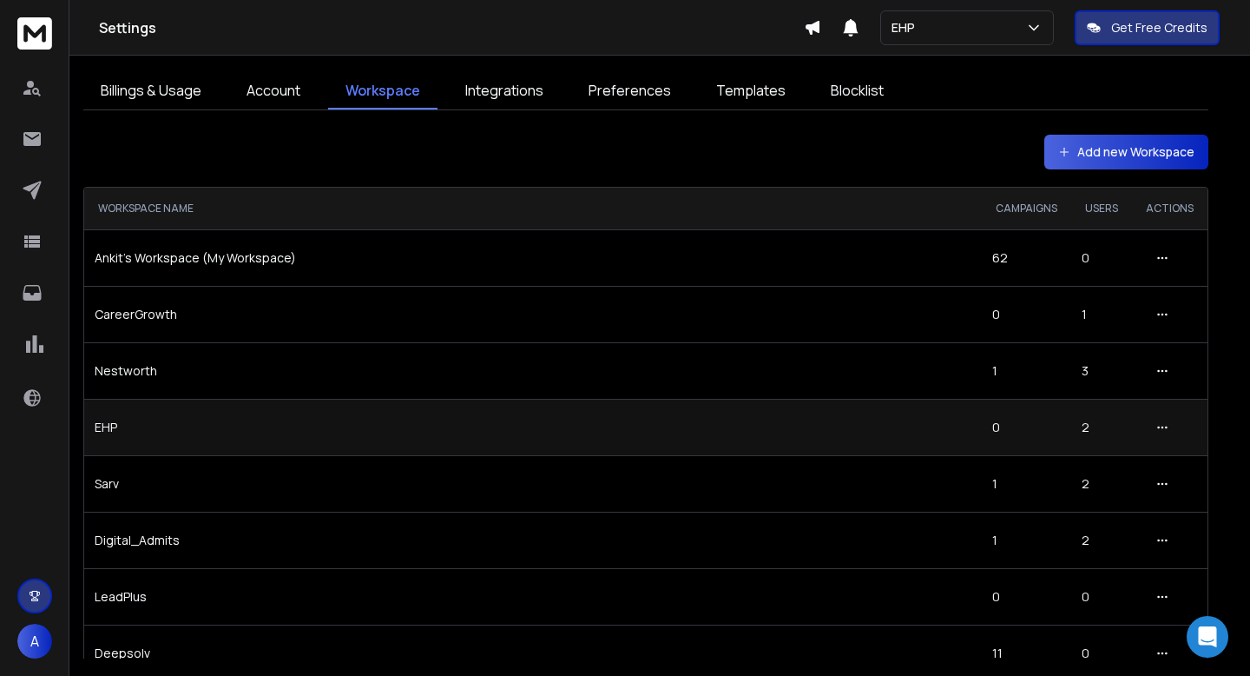
scroll to position [135, 0]
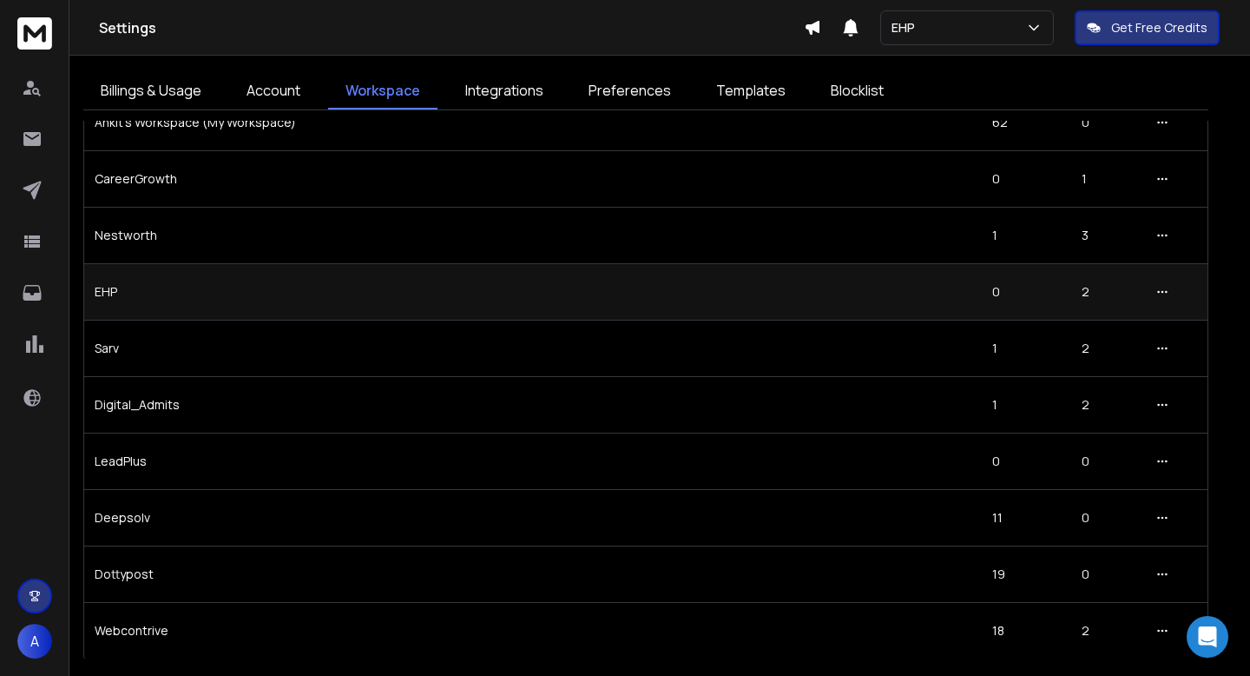
click at [301, 298] on td "EHP" at bounding box center [533, 291] width 898 height 56
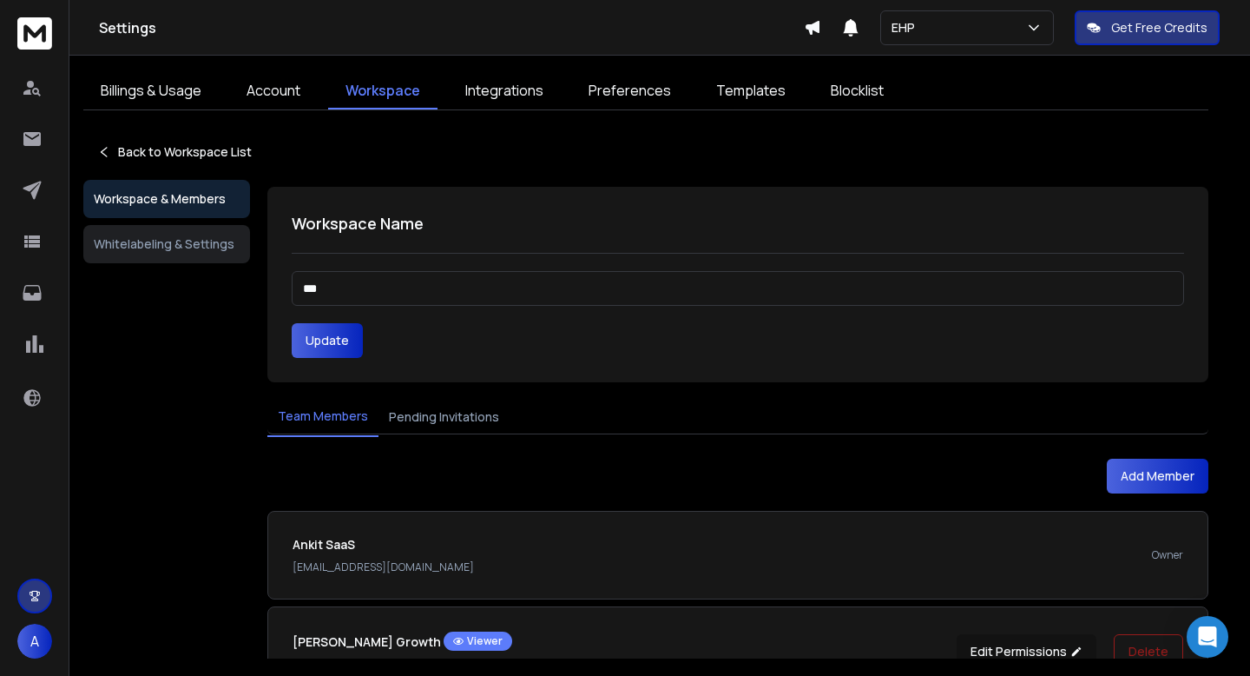
scroll to position [135, 0]
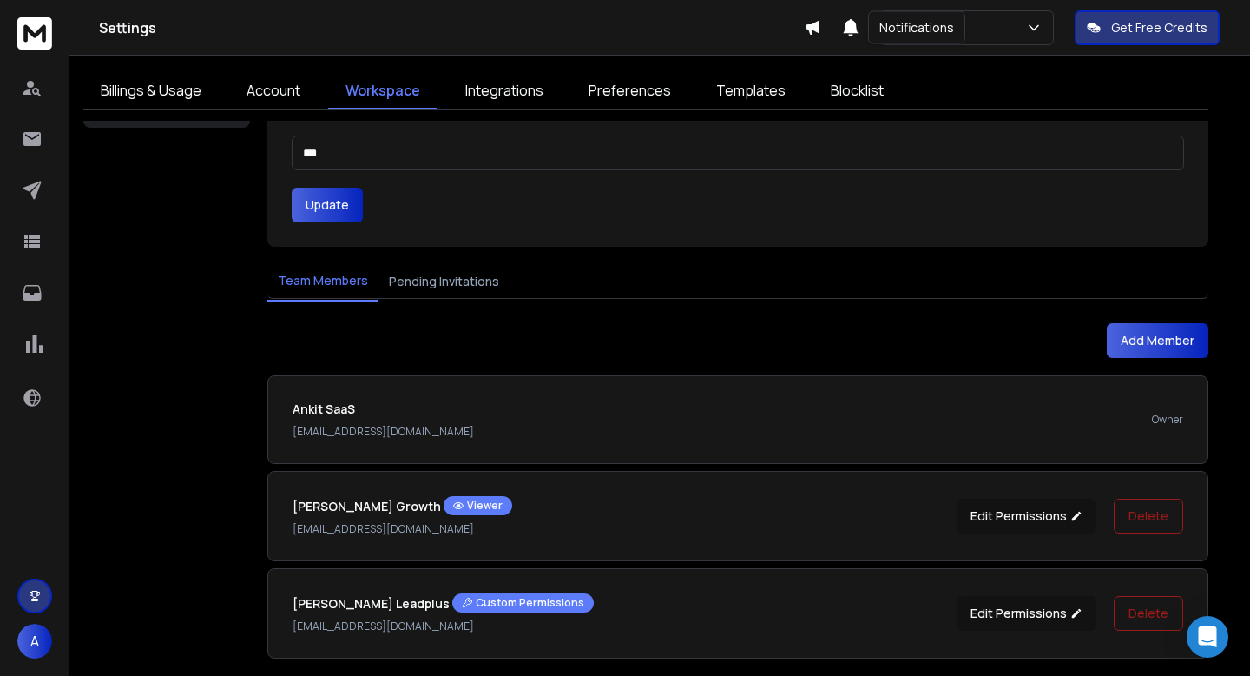
click at [934, 30] on div "Notifications" at bounding box center [916, 27] width 97 height 33
click at [975, 29] on div "EHP" at bounding box center [967, 27] width 151 height 17
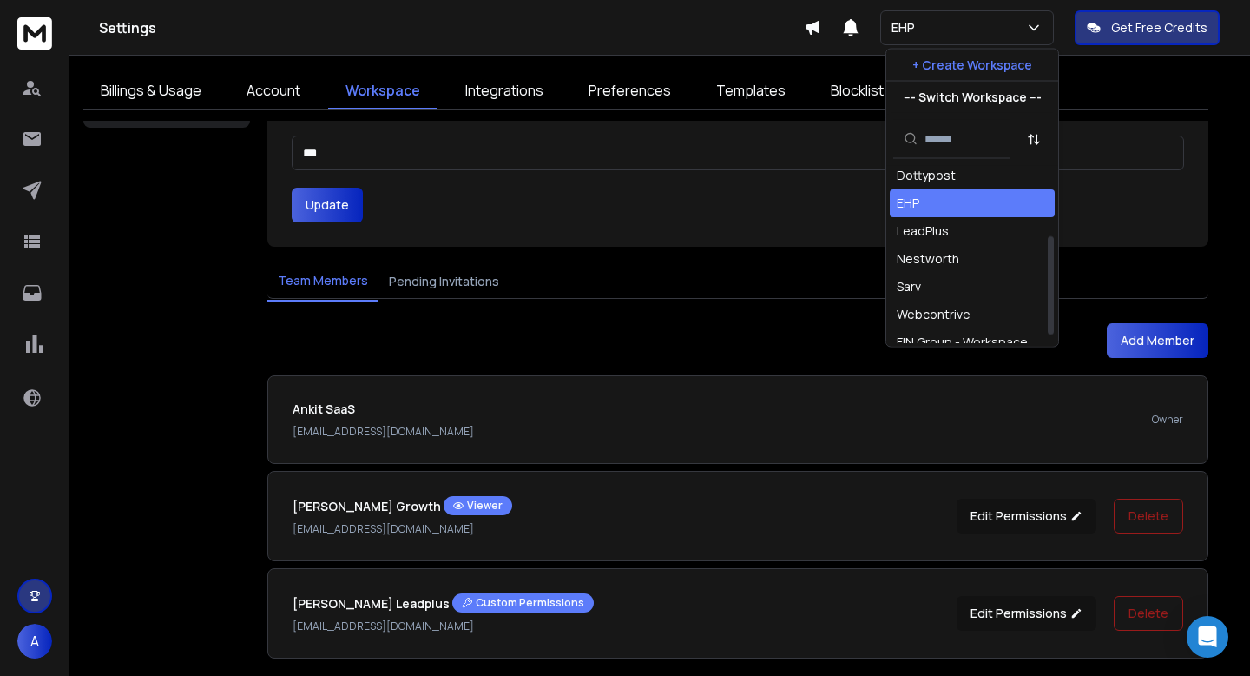
scroll to position [123, 0]
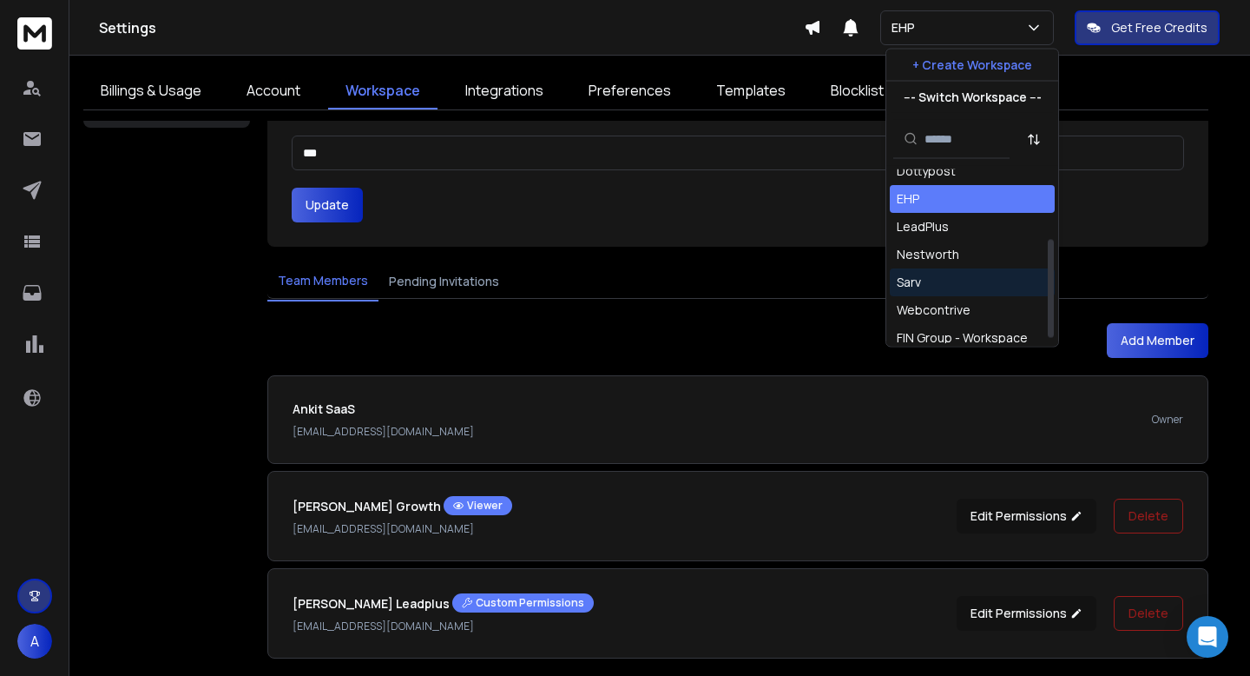
click at [924, 281] on div "Sarv" at bounding box center [972, 282] width 165 height 28
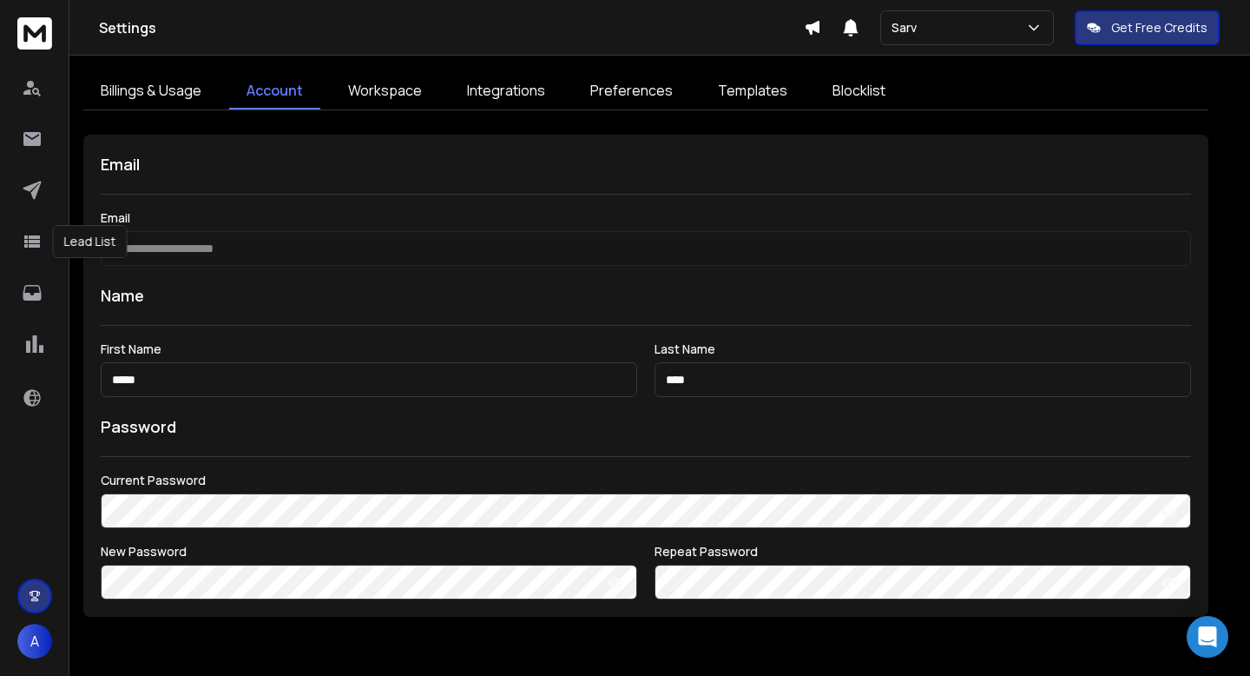
click at [36, 246] on icon at bounding box center [32, 241] width 16 height 12
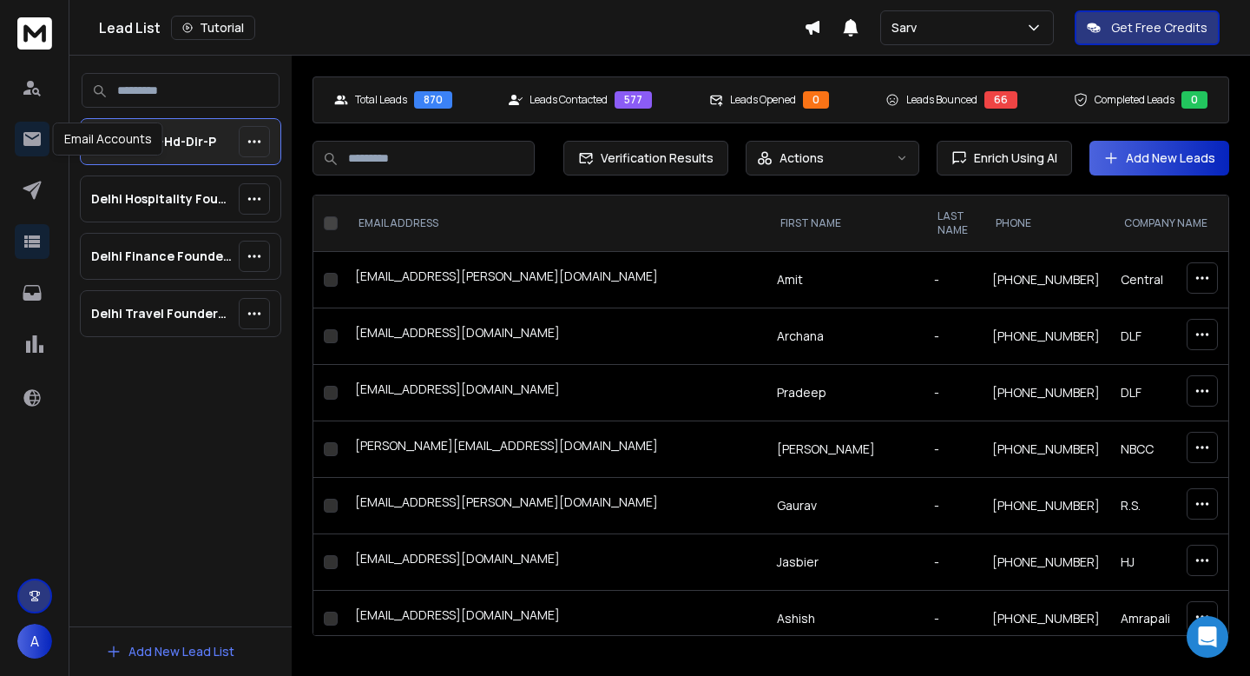
click at [36, 146] on icon at bounding box center [32, 139] width 21 height 21
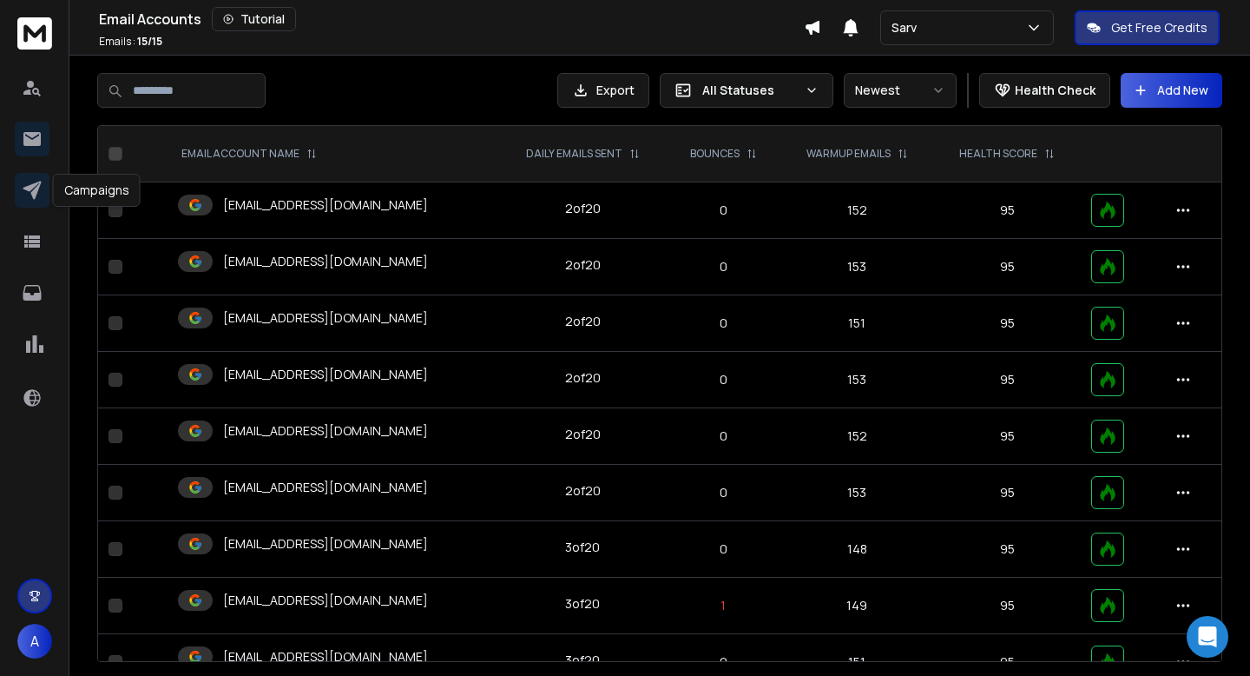
click at [30, 202] on link at bounding box center [32, 190] width 35 height 35
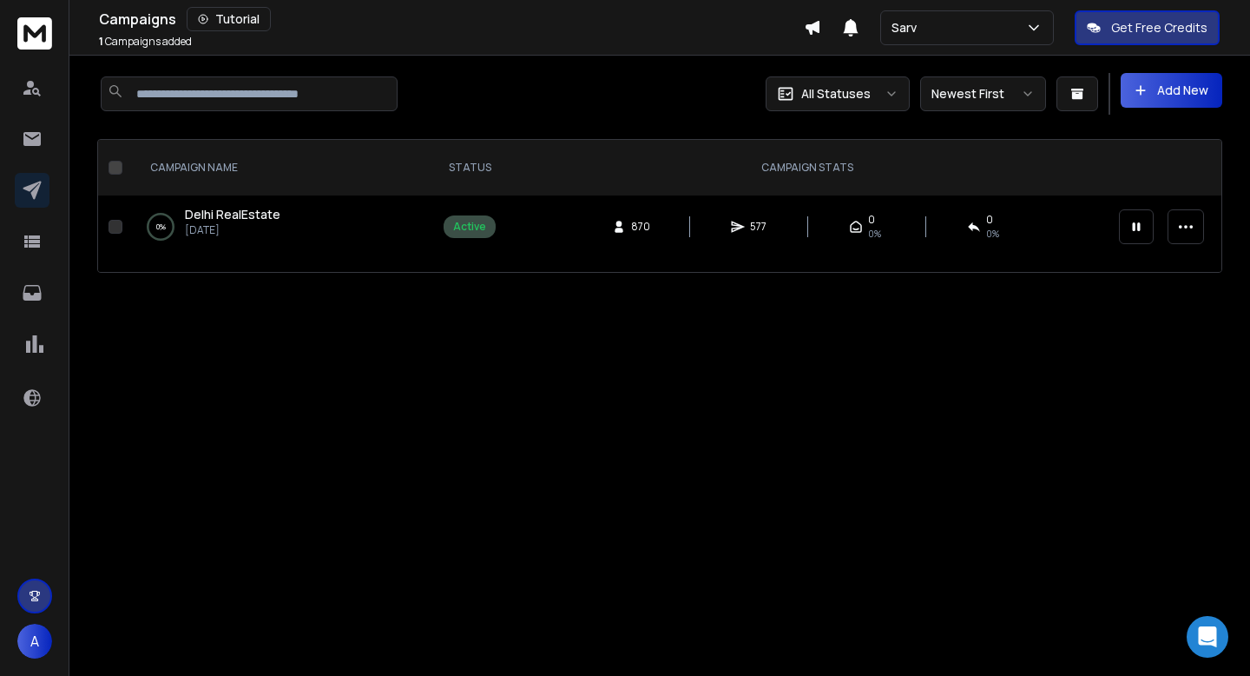
click at [225, 218] on span "Delhi RealEstate" at bounding box center [233, 214] width 96 height 16
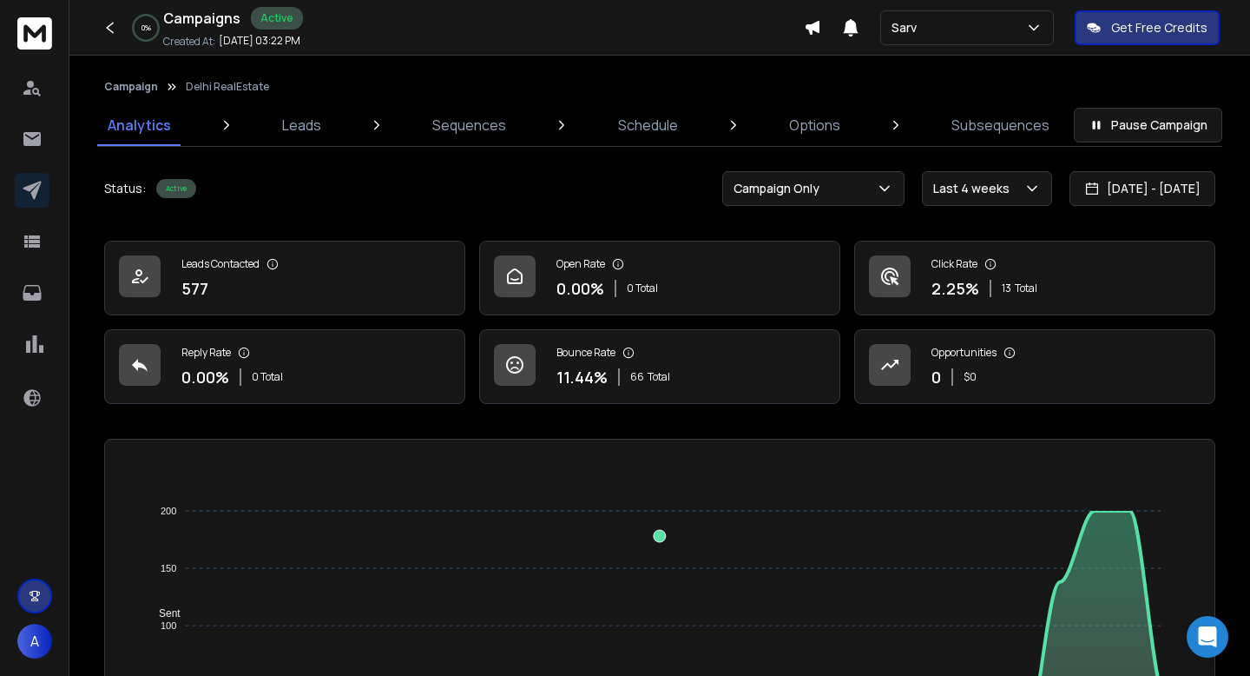
click at [467, 210] on div "Status: Active Pause Campaign Campaign Only Last 4 weeks 11 Sep 2025 - 09 Oct 2…" at bounding box center [660, 685] width 1112 height 1028
click at [935, 41] on button "Sarv" at bounding box center [968, 27] width 174 height 35
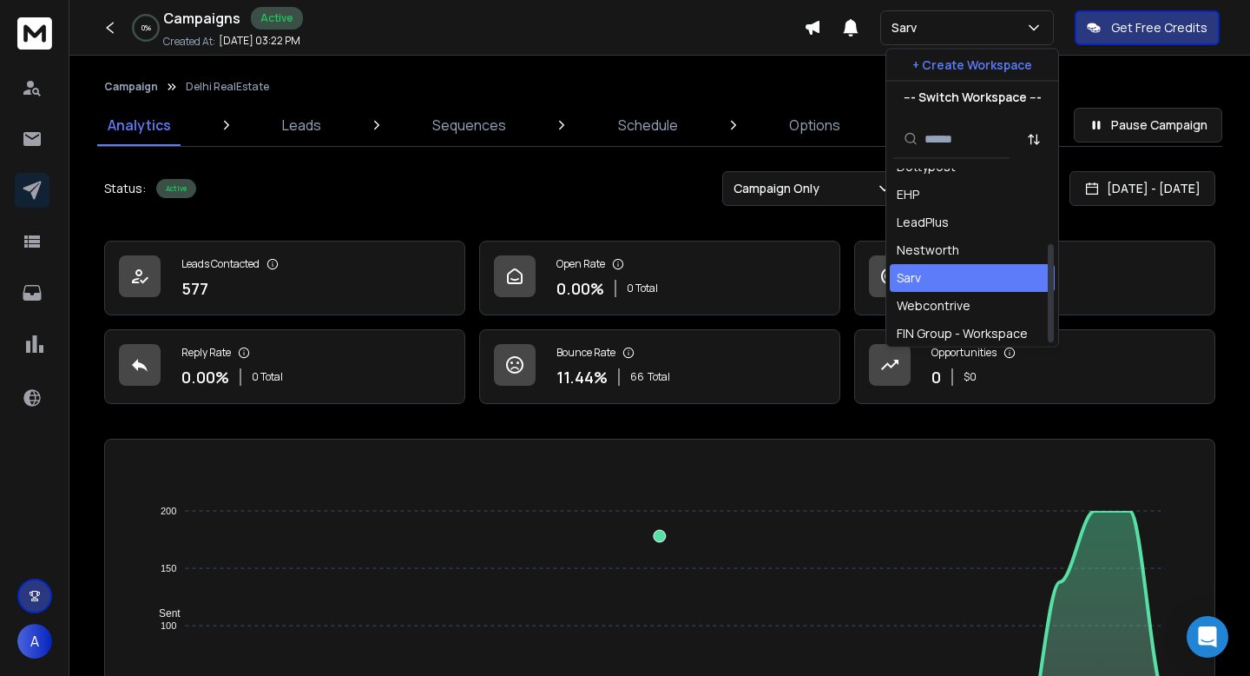
scroll to position [132, 0]
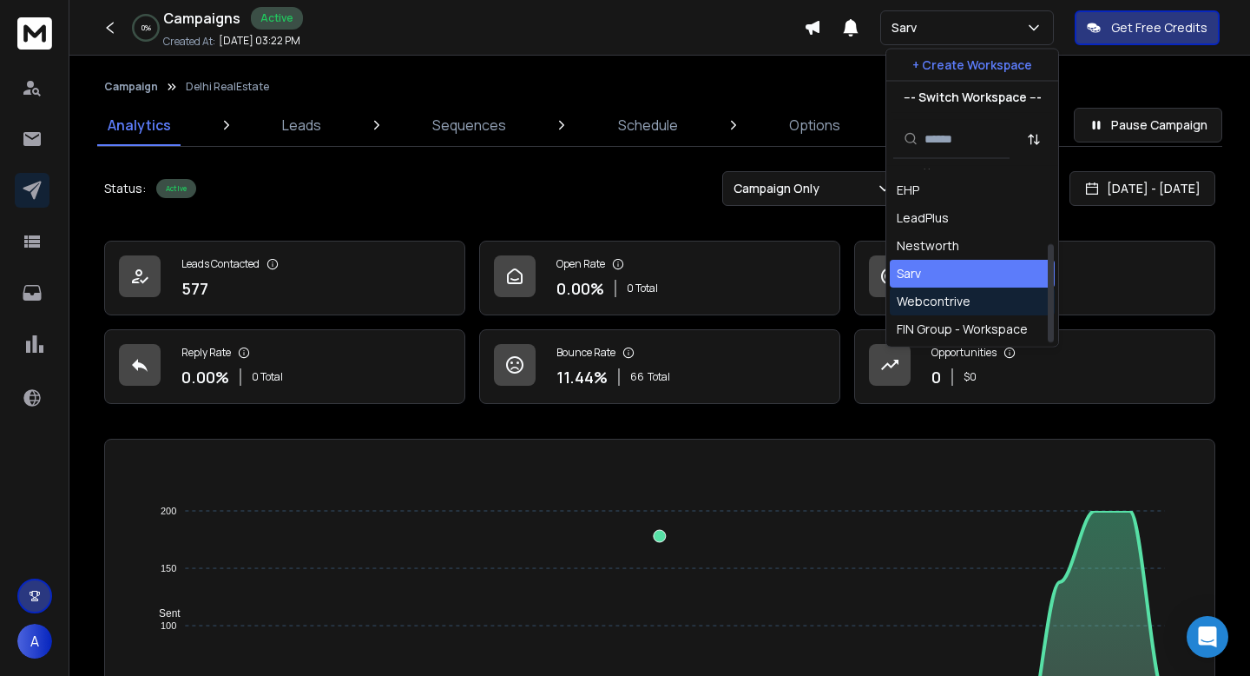
click at [948, 303] on div "Webcontrive" at bounding box center [934, 301] width 74 height 17
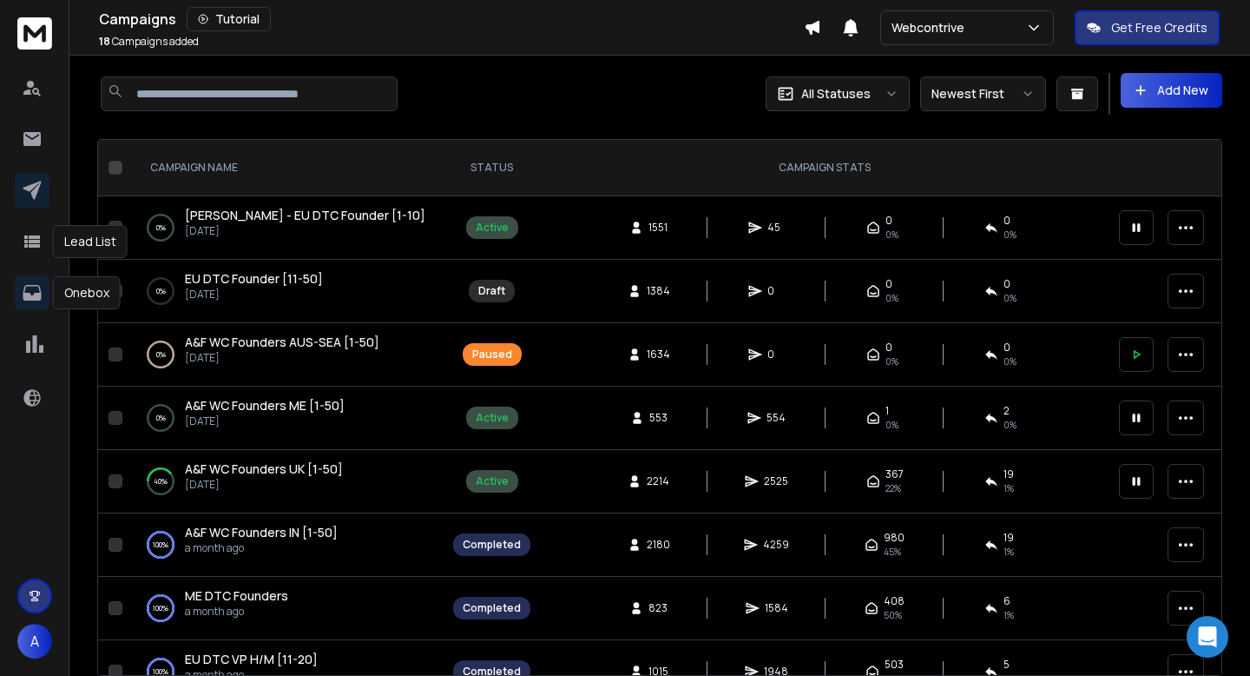
click at [29, 293] on icon at bounding box center [32, 293] width 18 height 16
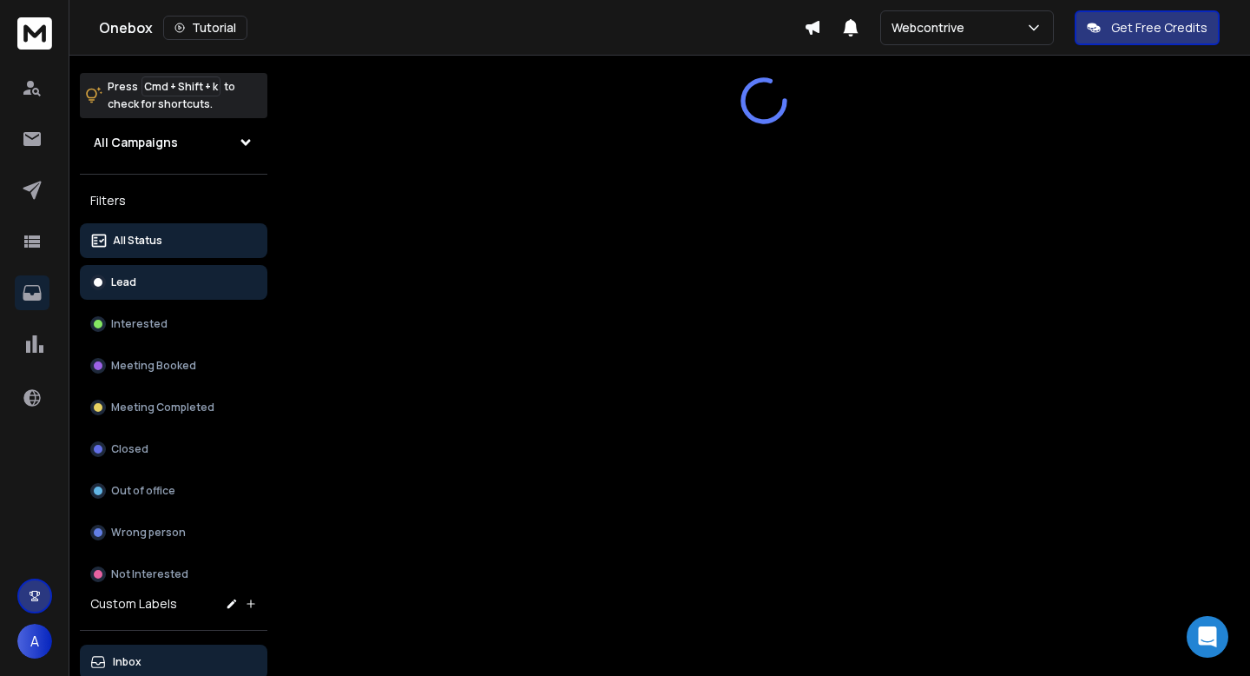
click at [173, 285] on button "Lead" at bounding box center [174, 282] width 188 height 35
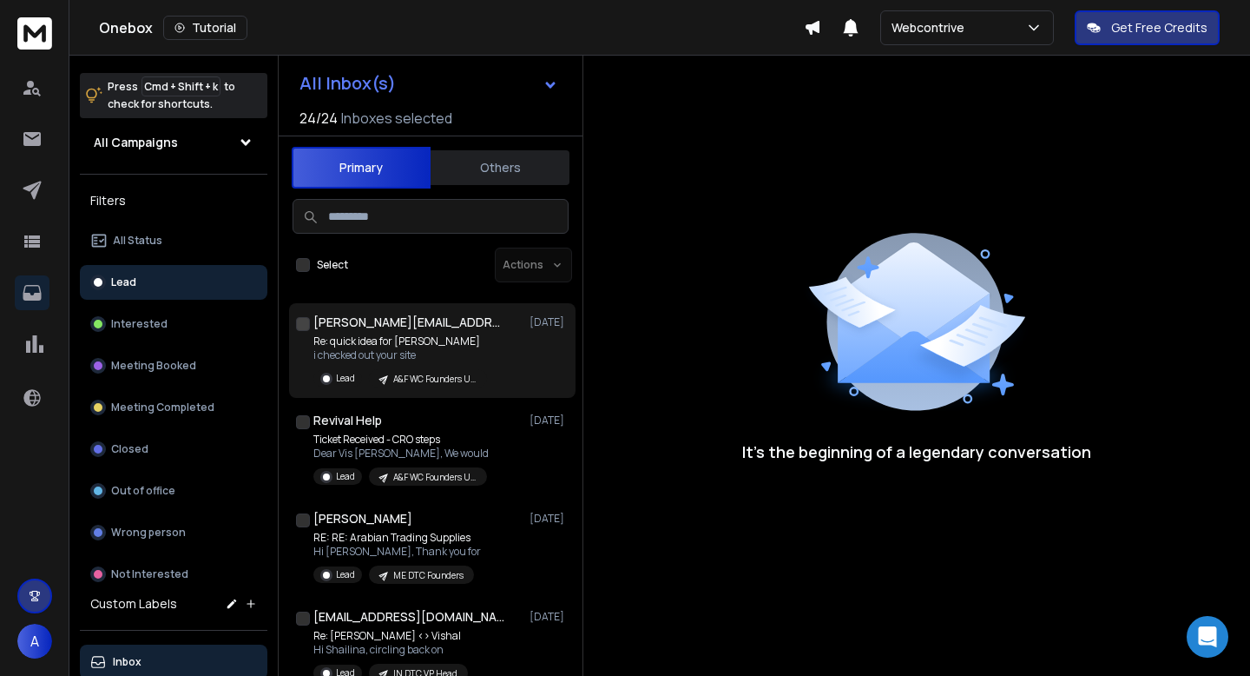
click at [515, 340] on div "Re: quick idea for [PERSON_NAME] i checked out your site Lead A&F WC Founders […" at bounding box center [440, 360] width 255 height 53
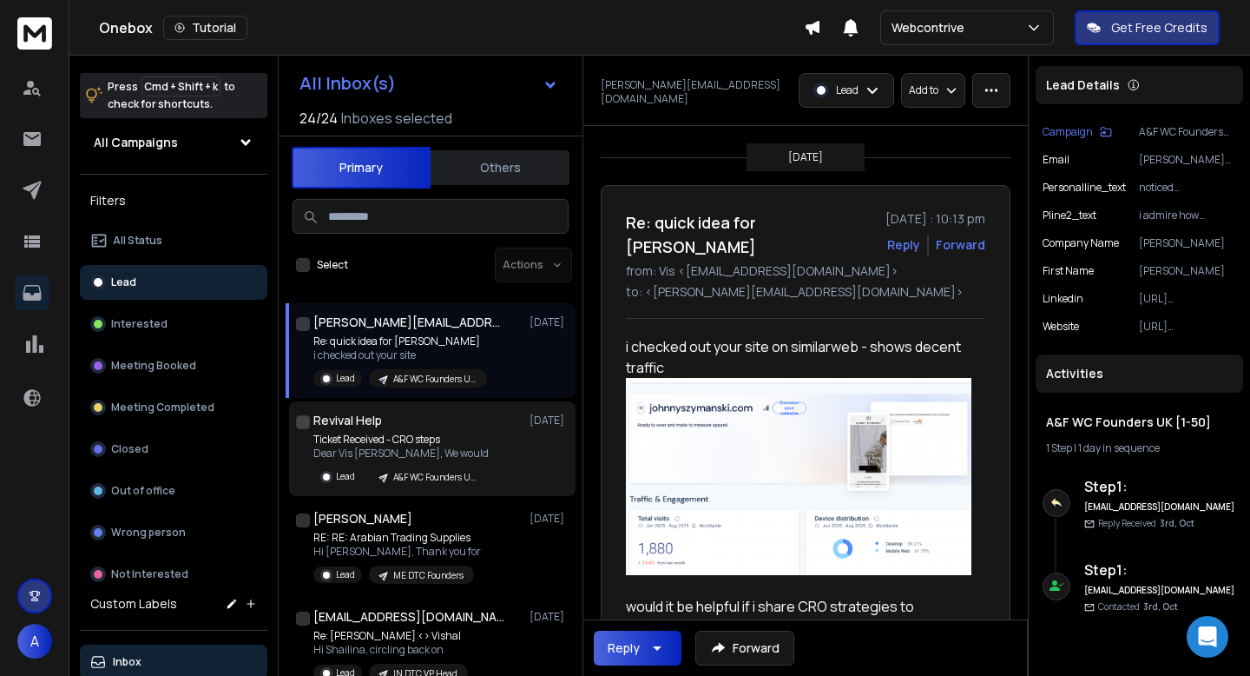
click at [495, 423] on div "Revival Help [DATE]" at bounding box center [440, 420] width 255 height 17
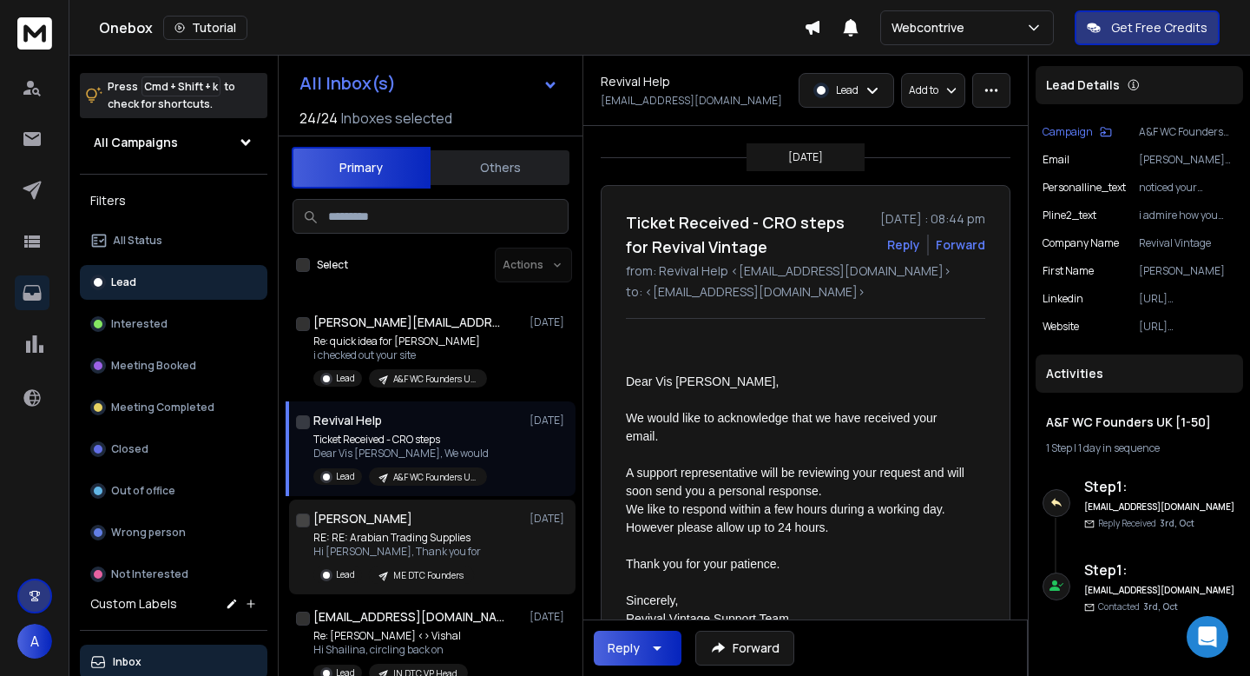
click at [454, 541] on p "RE: RE: Arabian Trading Supplies" at bounding box center [397, 538] width 168 height 14
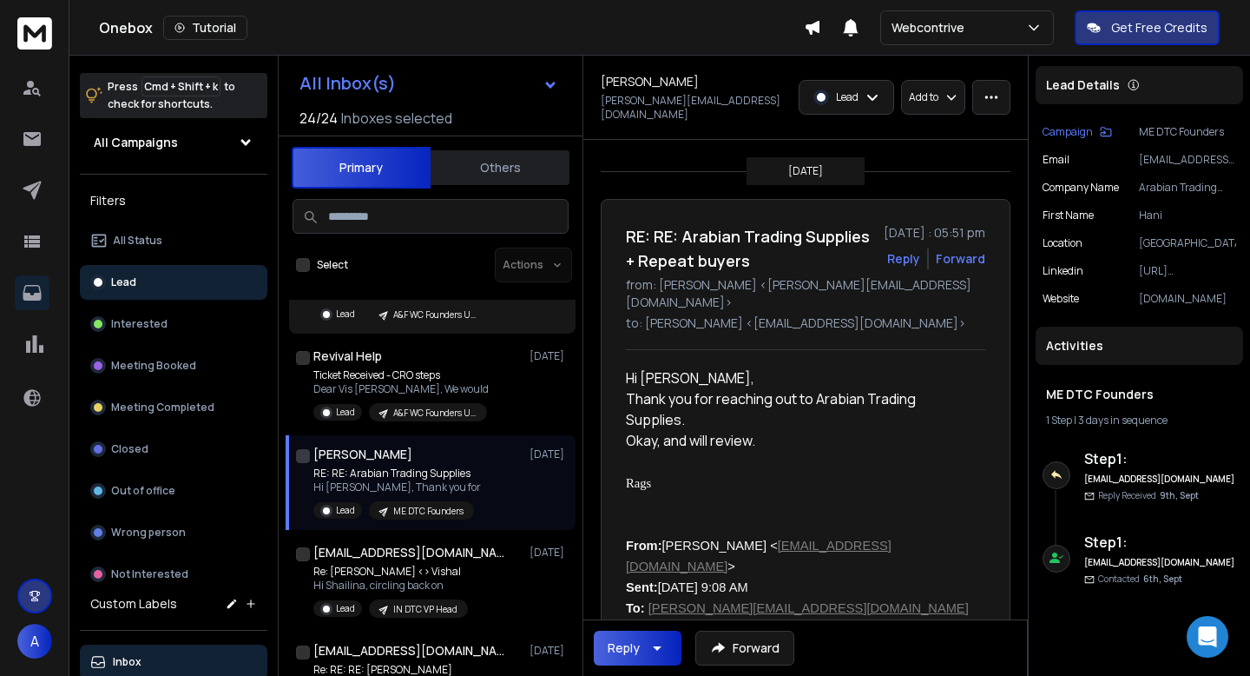
scroll to position [113, 0]
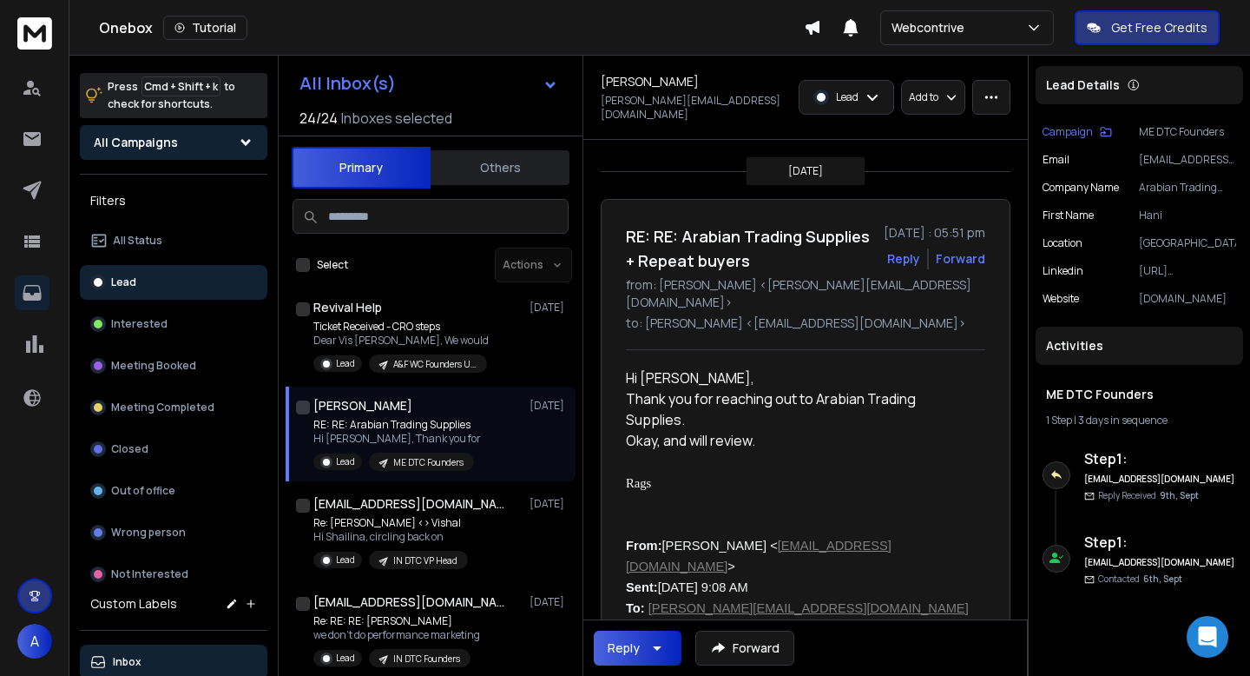
click at [214, 147] on button "All Campaigns" at bounding box center [174, 142] width 188 height 35
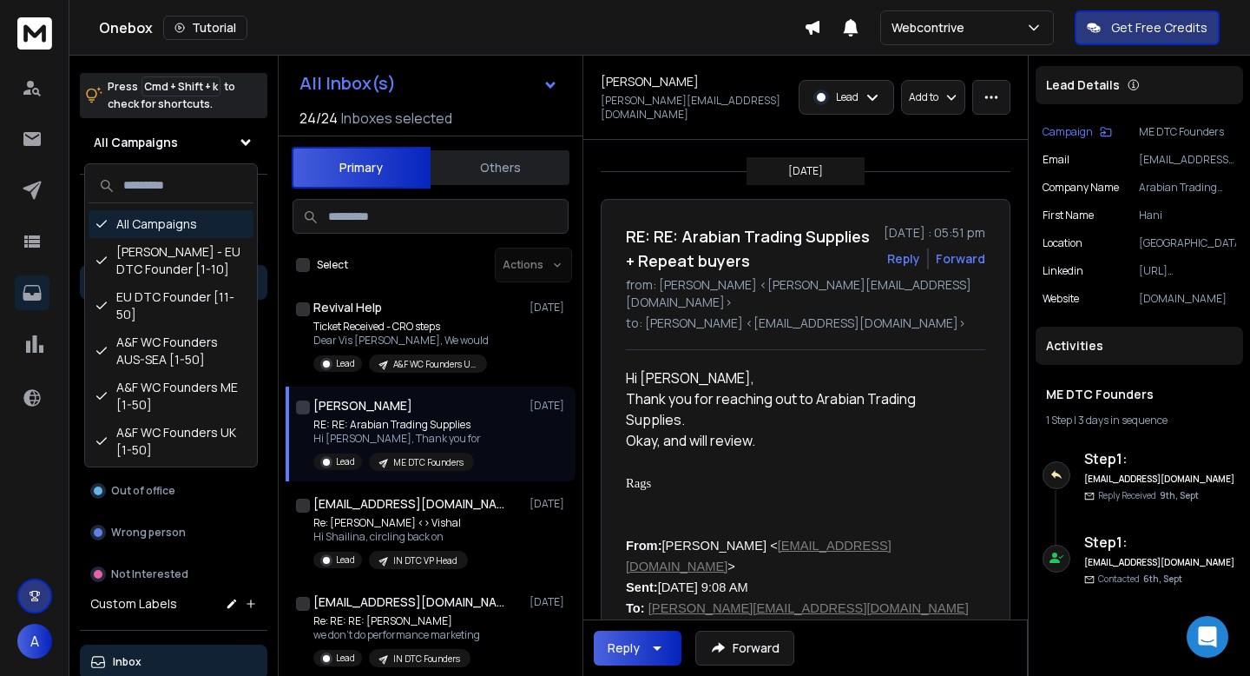
click at [162, 231] on div "All Campaigns" at bounding box center [171, 224] width 165 height 28
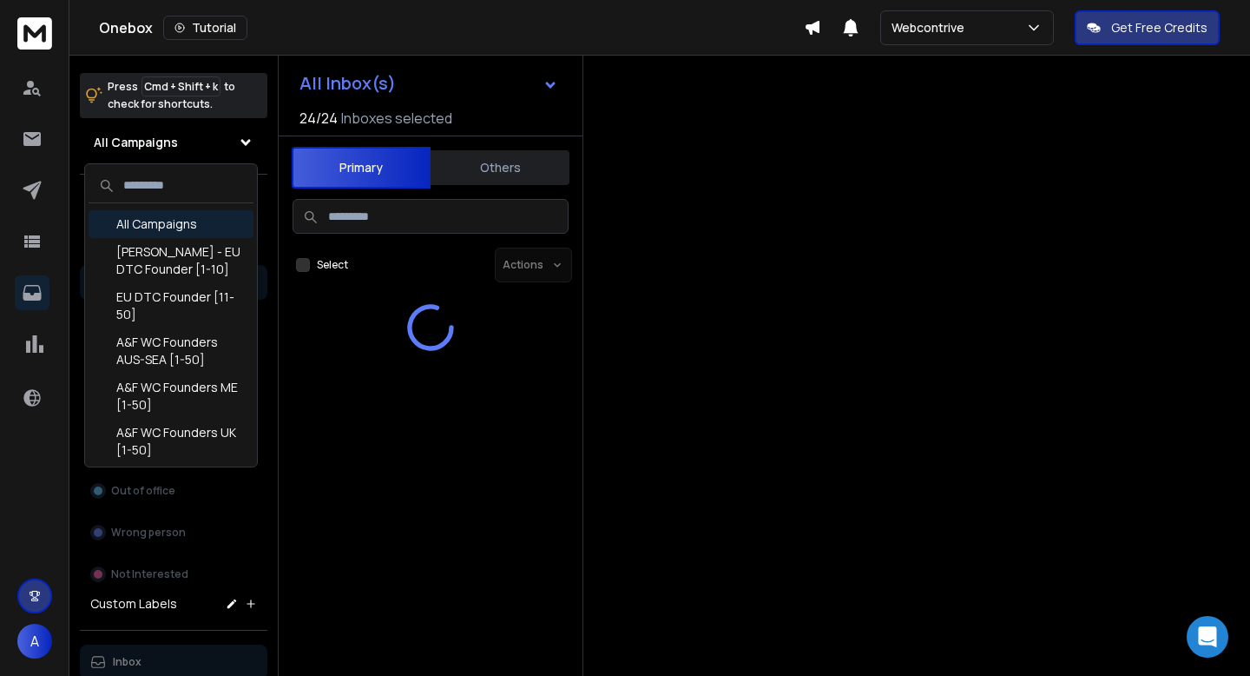
scroll to position [0, 0]
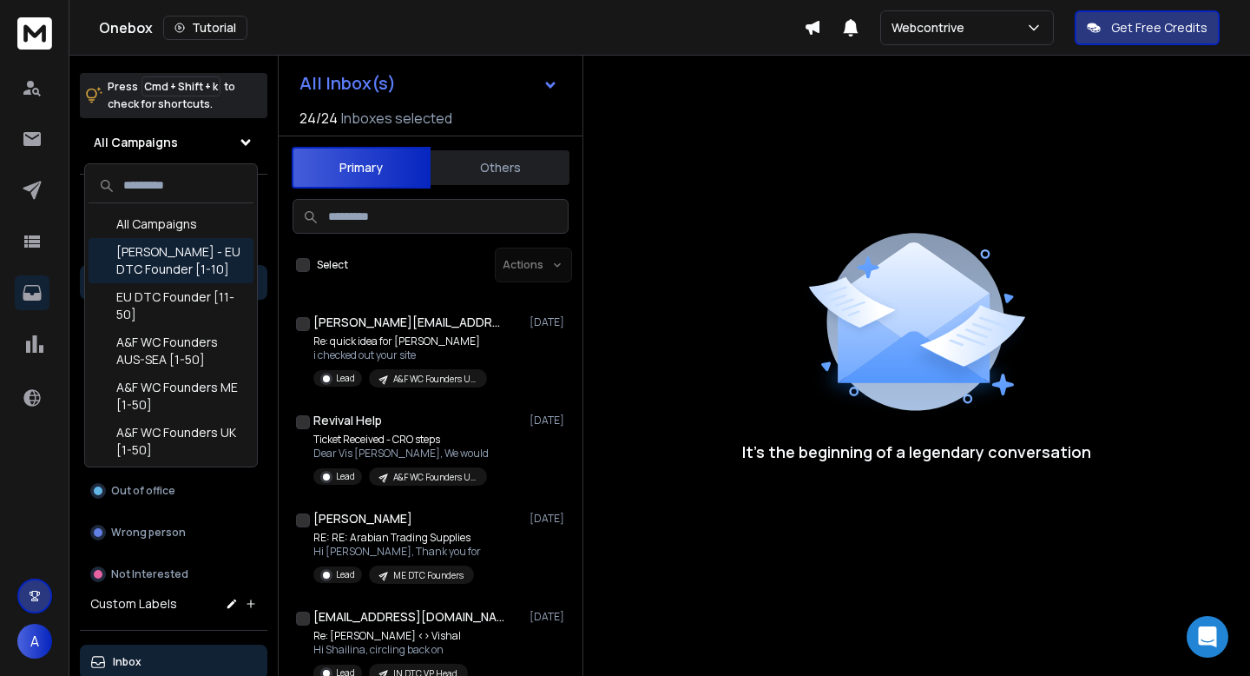
click at [197, 260] on div "Emma - EU DTC Founder [1-10]" at bounding box center [171, 260] width 165 height 45
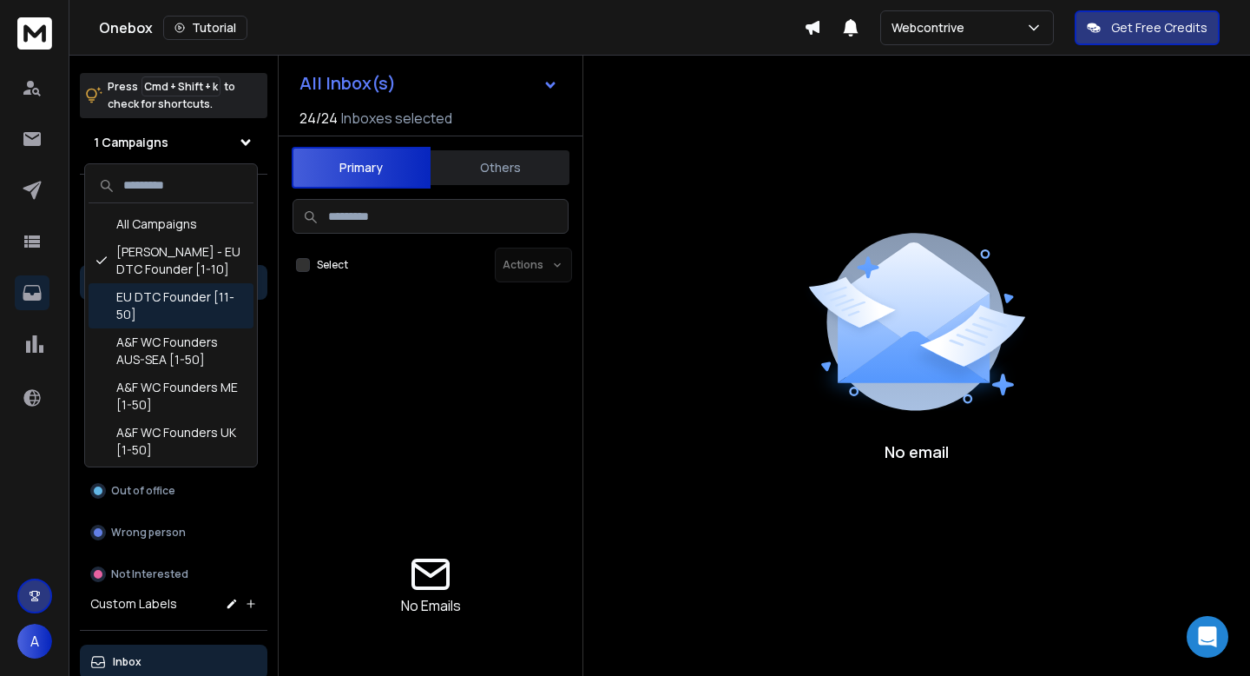
click at [202, 310] on div "EU DTC Founder [11-50]" at bounding box center [171, 305] width 165 height 45
click at [392, 346] on div "No Emails" at bounding box center [431, 550] width 290 height 500
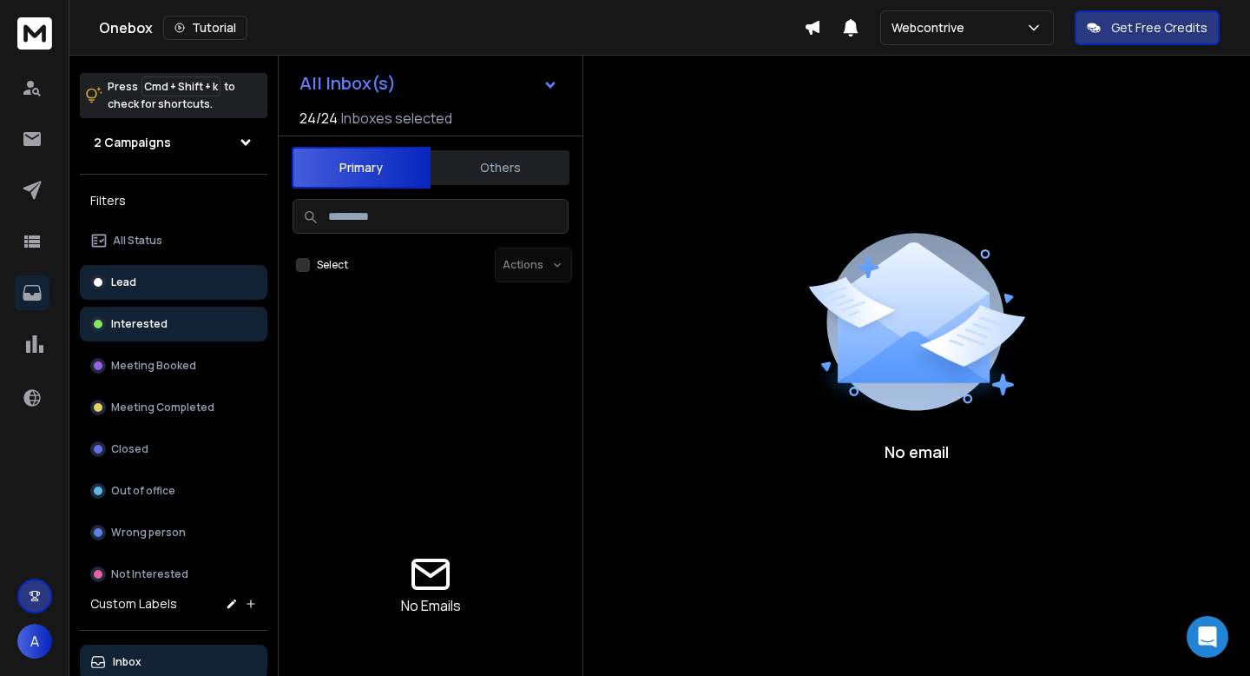
click at [176, 320] on button "Interested" at bounding box center [174, 324] width 188 height 35
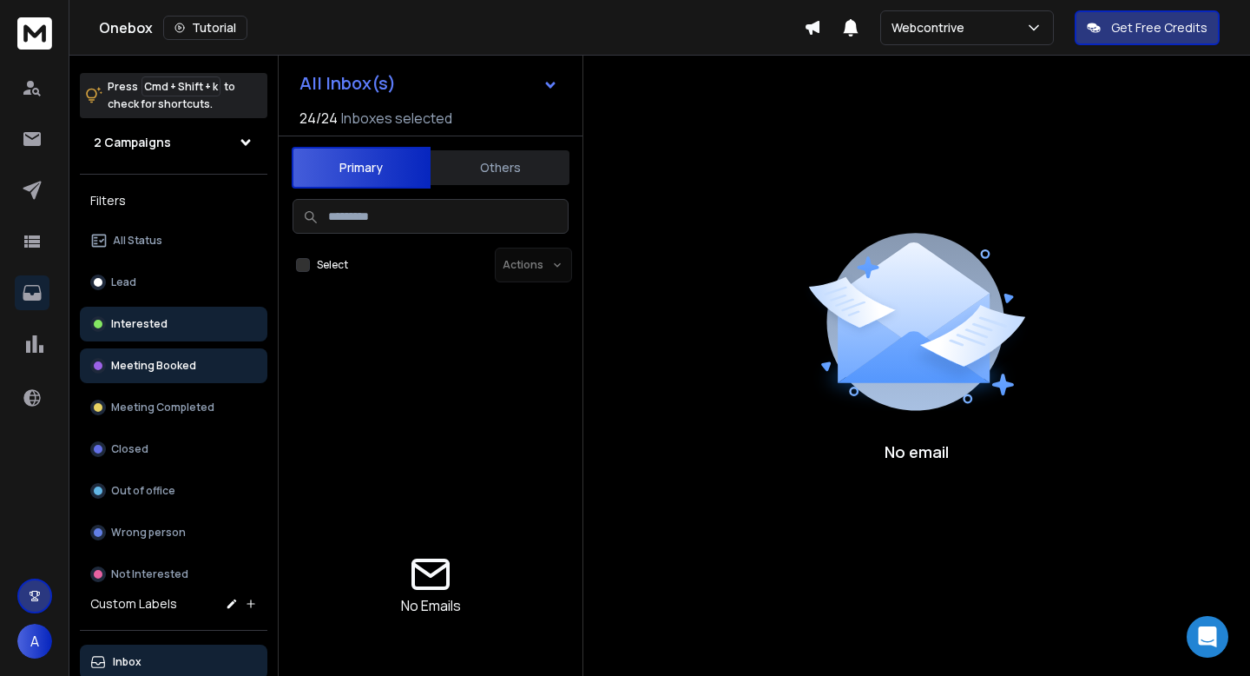
click at [155, 369] on p "Meeting Booked" at bounding box center [153, 366] width 85 height 14
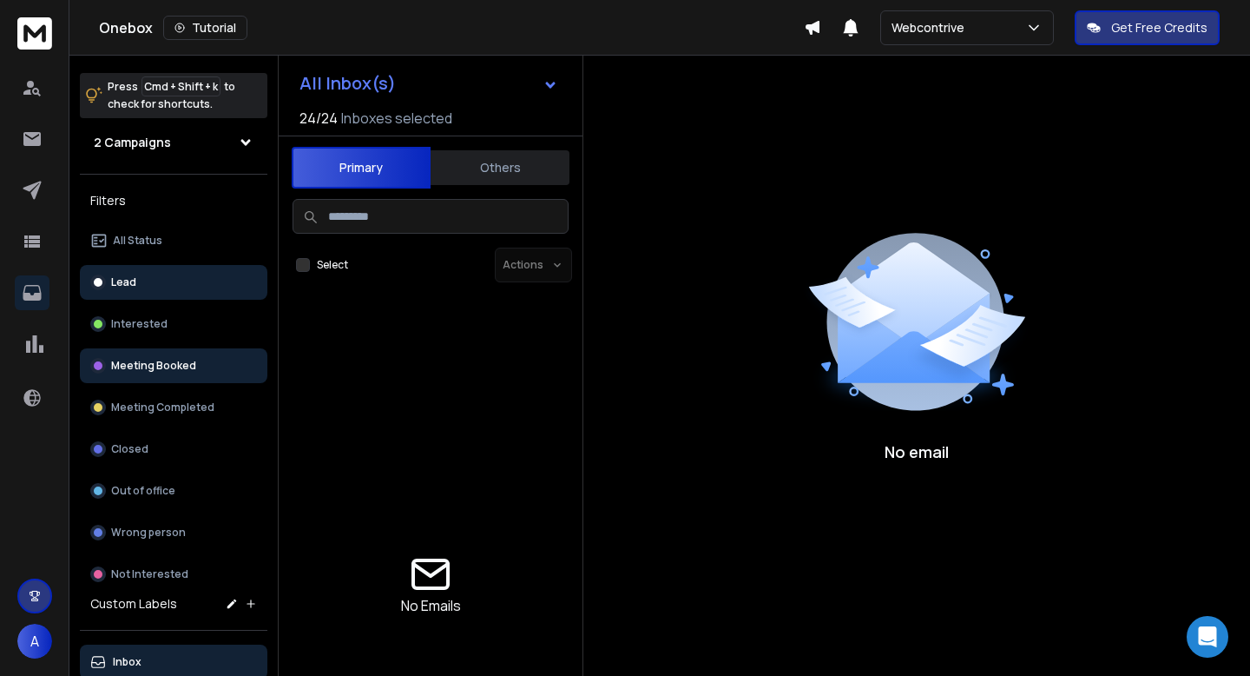
click at [164, 280] on button "Lead" at bounding box center [174, 282] width 188 height 35
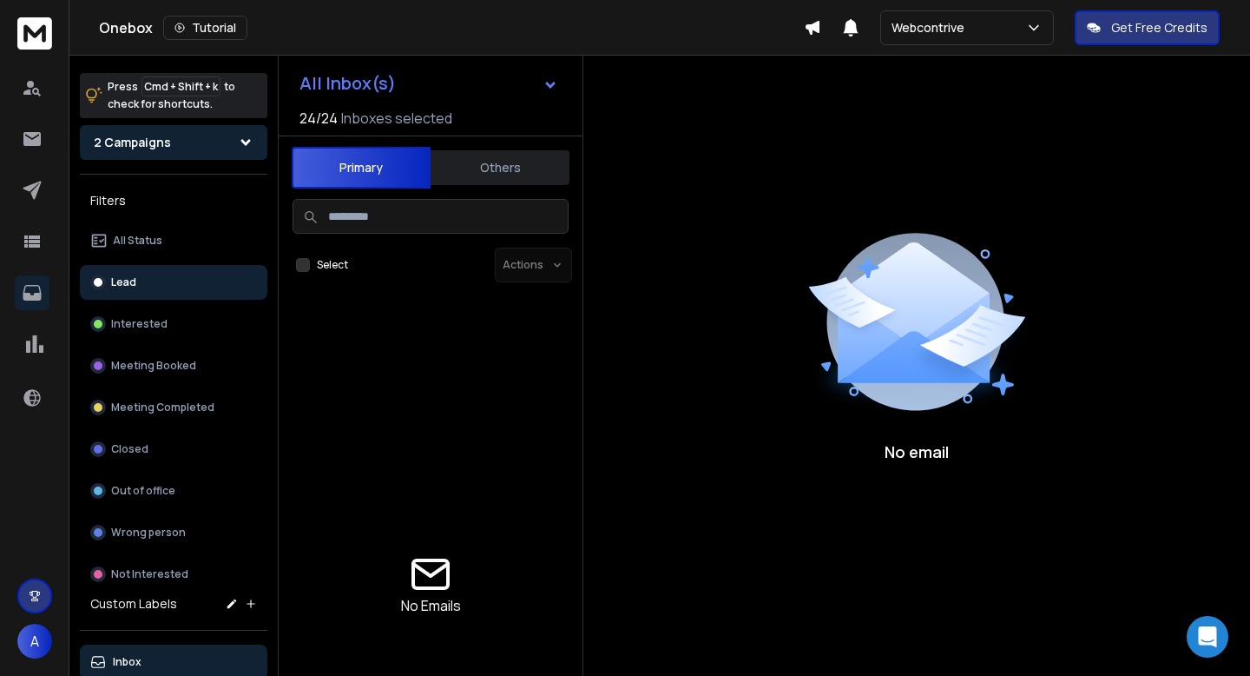
click at [208, 151] on button "2 Campaigns" at bounding box center [174, 142] width 188 height 35
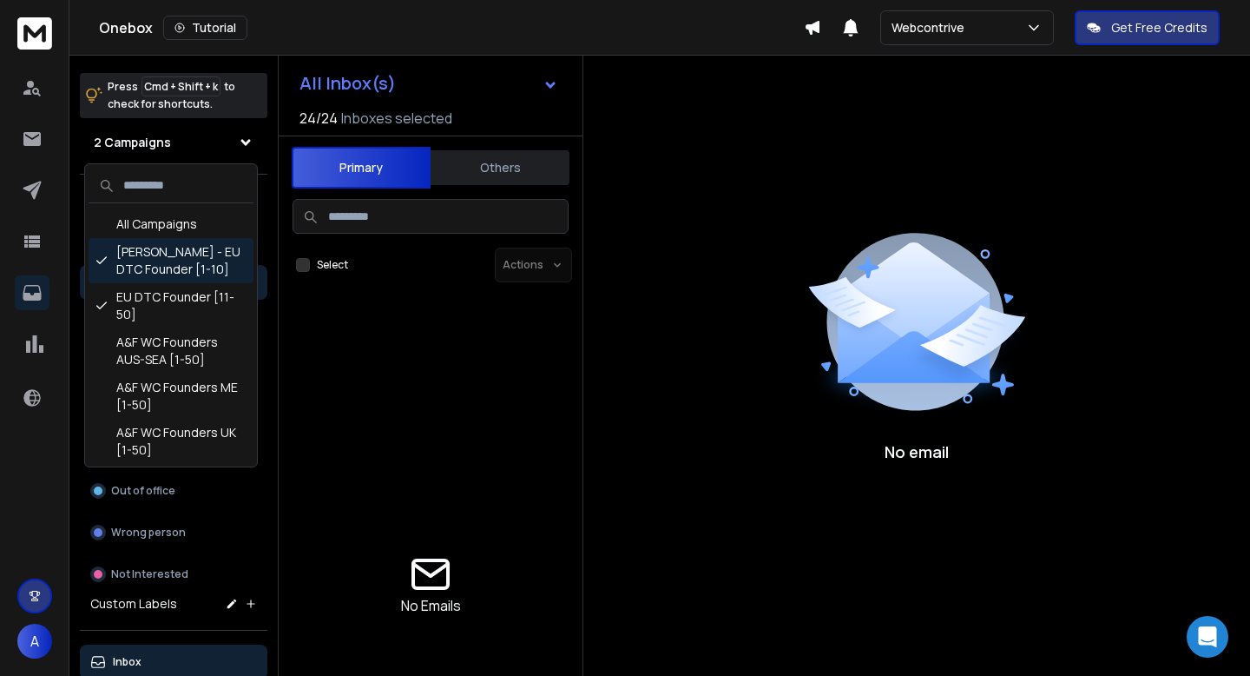
click at [142, 267] on div "Emma - EU DTC Founder [1-10]" at bounding box center [171, 260] width 165 height 45
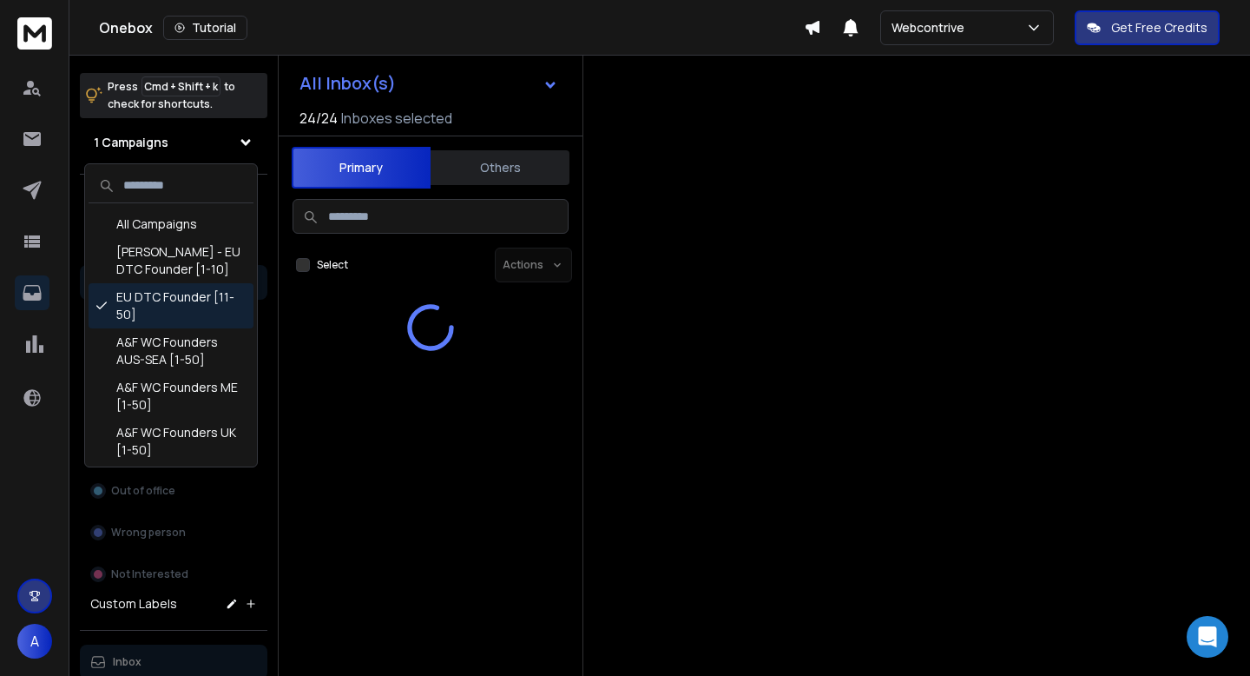
click at [132, 313] on div "EU DTC Founder [11-50]" at bounding box center [171, 305] width 165 height 45
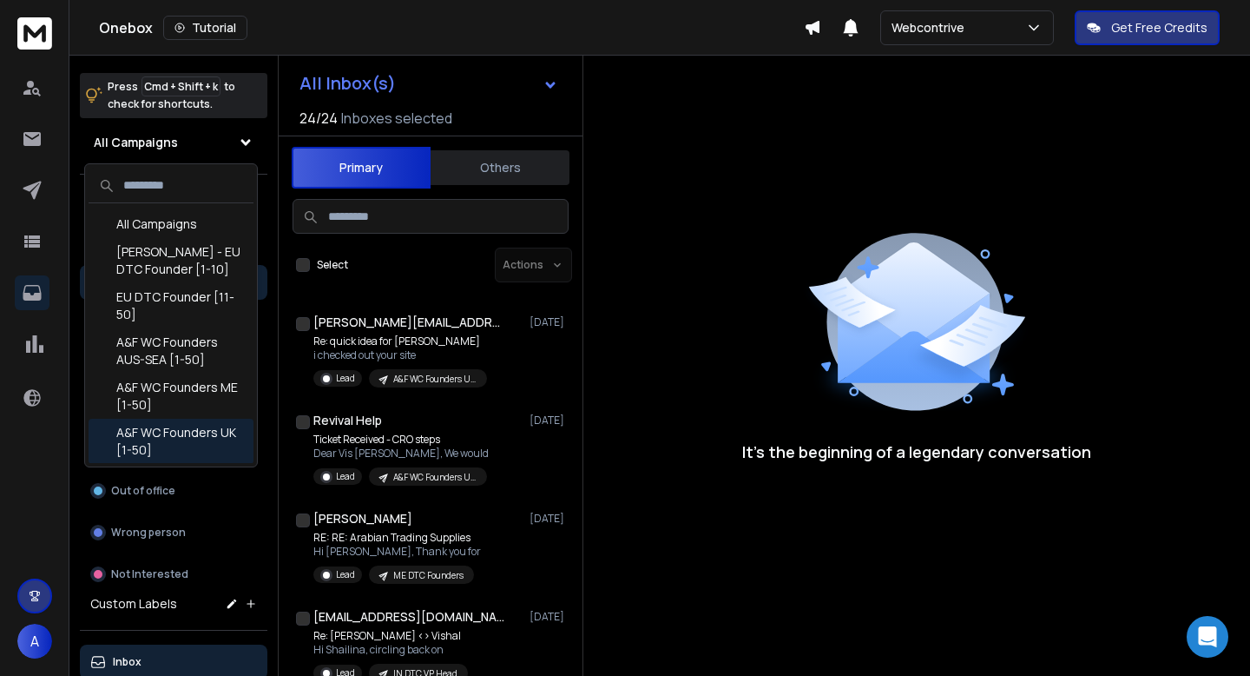
click at [186, 435] on div "A&F WC Founders UK [1-50]" at bounding box center [171, 441] width 165 height 45
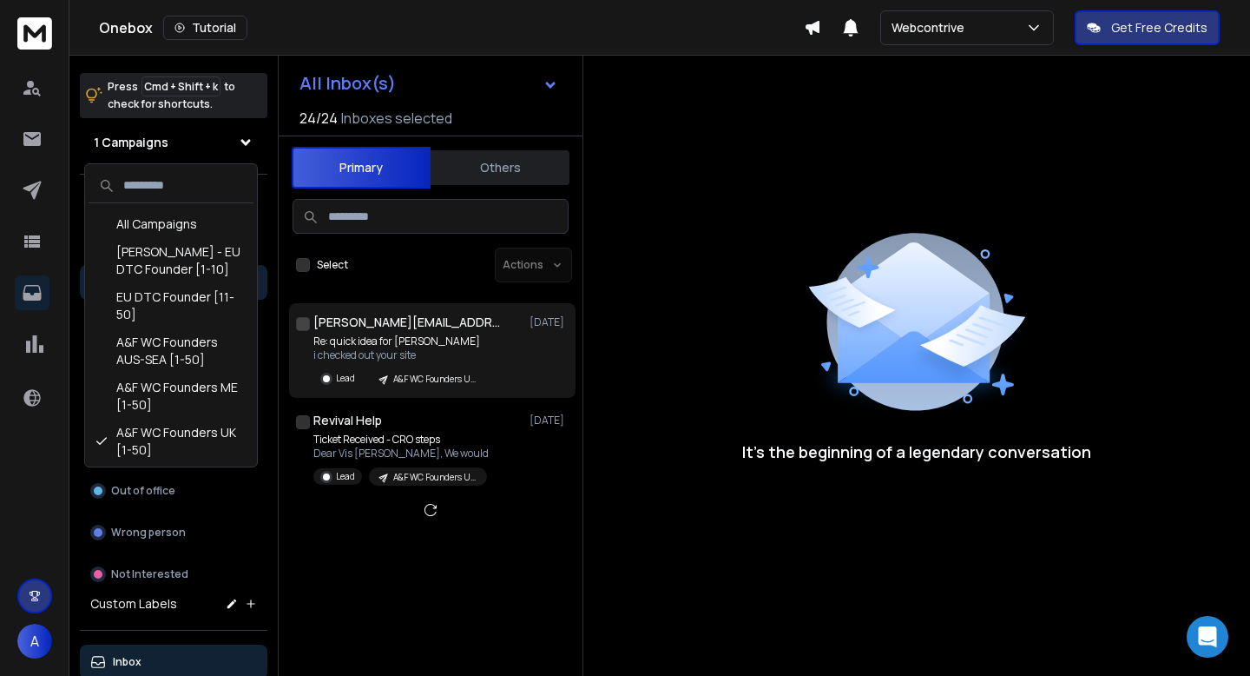
click at [519, 358] on div "Re: quick idea for Shearer i checked out your site Lead A&F WC Founders UK [1-5…" at bounding box center [440, 360] width 255 height 53
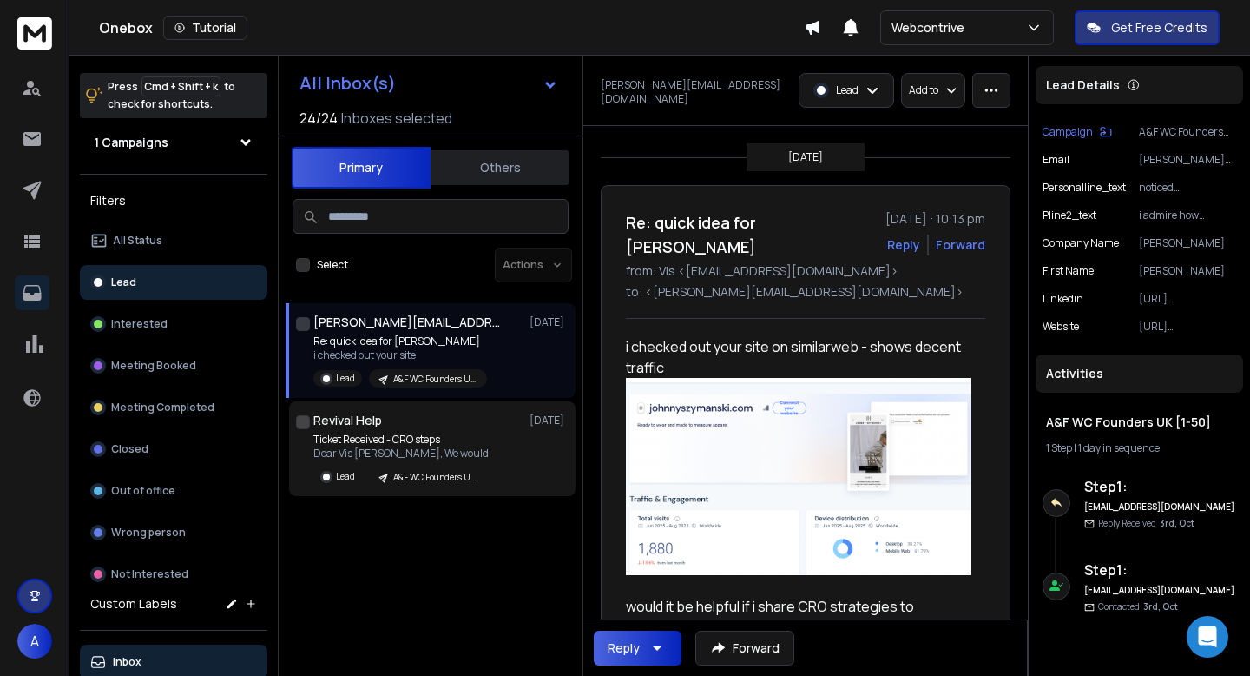
click at [496, 435] on div "Ticket Received - CRO steps Dear Vis Ranpariya, We would Lead A&F WC Founders U…" at bounding box center [440, 458] width 255 height 53
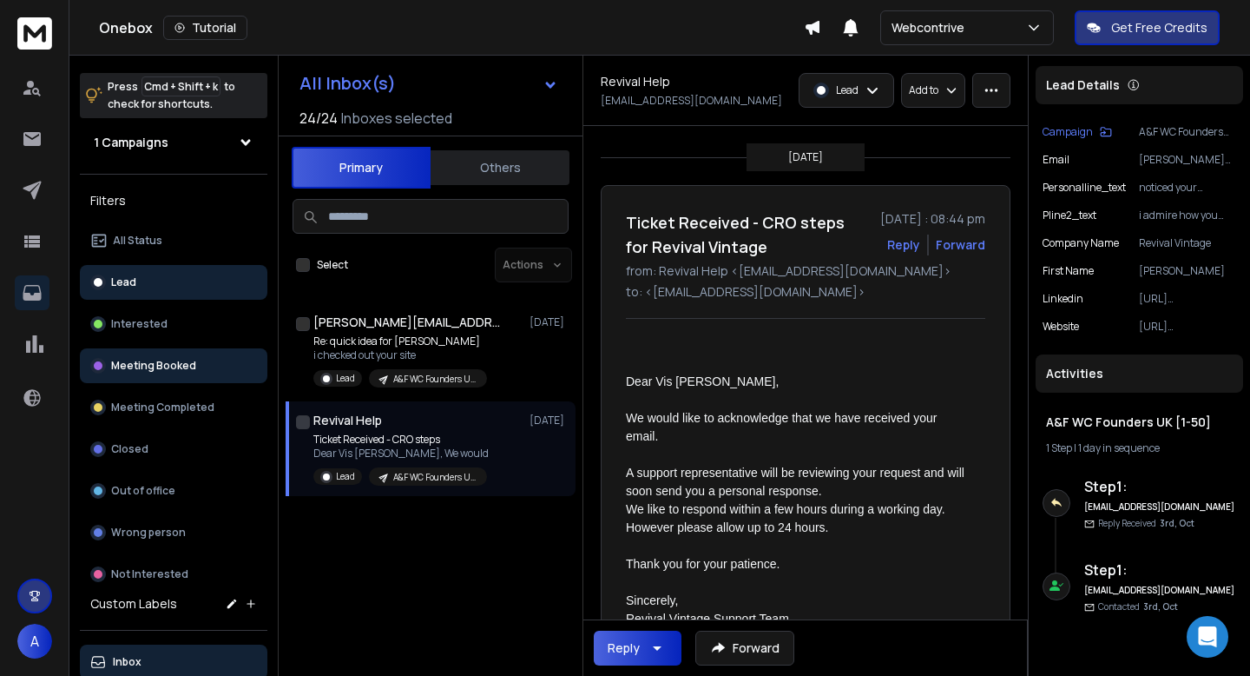
click at [165, 367] on p "Meeting Booked" at bounding box center [153, 366] width 85 height 14
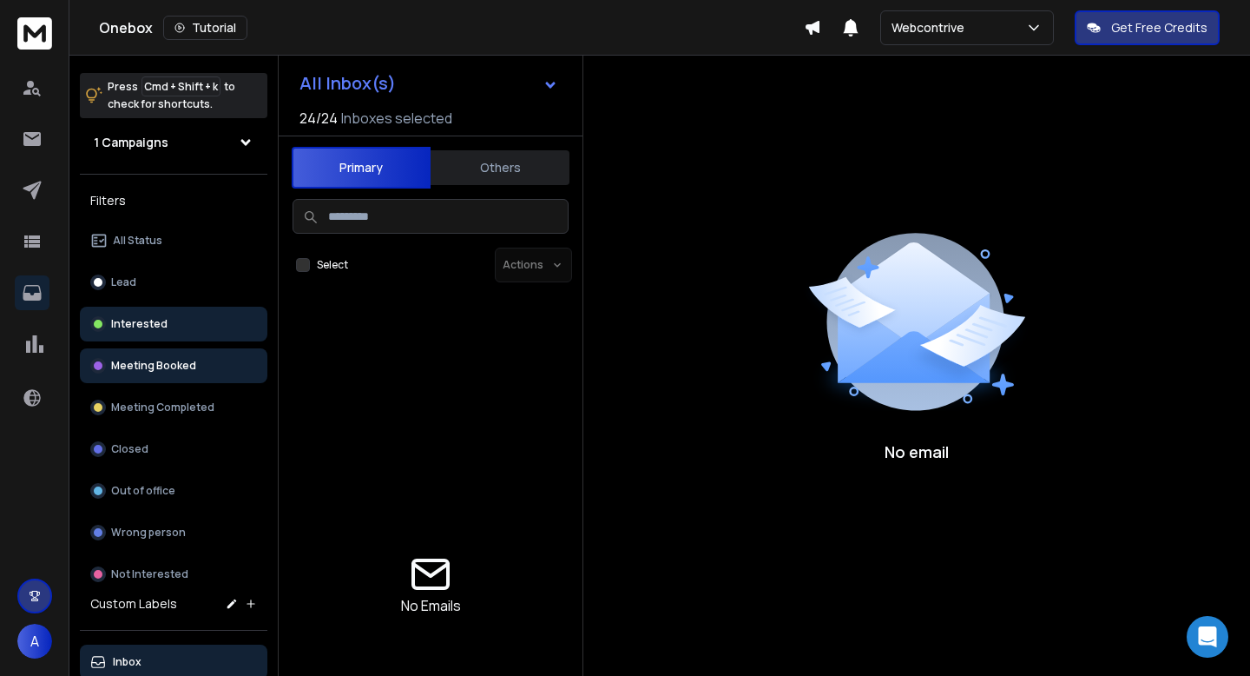
click at [189, 320] on button "Interested" at bounding box center [174, 324] width 188 height 35
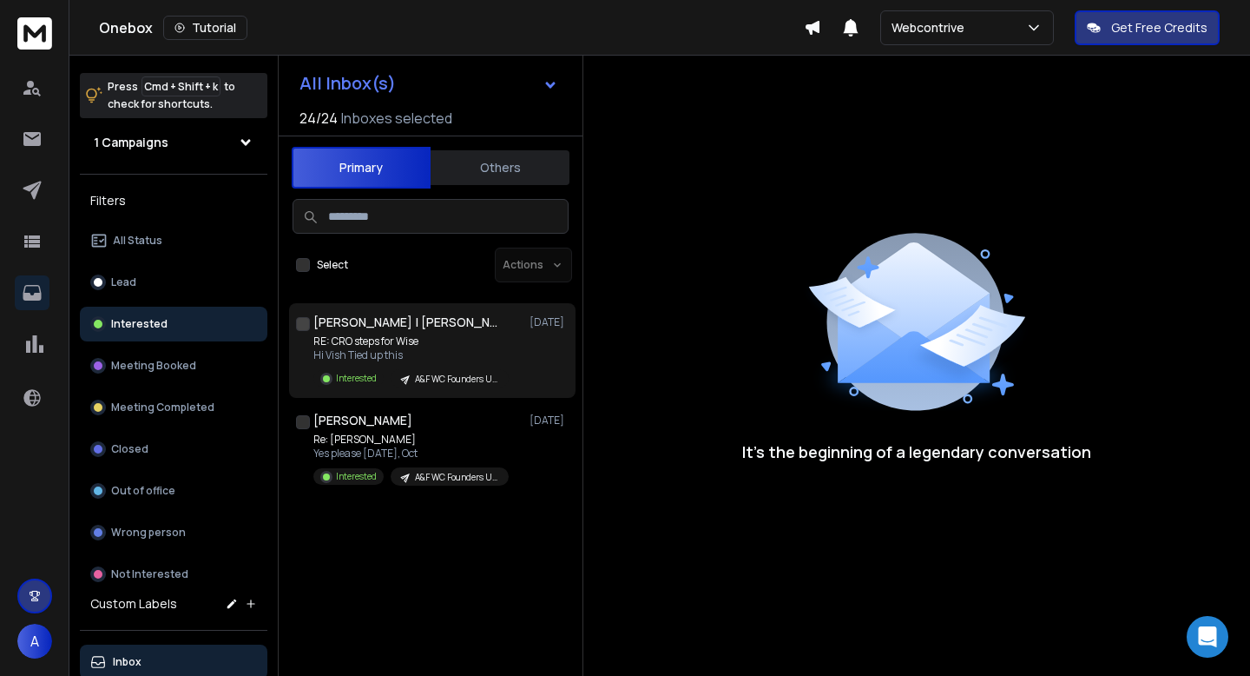
click at [463, 335] on p "RE: CRO steps for Wise" at bounding box center [410, 341] width 195 height 14
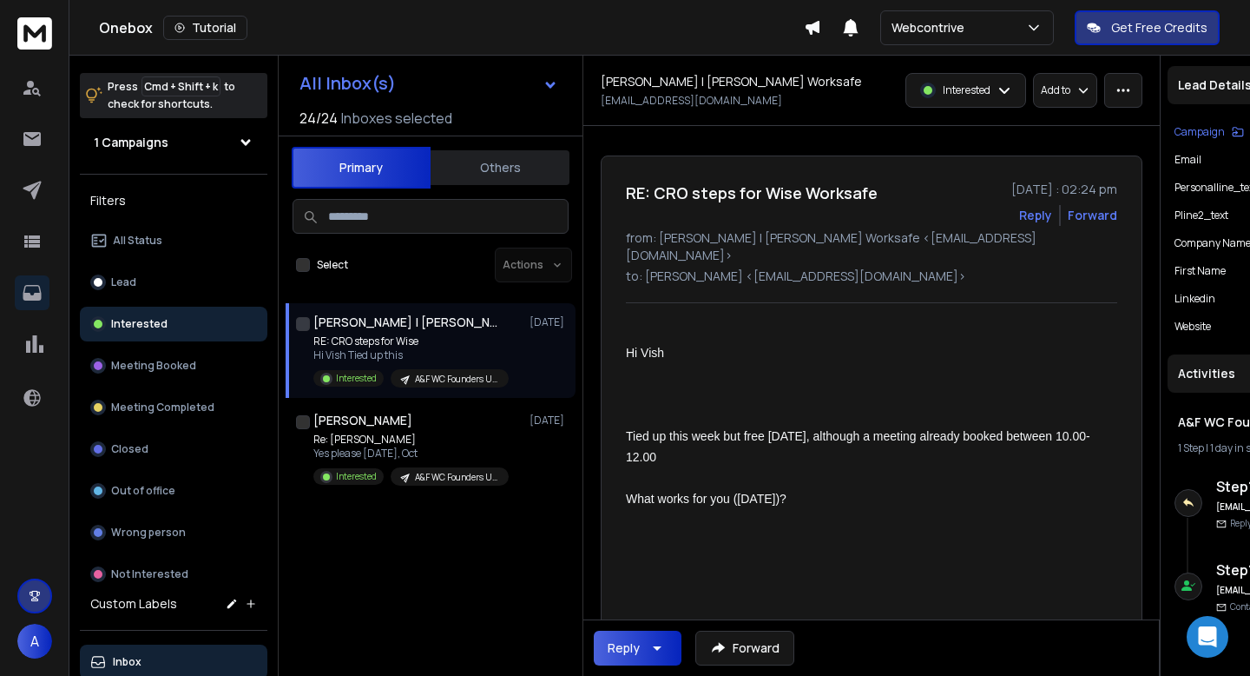
scroll to position [23, 0]
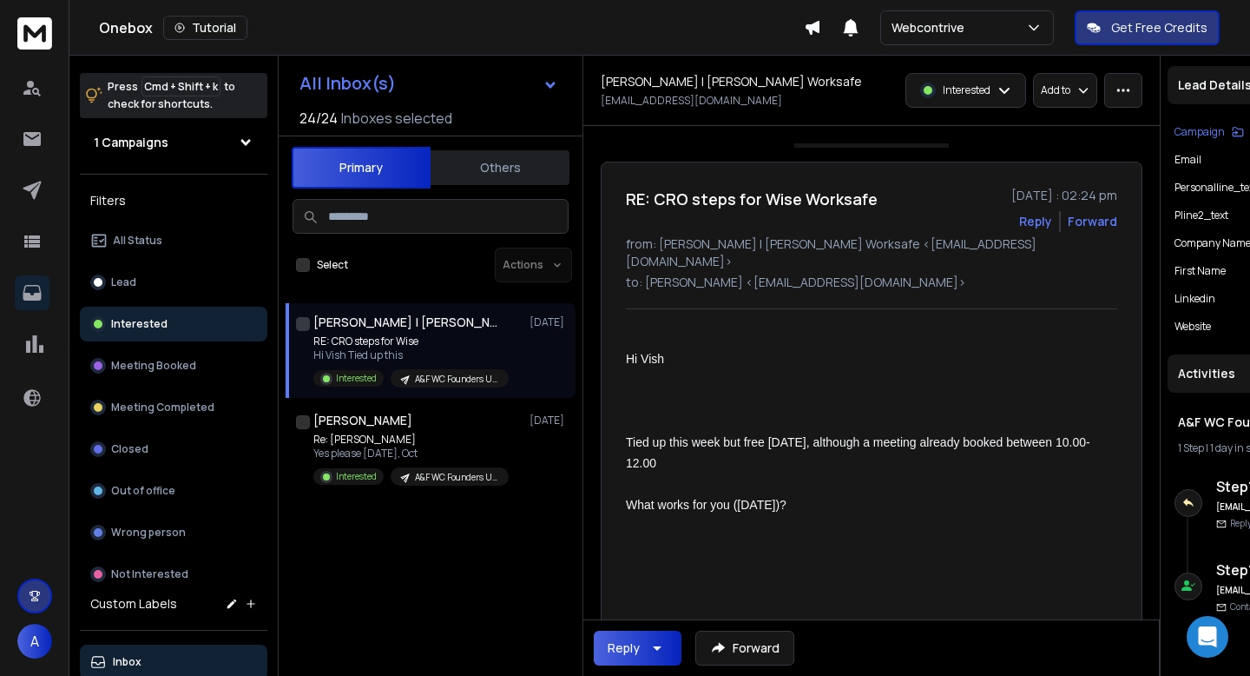
click at [634, 650] on div "Reply" at bounding box center [624, 647] width 32 height 17
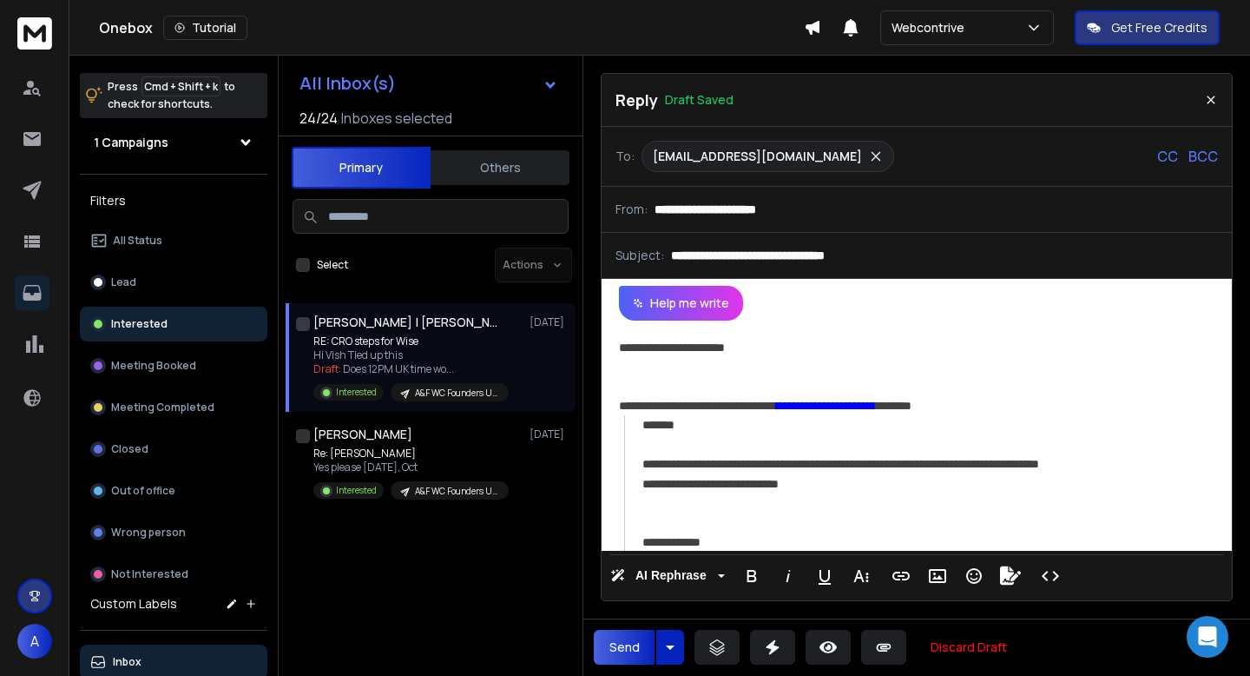
click at [620, 345] on div "**********" at bounding box center [914, 347] width 591 height 19
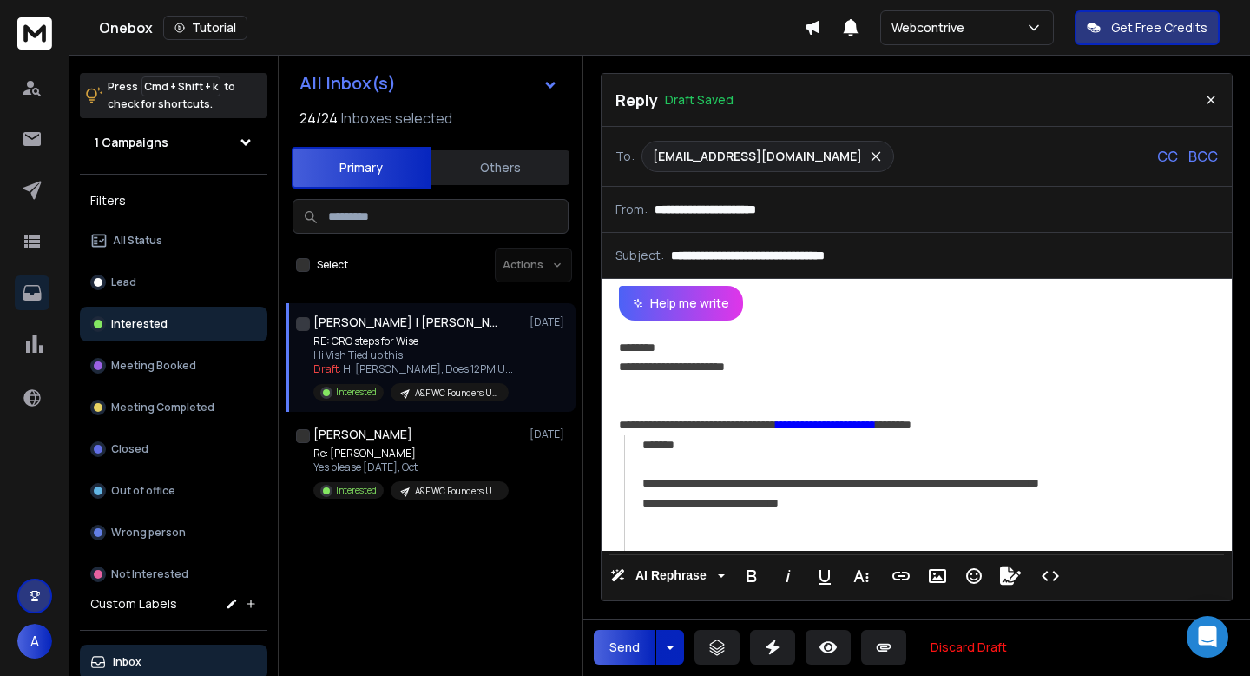
click at [663, 366] on div "**********" at bounding box center [914, 366] width 591 height 19
click at [621, 642] on button "Send" at bounding box center [624, 647] width 61 height 35
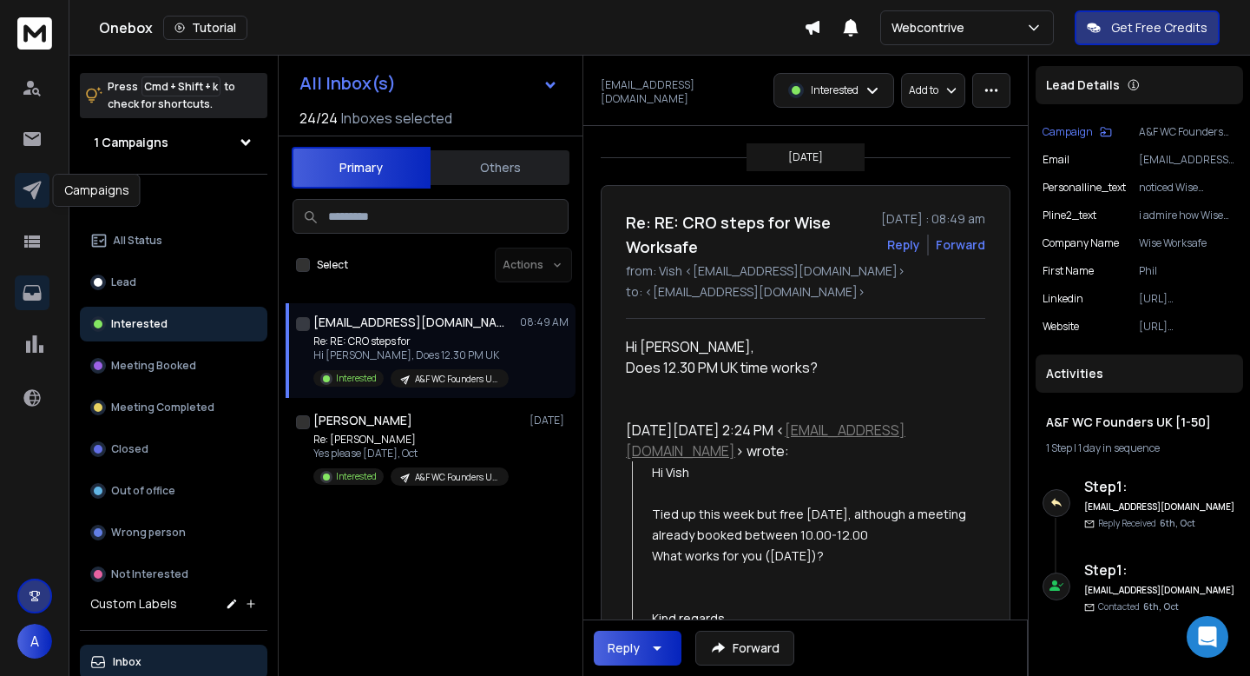
click at [35, 194] on icon at bounding box center [32, 190] width 18 height 18
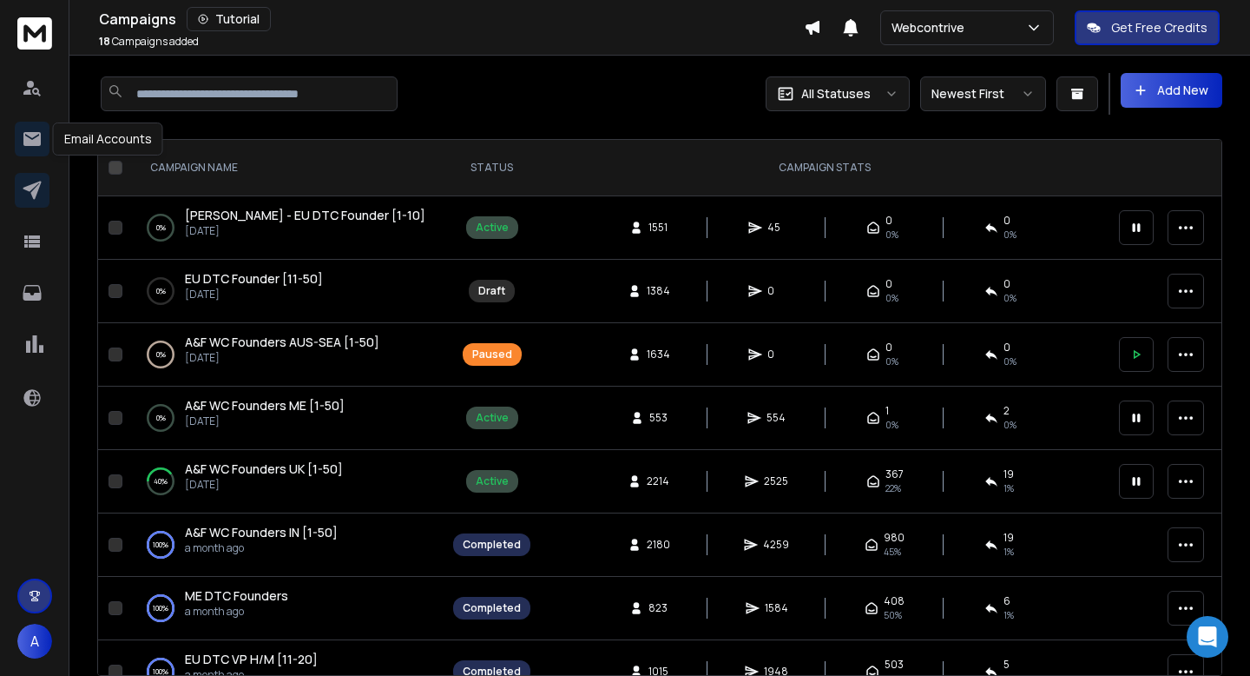
click at [31, 134] on icon at bounding box center [31, 139] width 17 height 14
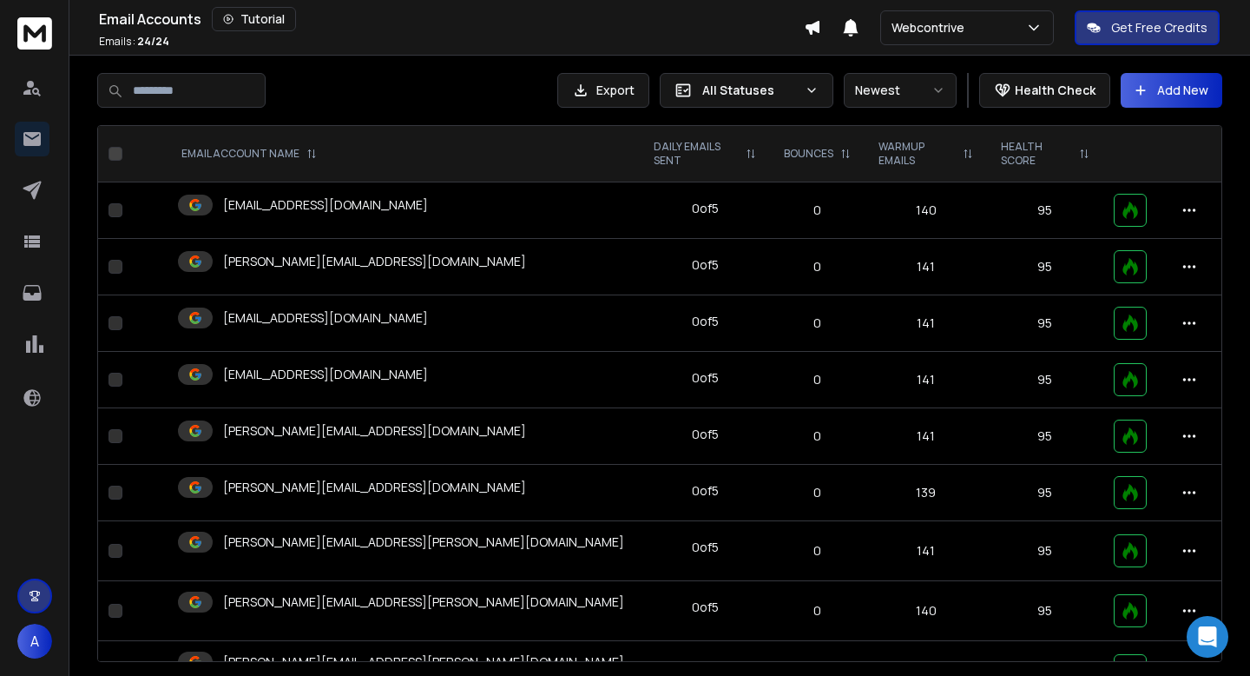
click at [640, 217] on td "0 of 5" at bounding box center [705, 204] width 130 height 45
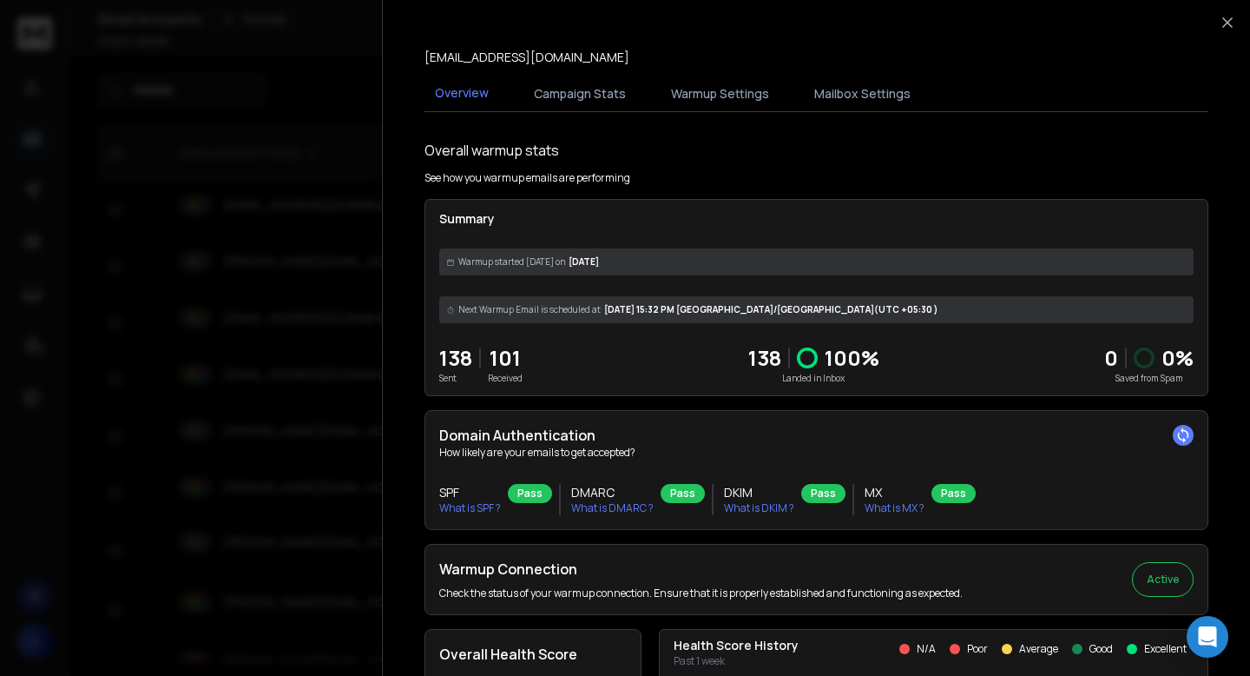
click at [728, 96] on button "Warmup Settings" at bounding box center [720, 94] width 119 height 38
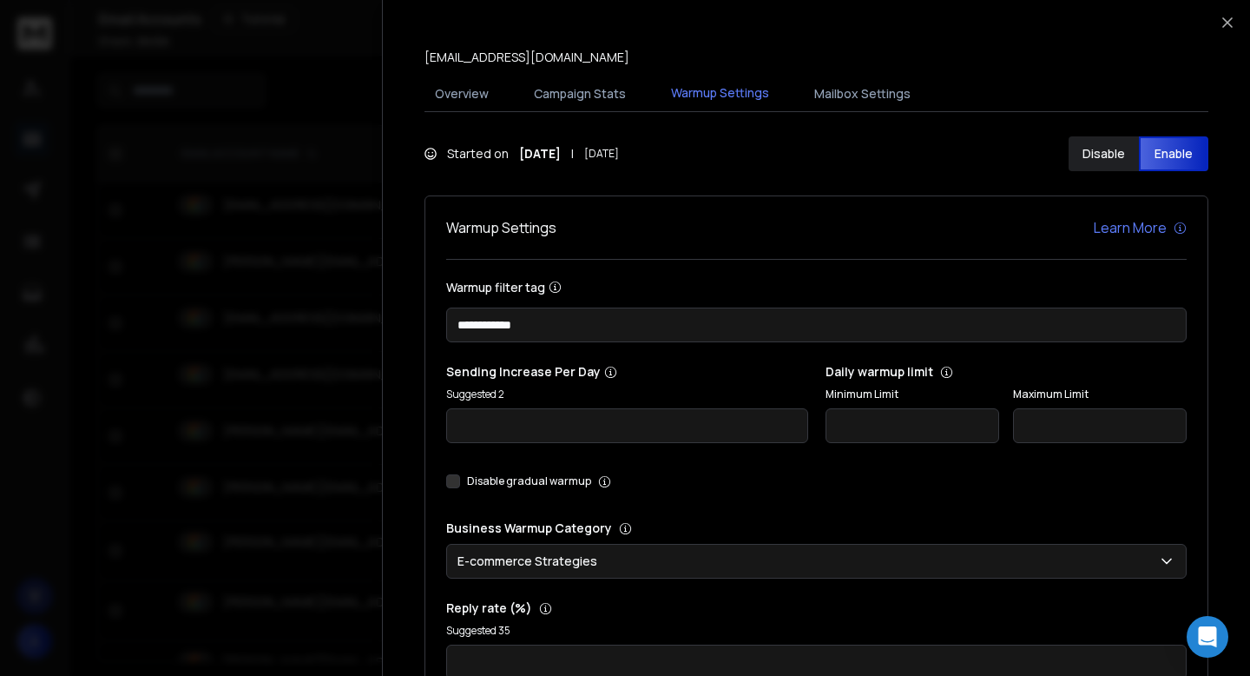
click at [297, 350] on div at bounding box center [625, 338] width 1250 height 676
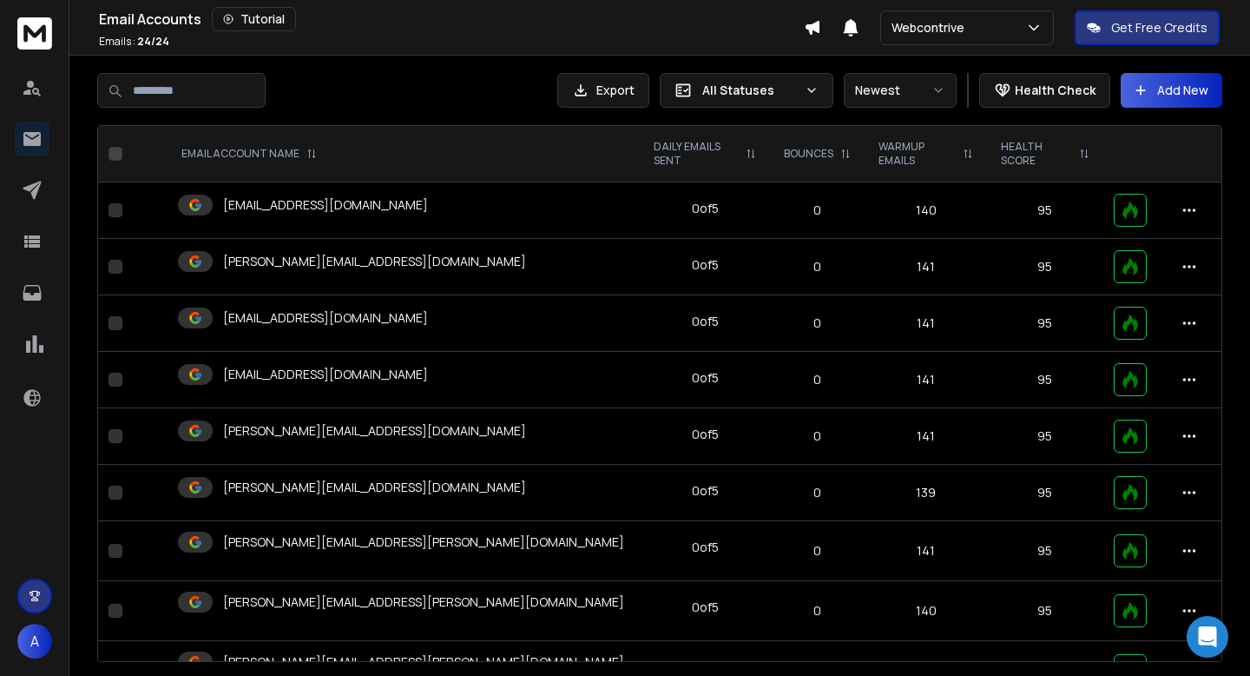
click at [115, 214] on button "button" at bounding box center [116, 210] width 14 height 14
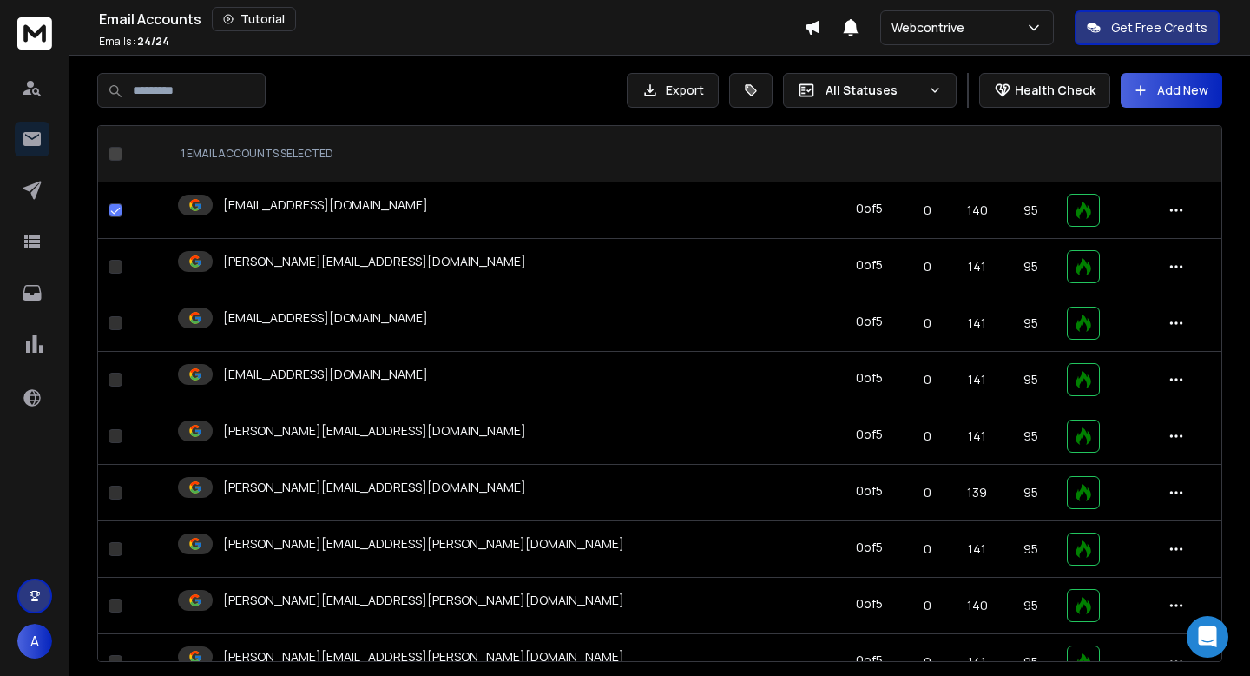
click at [116, 271] on button "button" at bounding box center [116, 267] width 14 height 14
click at [116, 323] on button "button" at bounding box center [116, 323] width 14 height 14
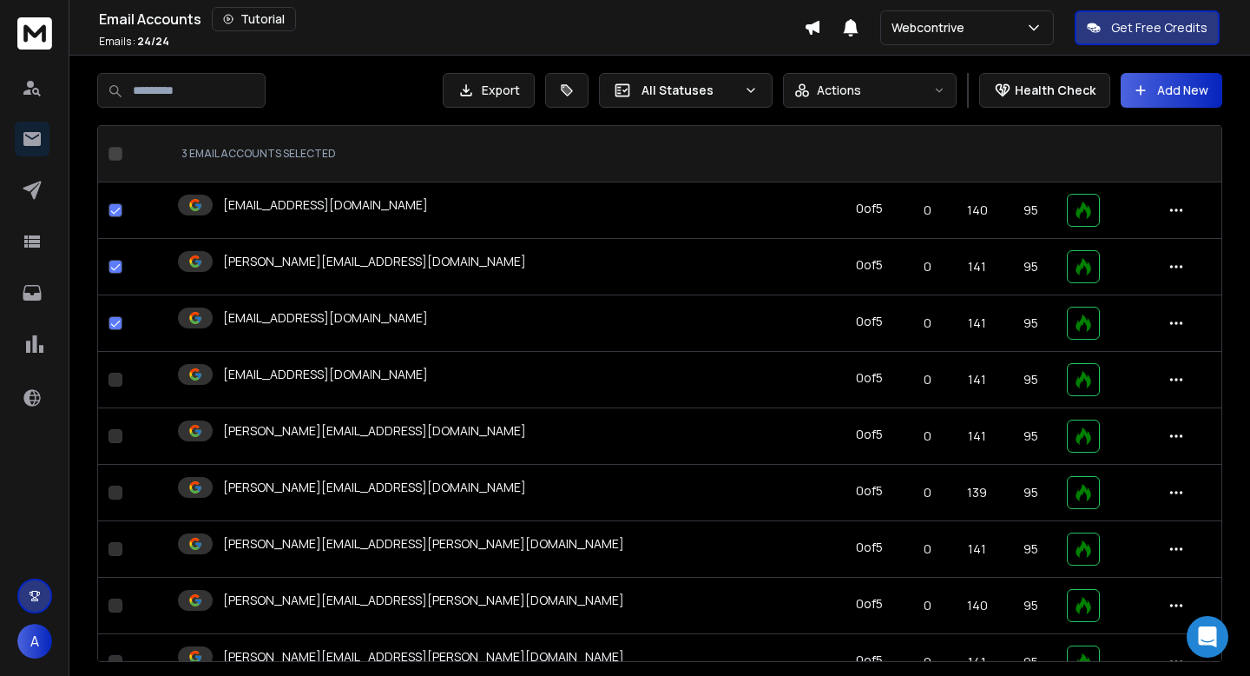
click at [114, 379] on button "button" at bounding box center [116, 380] width 14 height 14
click at [117, 440] on button "button" at bounding box center [116, 436] width 14 height 14
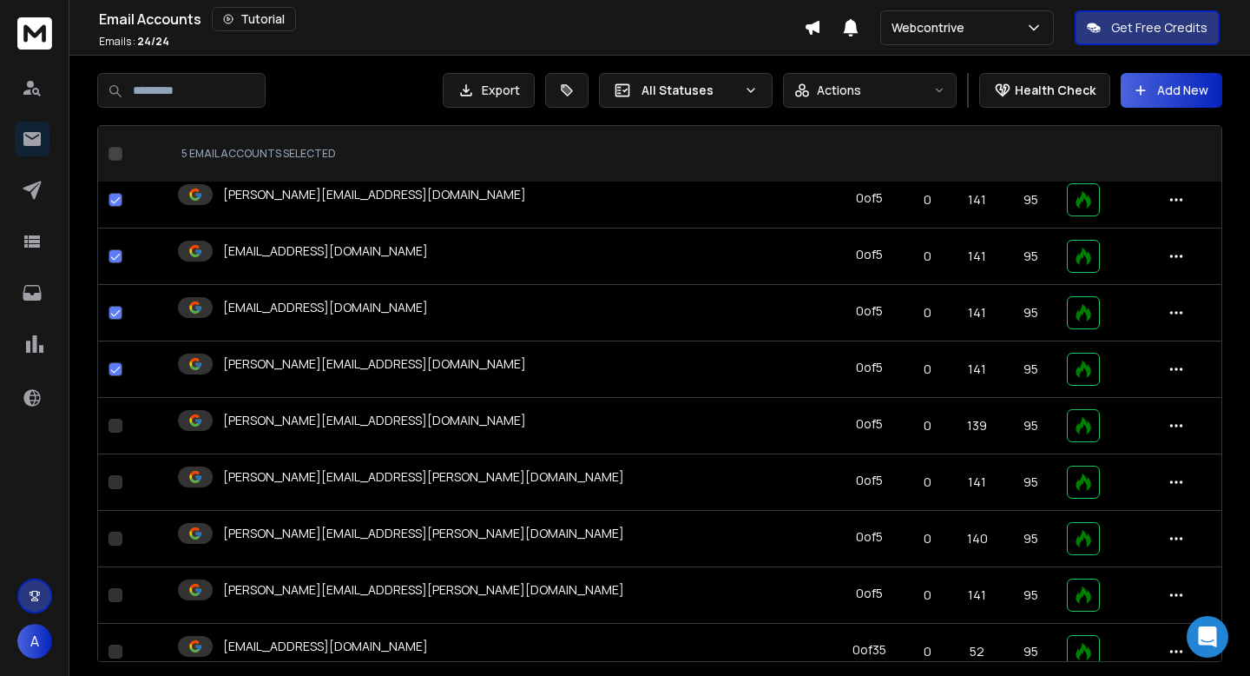
scroll to position [88, 0]
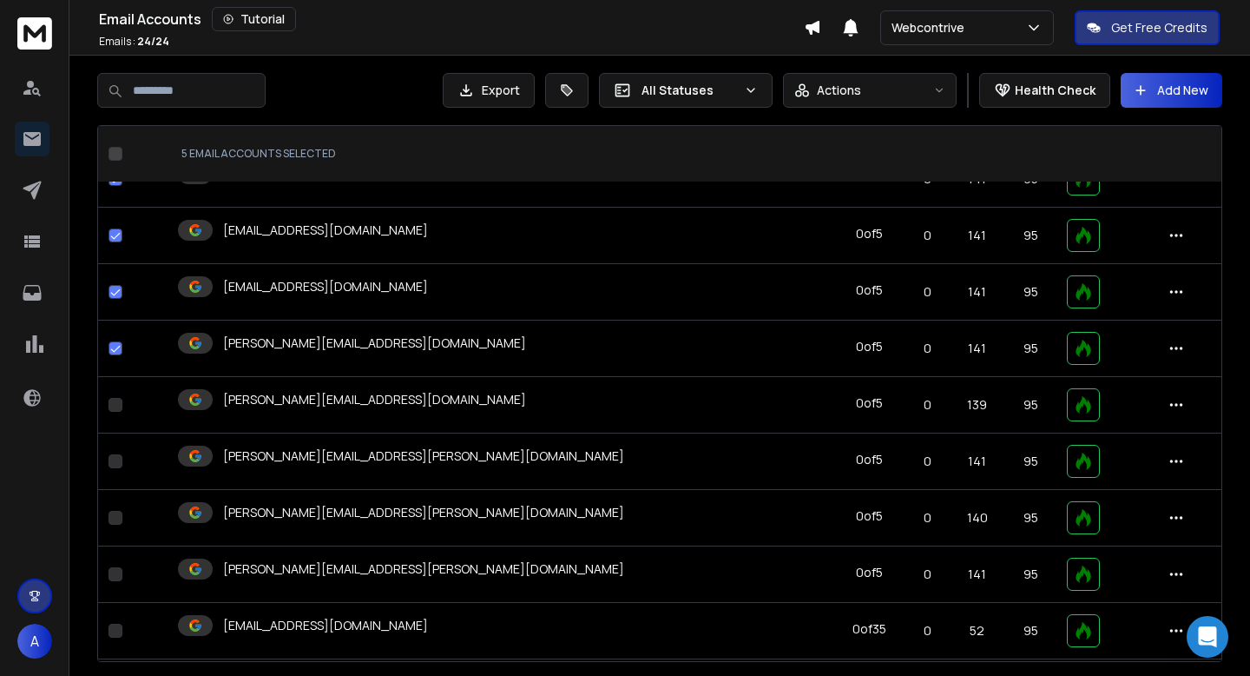
click at [114, 406] on button "button" at bounding box center [116, 405] width 14 height 14
click at [114, 461] on button "button" at bounding box center [116, 461] width 14 height 14
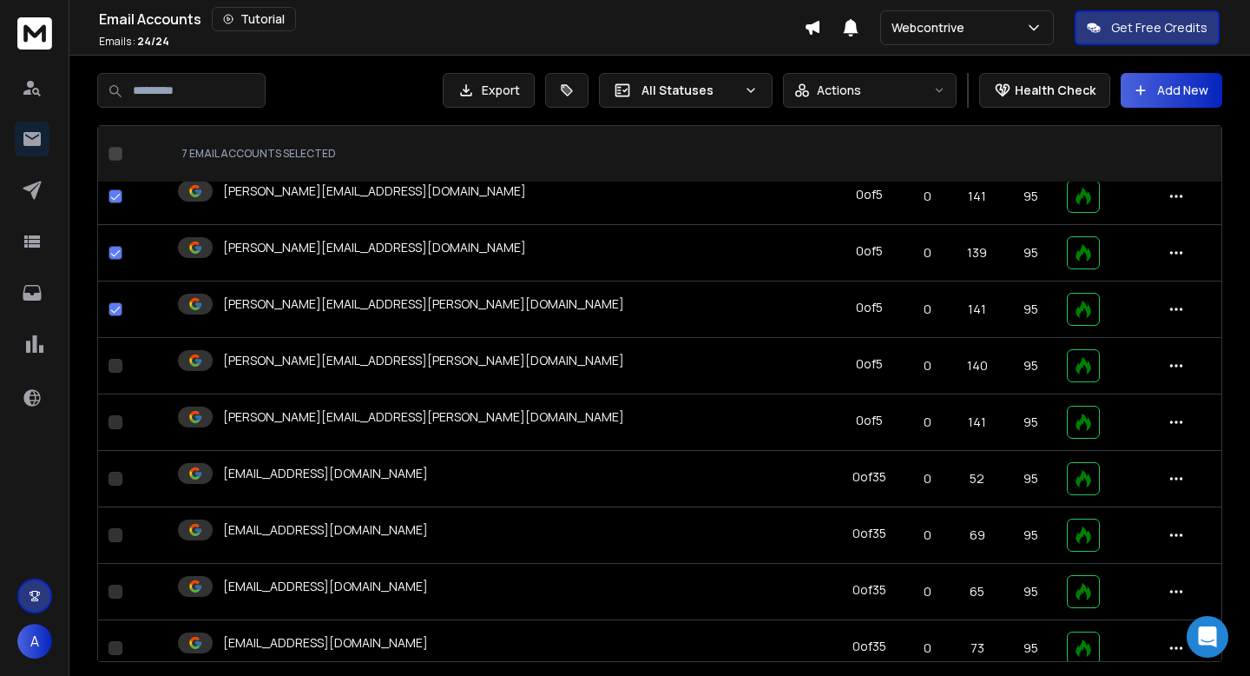
scroll to position [249, 0]
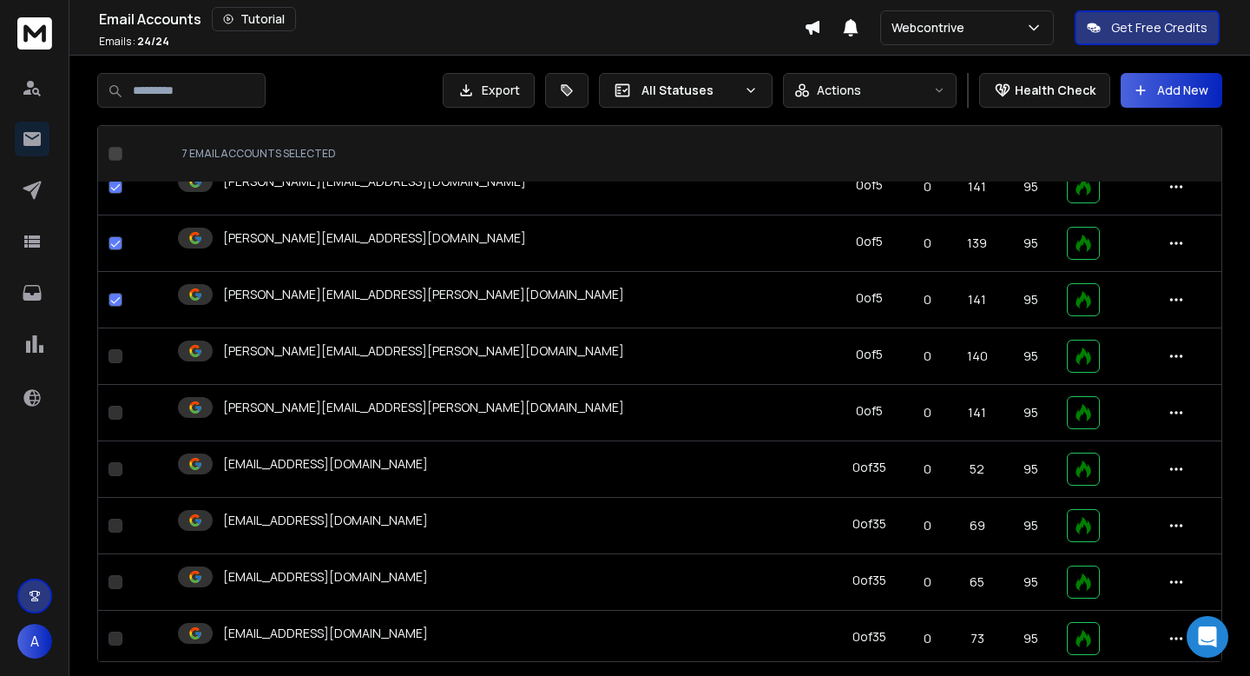
click at [115, 412] on button "button" at bounding box center [116, 413] width 14 height 14
click at [115, 353] on button "button" at bounding box center [116, 356] width 14 height 14
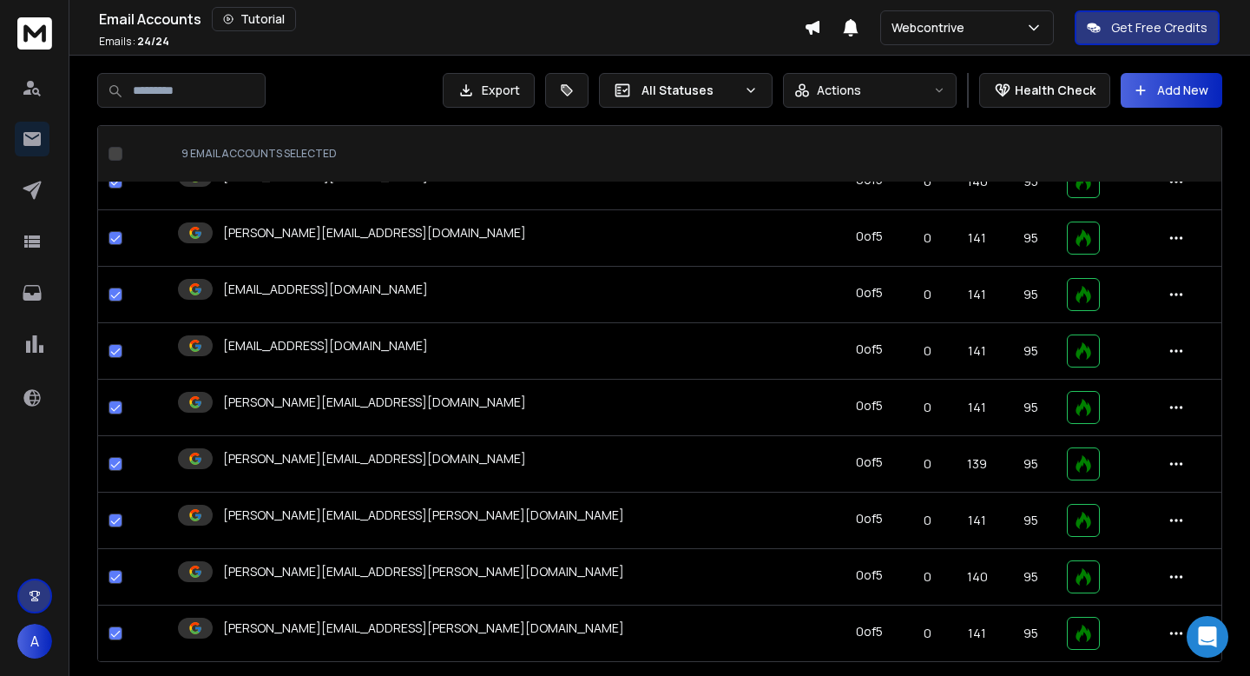
scroll to position [0, 0]
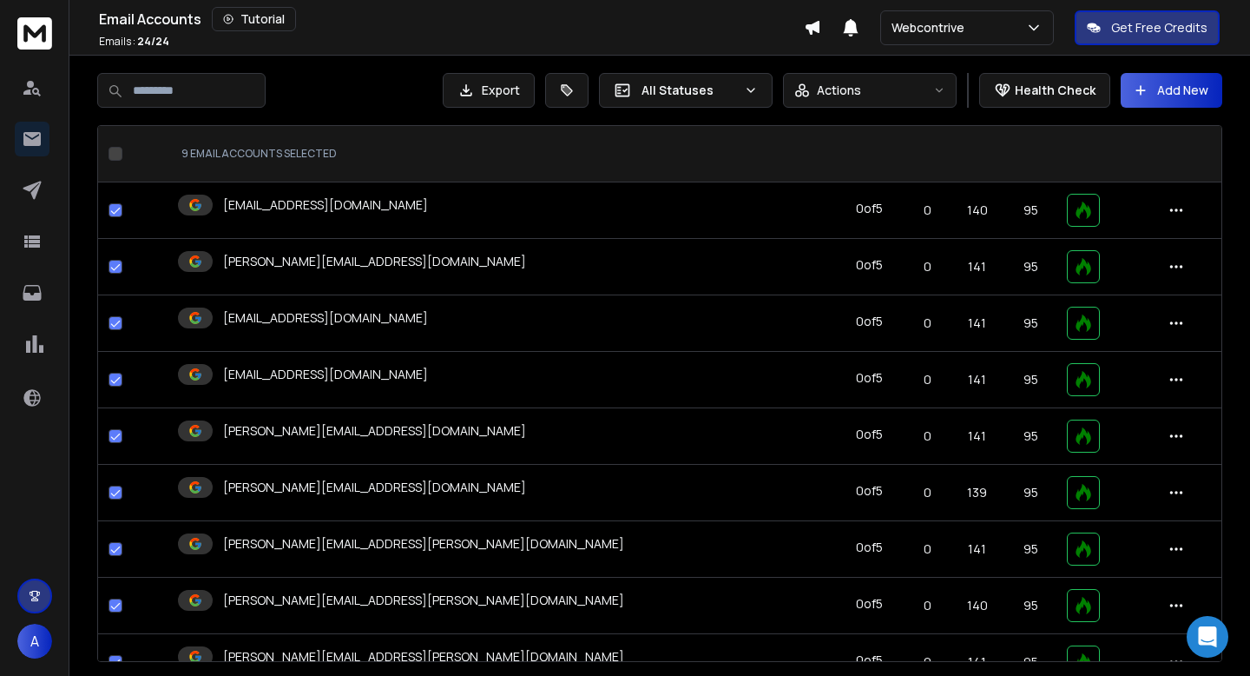
click at [734, 89] on p "All Statuses" at bounding box center [690, 90] width 96 height 17
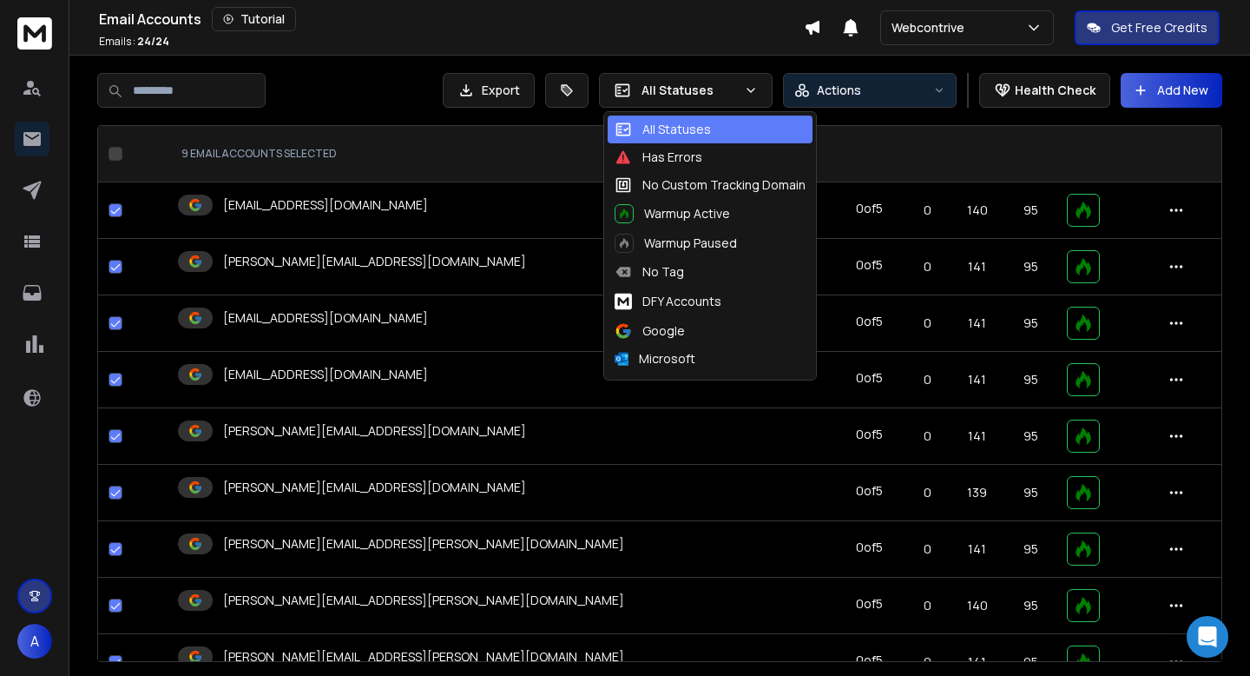
click at [873, 101] on button "Actions" at bounding box center [870, 90] width 174 height 35
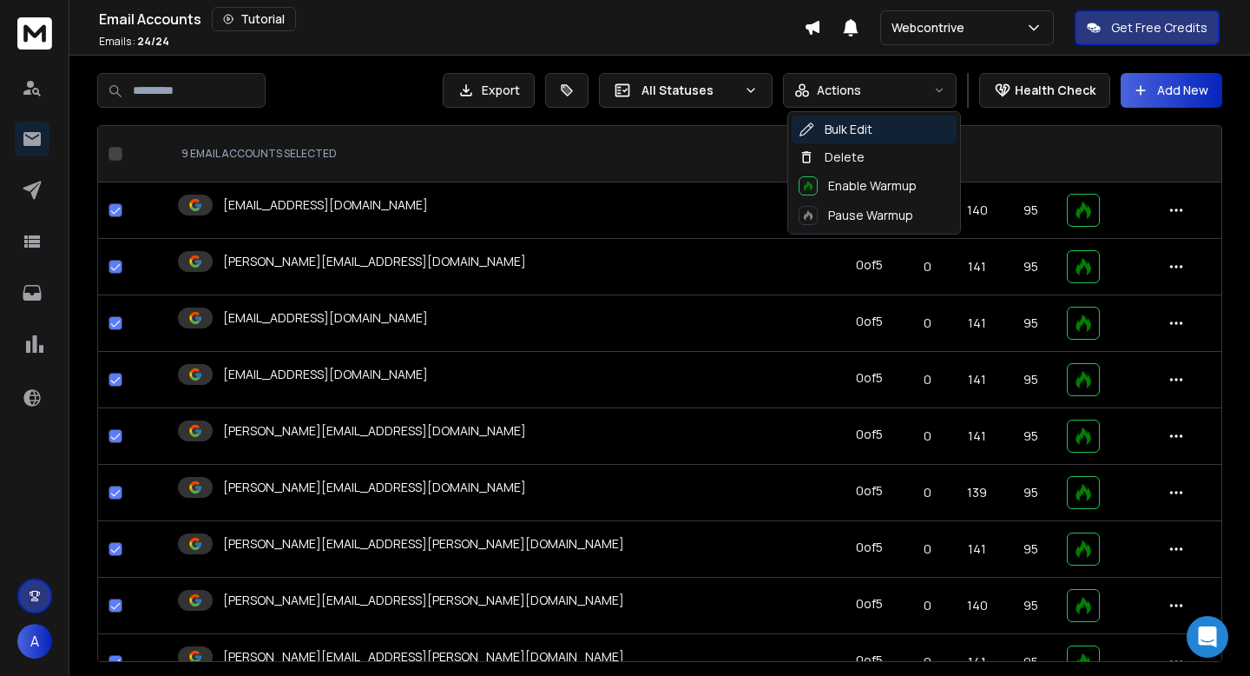
click at [856, 132] on div "Bulk Edit" at bounding box center [836, 129] width 74 height 17
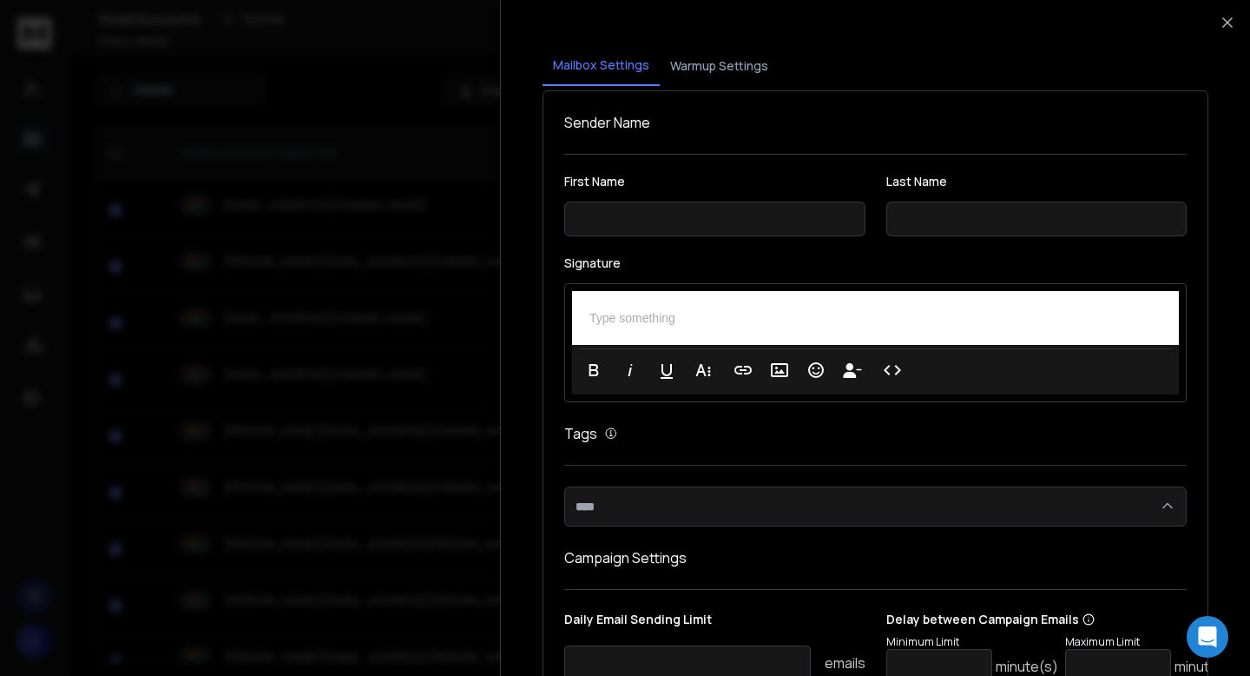
click at [725, 76] on button "Warmup Settings" at bounding box center [719, 66] width 119 height 38
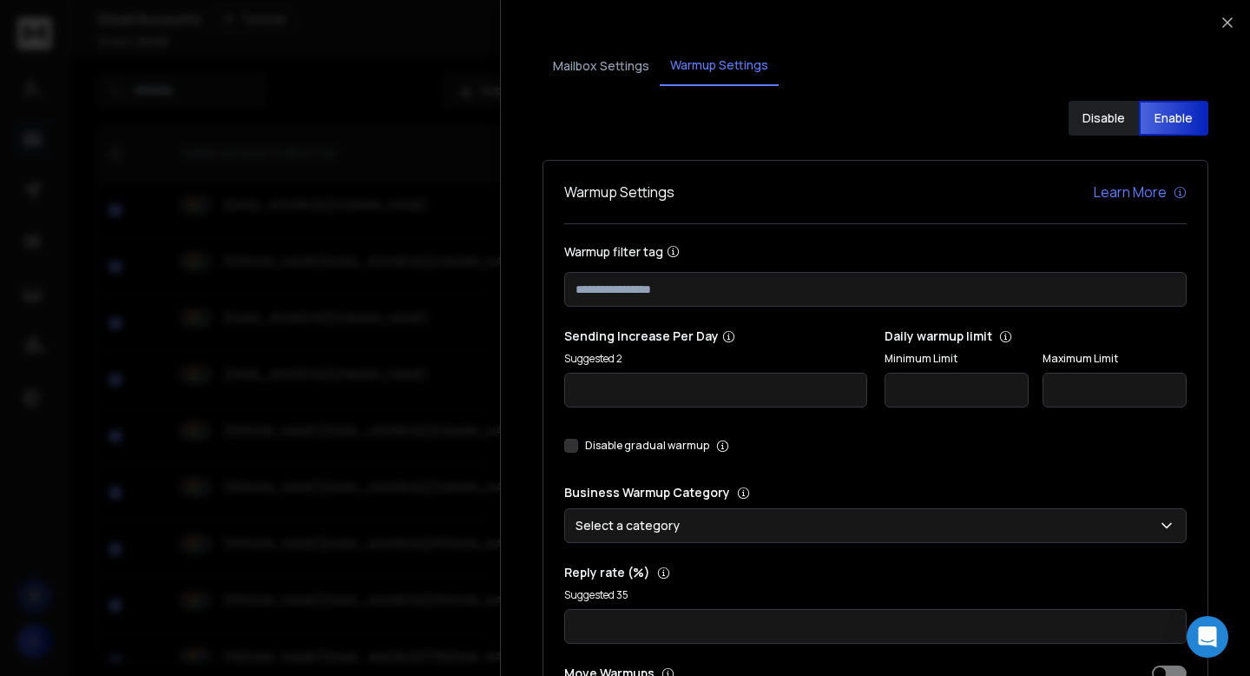
click at [1076, 387] on input "number" at bounding box center [1115, 390] width 144 height 35
type input "**"
click at [959, 394] on input "number" at bounding box center [957, 390] width 144 height 35
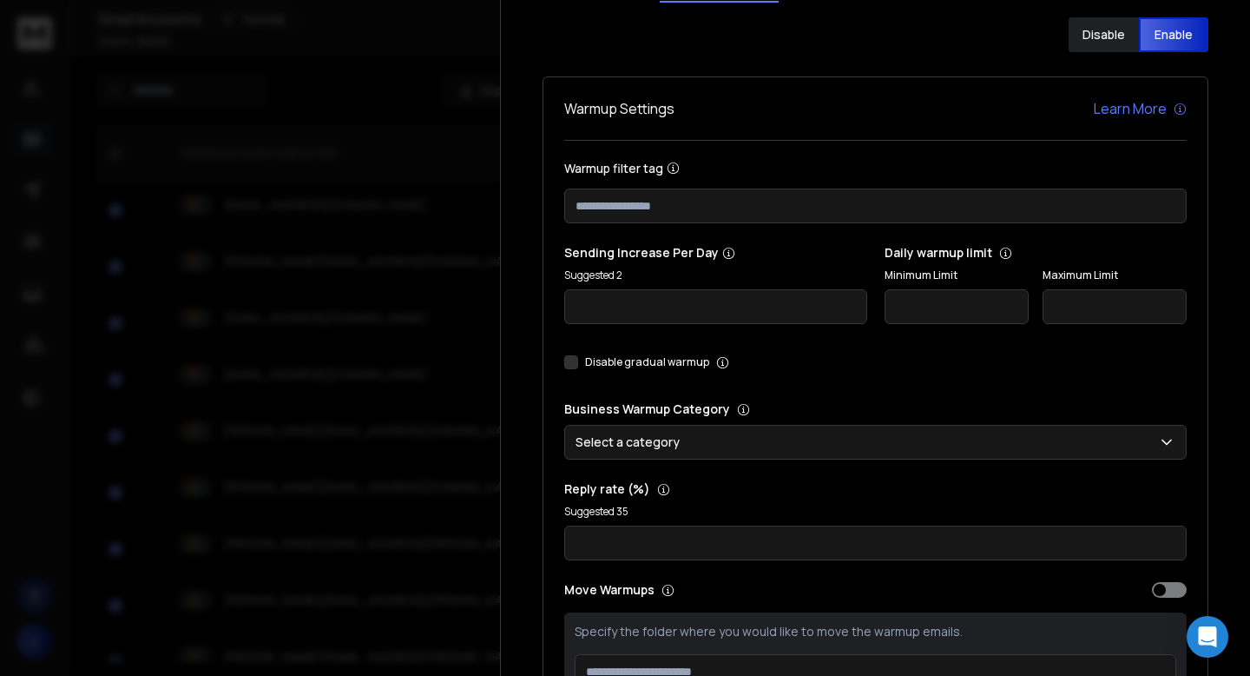
scroll to position [366, 0]
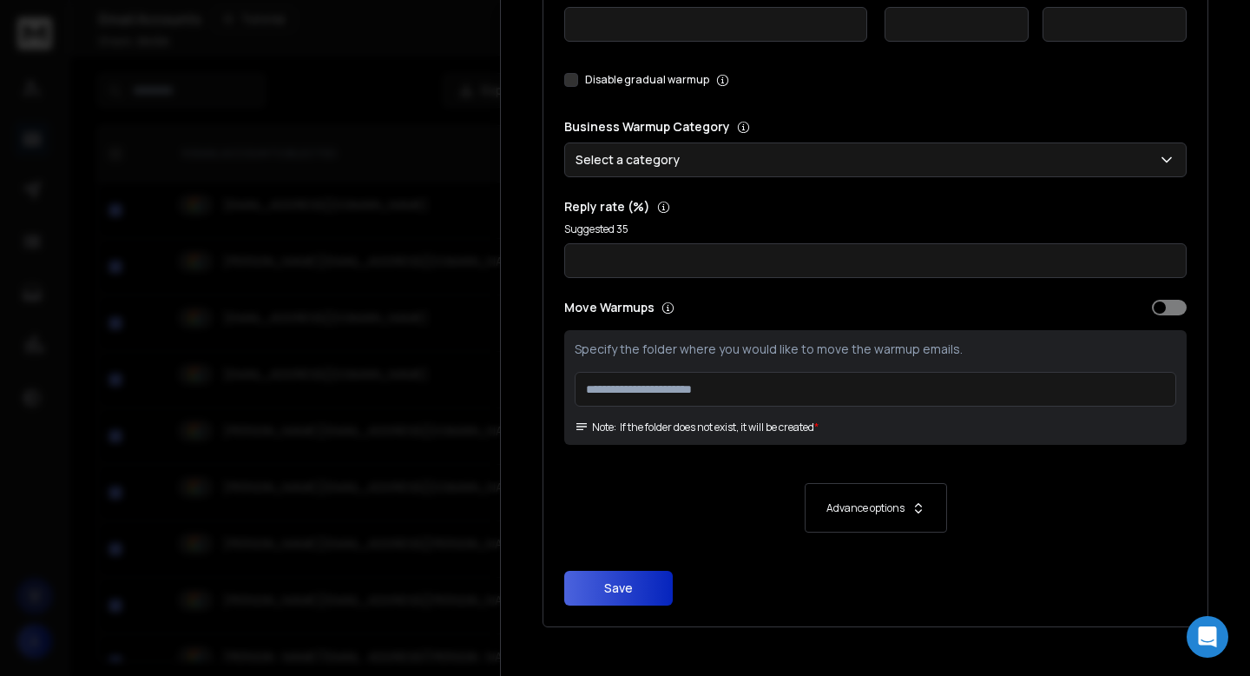
type input "**"
click at [633, 583] on button "Save" at bounding box center [618, 588] width 109 height 35
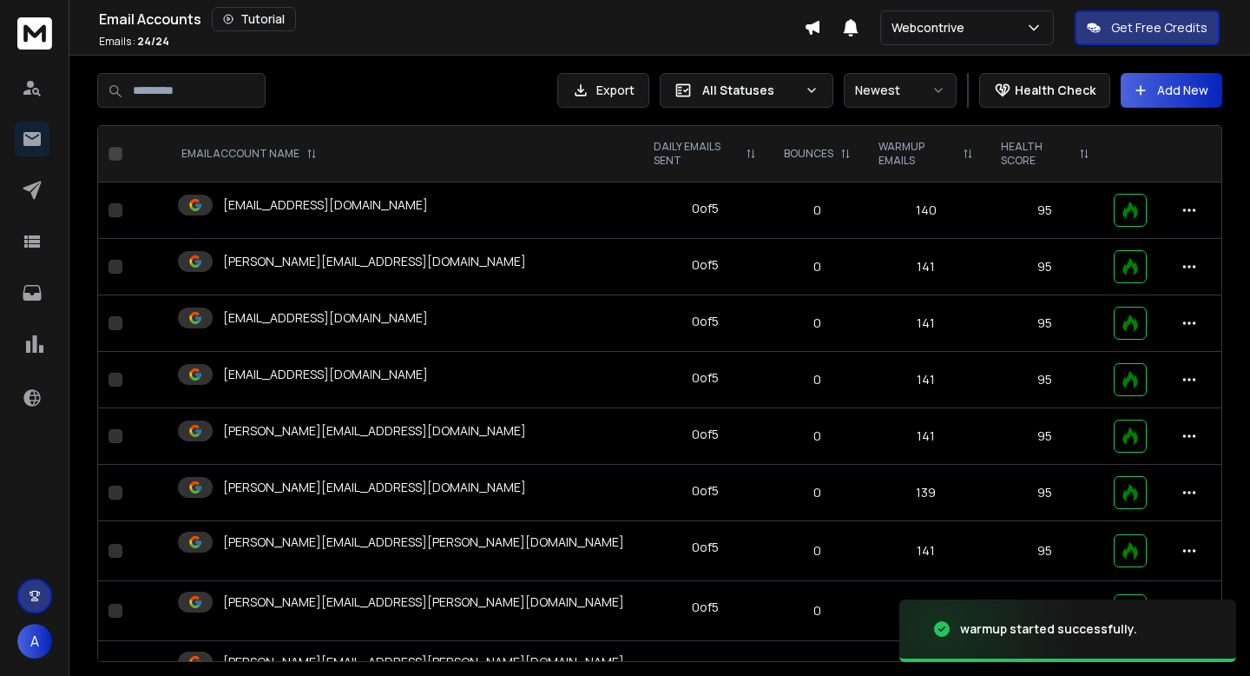
click at [357, 316] on p "emma.j@gowebcontrive.com" at bounding box center [325, 317] width 205 height 17
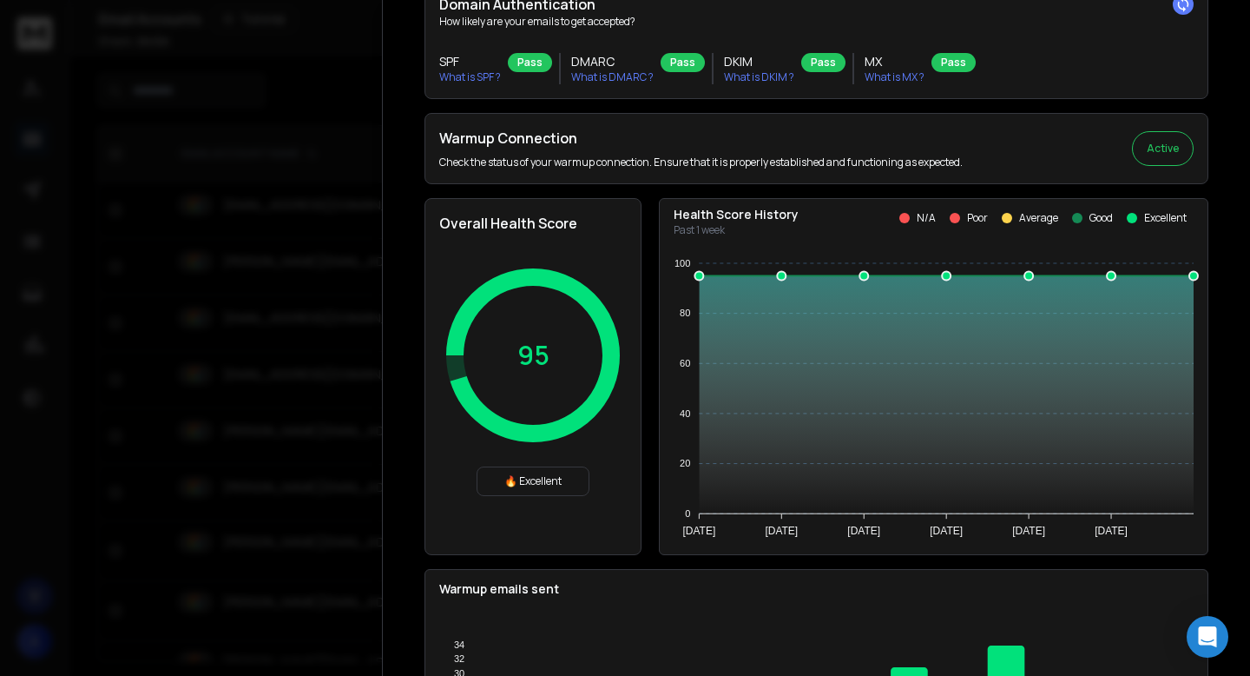
scroll to position [750, 0]
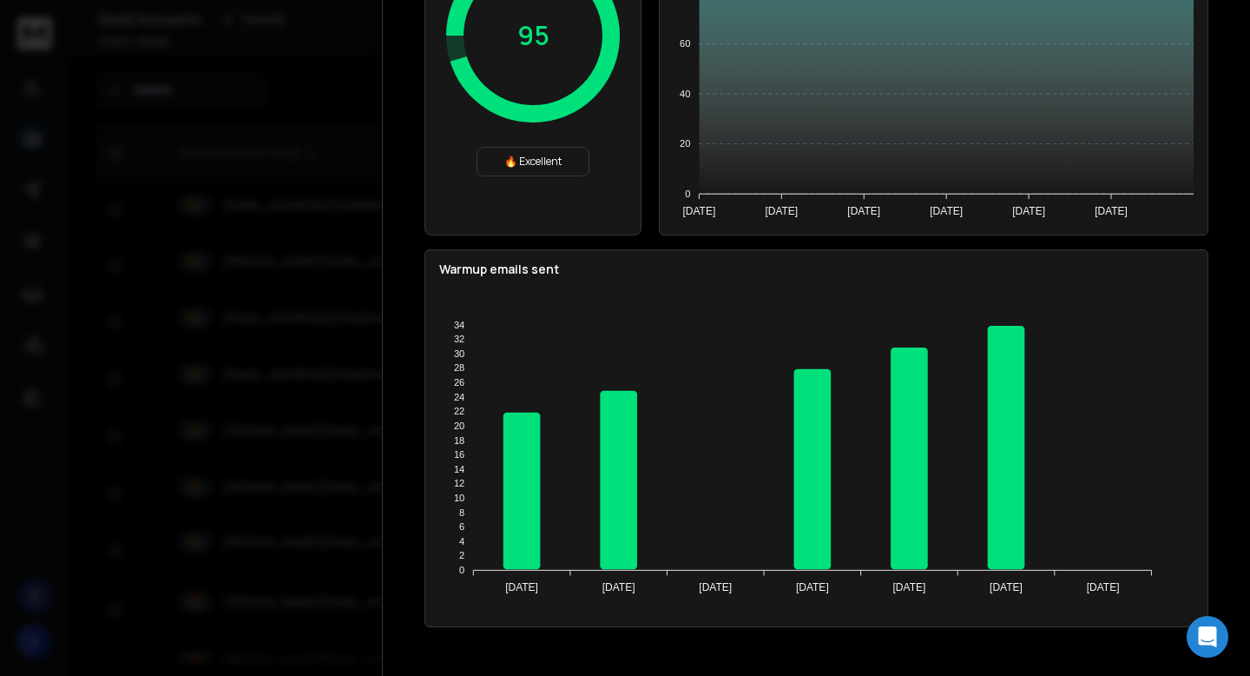
click at [377, 477] on div at bounding box center [625, 338] width 1250 height 676
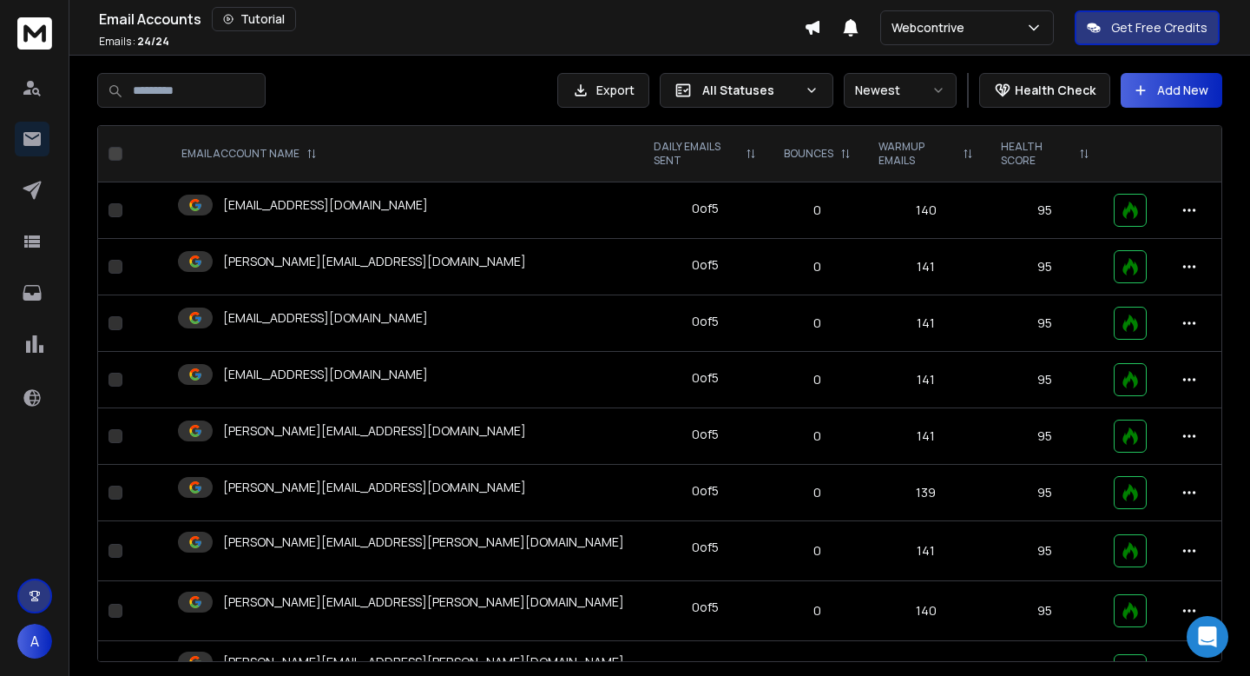
click at [116, 210] on button "button" at bounding box center [116, 210] width 14 height 14
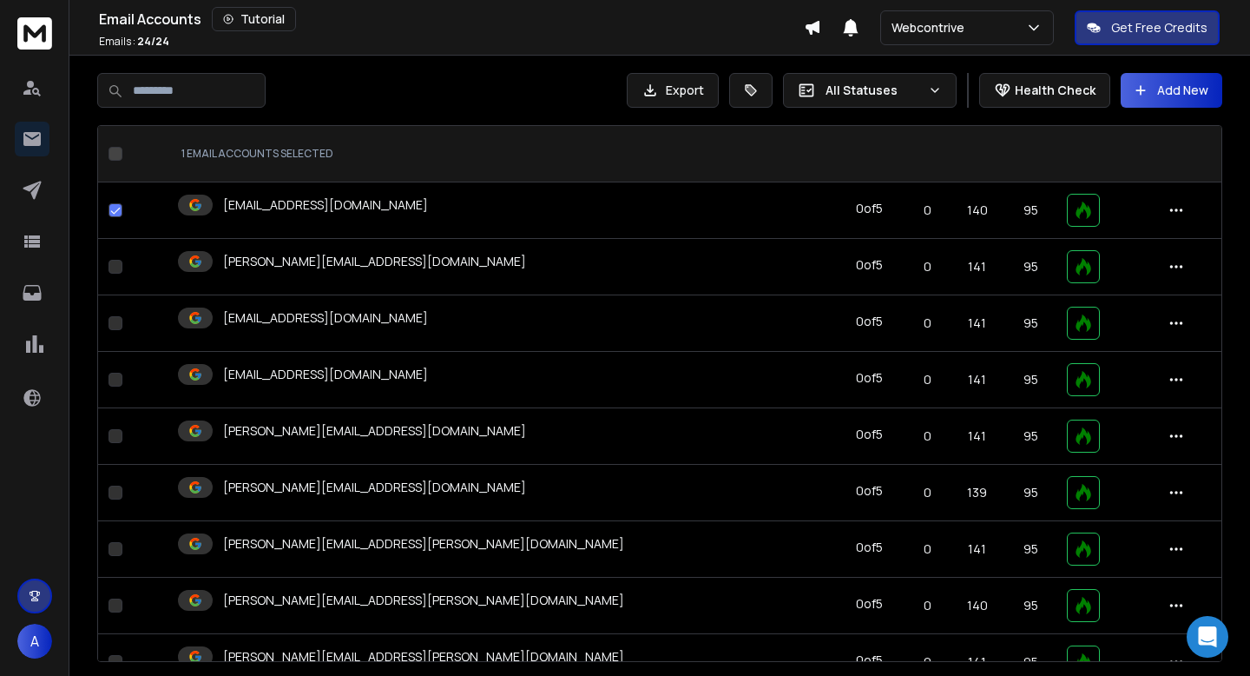
click at [114, 271] on button "button" at bounding box center [116, 267] width 14 height 14
click at [117, 320] on button "button" at bounding box center [116, 323] width 14 height 14
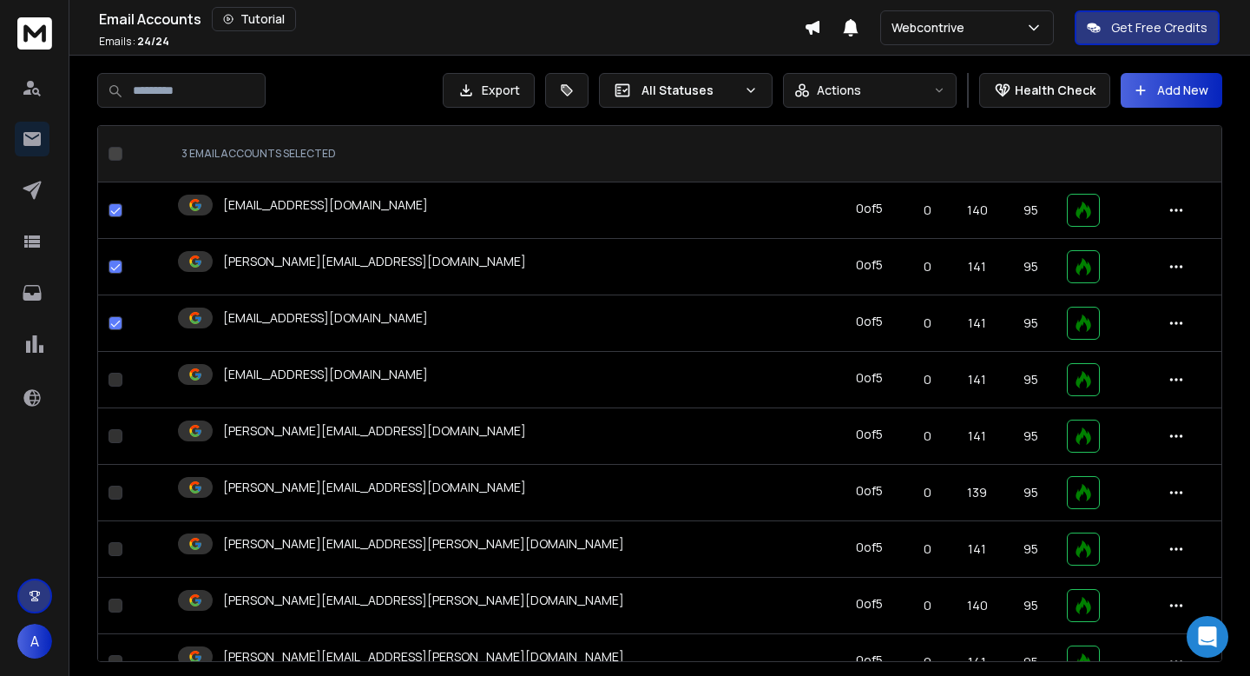
click at [113, 383] on button "button" at bounding box center [116, 380] width 14 height 14
click at [115, 435] on button "button" at bounding box center [116, 436] width 14 height 14
click at [113, 497] on button "button" at bounding box center [116, 492] width 14 height 14
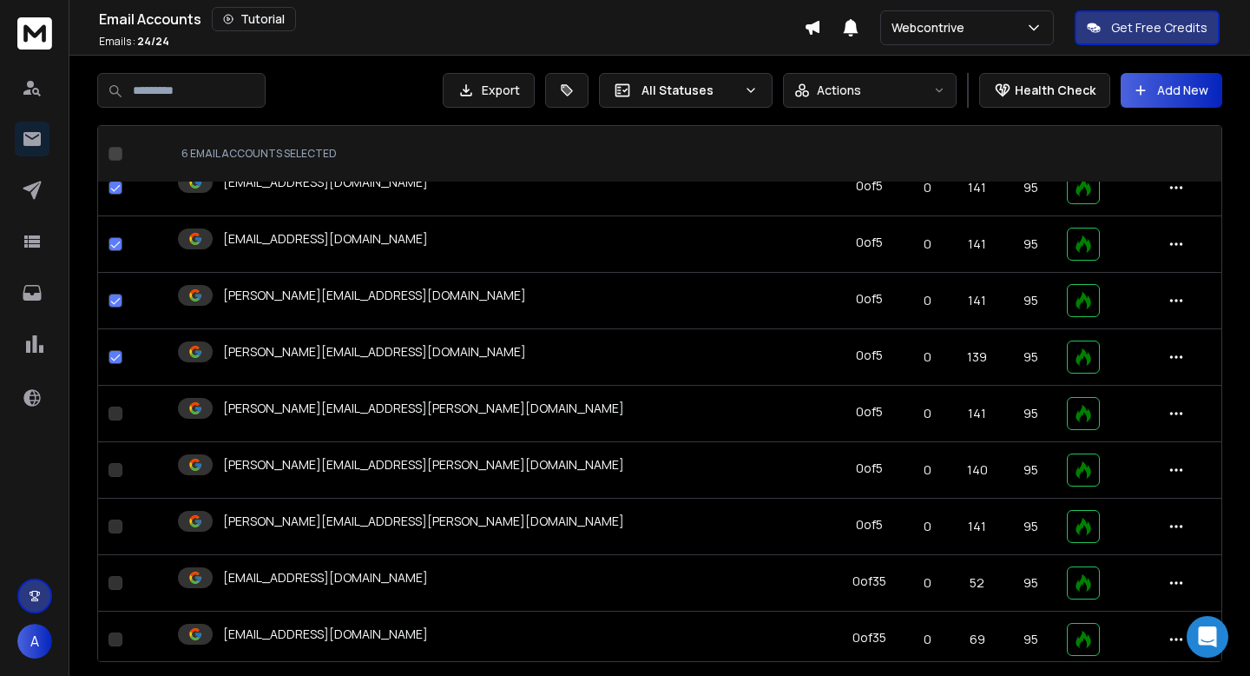
scroll to position [145, 0]
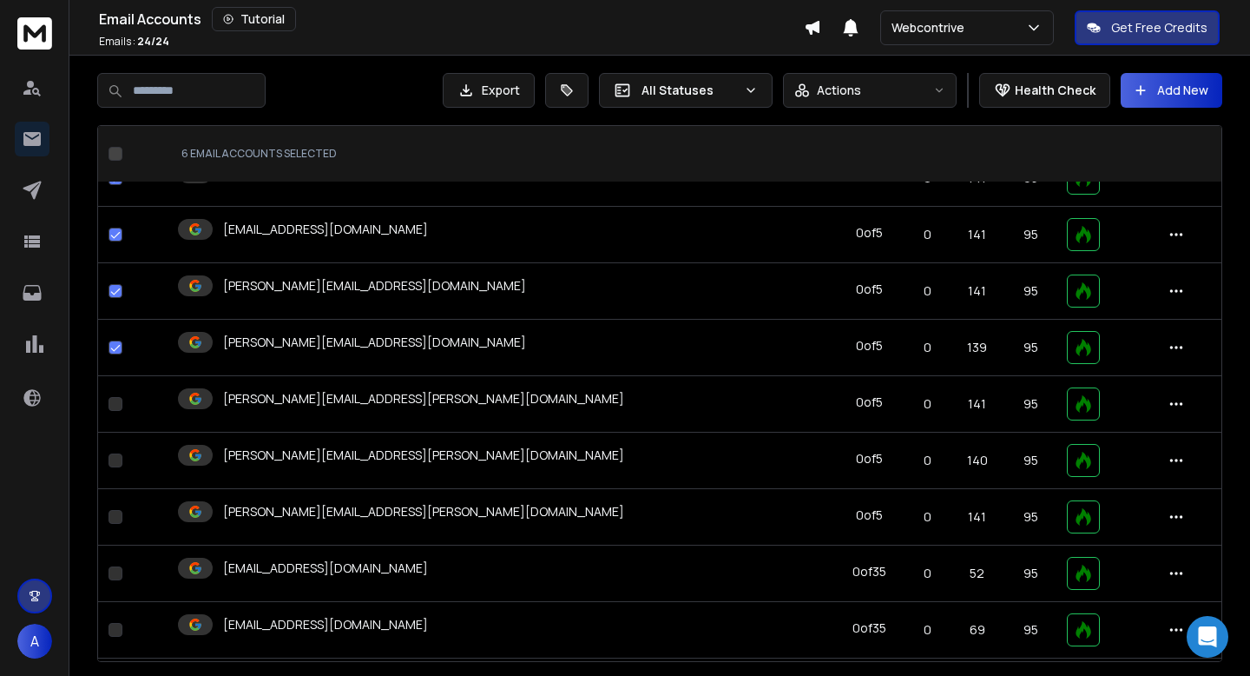
click at [115, 397] on button "button" at bounding box center [116, 404] width 14 height 14
click at [115, 461] on button "button" at bounding box center [116, 460] width 14 height 14
click at [114, 518] on button "button" at bounding box center [116, 517] width 14 height 14
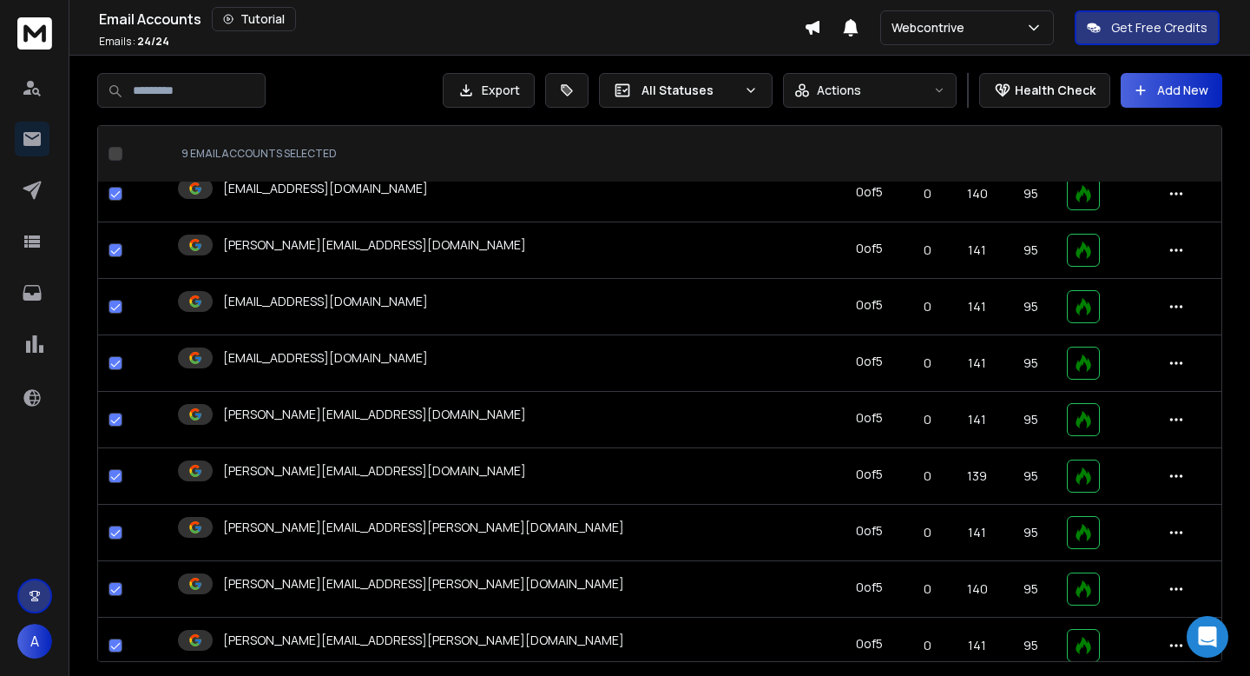
scroll to position [0, 0]
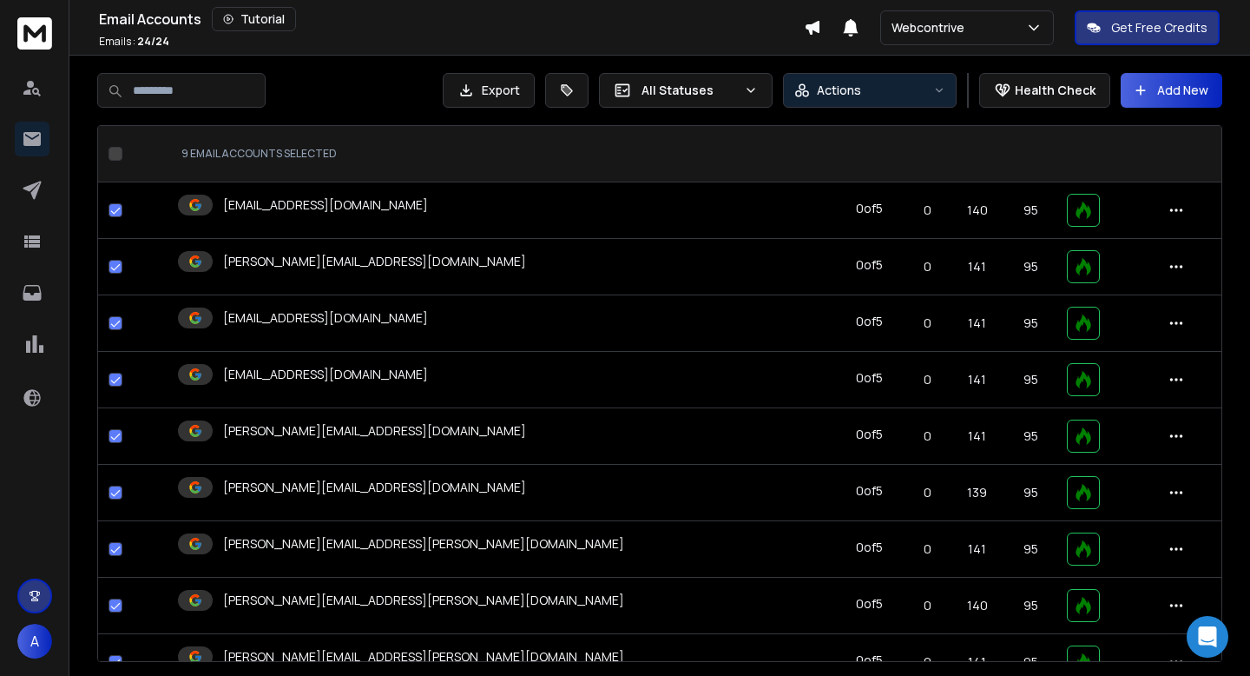
click at [871, 92] on div "Actions" at bounding box center [861, 90] width 132 height 17
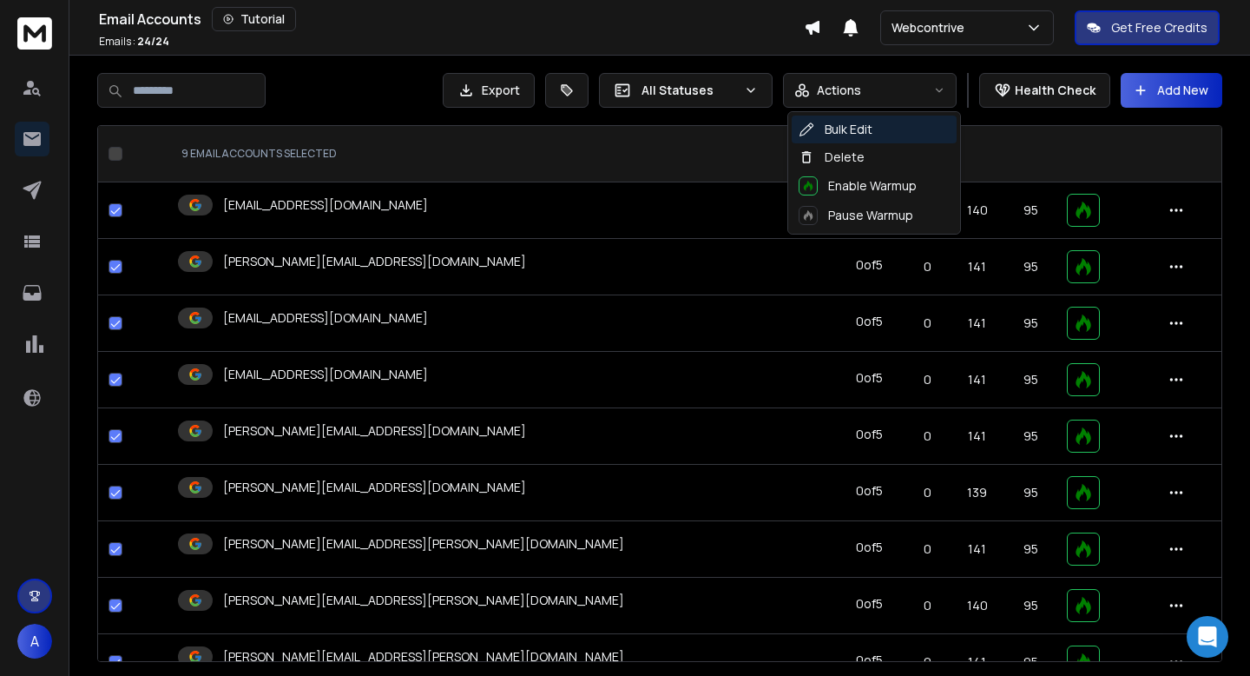
click at [836, 131] on div "Bulk Edit" at bounding box center [836, 129] width 74 height 17
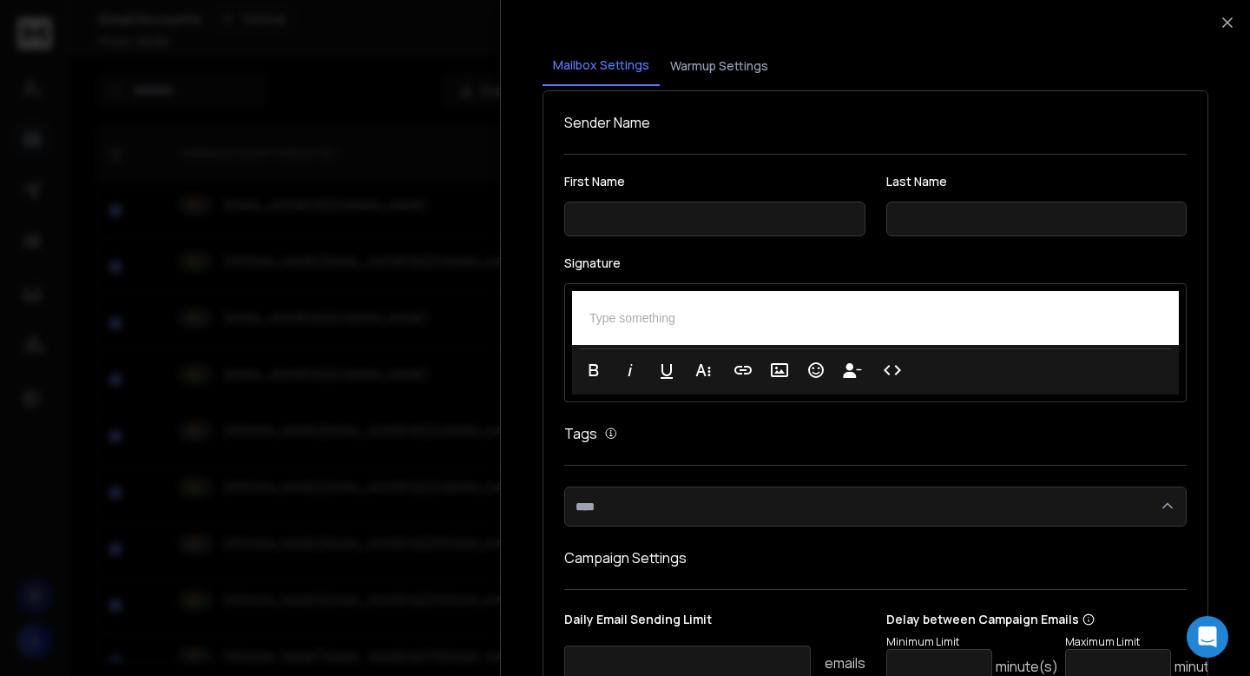
click at [721, 69] on button "Warmup Settings" at bounding box center [719, 66] width 119 height 38
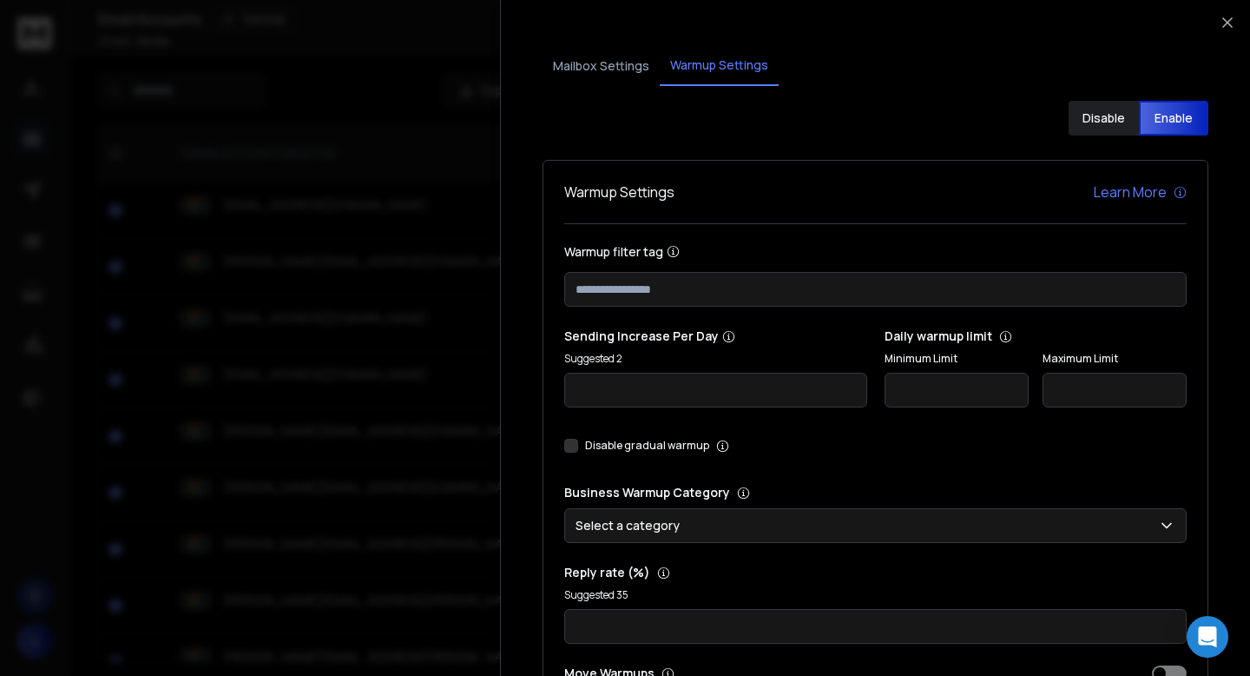
click at [1055, 393] on input "number" at bounding box center [1115, 390] width 144 height 35
click at [962, 393] on input "number" at bounding box center [957, 390] width 144 height 35
type input "**"
click at [1087, 389] on input "number" at bounding box center [1115, 390] width 144 height 35
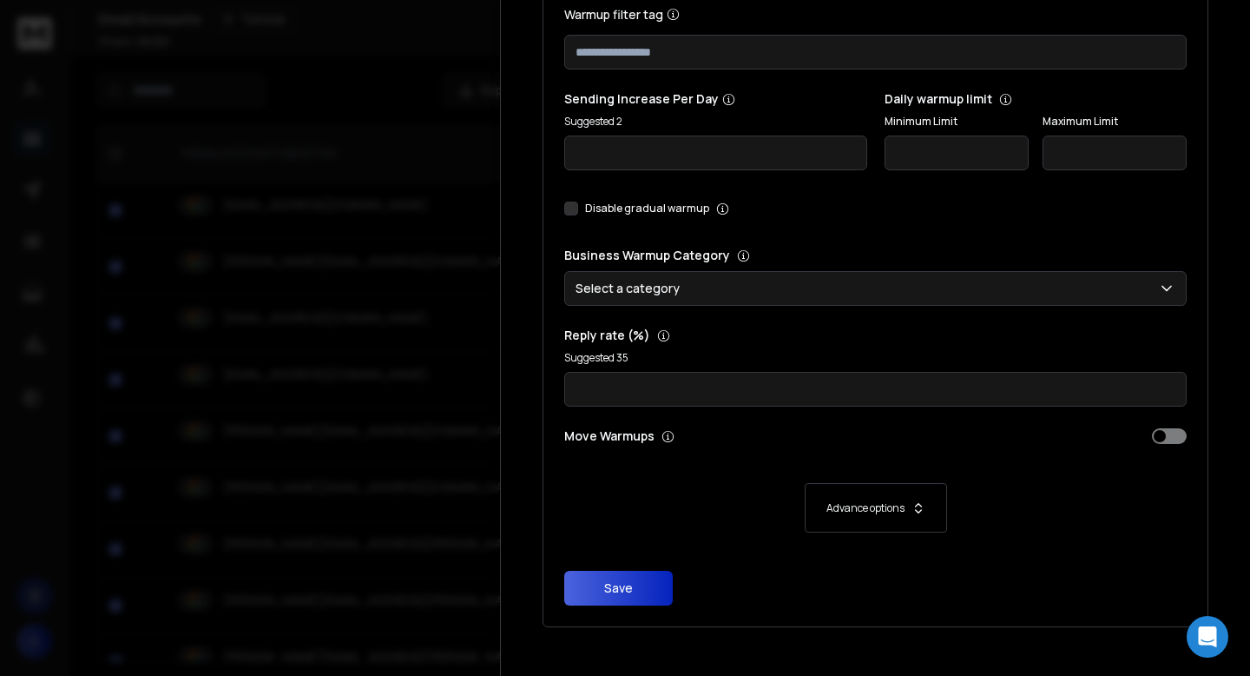
type input "**"
click at [604, 587] on button "Save" at bounding box center [618, 588] width 109 height 35
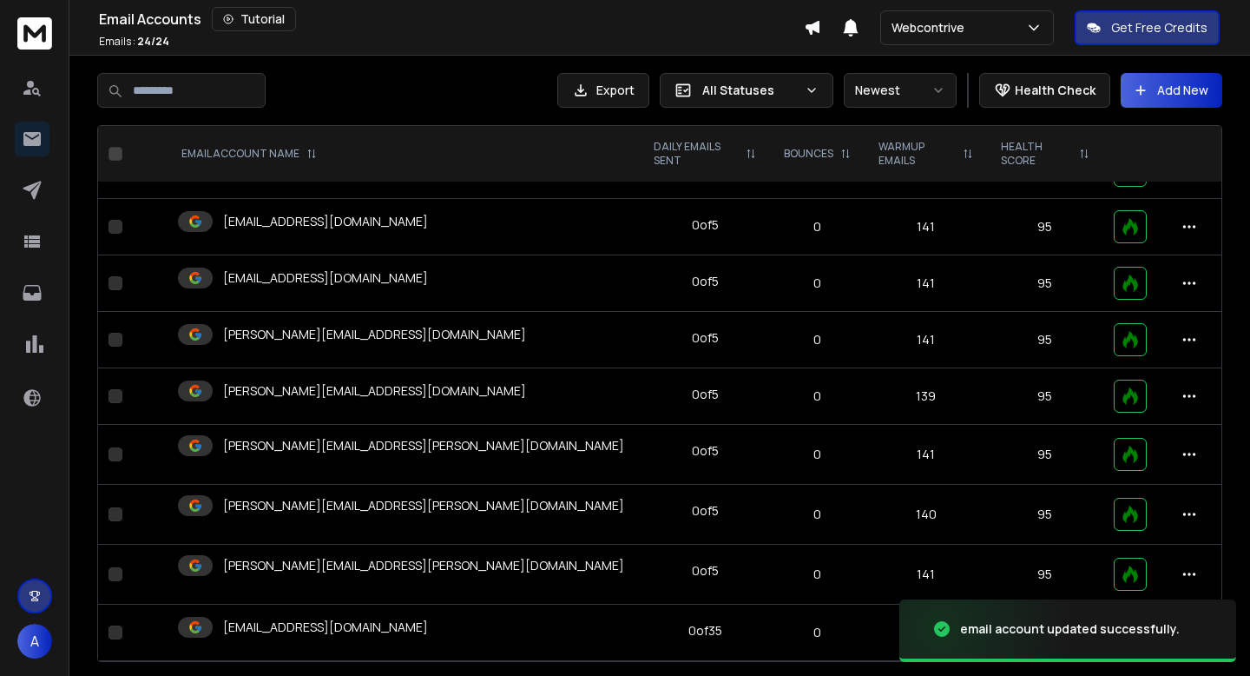
scroll to position [103, 0]
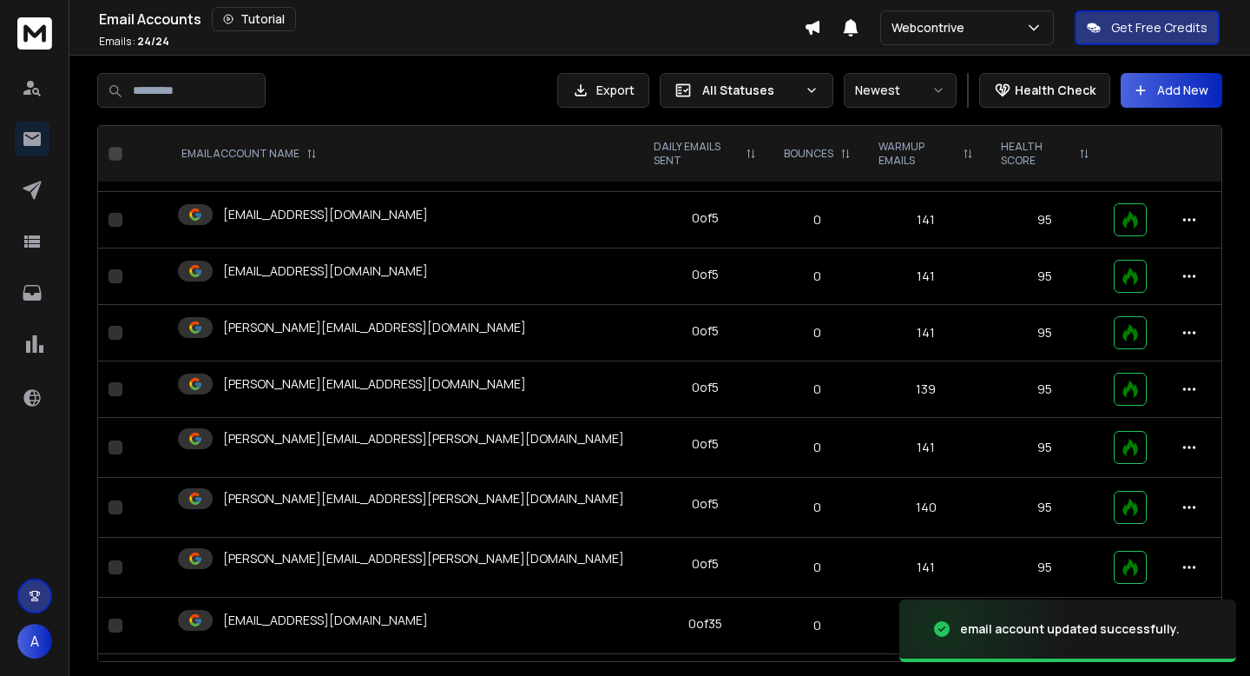
click at [115, 560] on button "button" at bounding box center [116, 567] width 14 height 14
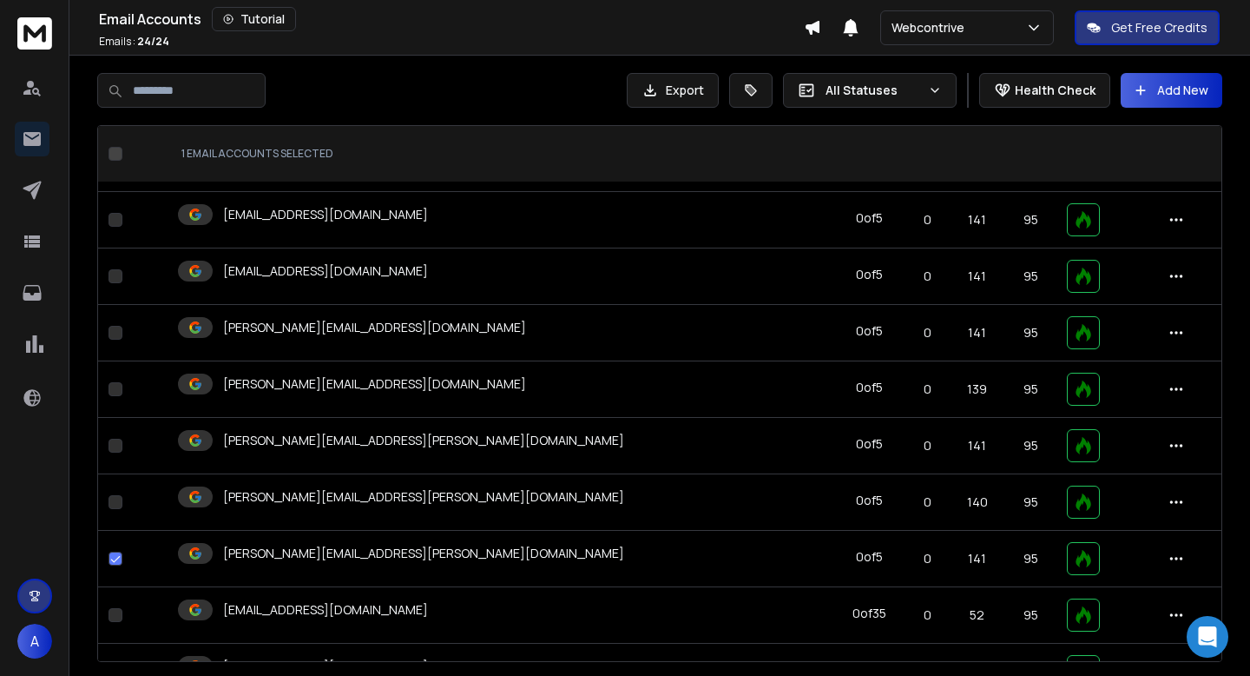
click at [118, 505] on button "button" at bounding box center [116, 502] width 14 height 14
click at [116, 448] on button "button" at bounding box center [116, 446] width 14 height 14
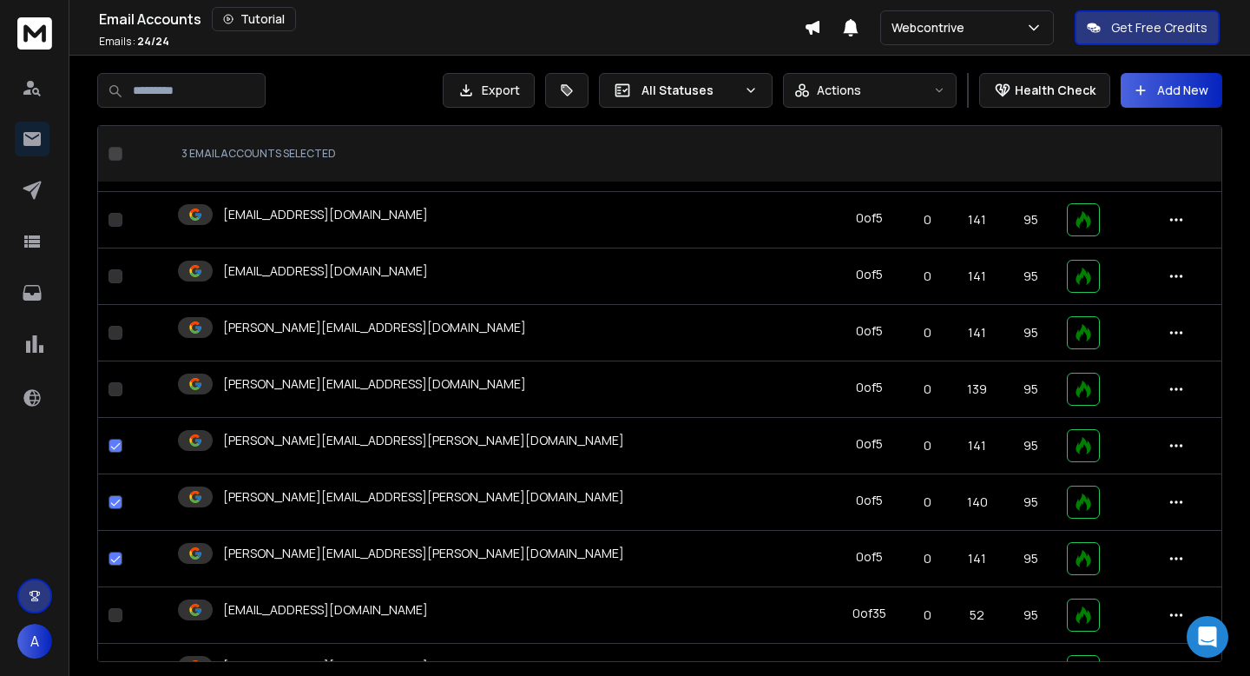
click at [113, 390] on button "button" at bounding box center [116, 389] width 14 height 14
click at [115, 334] on button "button" at bounding box center [116, 333] width 14 height 14
click at [119, 278] on button "button" at bounding box center [116, 276] width 14 height 14
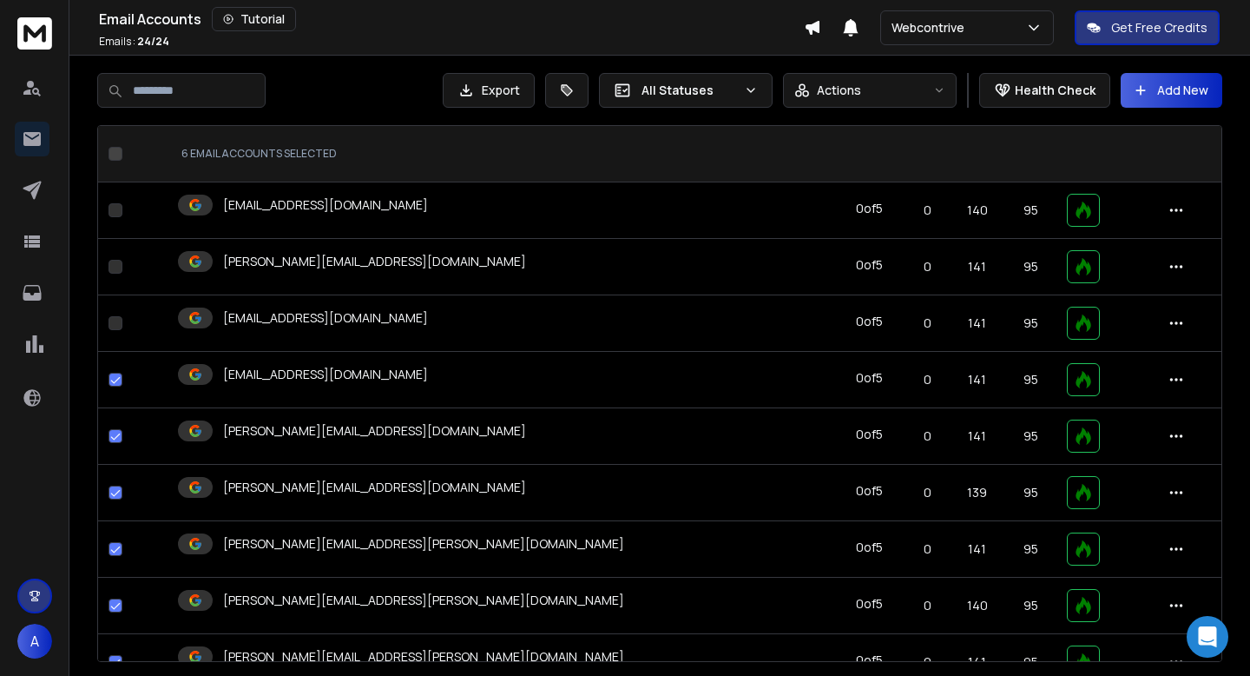
click at [116, 327] on button "button" at bounding box center [116, 323] width 14 height 14
click at [117, 268] on button "button" at bounding box center [116, 267] width 14 height 14
click at [118, 208] on button "button" at bounding box center [116, 210] width 14 height 14
click at [876, 96] on div "Actions" at bounding box center [861, 90] width 132 height 17
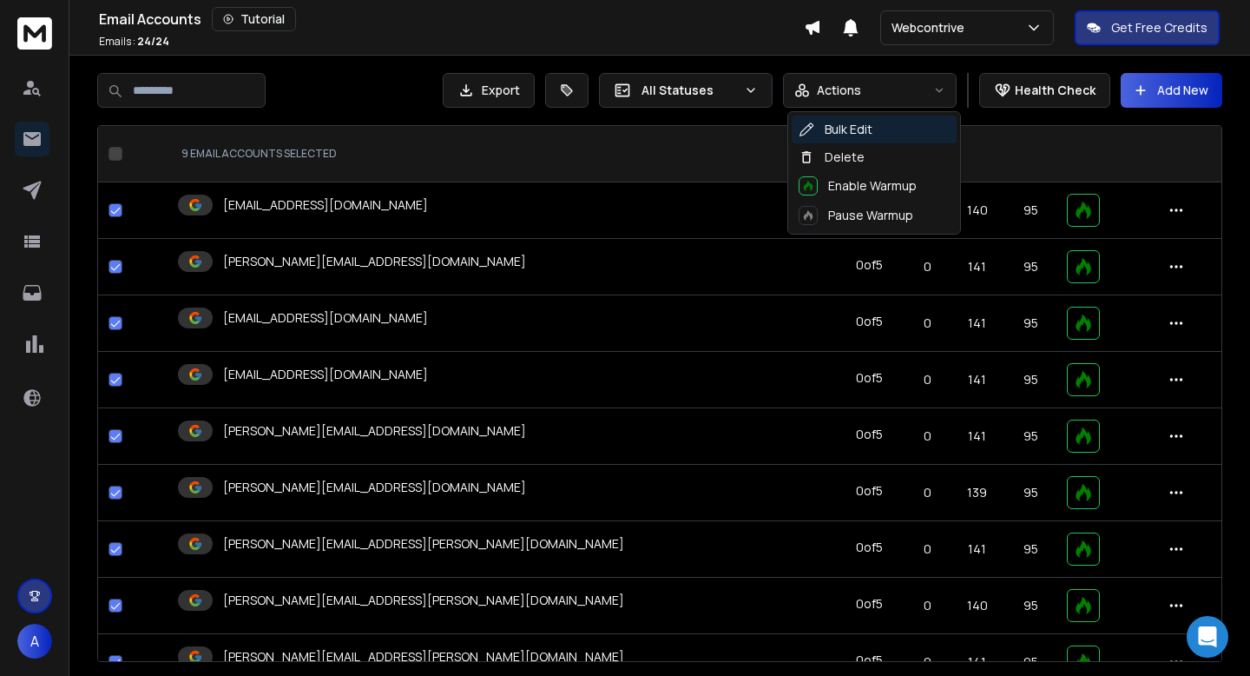
click at [861, 127] on div "Bulk Edit" at bounding box center [836, 129] width 74 height 17
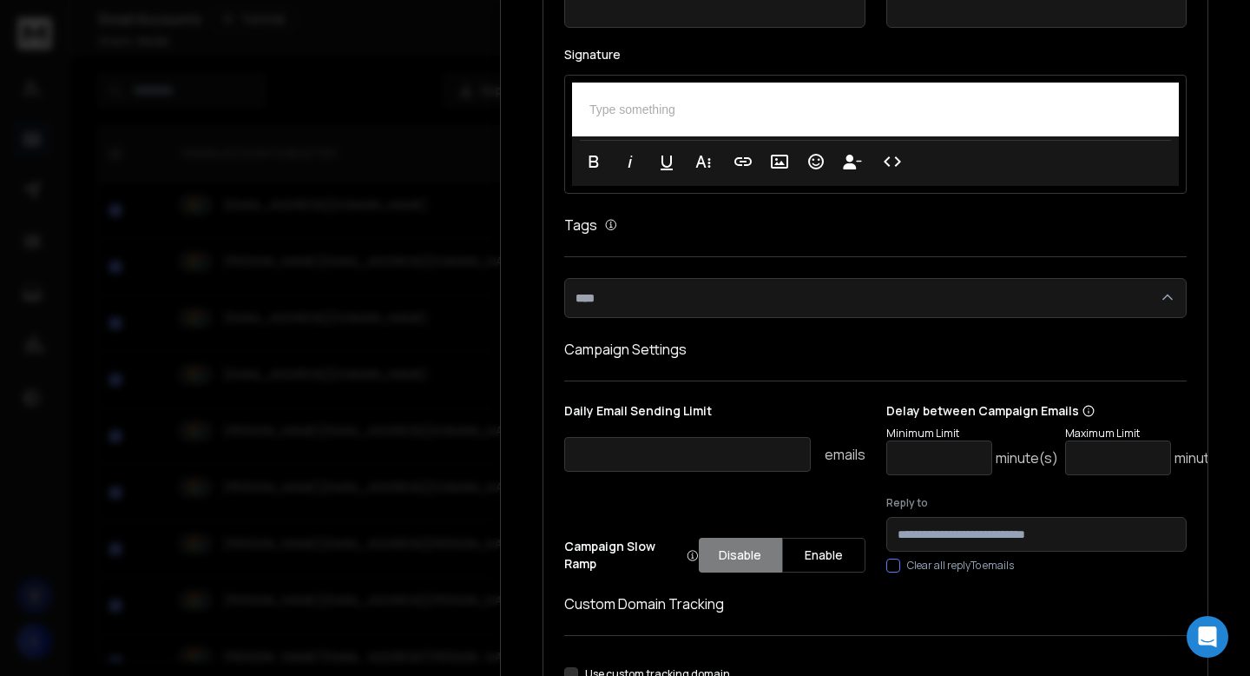
scroll to position [209, 0]
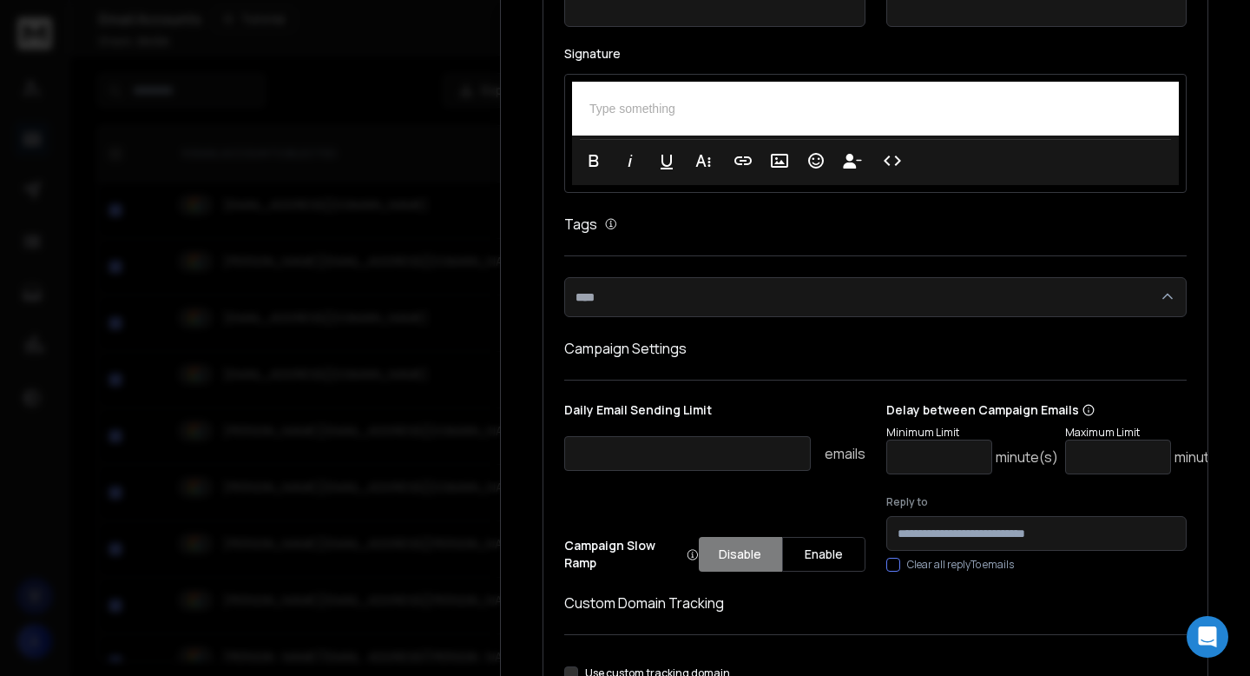
click at [723, 468] on input "number" at bounding box center [687, 453] width 247 height 35
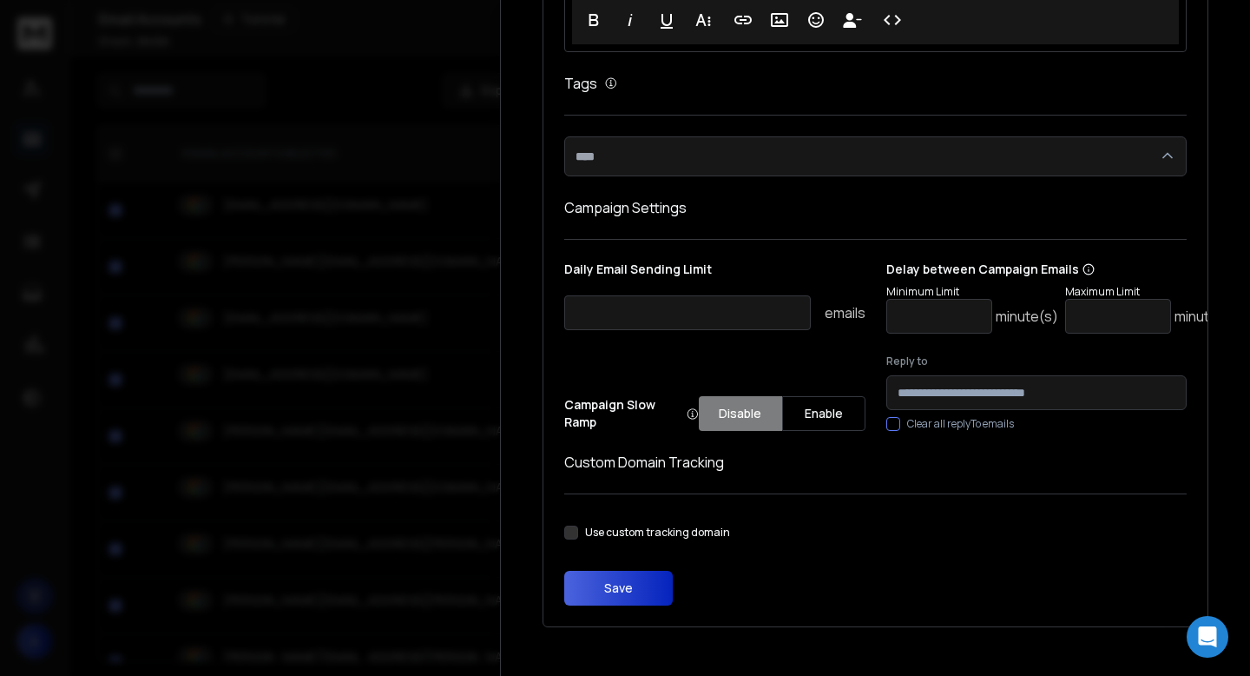
type input "**"
click at [618, 591] on button "Save" at bounding box center [618, 588] width 109 height 35
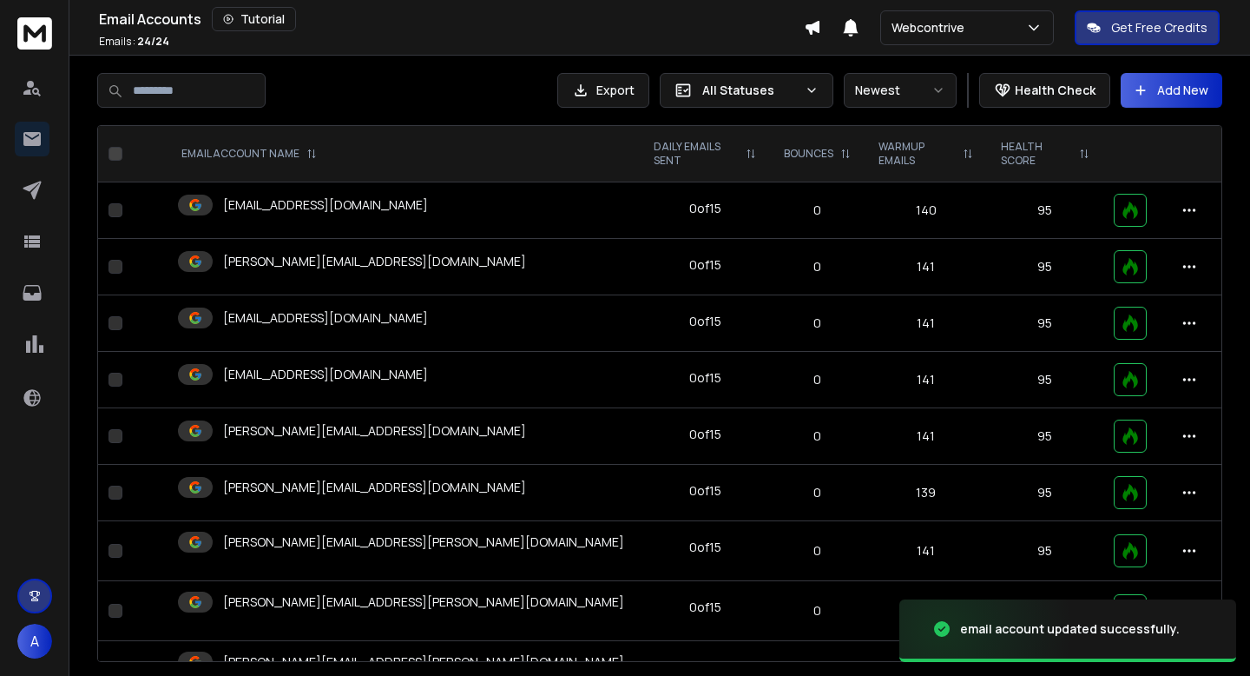
click at [478, 347] on td "emma.j@gowebcontrive.com" at bounding box center [404, 323] width 472 height 56
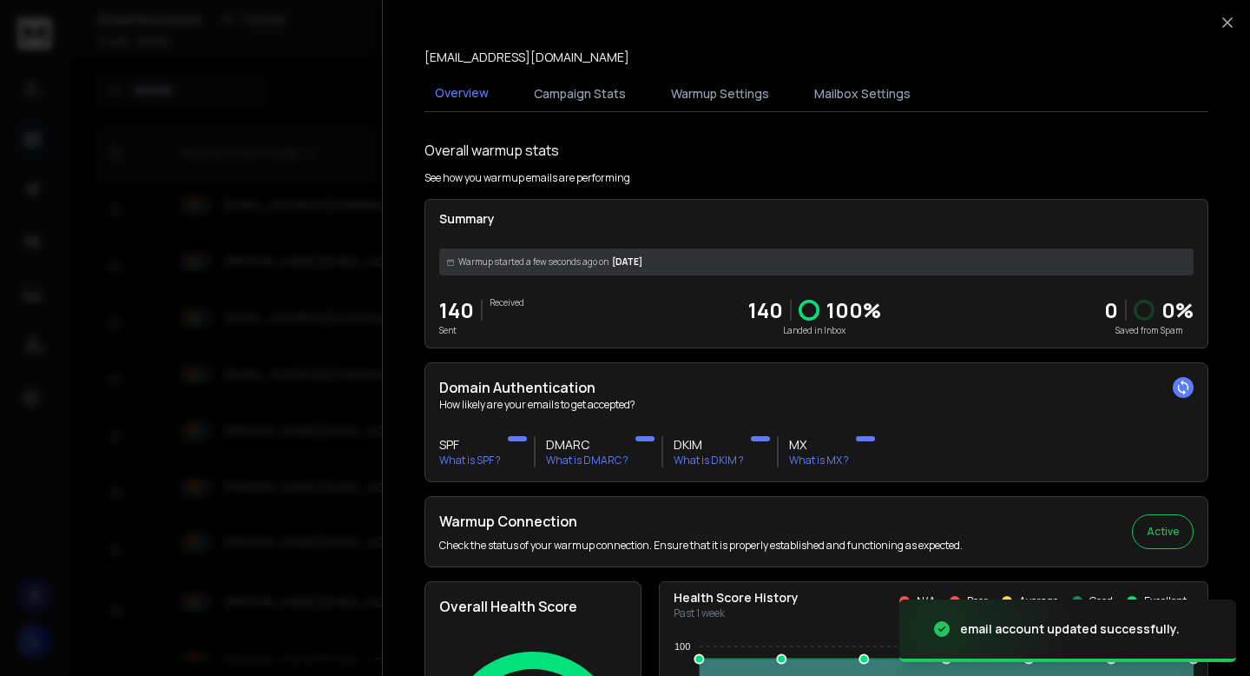
click at [740, 96] on button "Warmup Settings" at bounding box center [720, 94] width 119 height 38
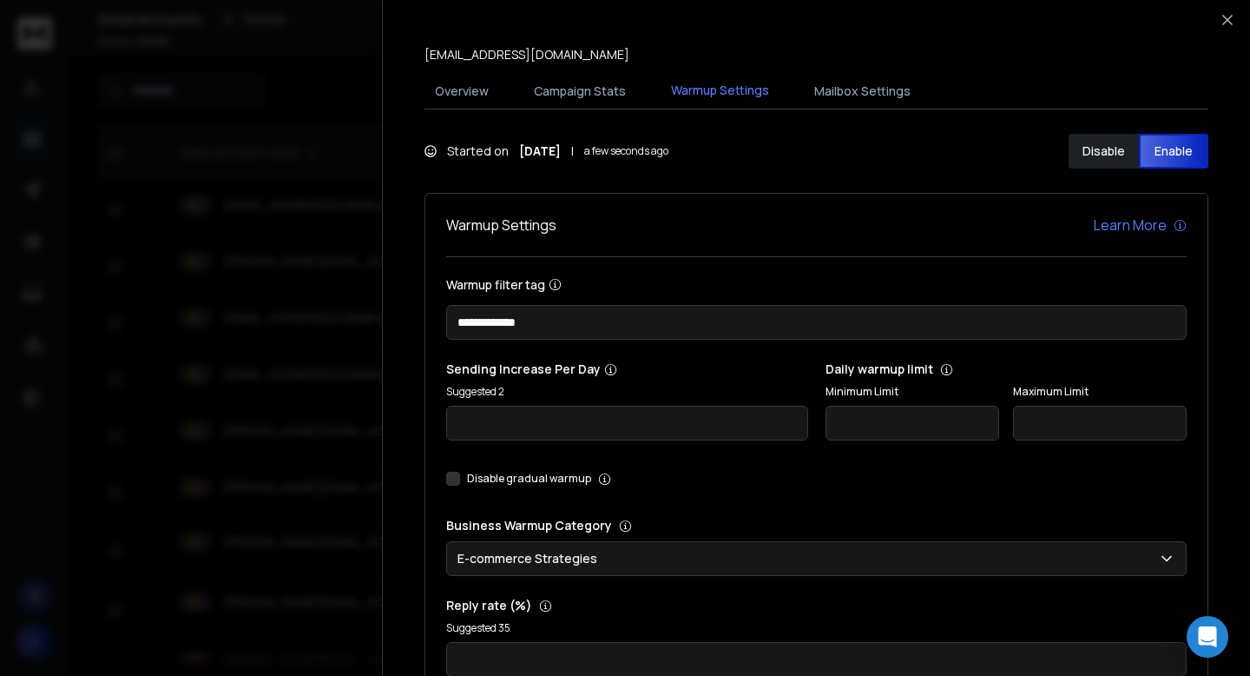
scroll to position [0, 0]
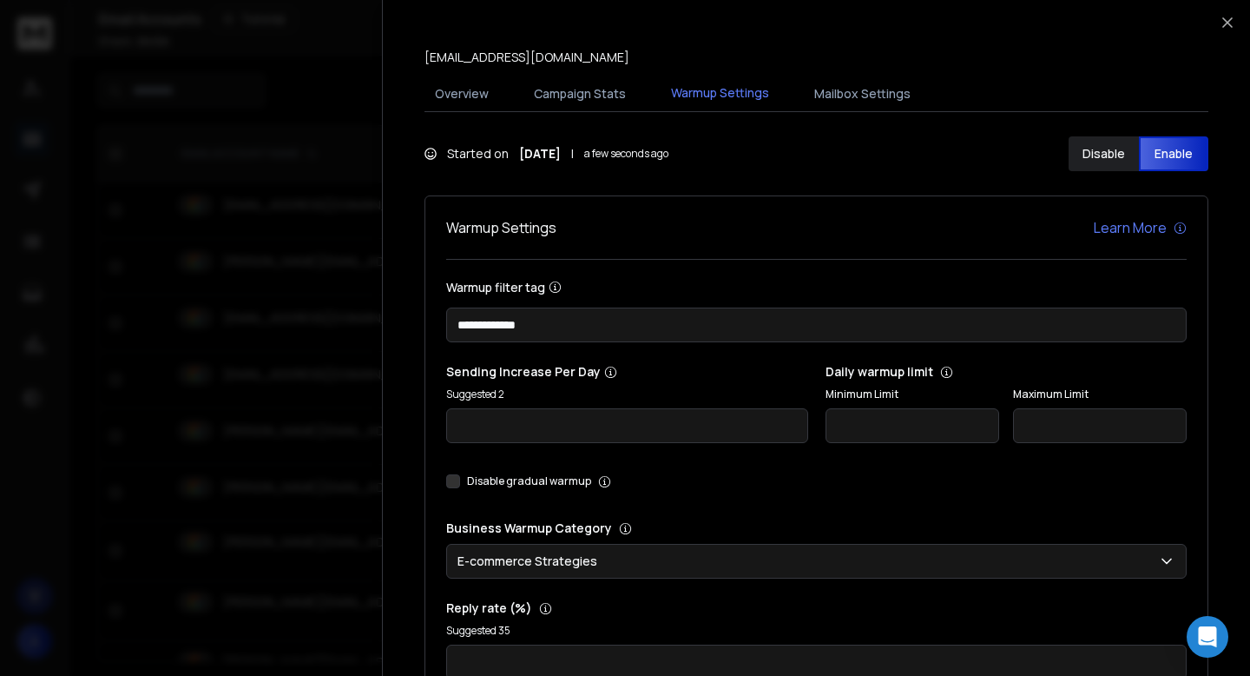
click at [300, 379] on div at bounding box center [625, 338] width 1250 height 676
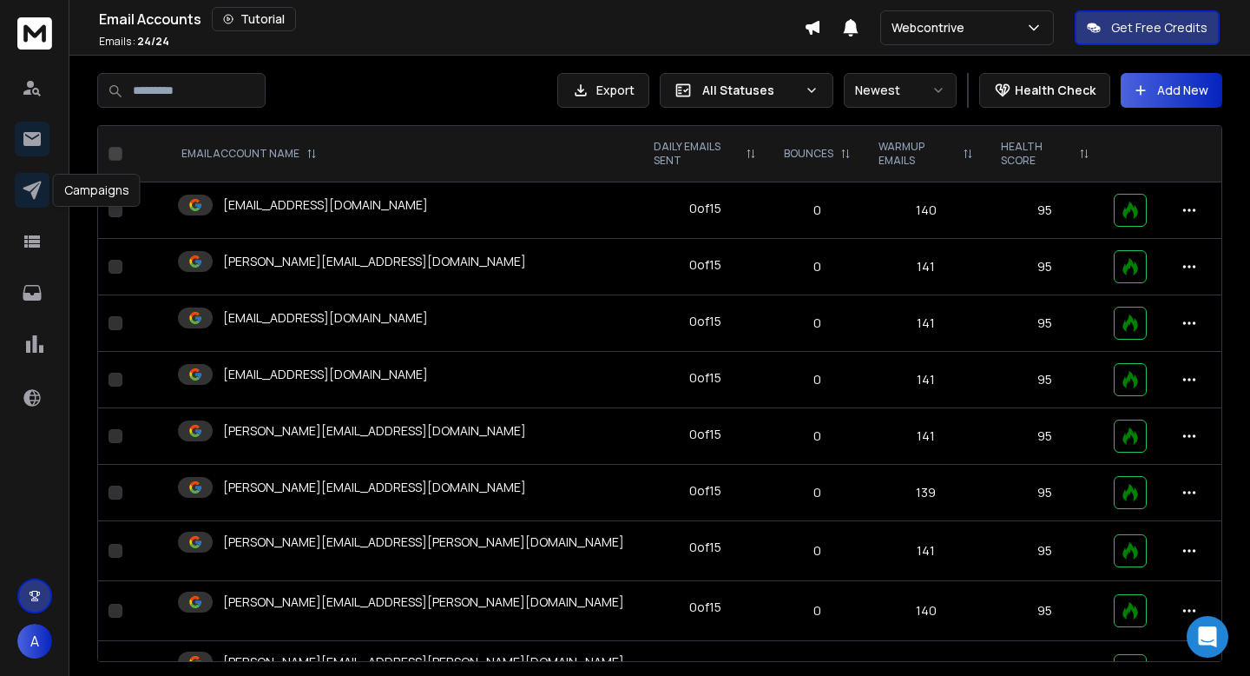
click at [30, 186] on icon at bounding box center [32, 190] width 18 height 18
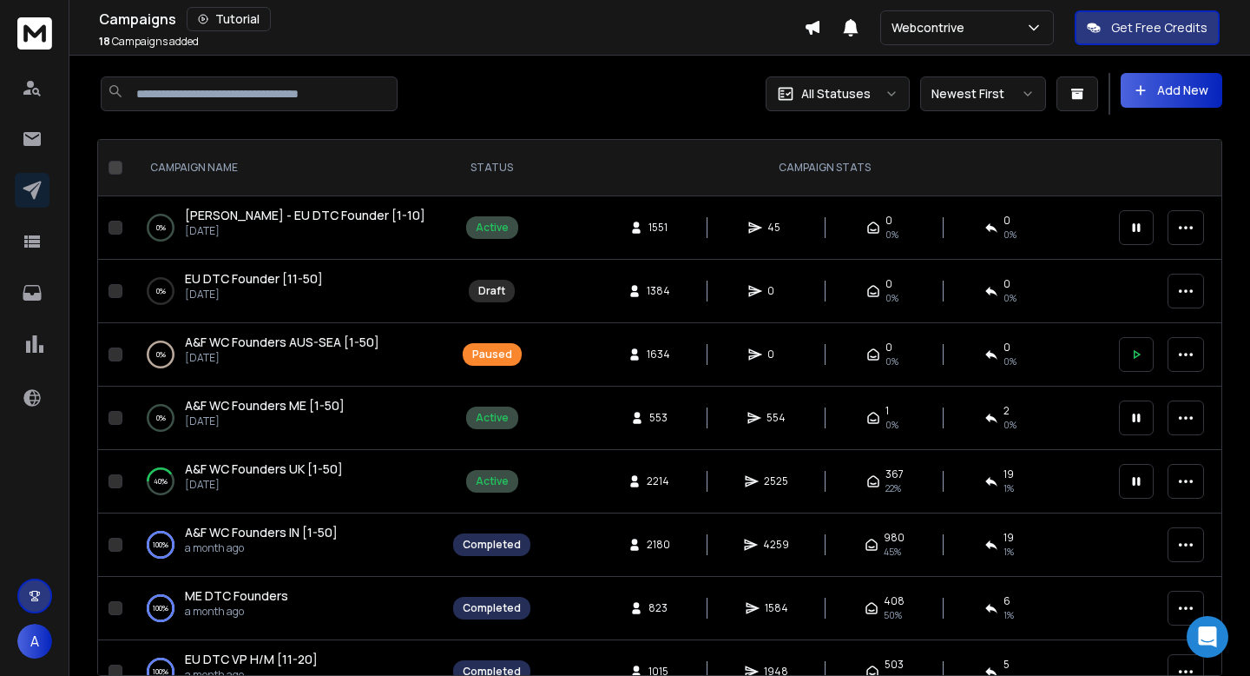
click at [290, 220] on span "Emma - EU DTC Founder [1-10]" at bounding box center [305, 215] width 241 height 16
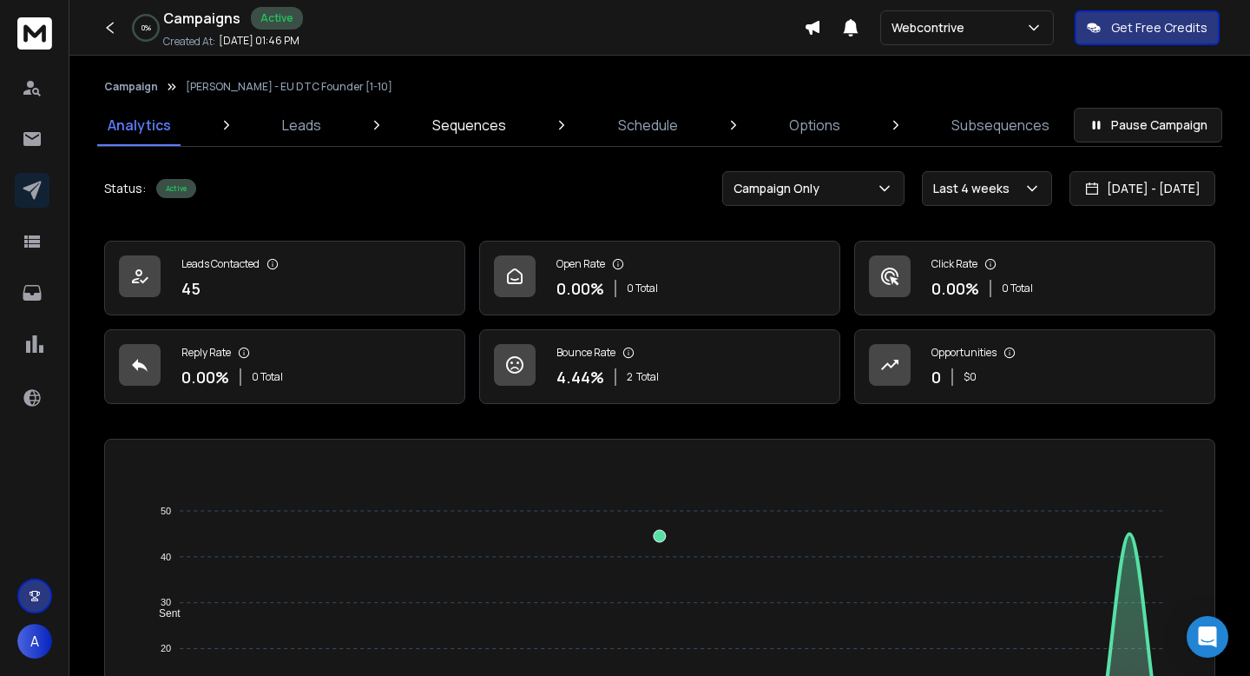
click at [470, 125] on p "Sequences" at bounding box center [469, 125] width 74 height 21
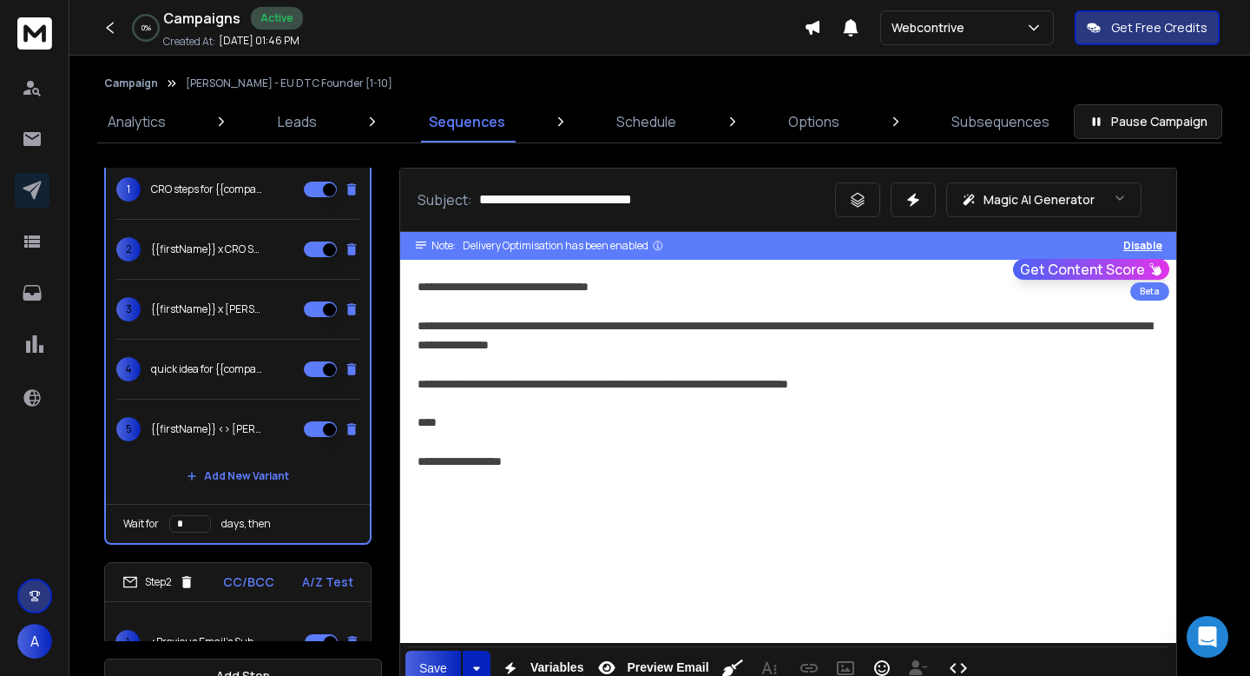
scroll to position [66, 0]
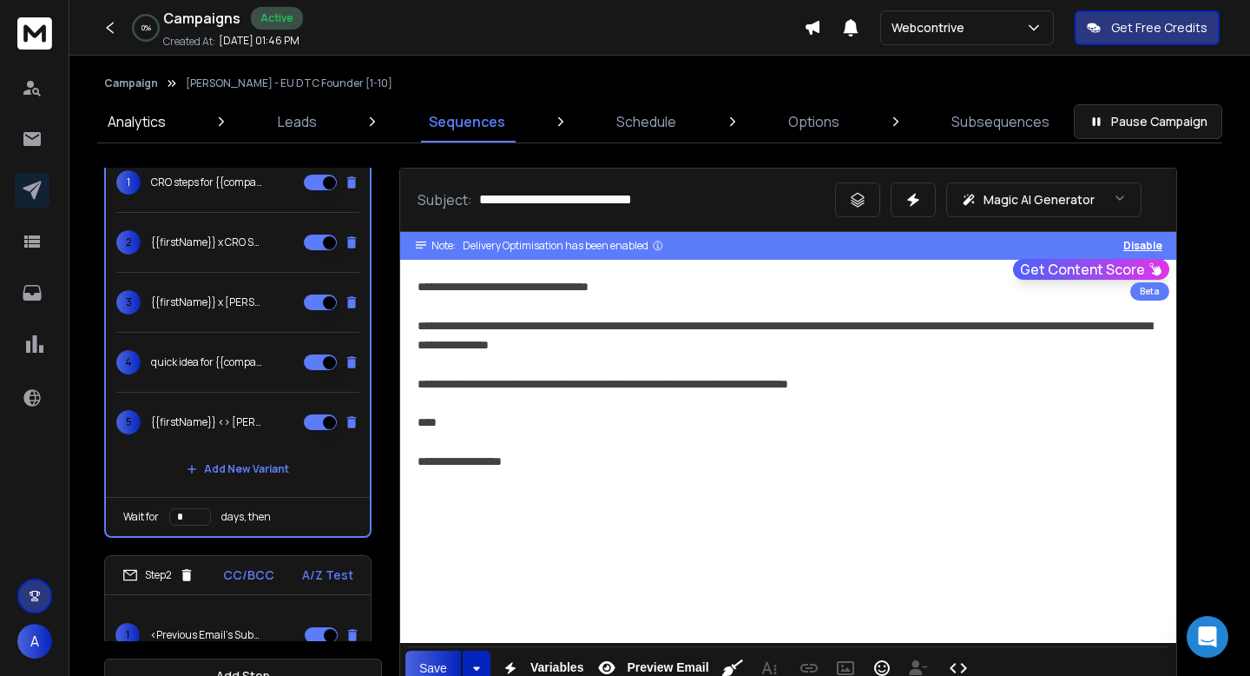
click at [135, 128] on p "Analytics" at bounding box center [137, 121] width 58 height 21
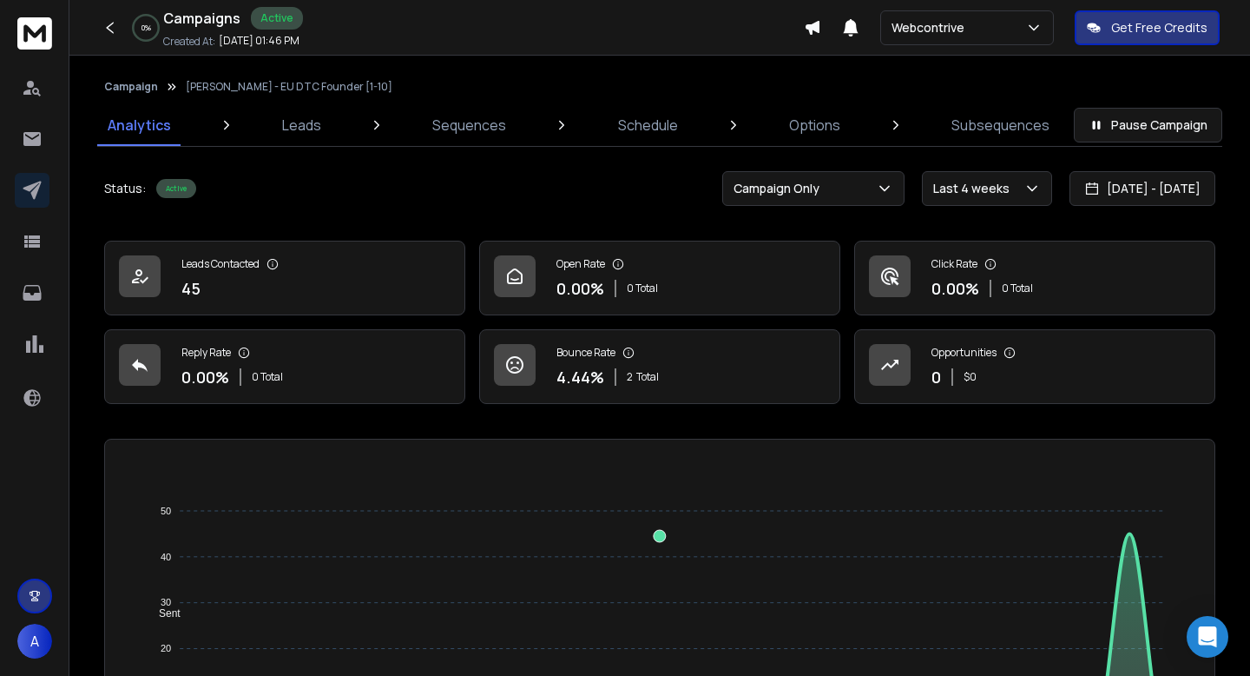
click at [437, 193] on div "Status: Active Pause Campaign Campaign Only Last 4 weeks 11 Sep 2025 - 09 Oct 2…" at bounding box center [660, 188] width 1112 height 35
click at [449, 135] on p "Sequences" at bounding box center [469, 125] width 74 height 21
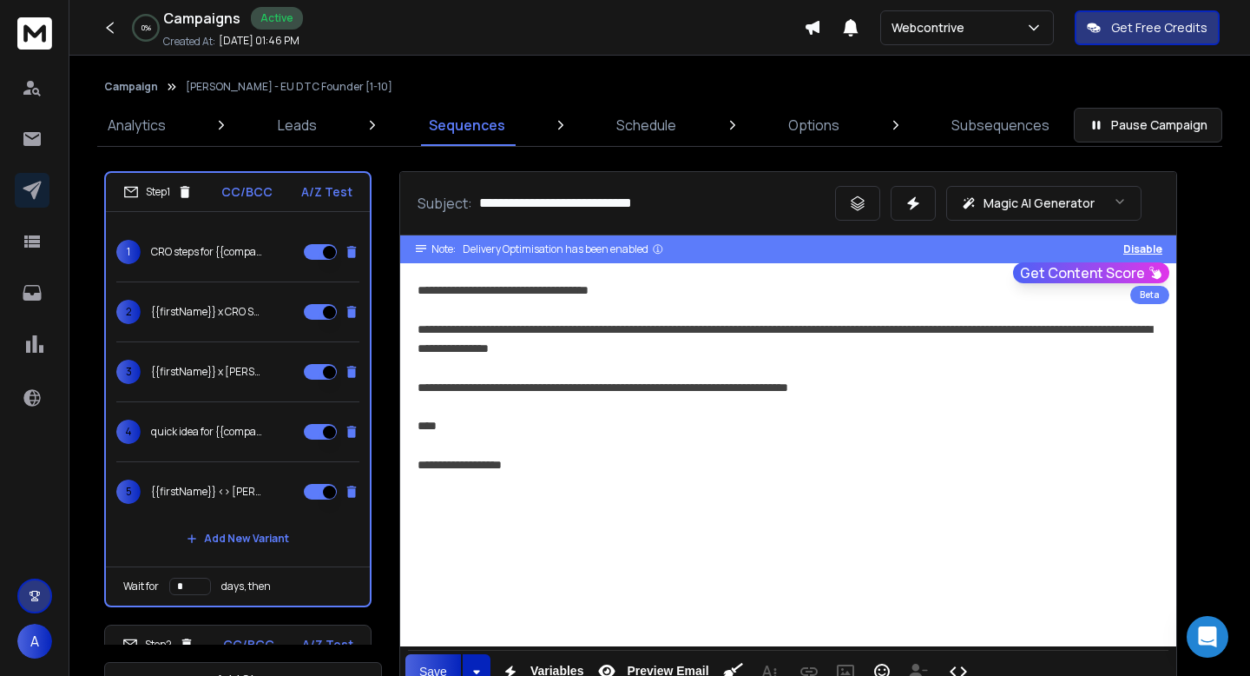
click at [505, 76] on div "Campaign Emma - EU DTC Founder [1-10]" at bounding box center [659, 87] width 1125 height 28
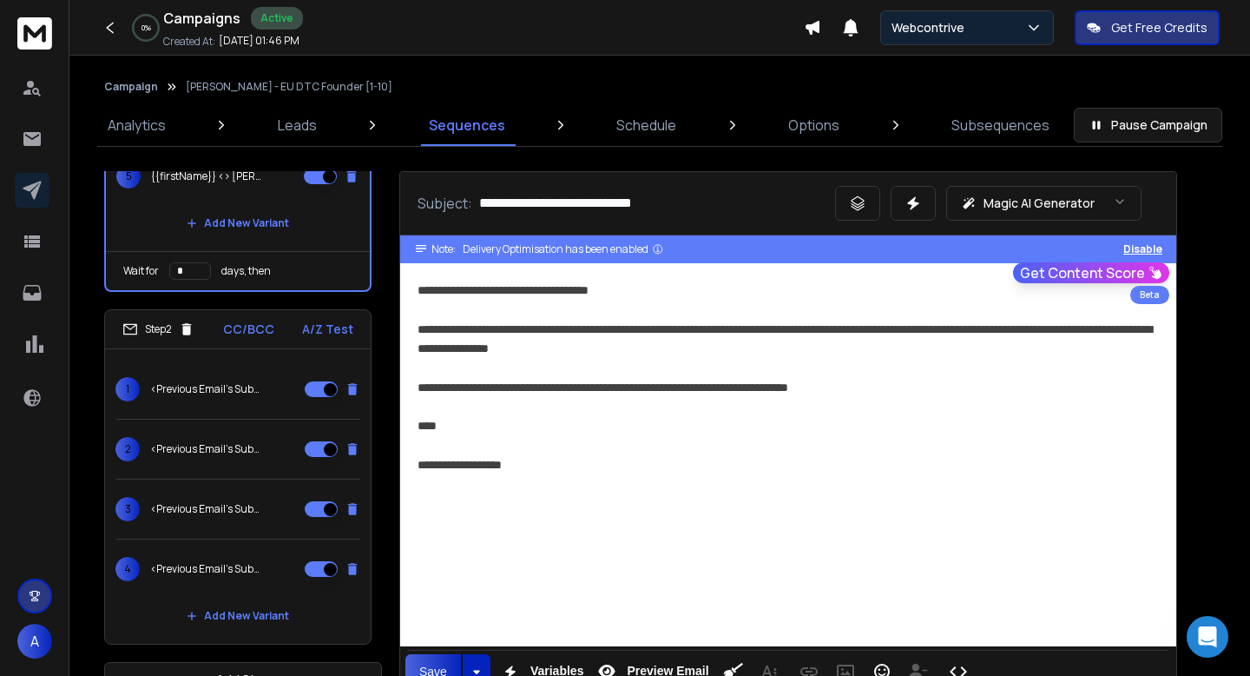
click at [973, 38] on button "Webcontrive" at bounding box center [968, 27] width 174 height 35
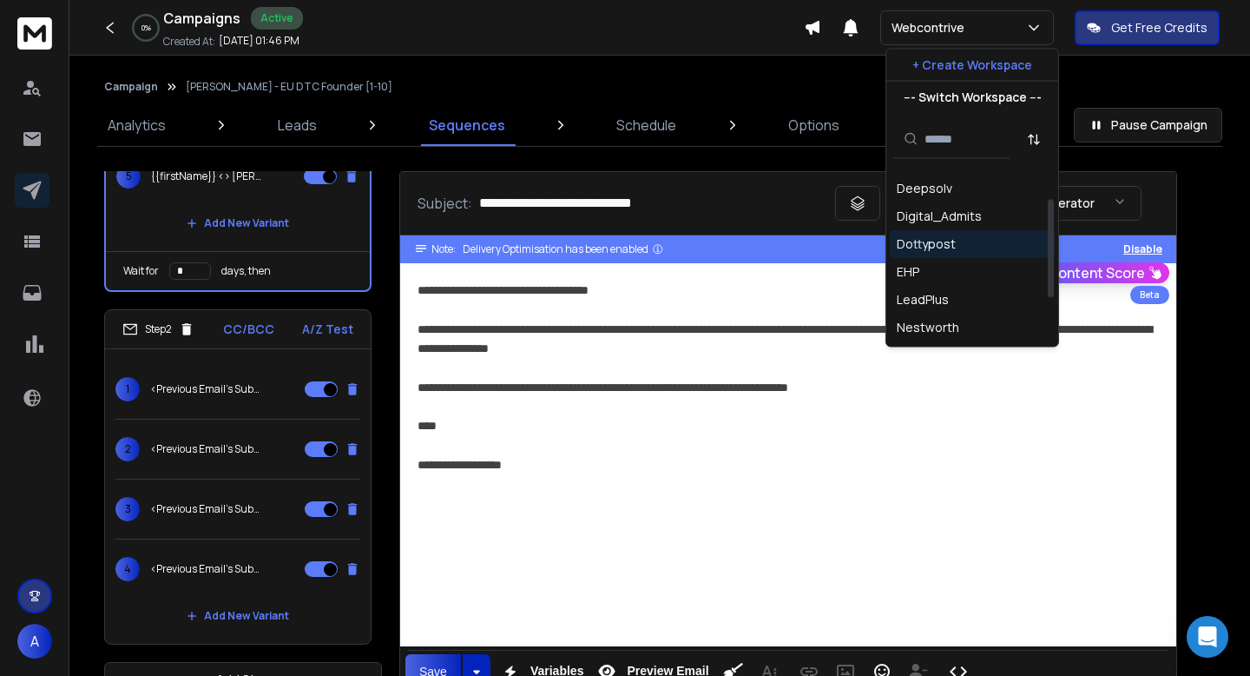
scroll to position [52, 0]
click at [950, 268] on div "EHP" at bounding box center [972, 270] width 165 height 28
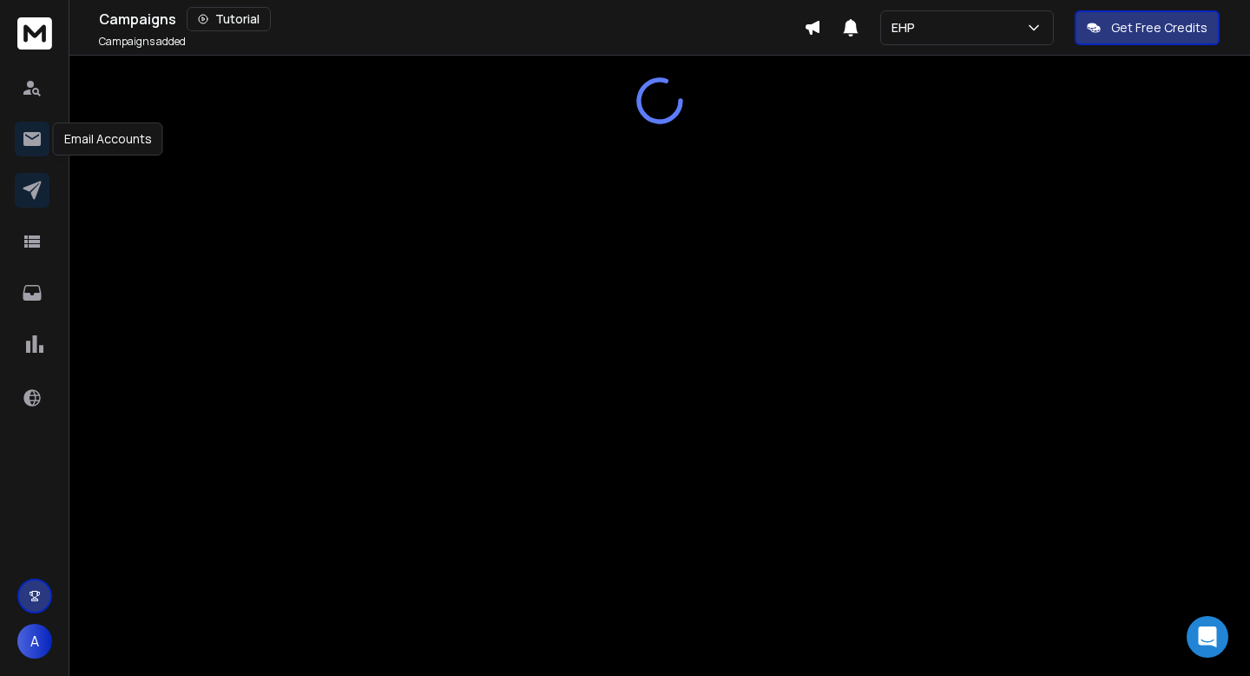
click at [43, 143] on link at bounding box center [32, 139] width 35 height 35
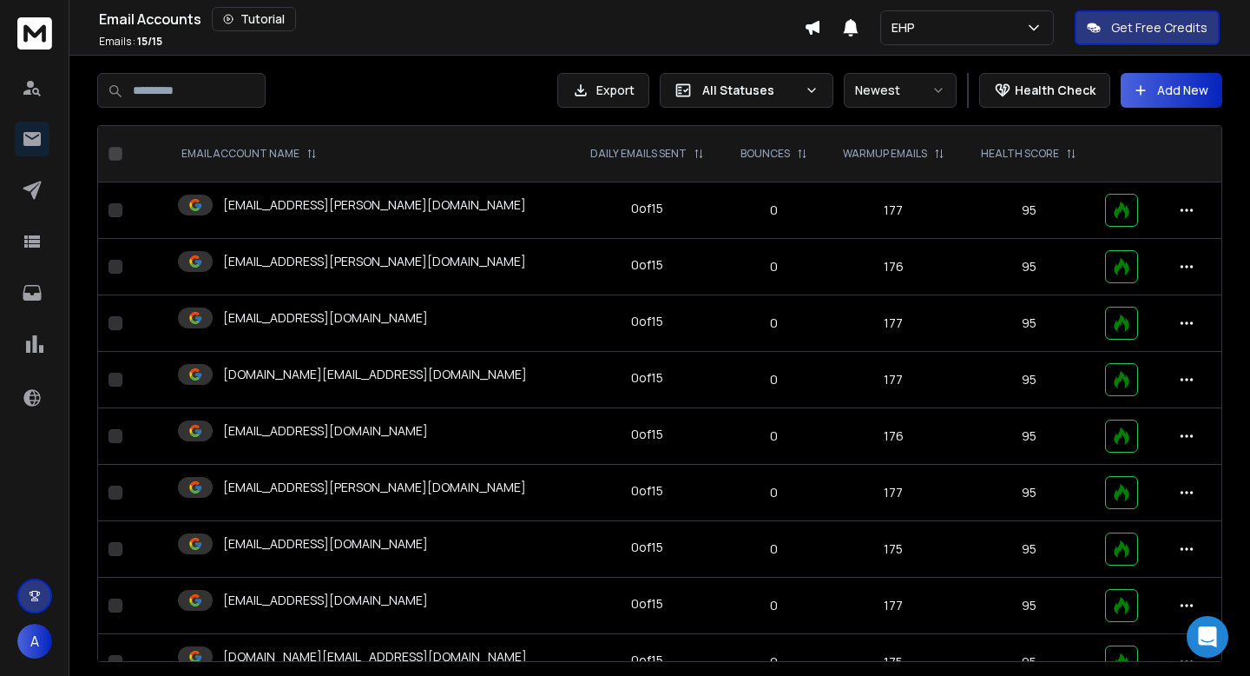
click at [411, 267] on div "[EMAIL_ADDRESS][PERSON_NAME][DOMAIN_NAME]" at bounding box center [369, 261] width 383 height 21
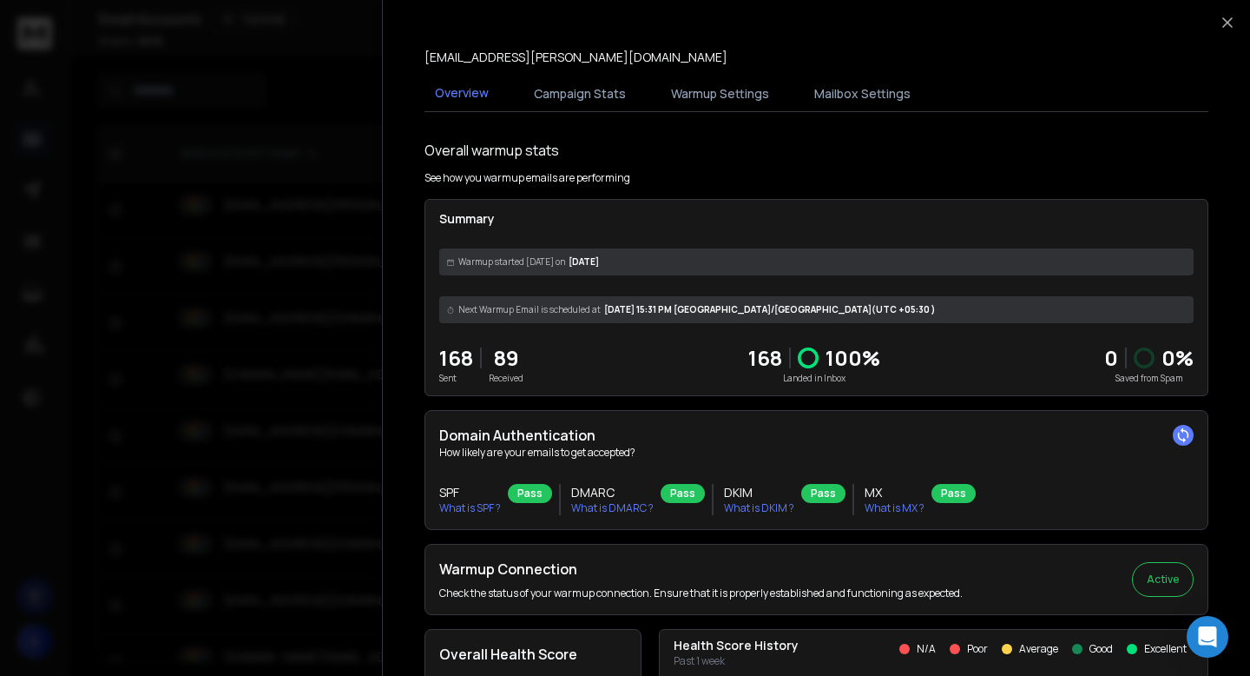
click at [364, 239] on div at bounding box center [625, 338] width 1250 height 676
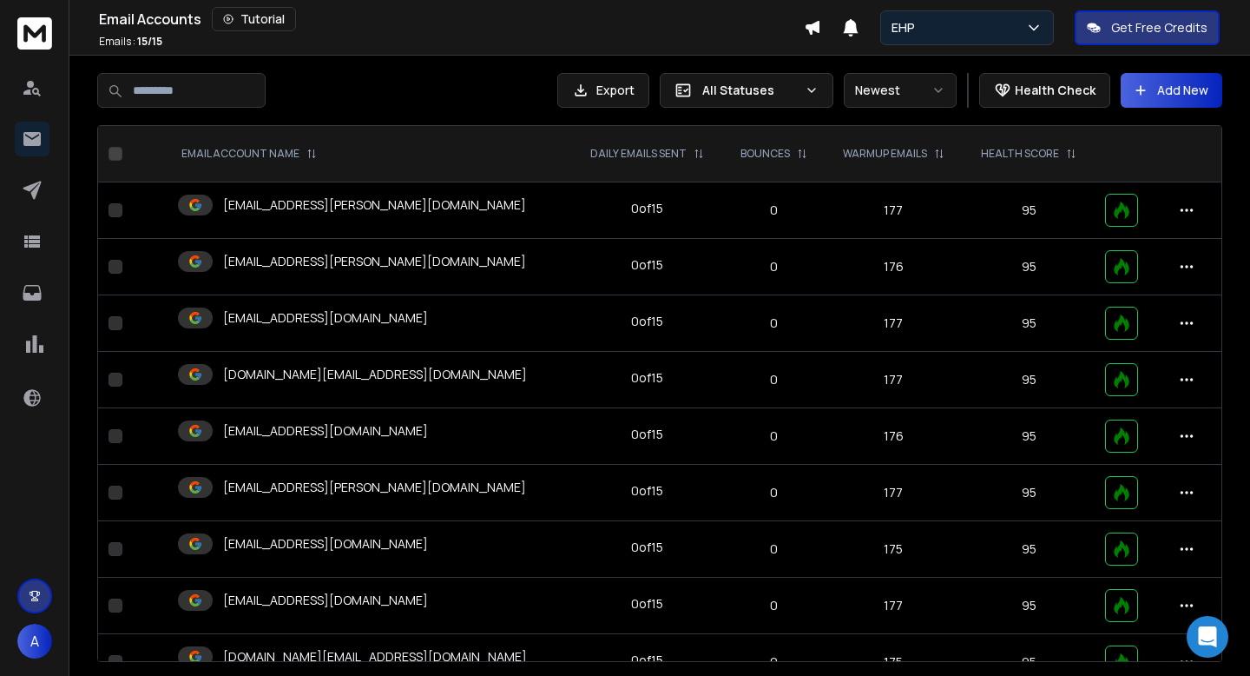
click at [950, 34] on div "EHP" at bounding box center [967, 27] width 151 height 17
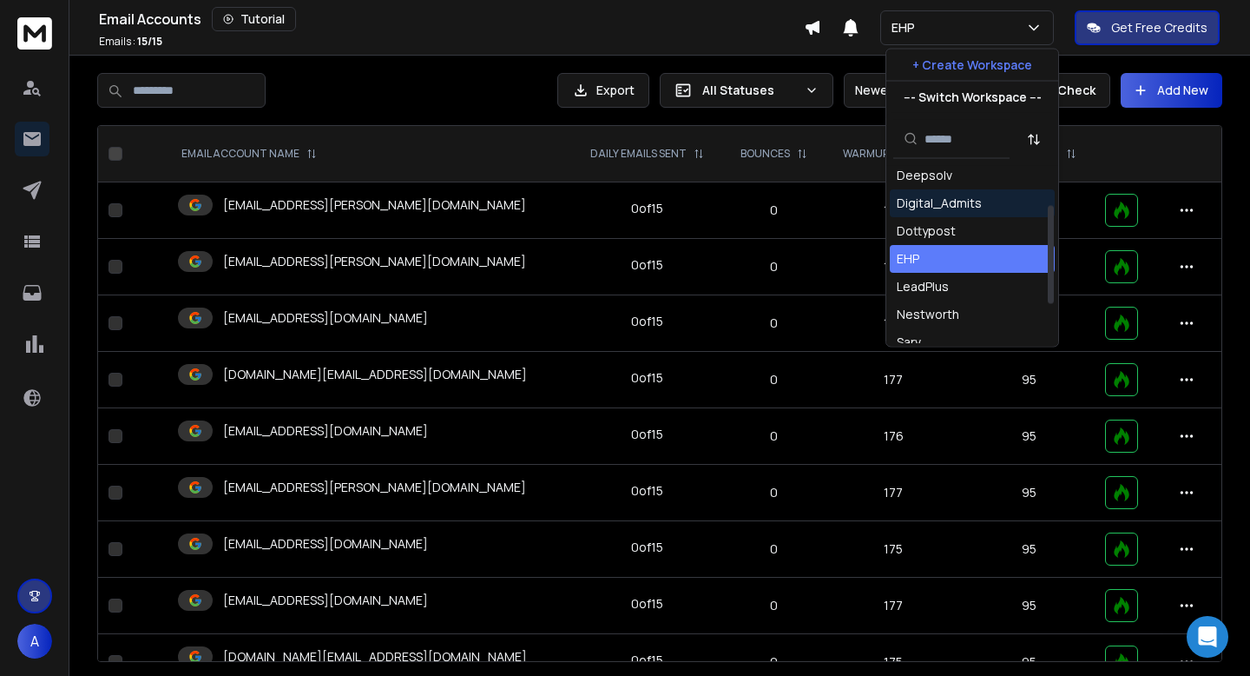
scroll to position [103, 0]
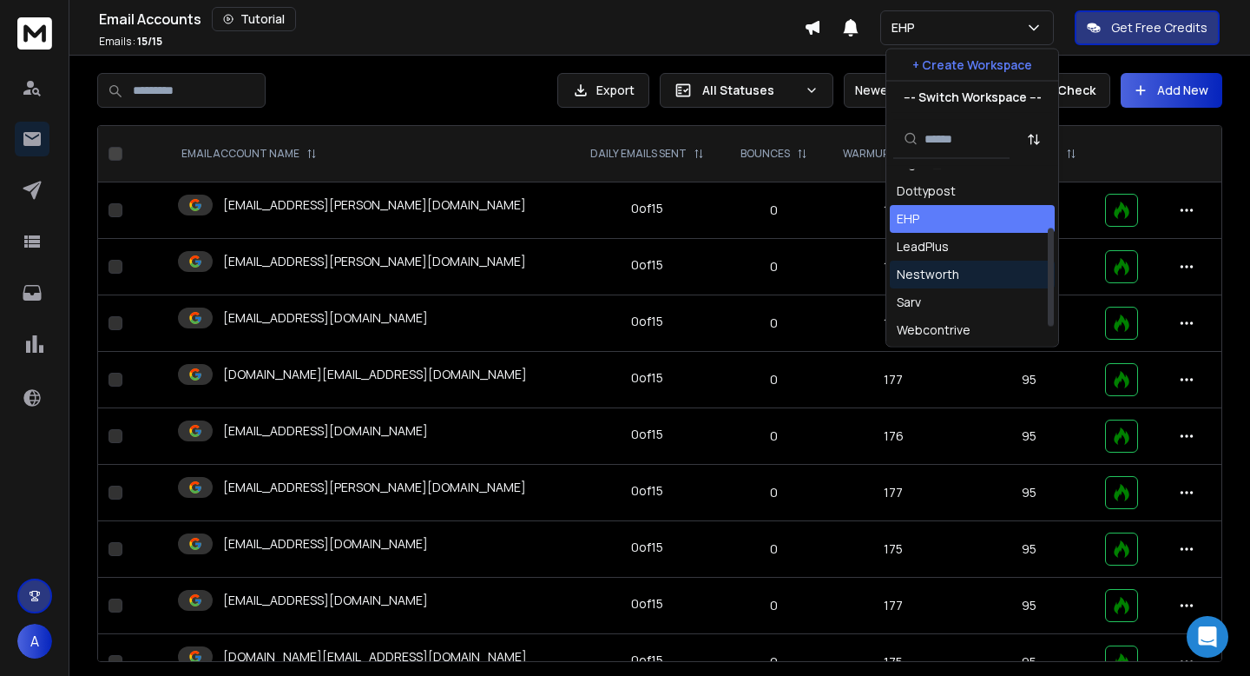
click at [951, 274] on div "Nestworth" at bounding box center [928, 274] width 63 height 17
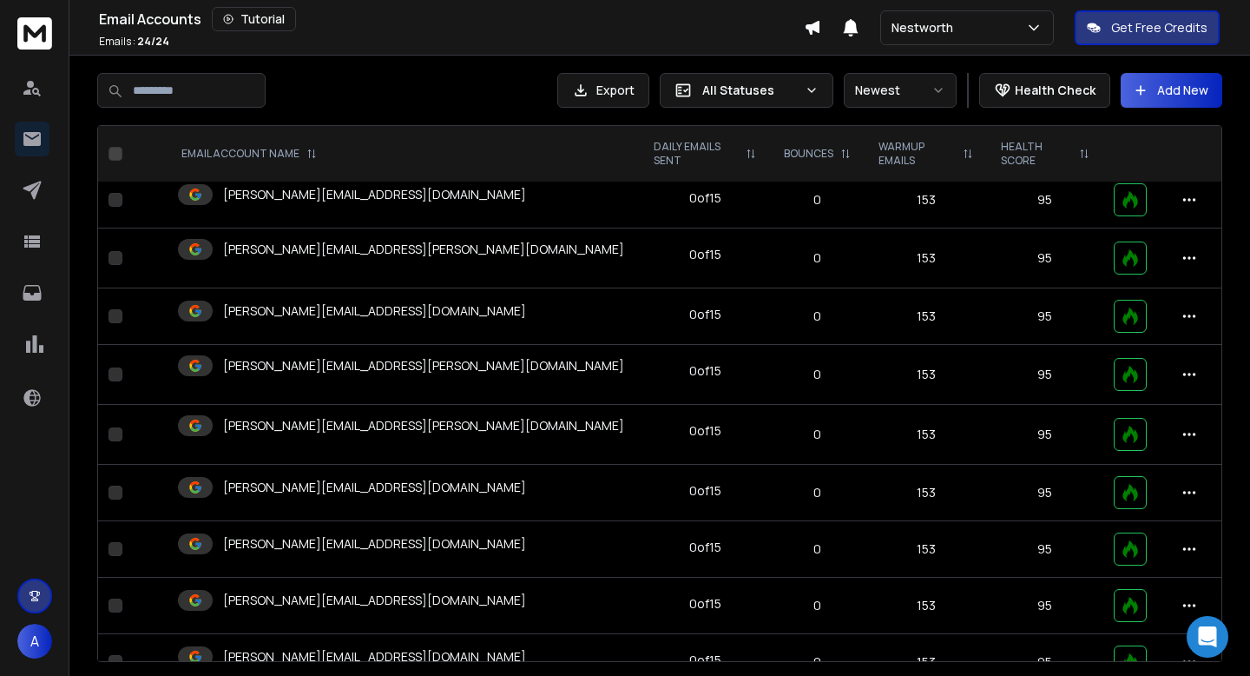
scroll to position [889, 0]
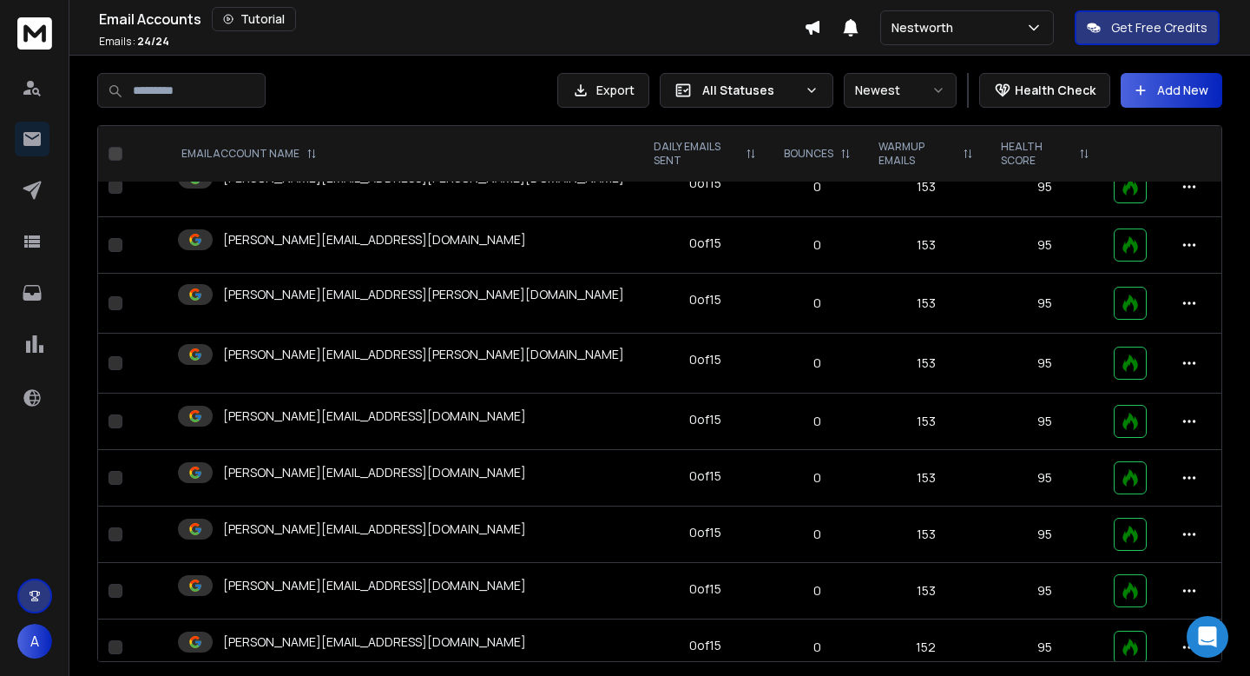
click at [640, 343] on td "0 of 15" at bounding box center [705, 355] width 130 height 45
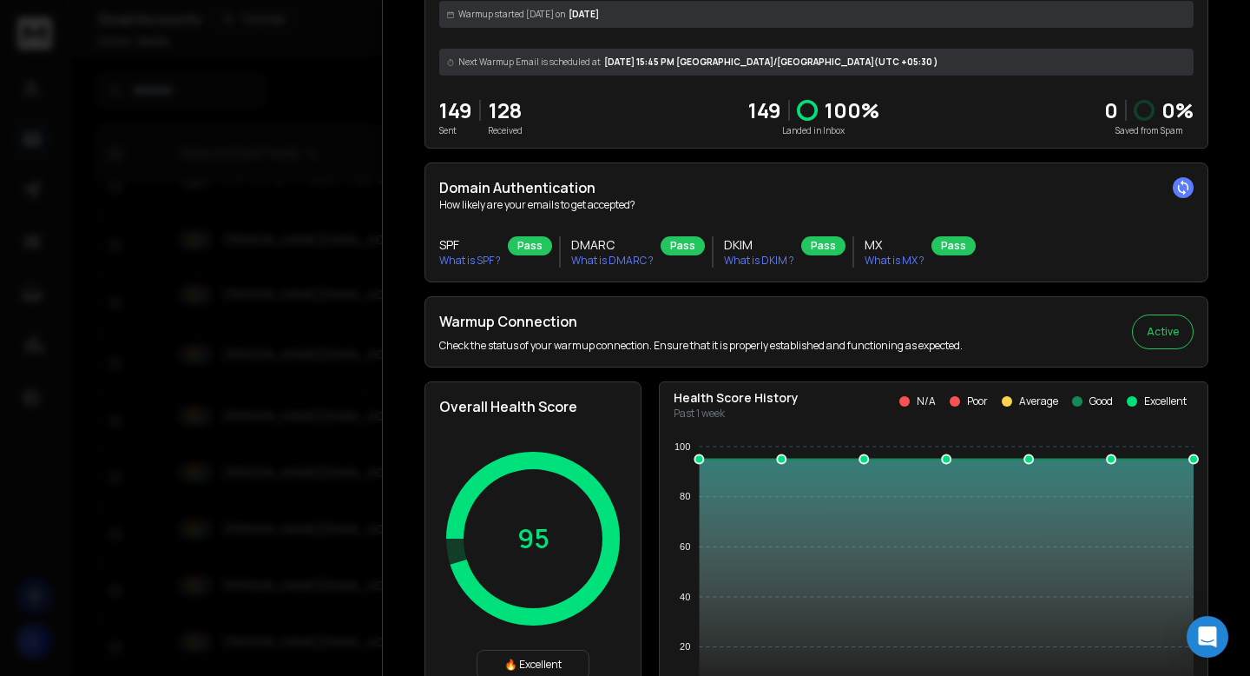
scroll to position [0, 0]
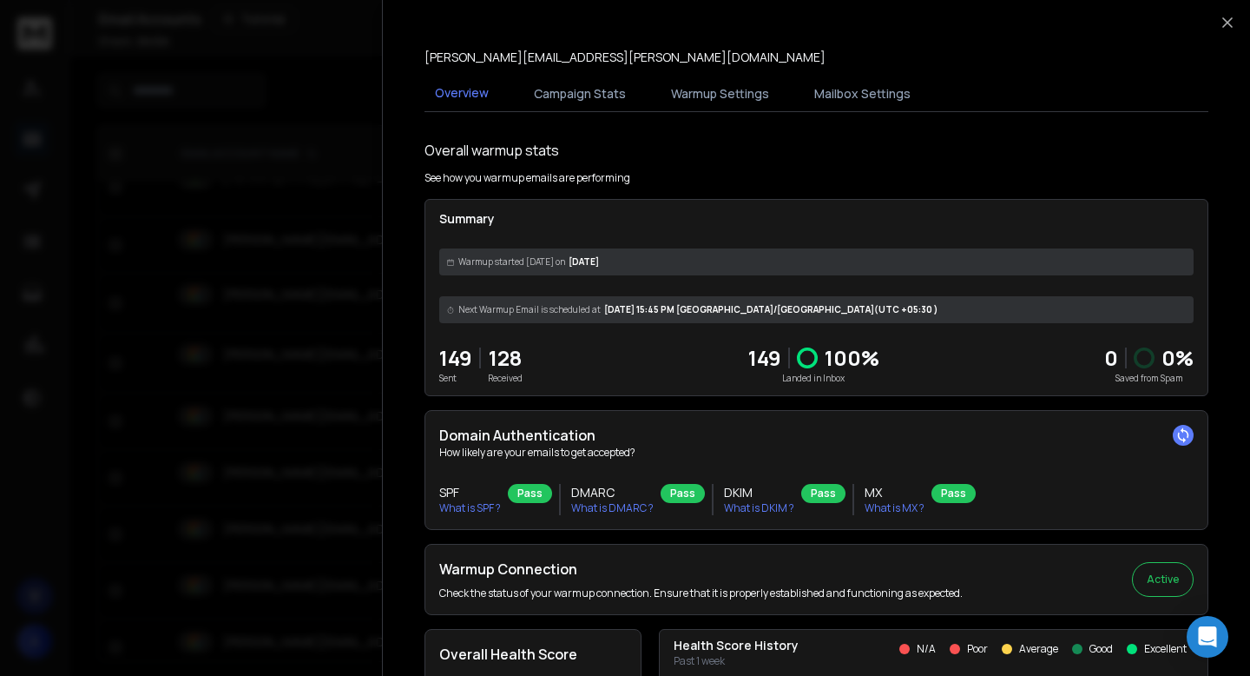
click at [286, 372] on div at bounding box center [625, 338] width 1250 height 676
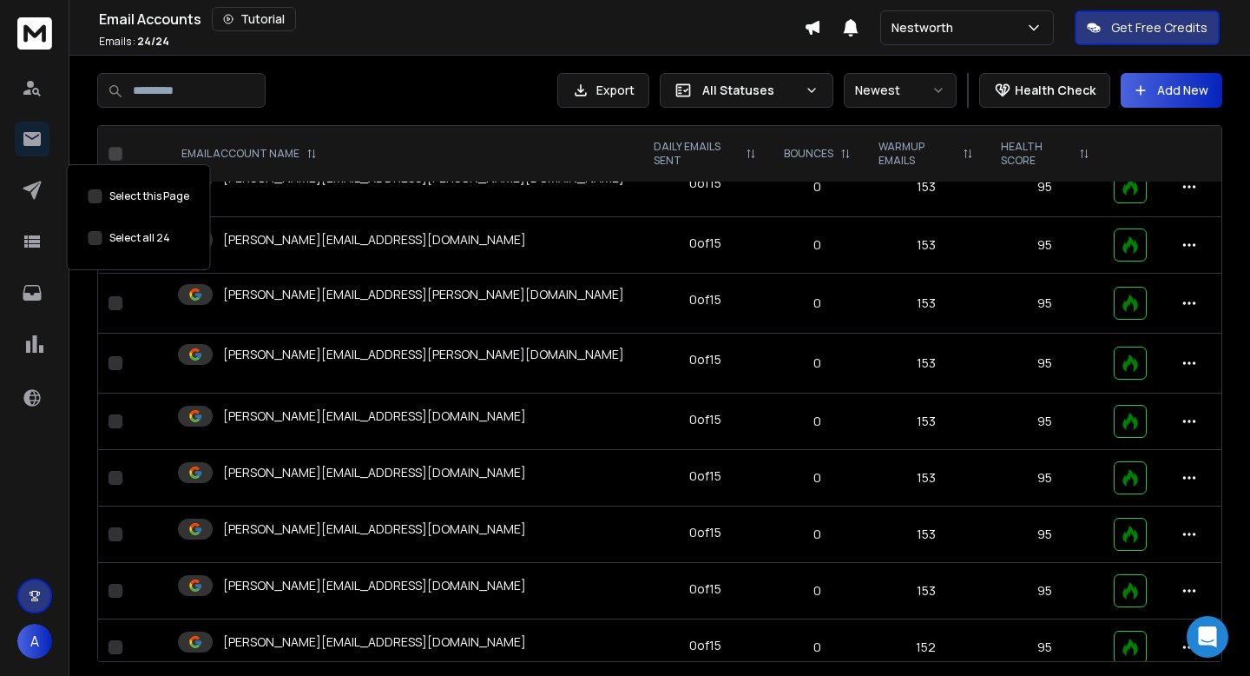
click at [96, 239] on button "Select this Page" at bounding box center [96, 238] width 14 height 14
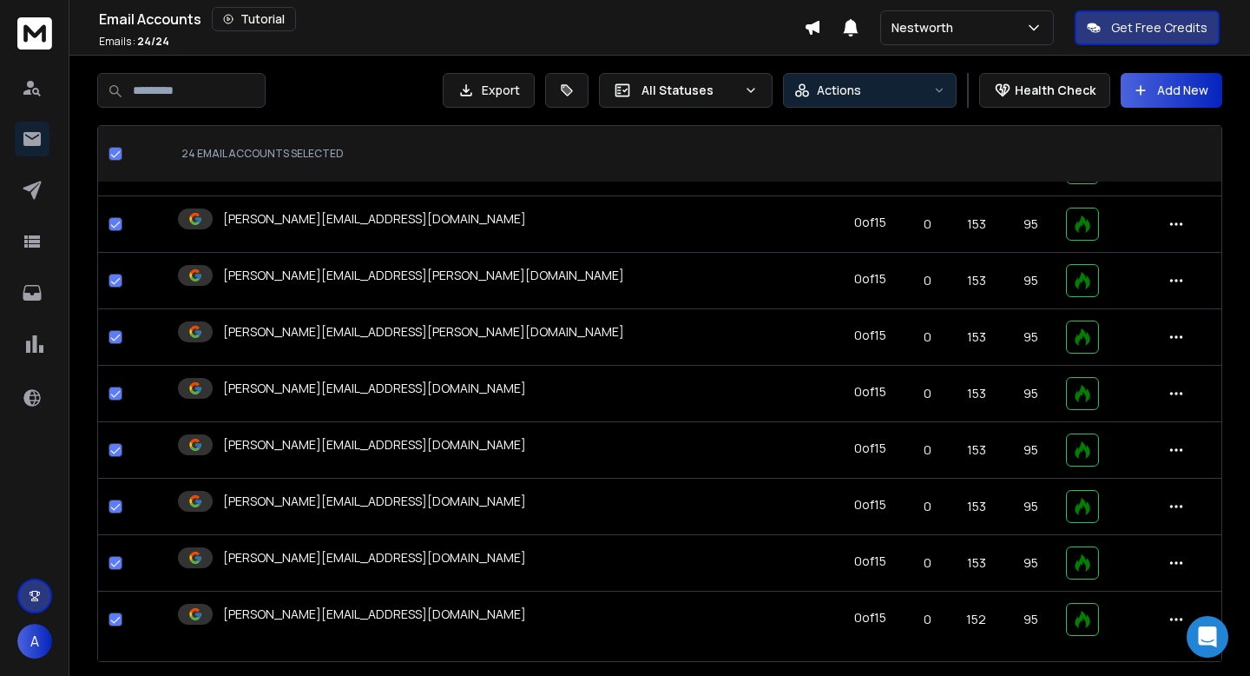
click at [835, 86] on p "Actions" at bounding box center [839, 90] width 44 height 17
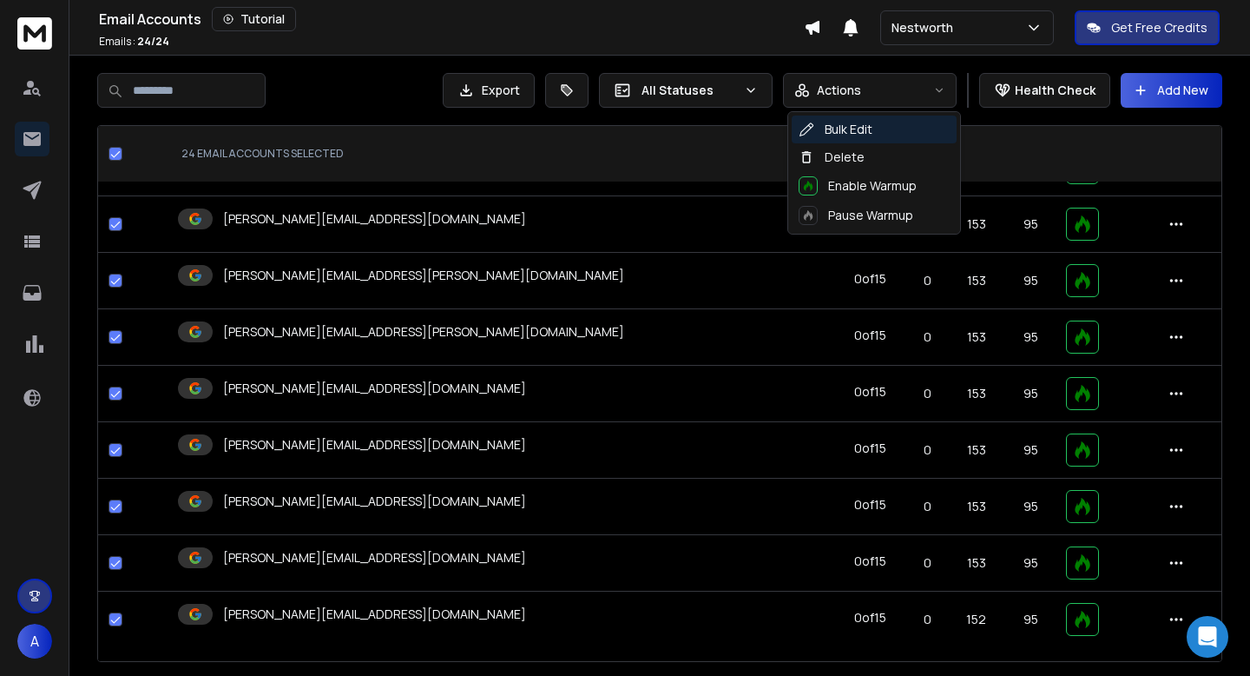
click at [840, 135] on div "Bulk Edit" at bounding box center [836, 129] width 74 height 17
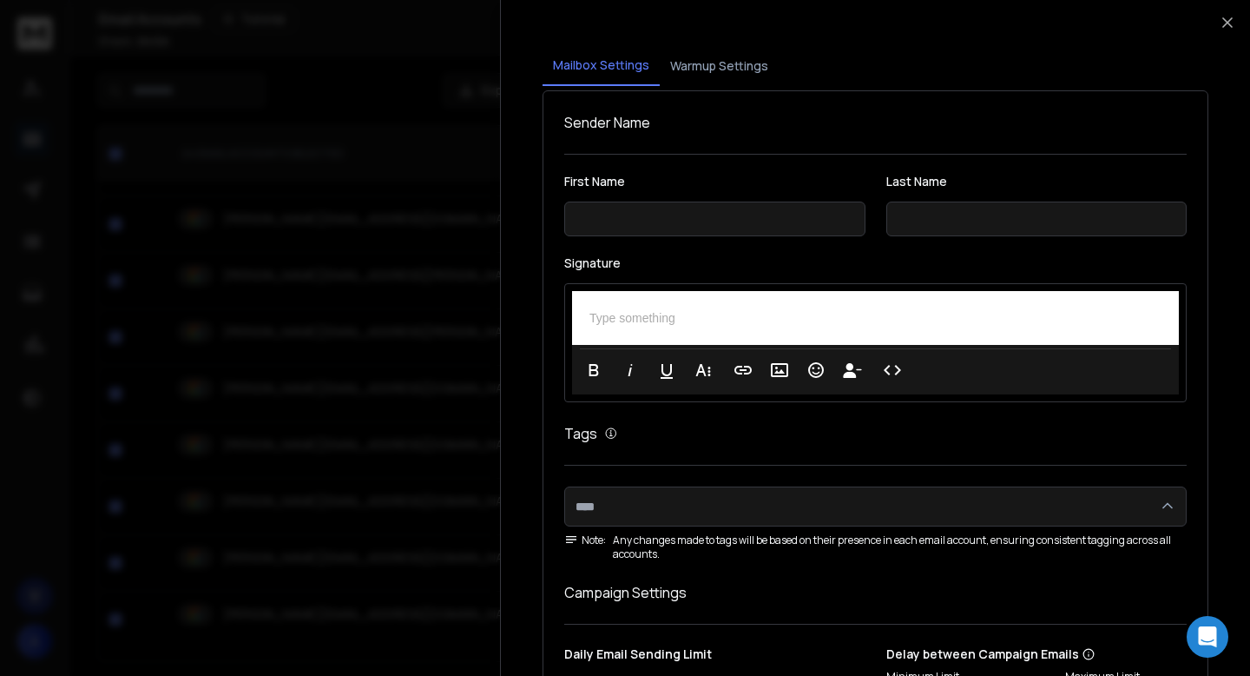
click at [394, 223] on div at bounding box center [625, 338] width 1250 height 676
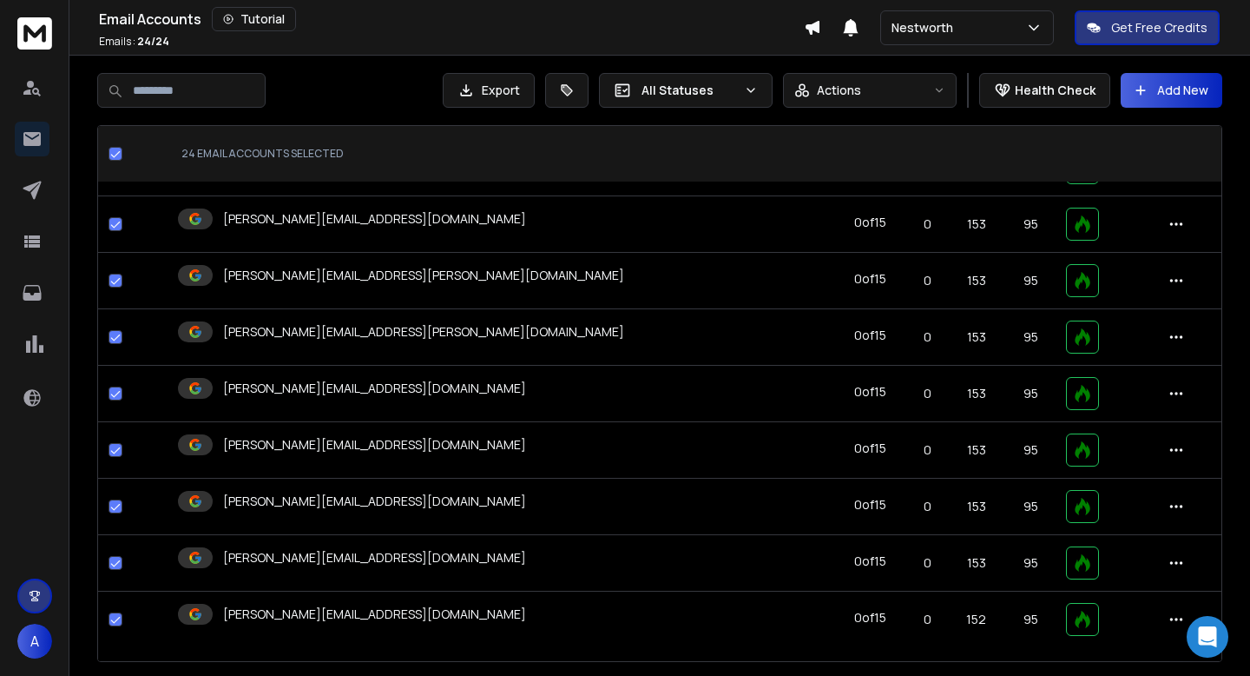
click at [350, 290] on td "[PERSON_NAME][EMAIL_ADDRESS][PERSON_NAME][DOMAIN_NAME]" at bounding box center [500, 281] width 665 height 56
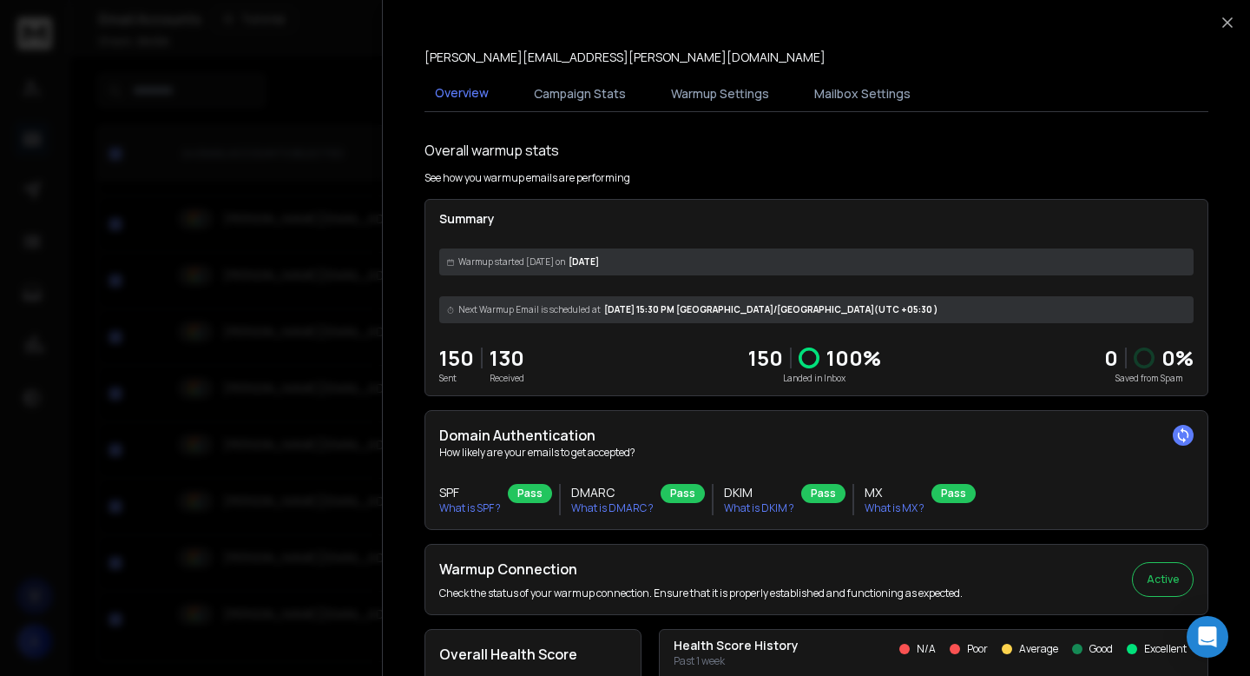
click at [691, 93] on button "Warmup Settings" at bounding box center [720, 94] width 119 height 38
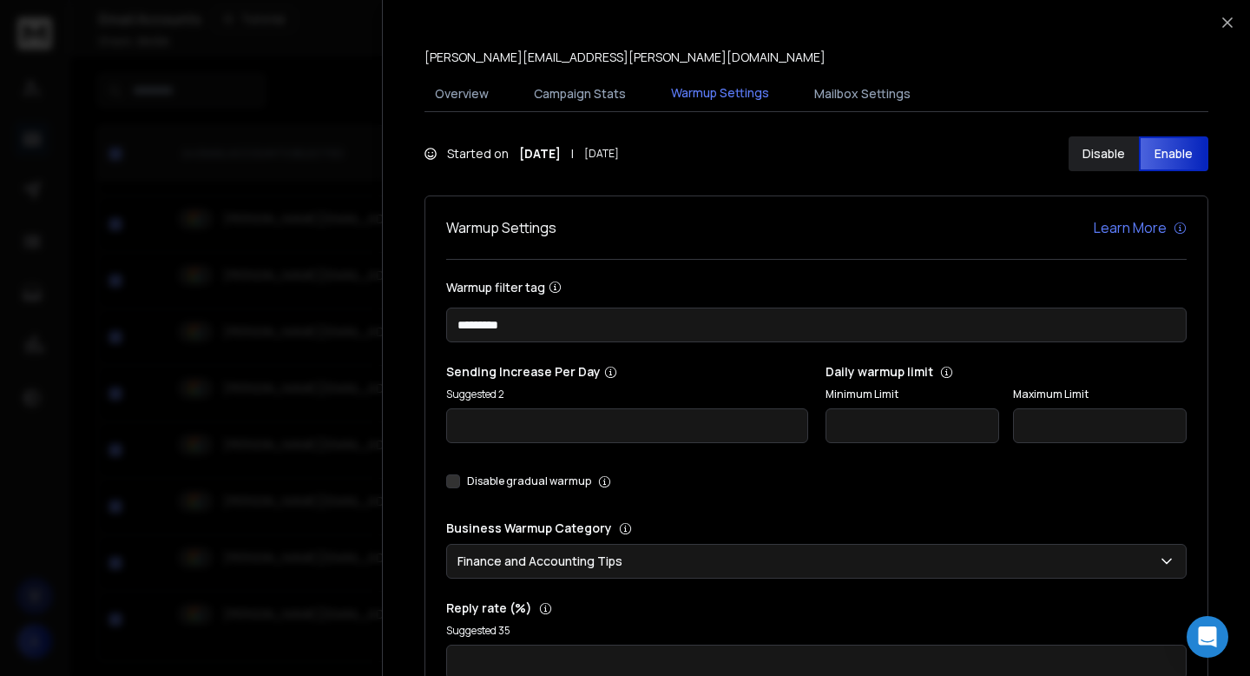
click at [456, 96] on button "Overview" at bounding box center [462, 94] width 75 height 38
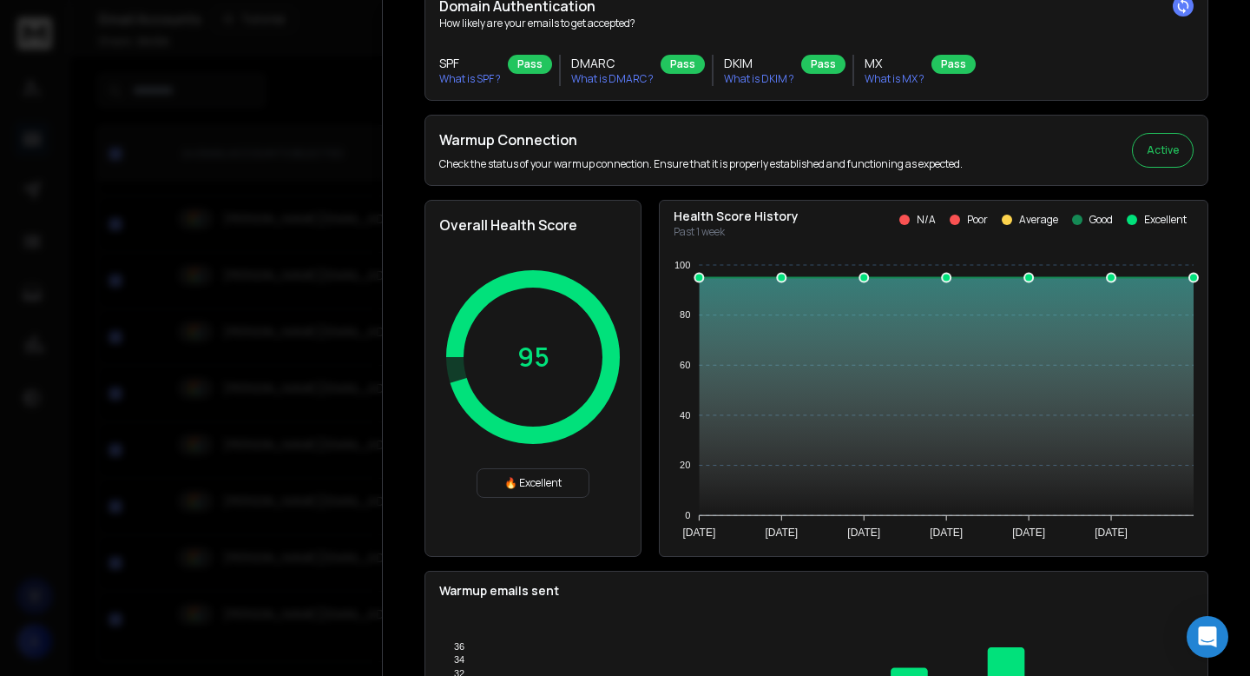
scroll to position [697, 0]
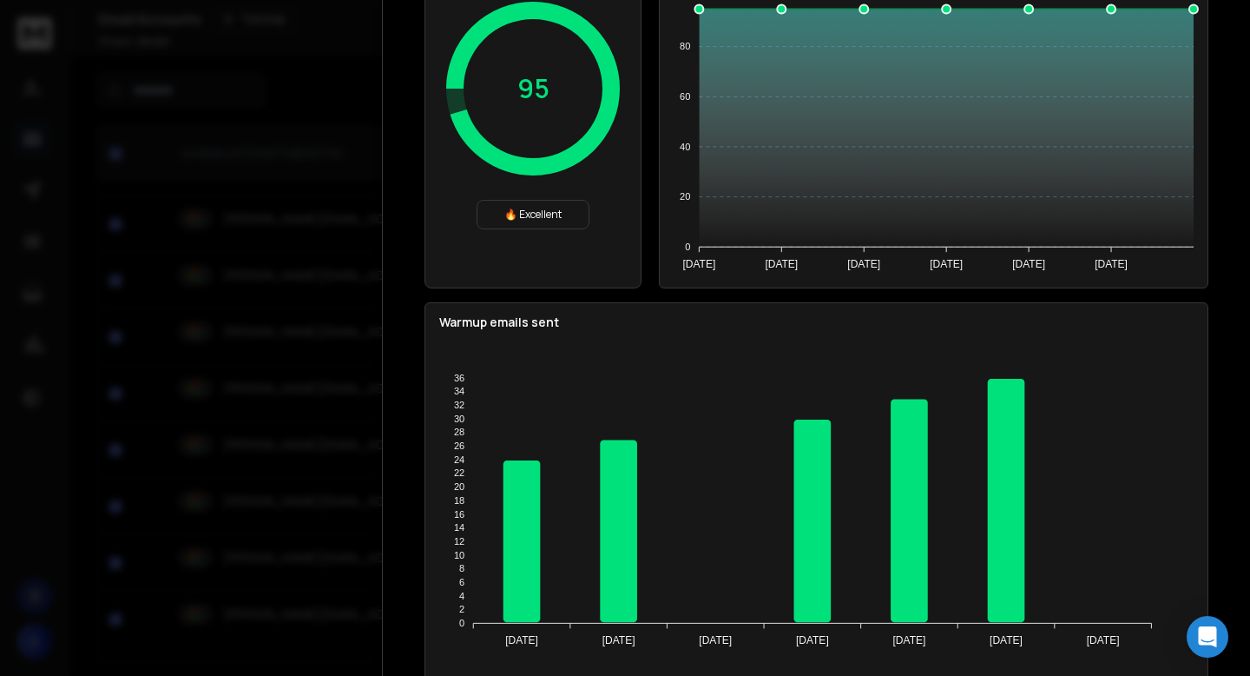
click at [342, 498] on div at bounding box center [625, 338] width 1250 height 676
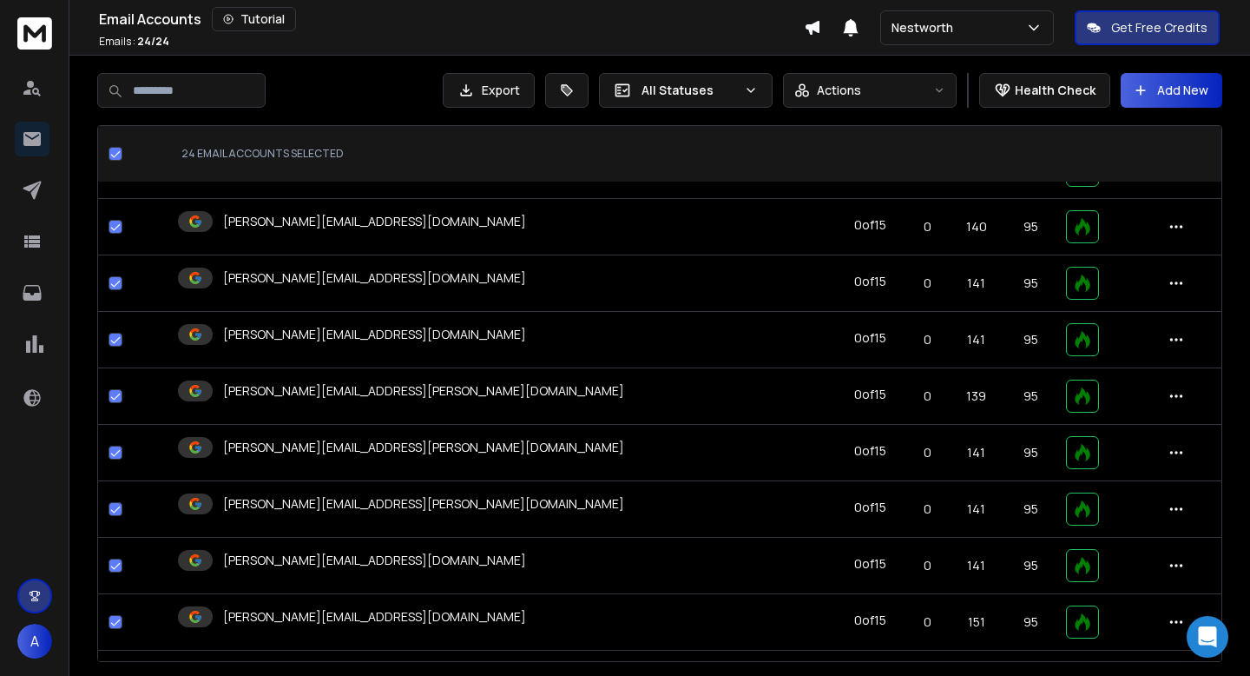
scroll to position [0, 0]
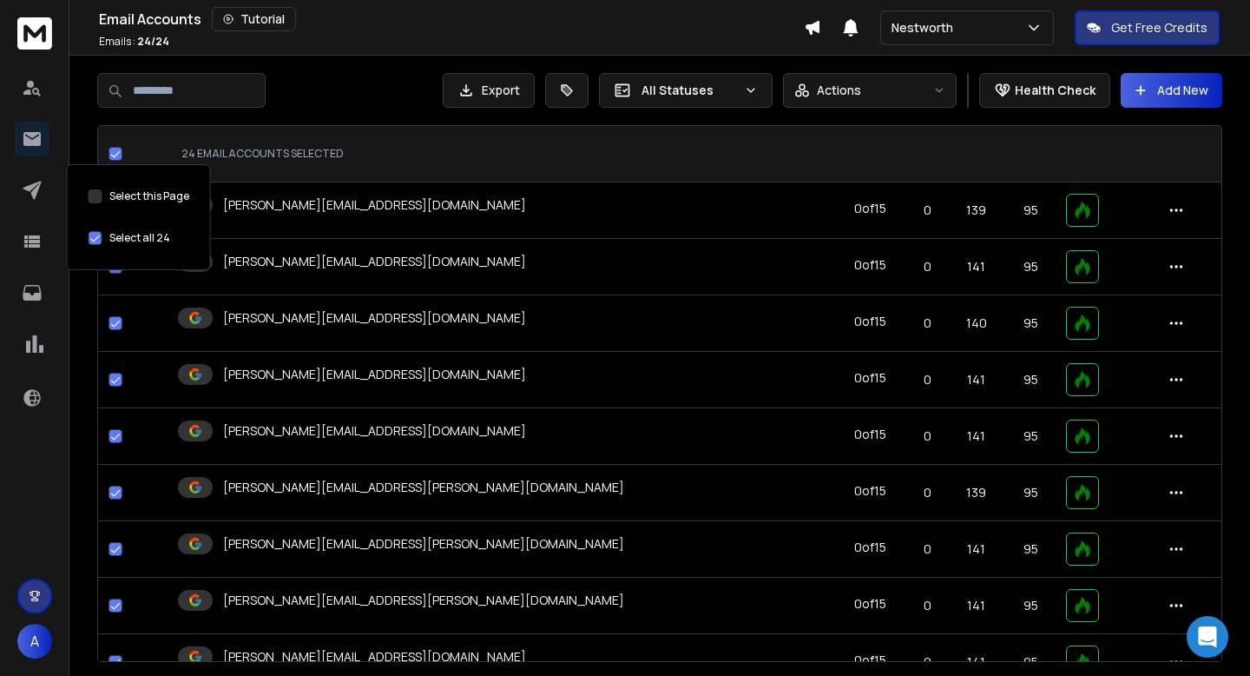
click at [115, 151] on button "Select this Page" at bounding box center [116, 154] width 14 height 14
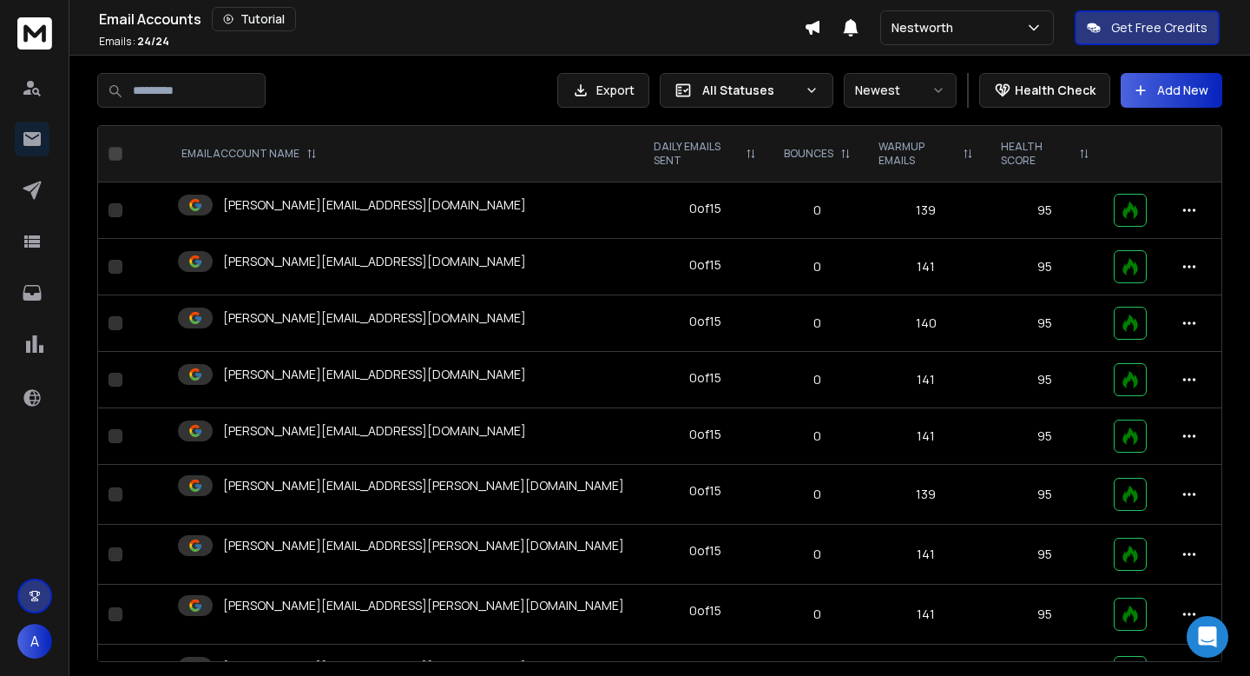
click at [325, 102] on div at bounding box center [322, 90] width 450 height 35
